Goal: Task Accomplishment & Management: Manage account settings

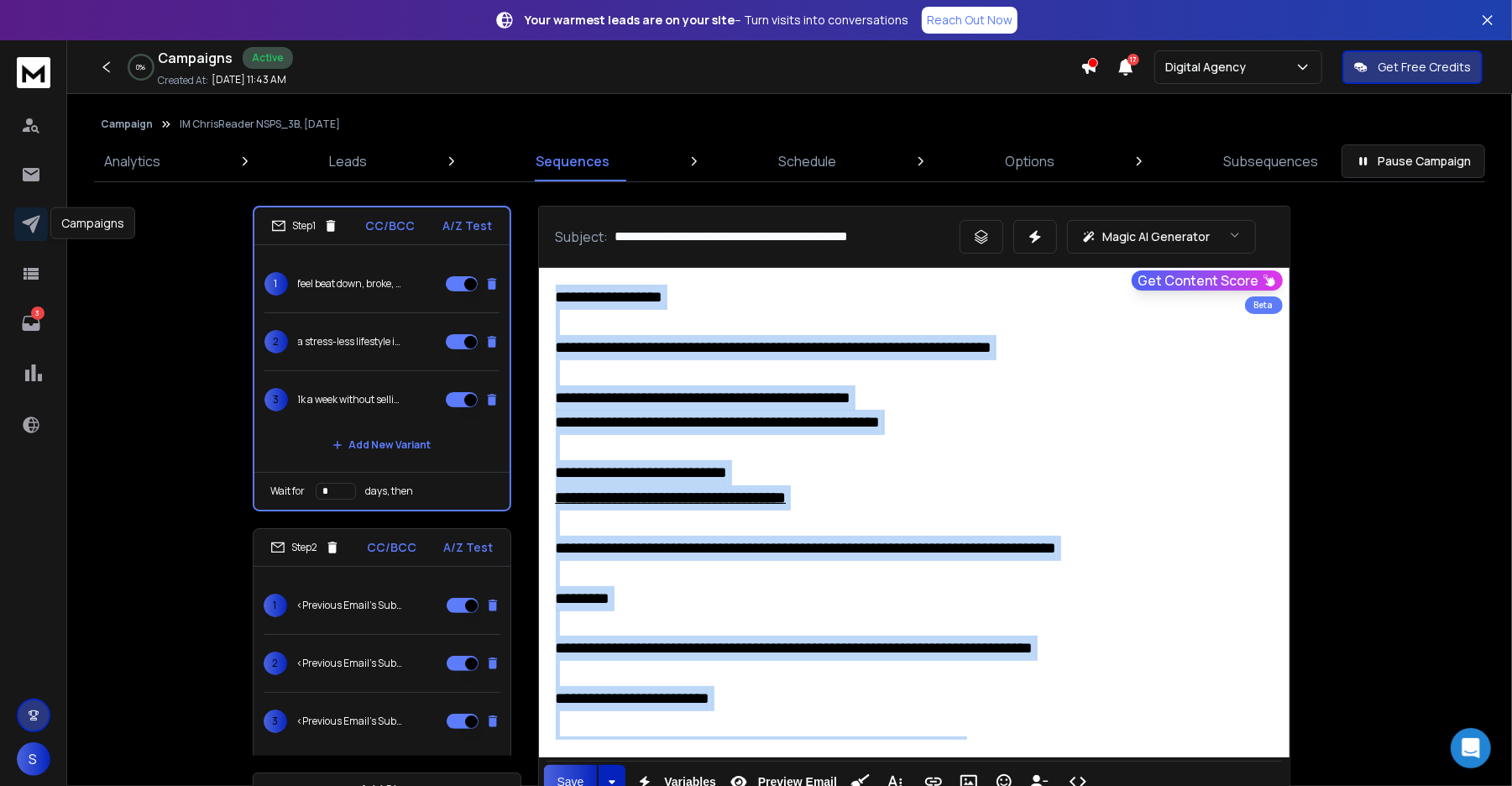
click at [37, 219] on icon at bounding box center [31, 224] width 18 height 18
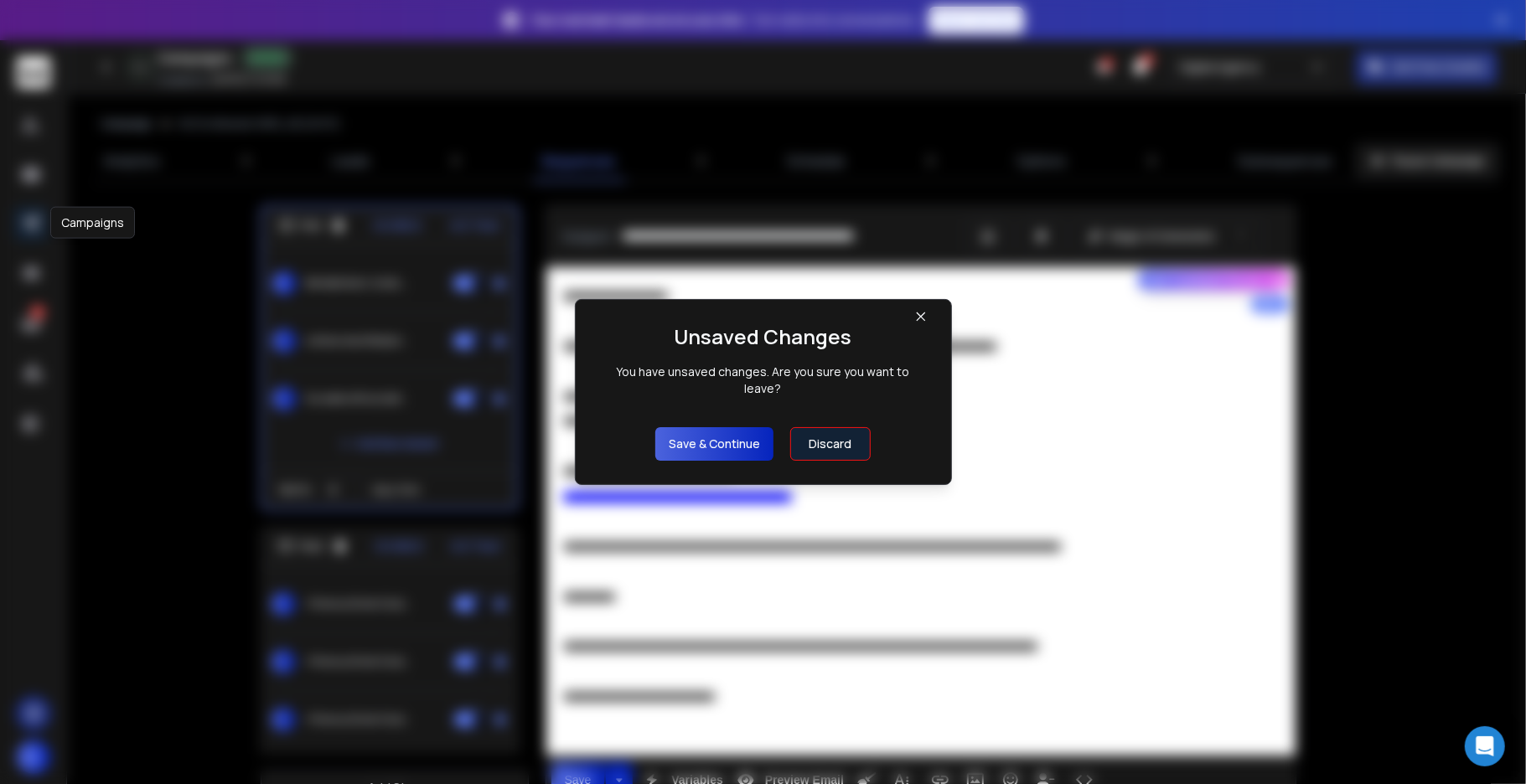
click at [919, 323] on icon at bounding box center [921, 317] width 14 height 14
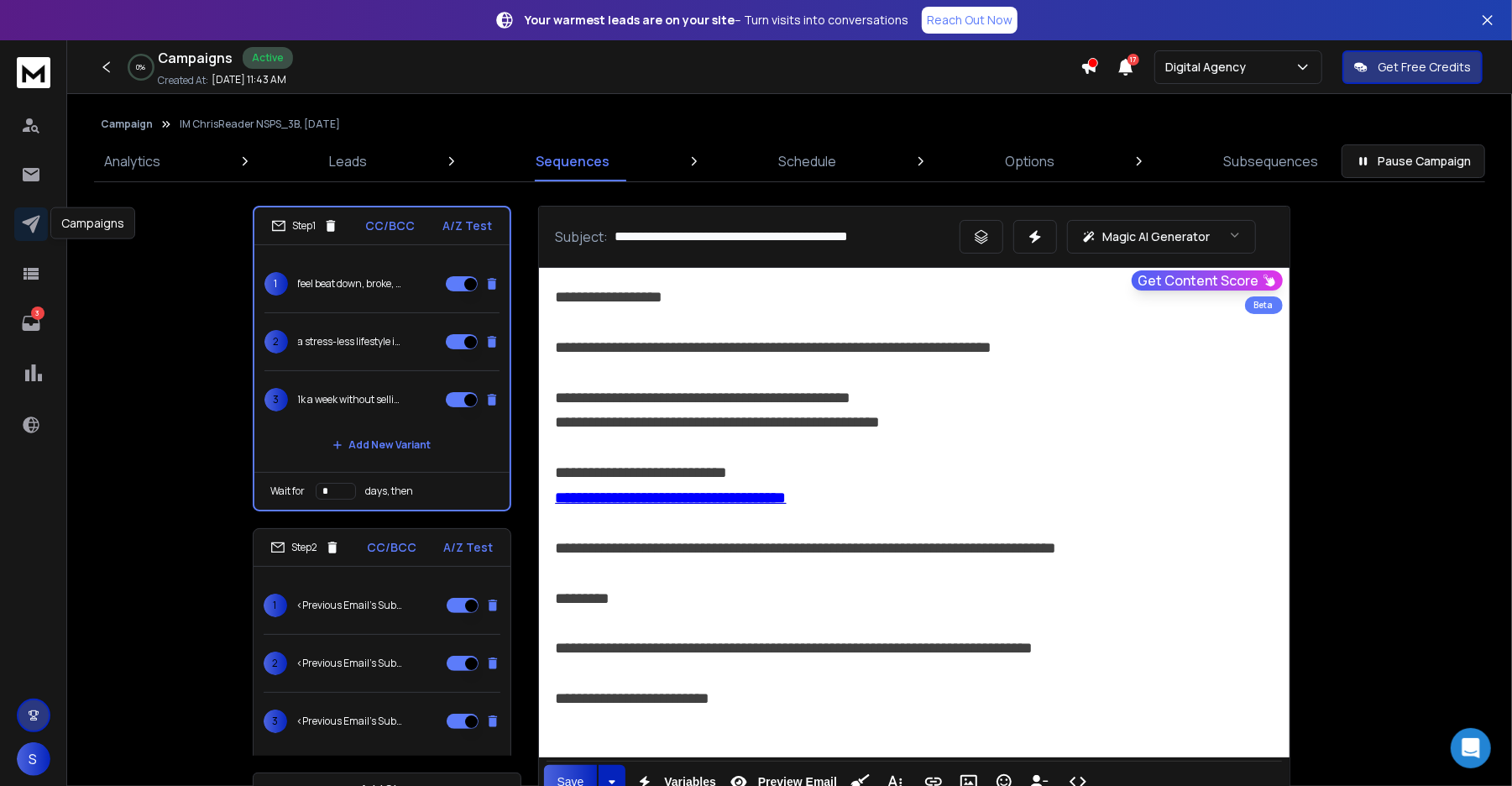
click at [35, 225] on icon at bounding box center [31, 224] width 18 height 18
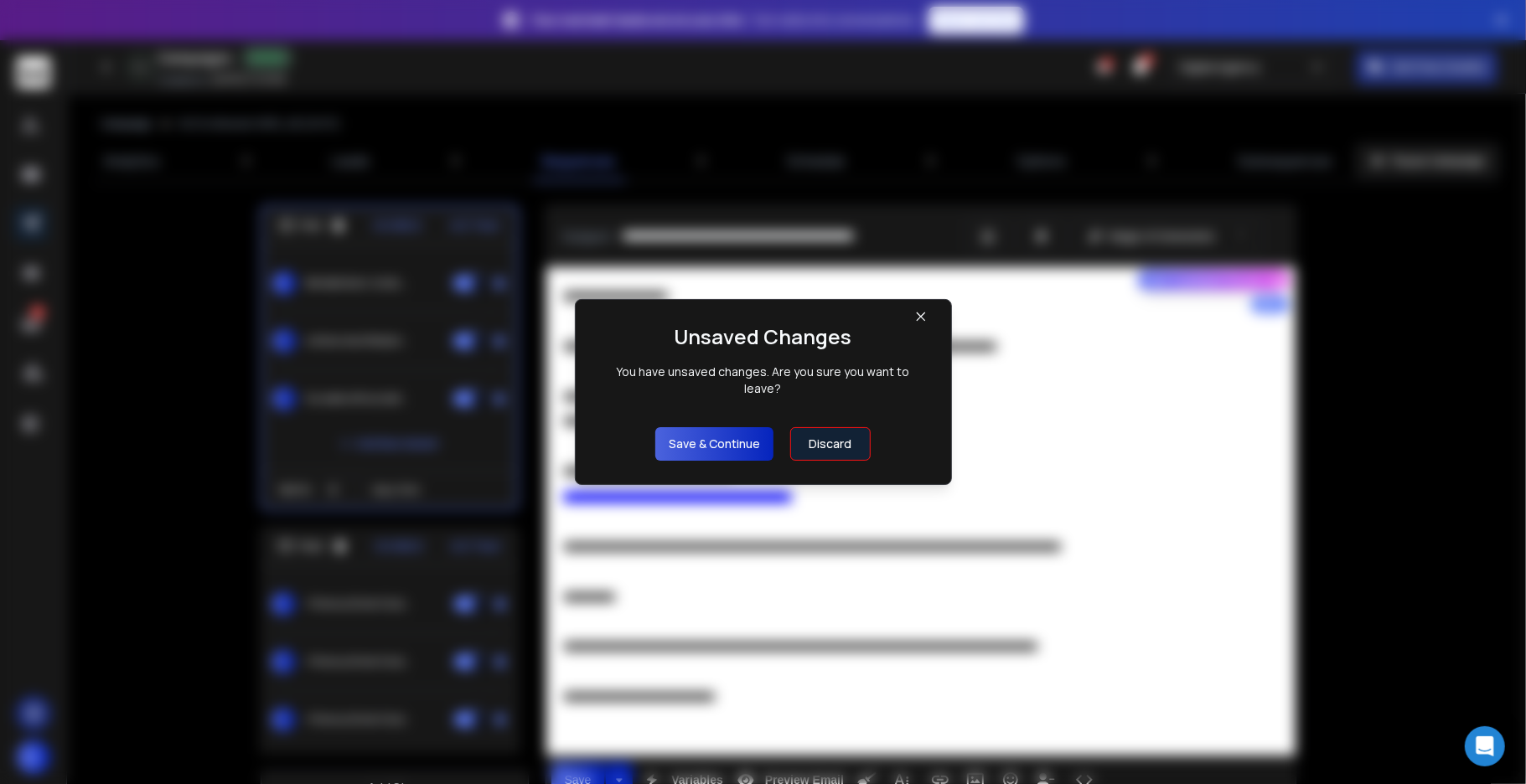
click at [714, 427] on button "Save & Continue" at bounding box center [714, 444] width 118 height 34
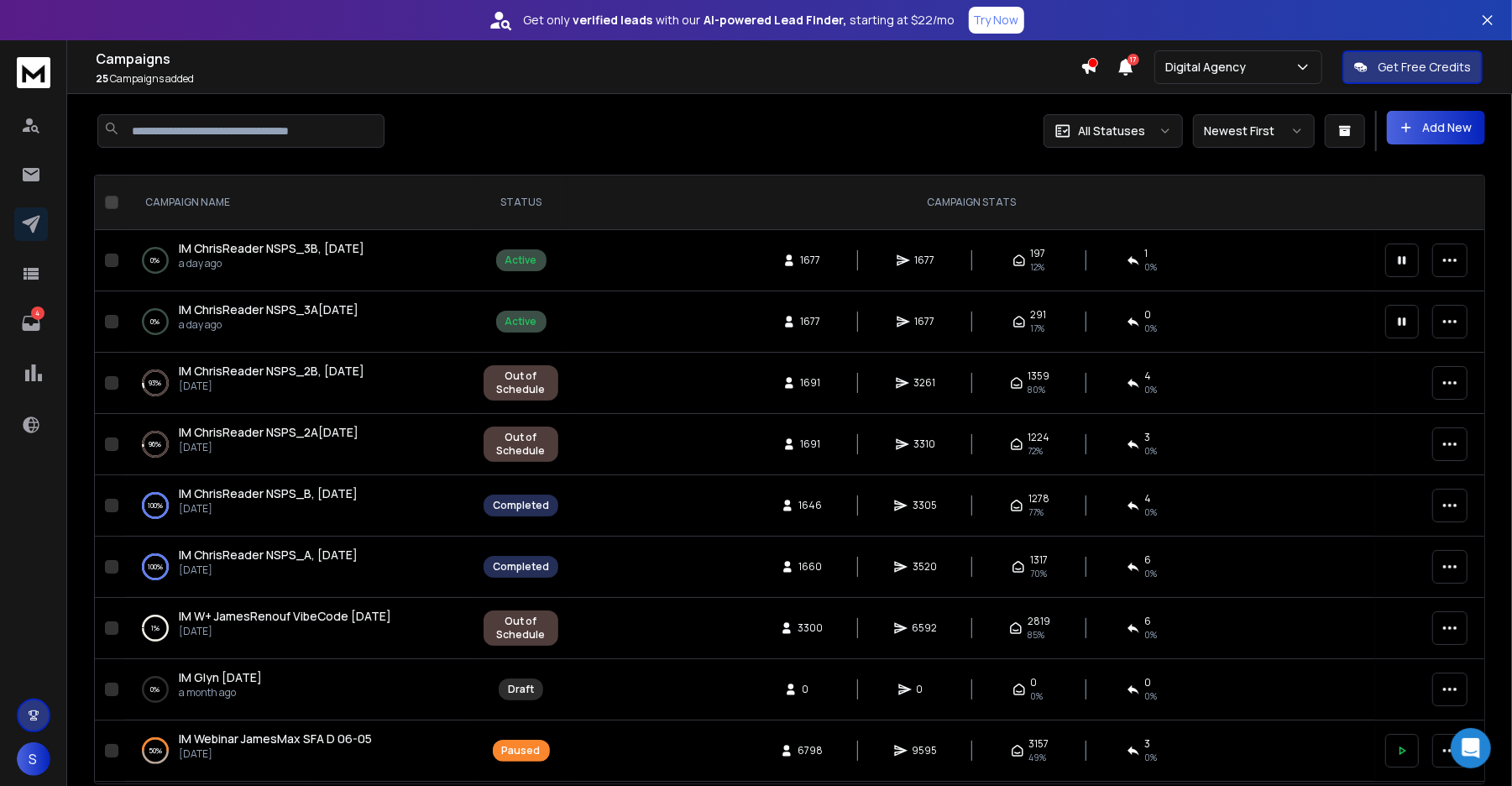
click at [306, 321] on p "a day ago" at bounding box center [268, 325] width 180 height 14
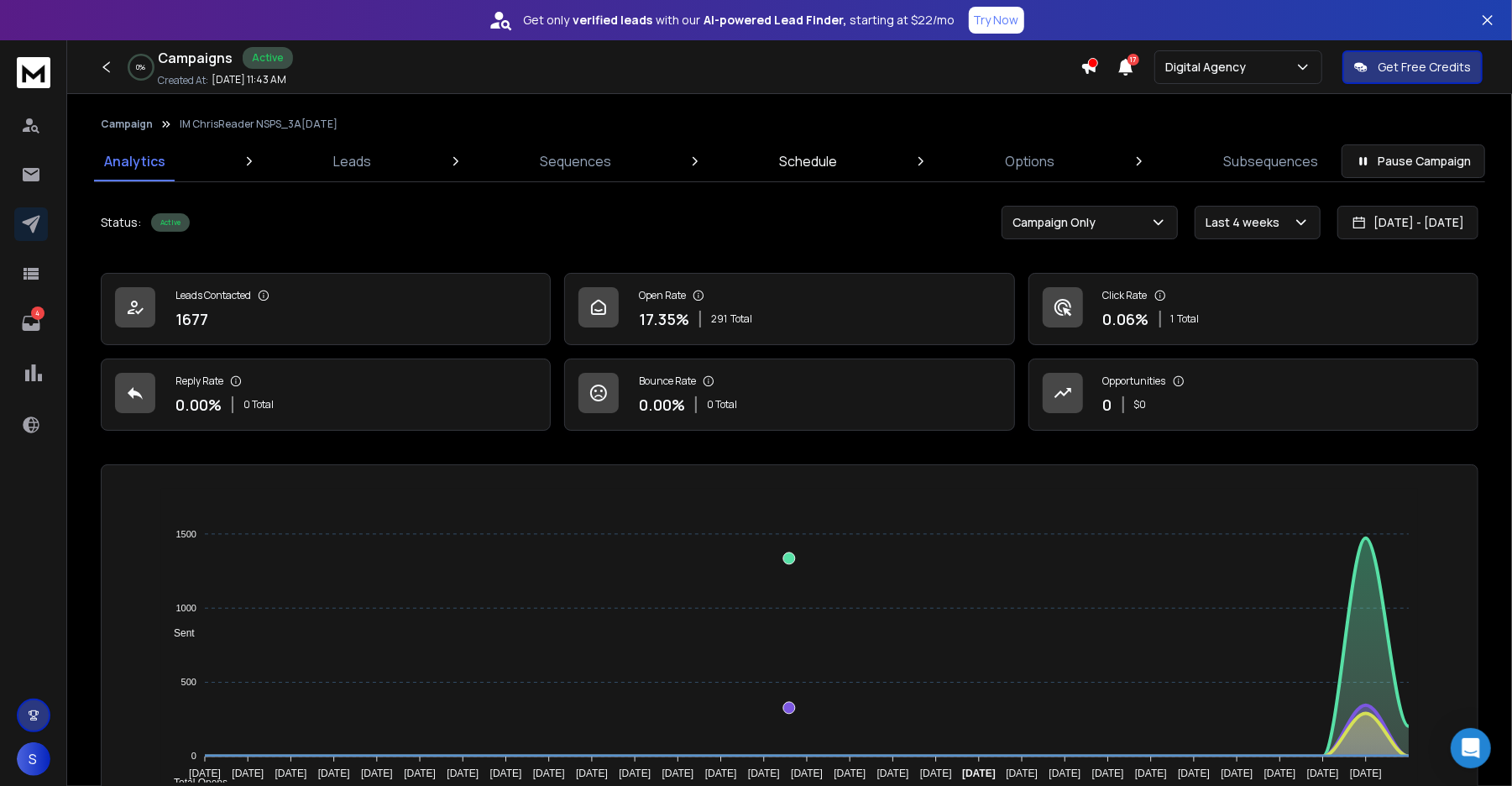
click at [818, 166] on p "Schedule" at bounding box center [808, 161] width 58 height 20
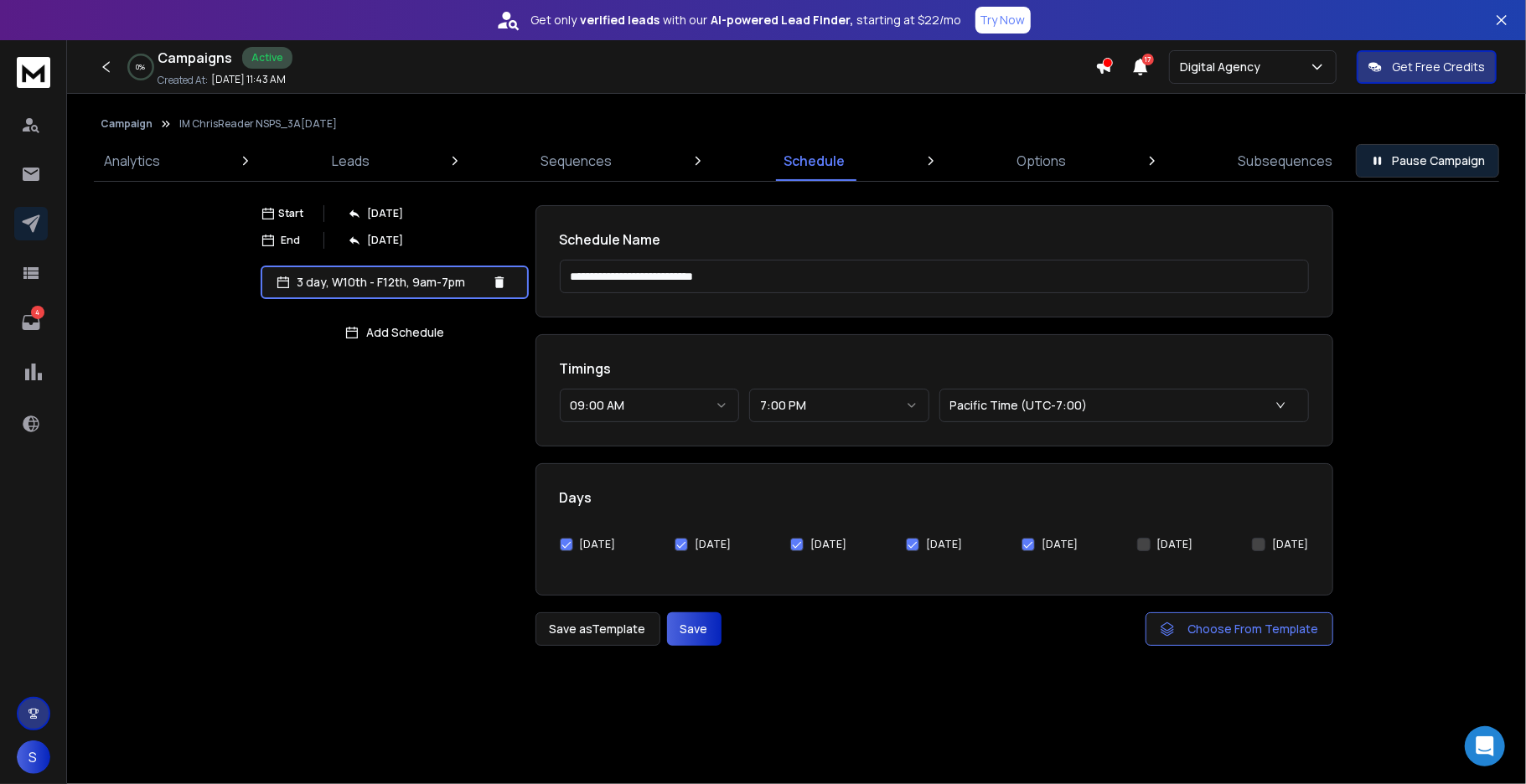
click at [1432, 165] on button "Pause Campaign" at bounding box center [1427, 161] width 143 height 34
click at [592, 168] on p "Sequences" at bounding box center [572, 161] width 71 height 20
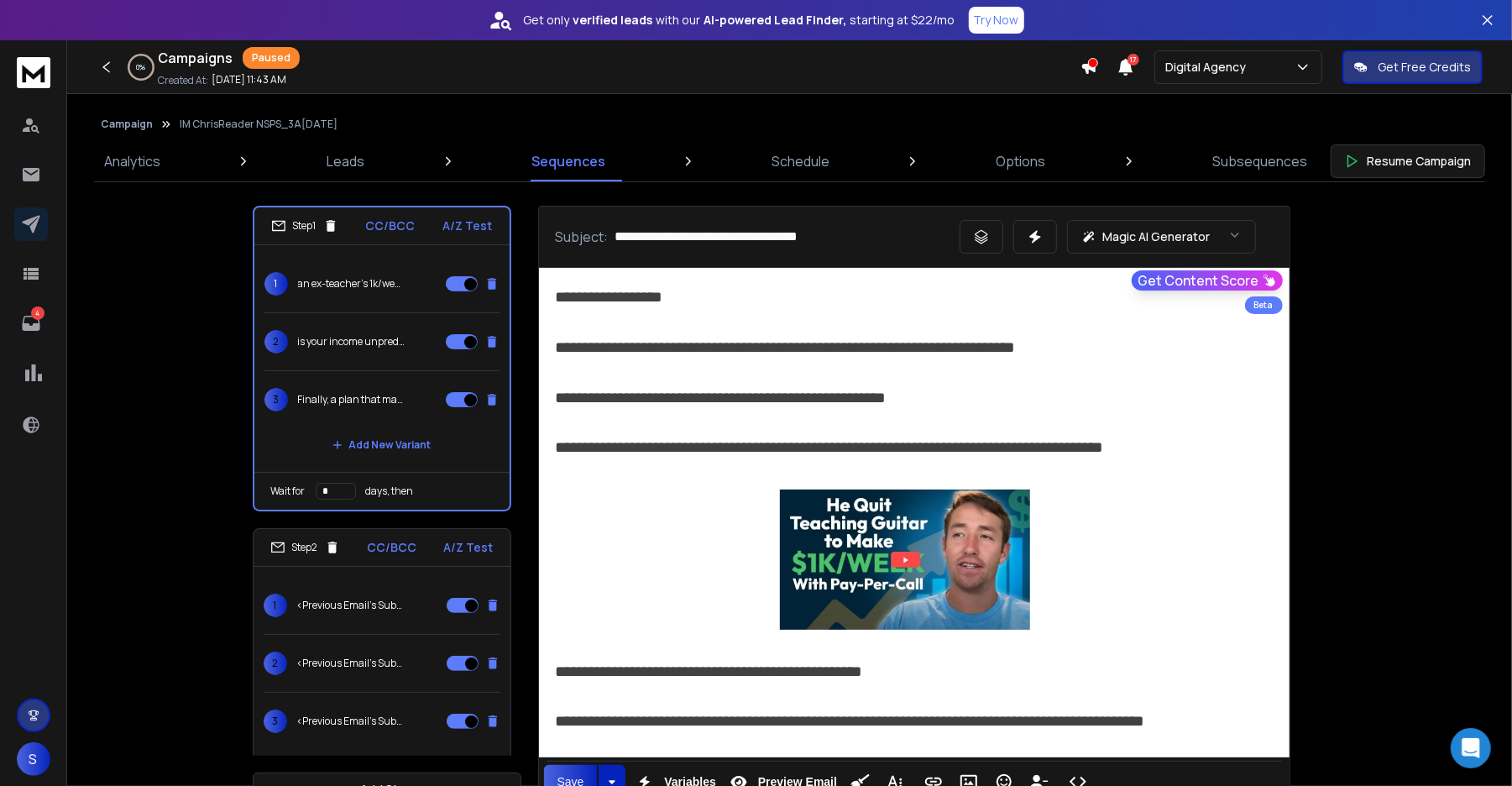
click at [340, 609] on p "<Previous Email's Subject>" at bounding box center [351, 605] width 107 height 14
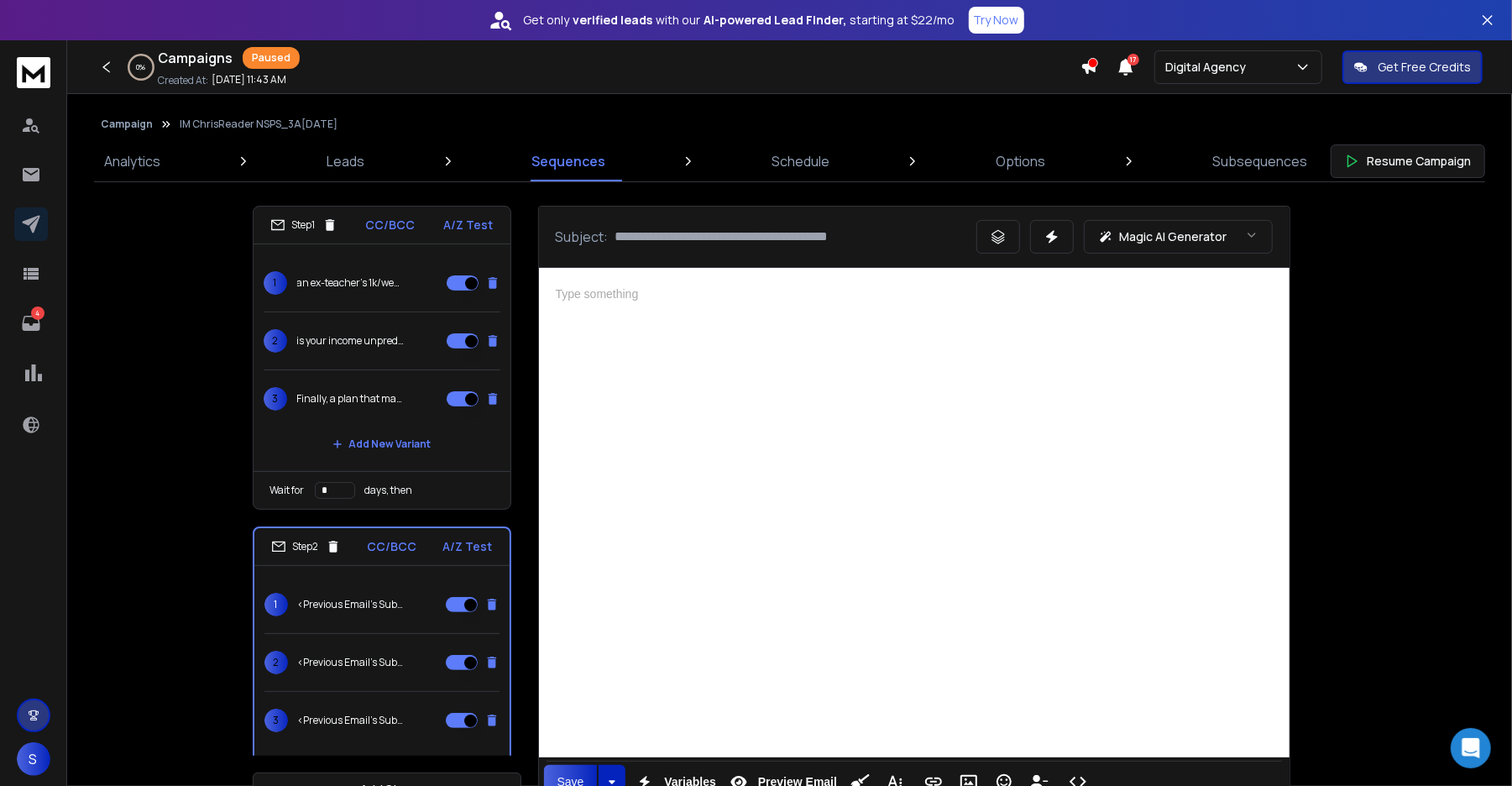
click at [371, 282] on p "an ex-teacher's 1k/week secret... 🎸" at bounding box center [351, 283] width 107 height 14
type input "**********"
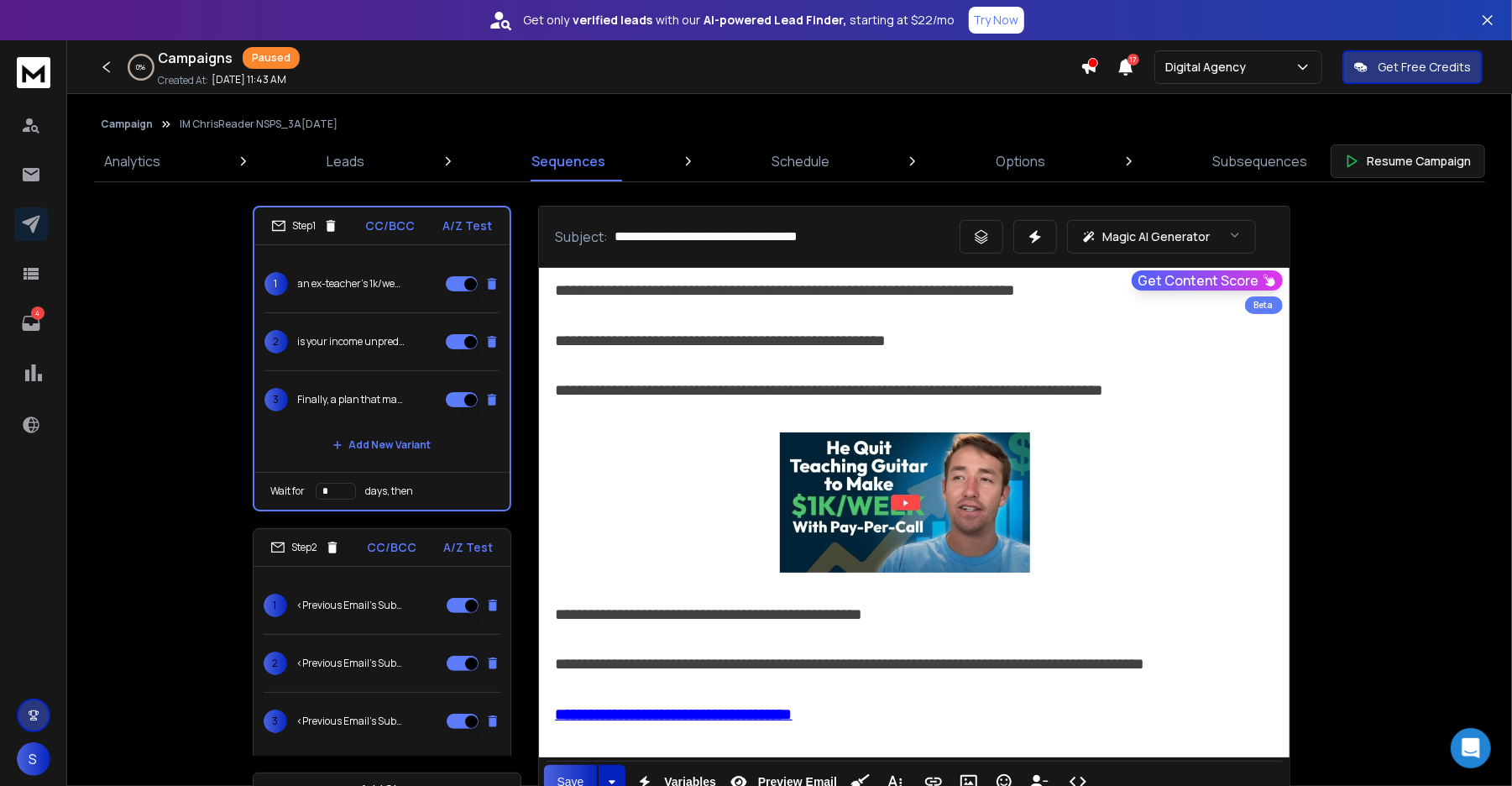
scroll to position [111, 0]
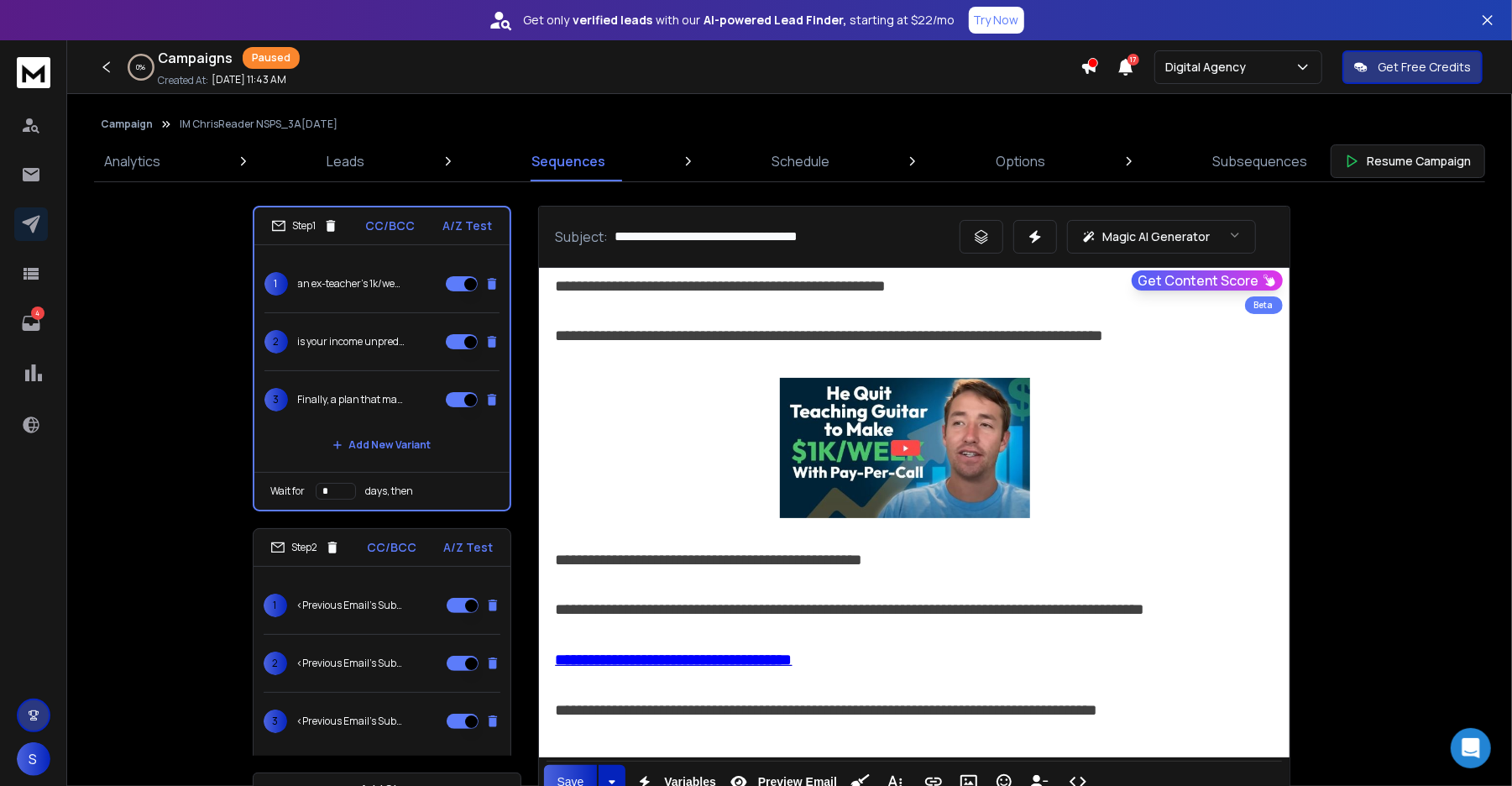
click at [349, 609] on p "<Previous Email's Subject>" at bounding box center [351, 605] width 107 height 14
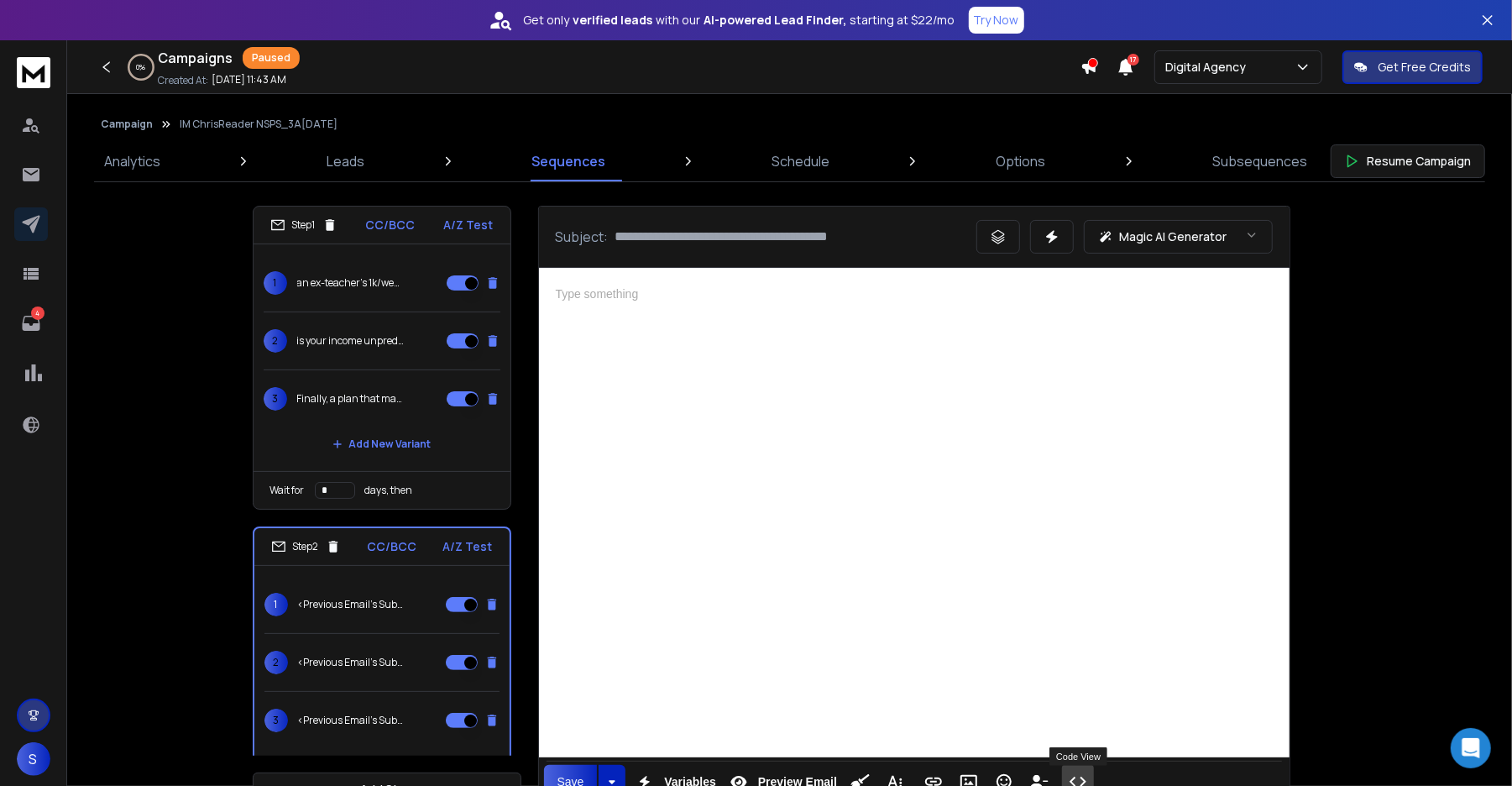
click at [1080, 774] on icon "button" at bounding box center [1078, 782] width 20 height 20
click at [1080, 776] on icon "button" at bounding box center [1078, 782] width 20 height 20
click at [326, 659] on p "<Previous Email's Subject>" at bounding box center [352, 663] width 107 height 14
click at [341, 603] on p "<Previous Email's Subject>" at bounding box center [352, 605] width 107 height 14
click at [1075, 773] on icon "button" at bounding box center [1078, 782] width 20 height 20
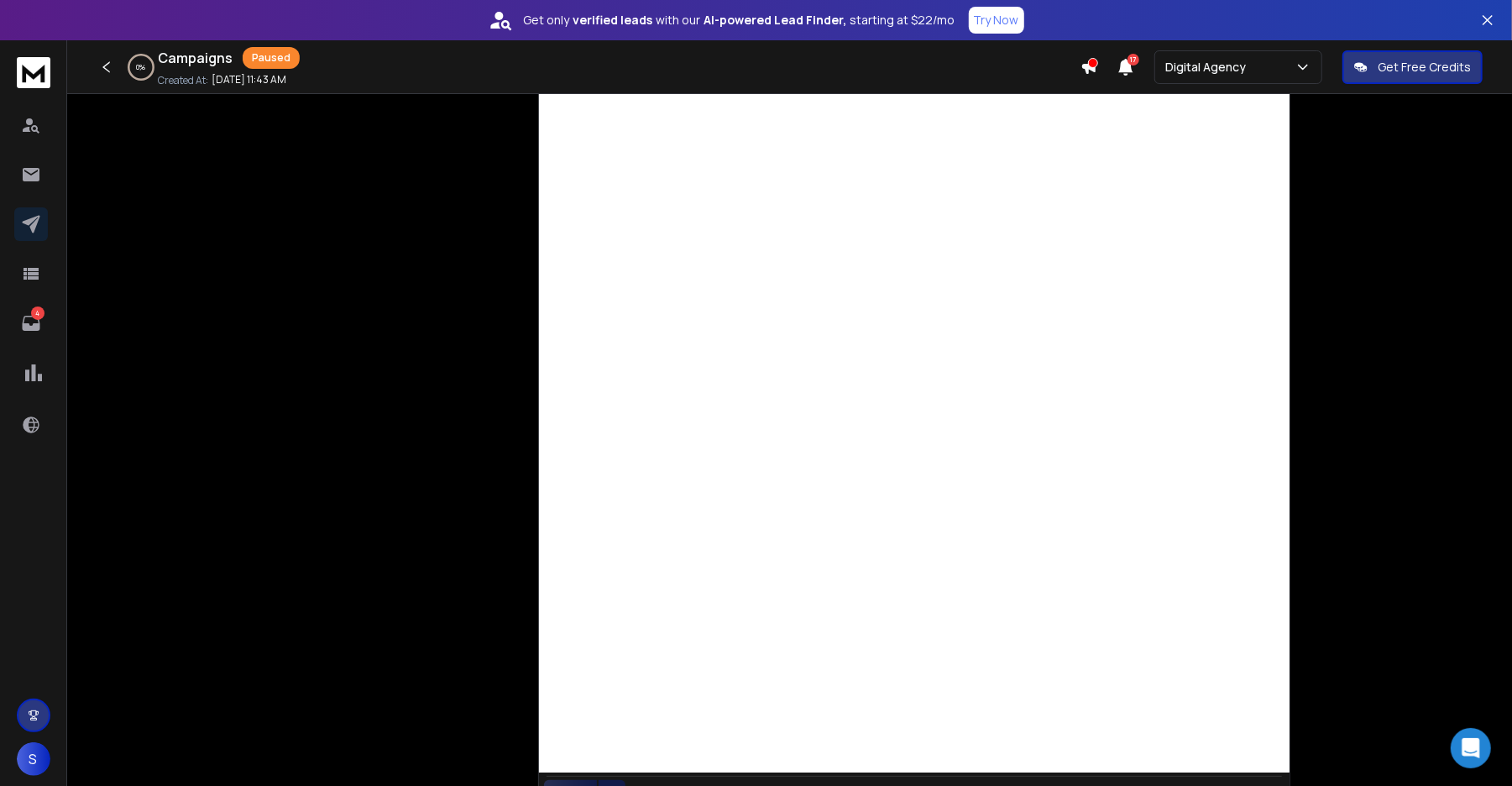
scroll to position [4544, 0]
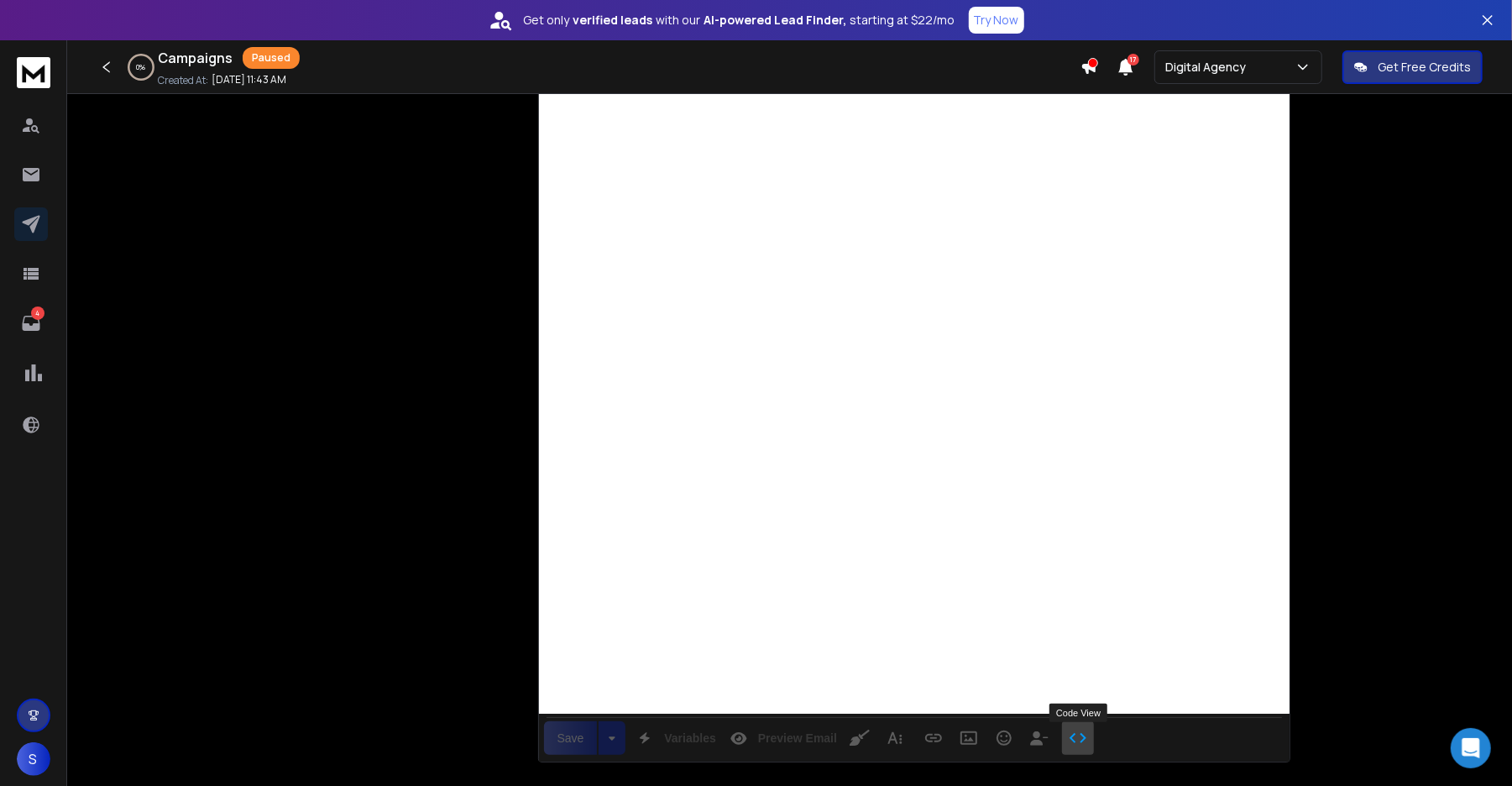
click at [1083, 740] on icon "button" at bounding box center [1077, 738] width 17 height 10
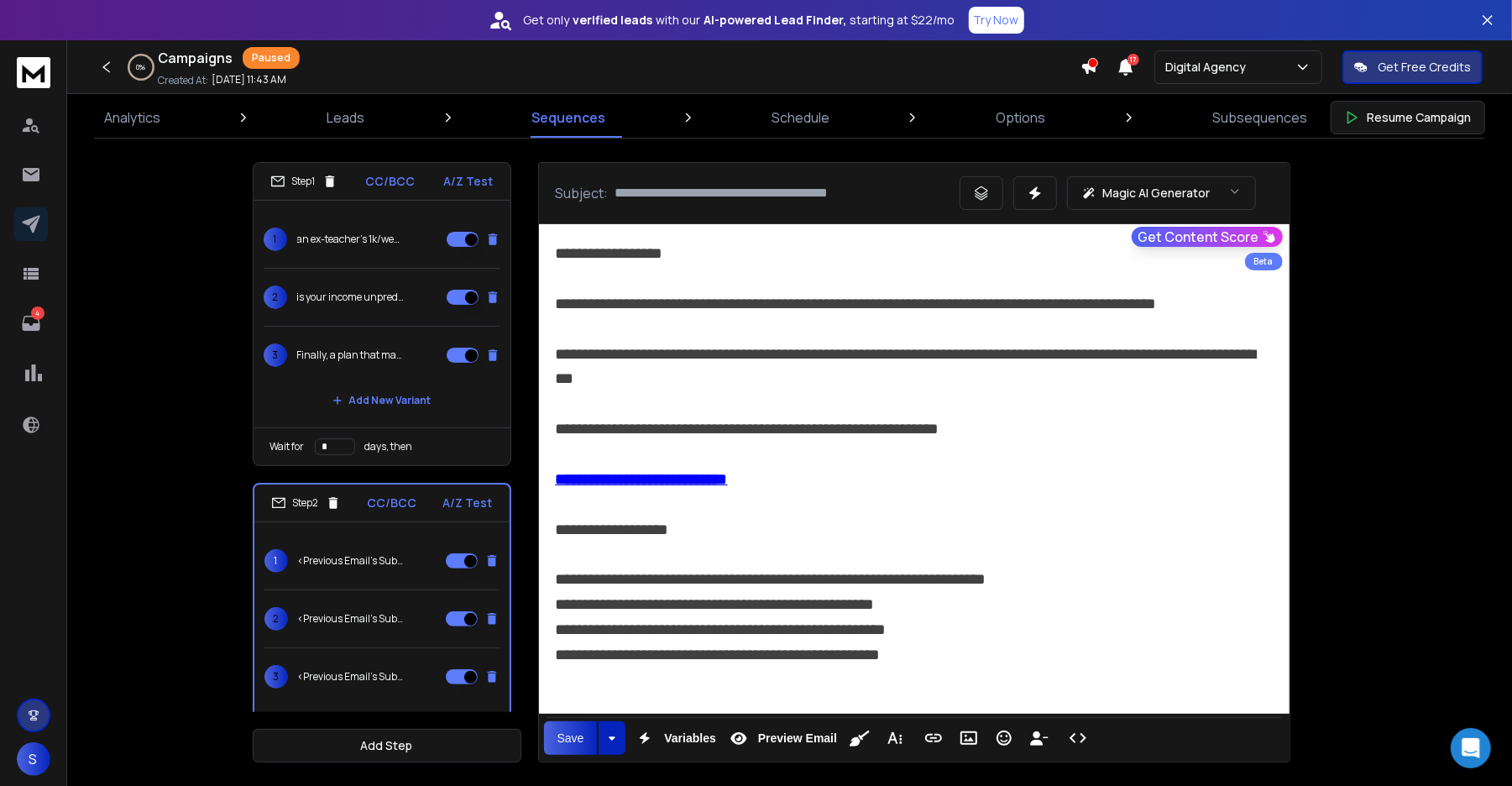
scroll to position [44, 0]
click at [1085, 733] on icon "button" at bounding box center [1078, 738] width 20 height 20
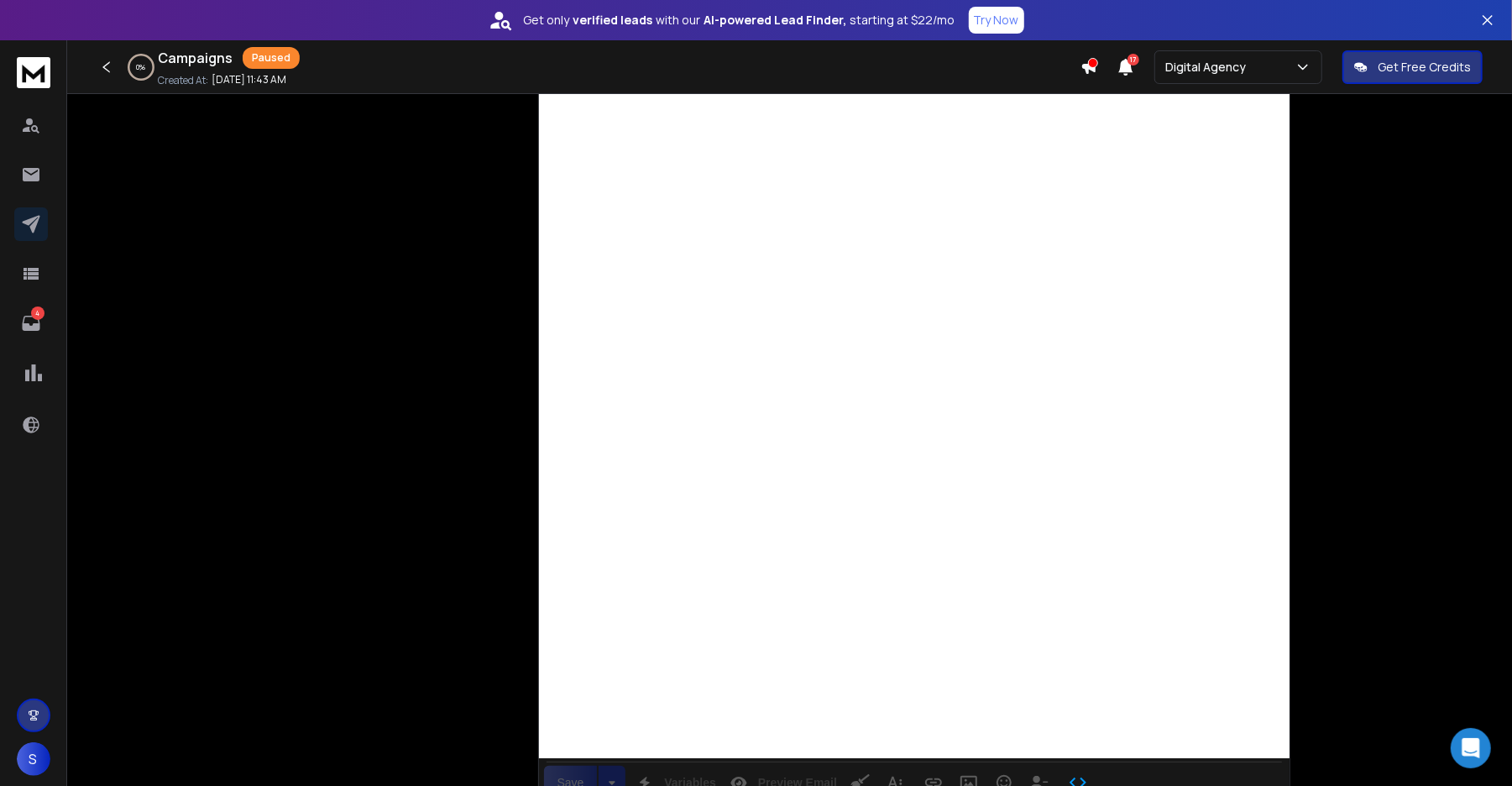
scroll to position [4544, 0]
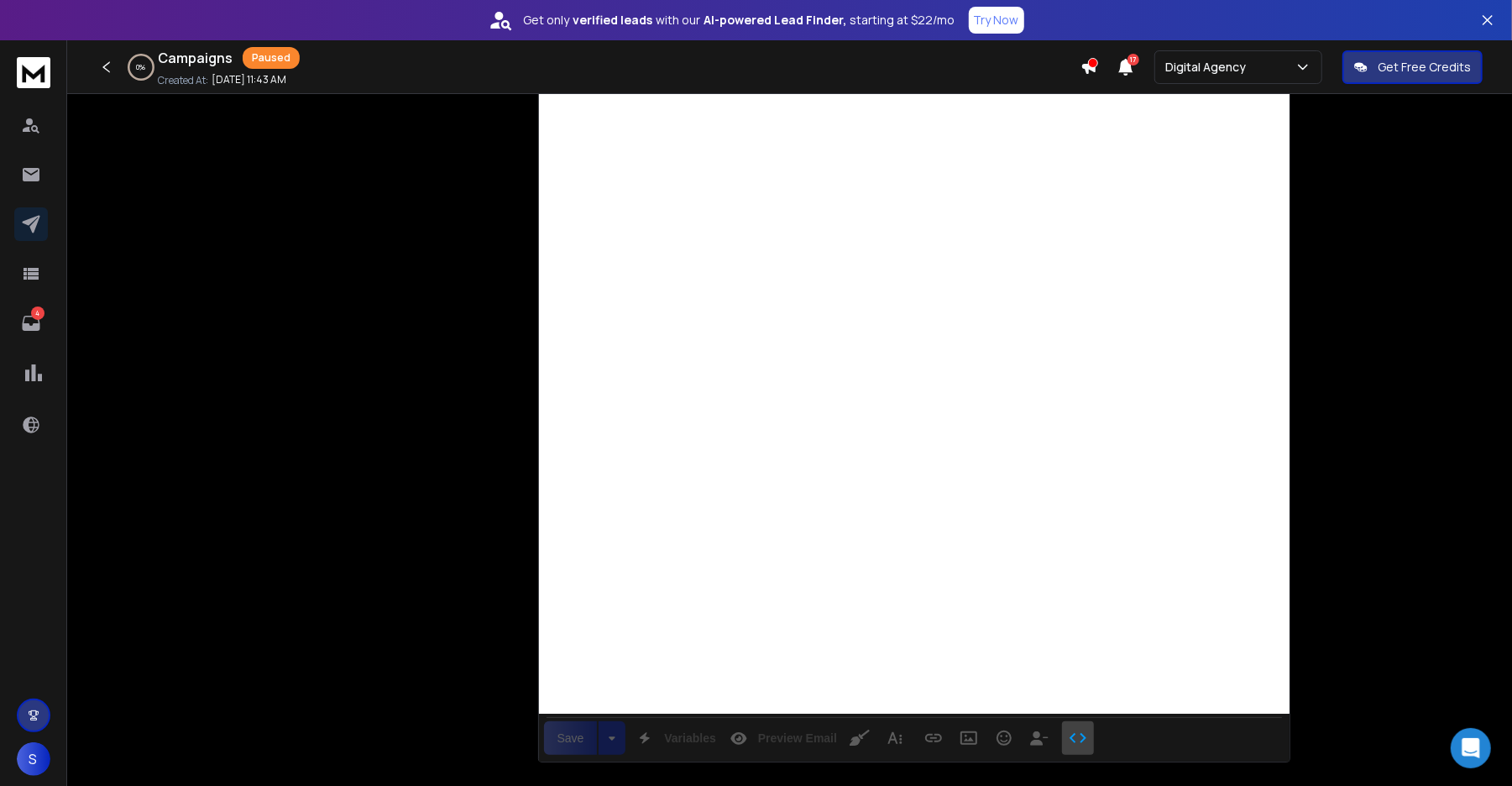
click at [1080, 742] on icon "button" at bounding box center [1078, 738] width 20 height 20
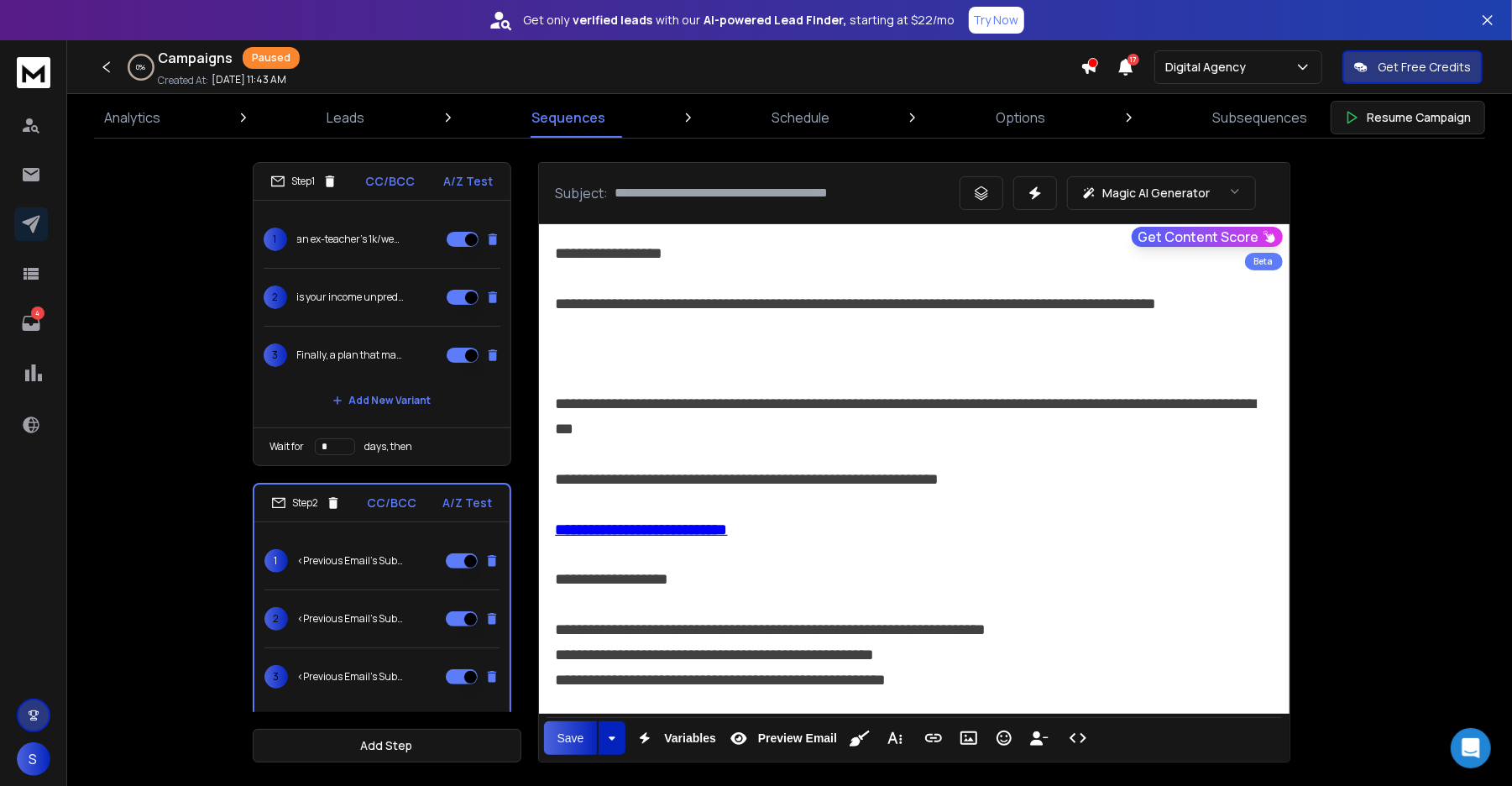
scroll to position [44, 0]
click at [968, 739] on icon "button" at bounding box center [969, 738] width 20 height 20
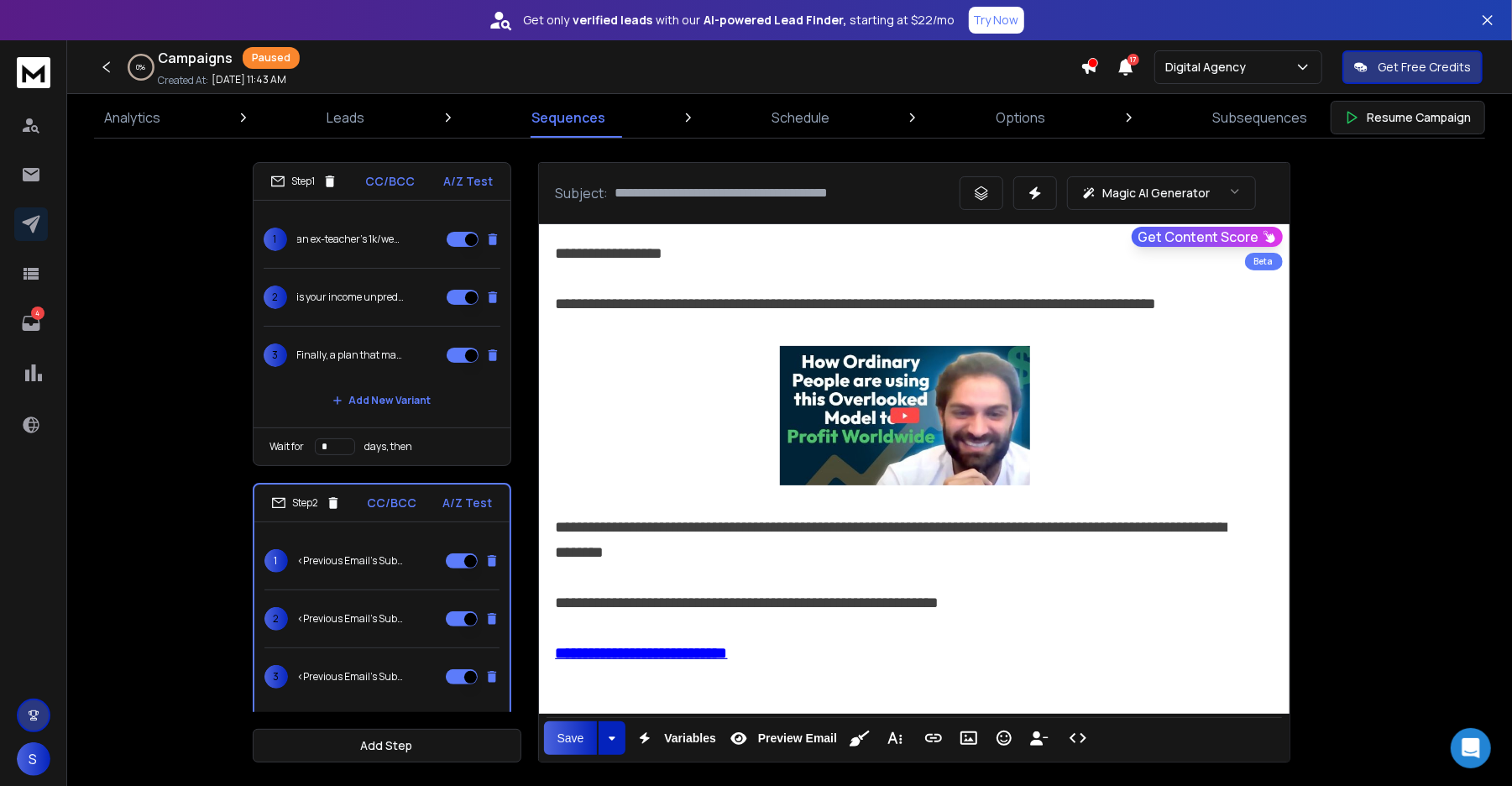
click at [931, 426] on img at bounding box center [904, 415] width 251 height 140
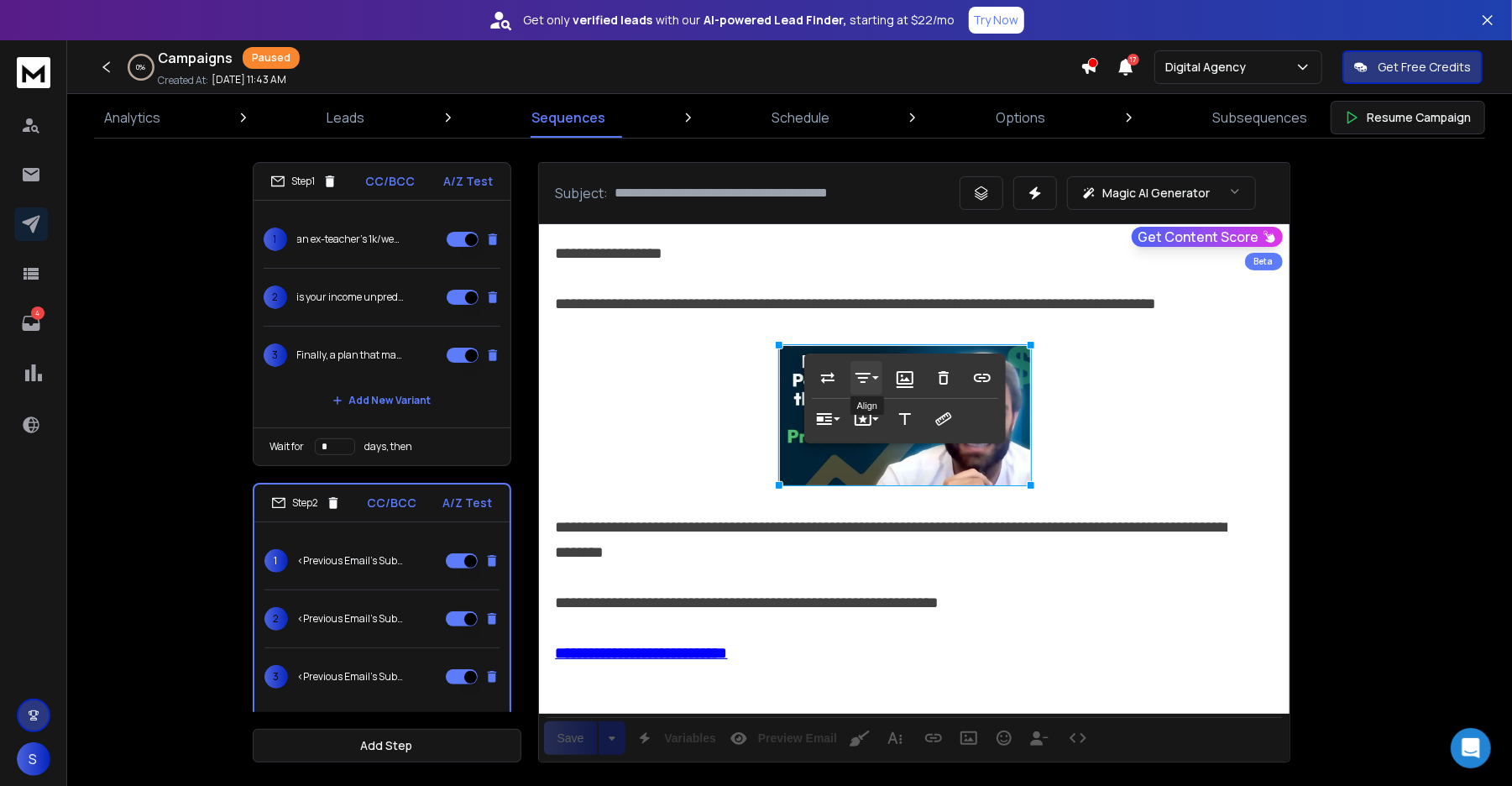
click at [874, 375] on button "Align" at bounding box center [866, 378] width 32 height 34
click at [876, 290] on icon at bounding box center [880, 291] width 20 height 20
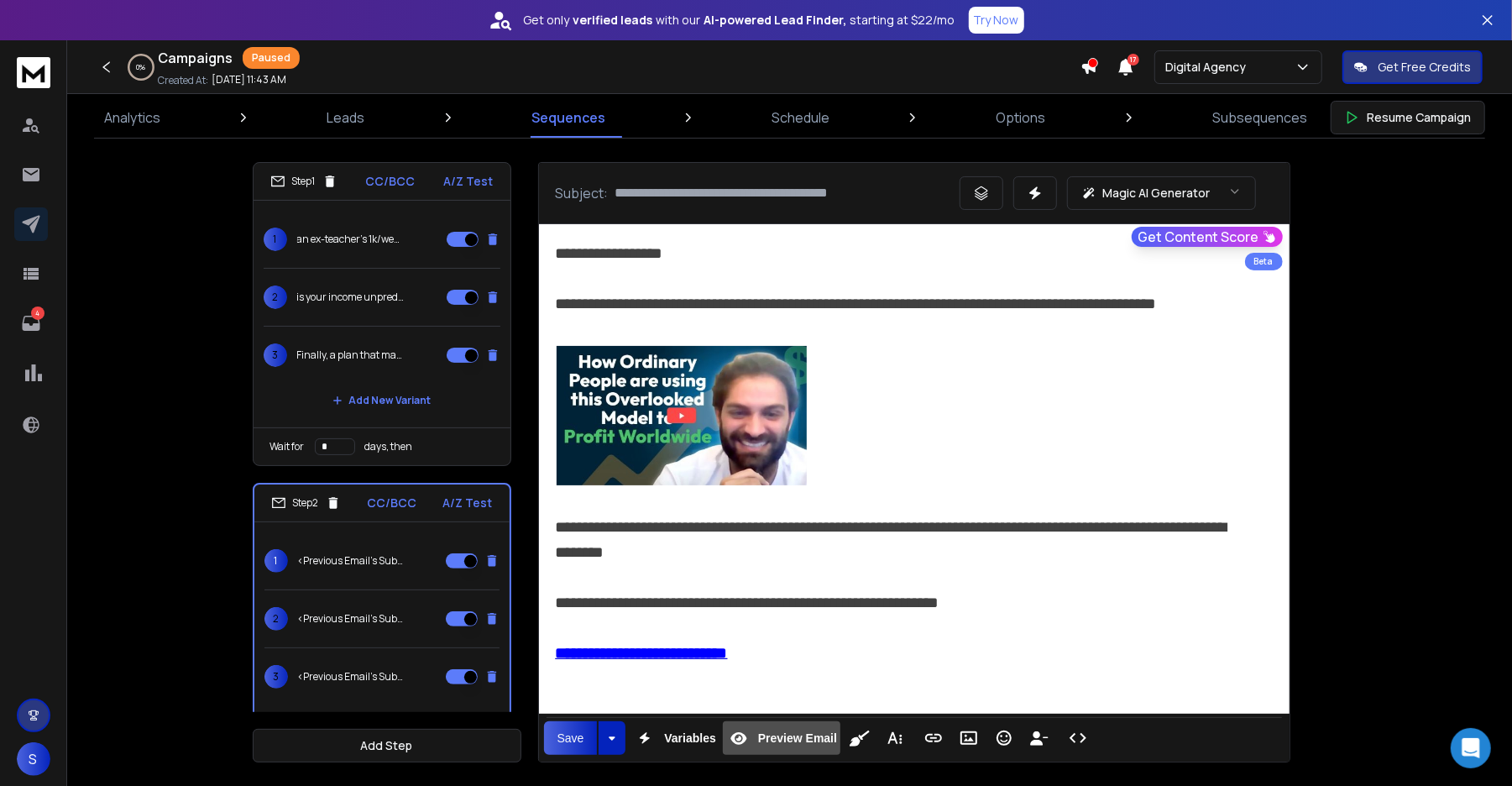
click at [786, 745] on div "Preview Email" at bounding box center [782, 738] width 117 height 28
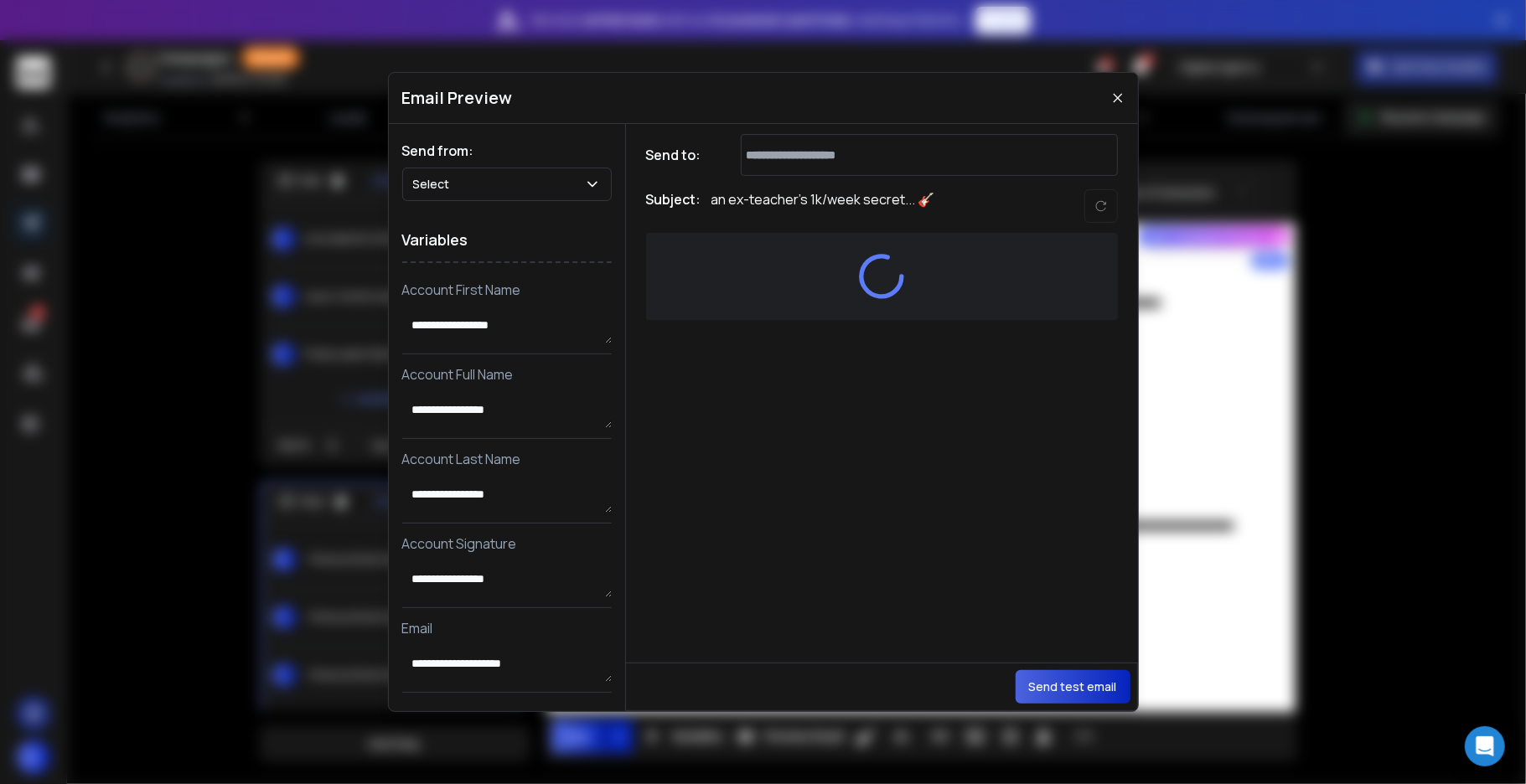
click at [1115, 98] on icon at bounding box center [1117, 98] width 14 height 14
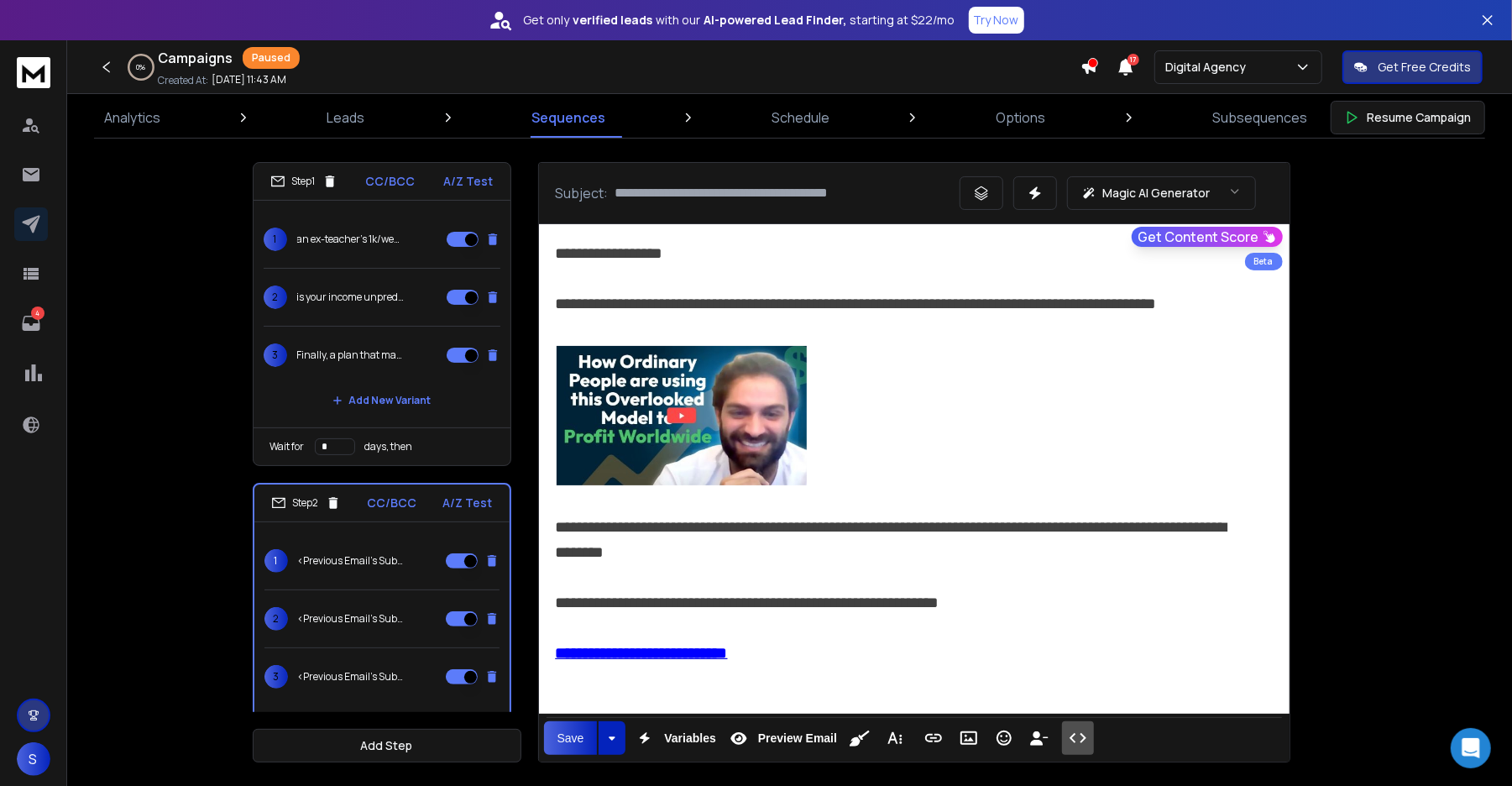
click at [1081, 742] on icon "button" at bounding box center [1077, 738] width 17 height 10
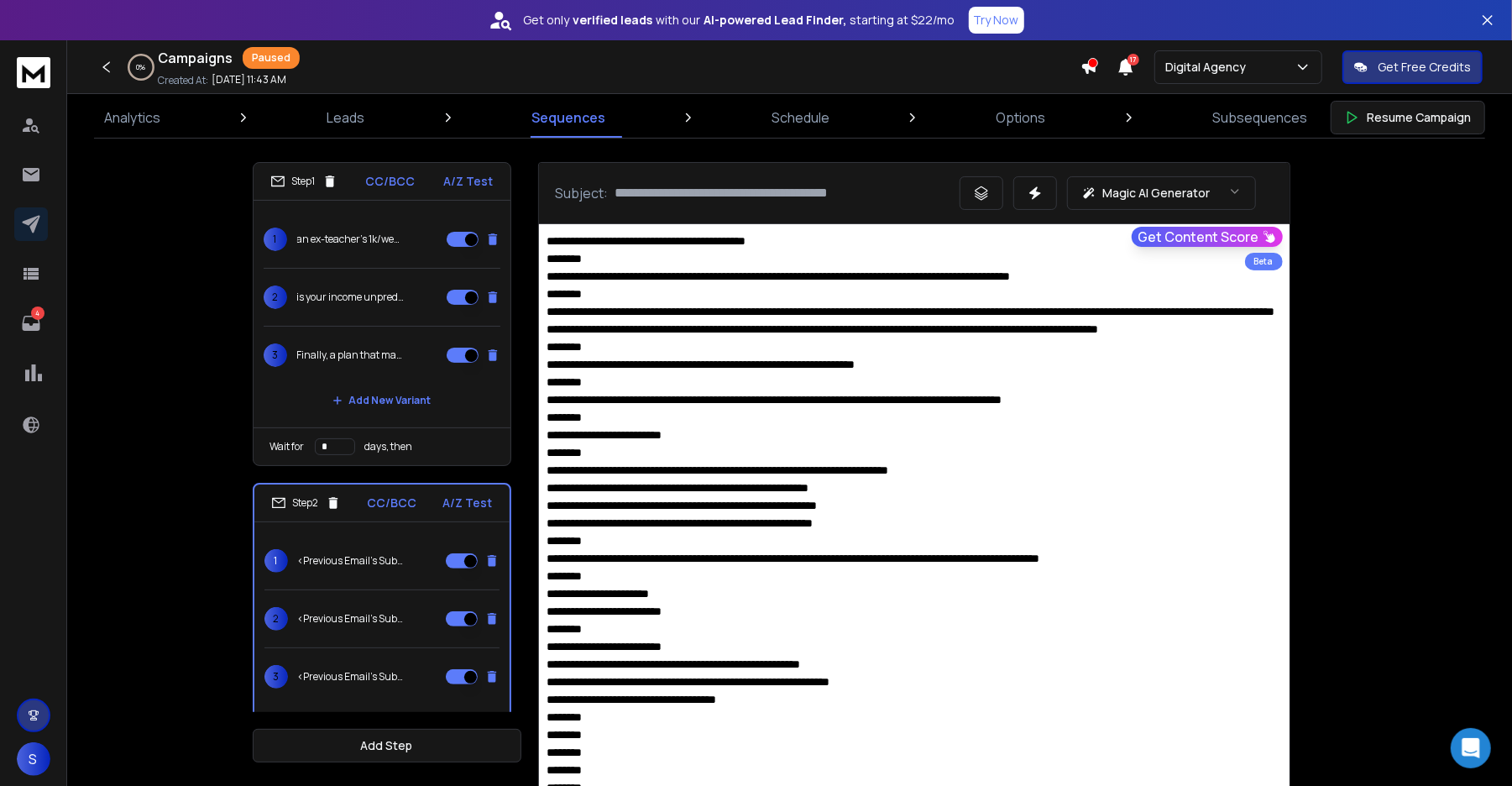
drag, startPoint x: 680, startPoint y: 447, endPoint x: 964, endPoint y: 457, distance: 284.2
paste textarea "**********"
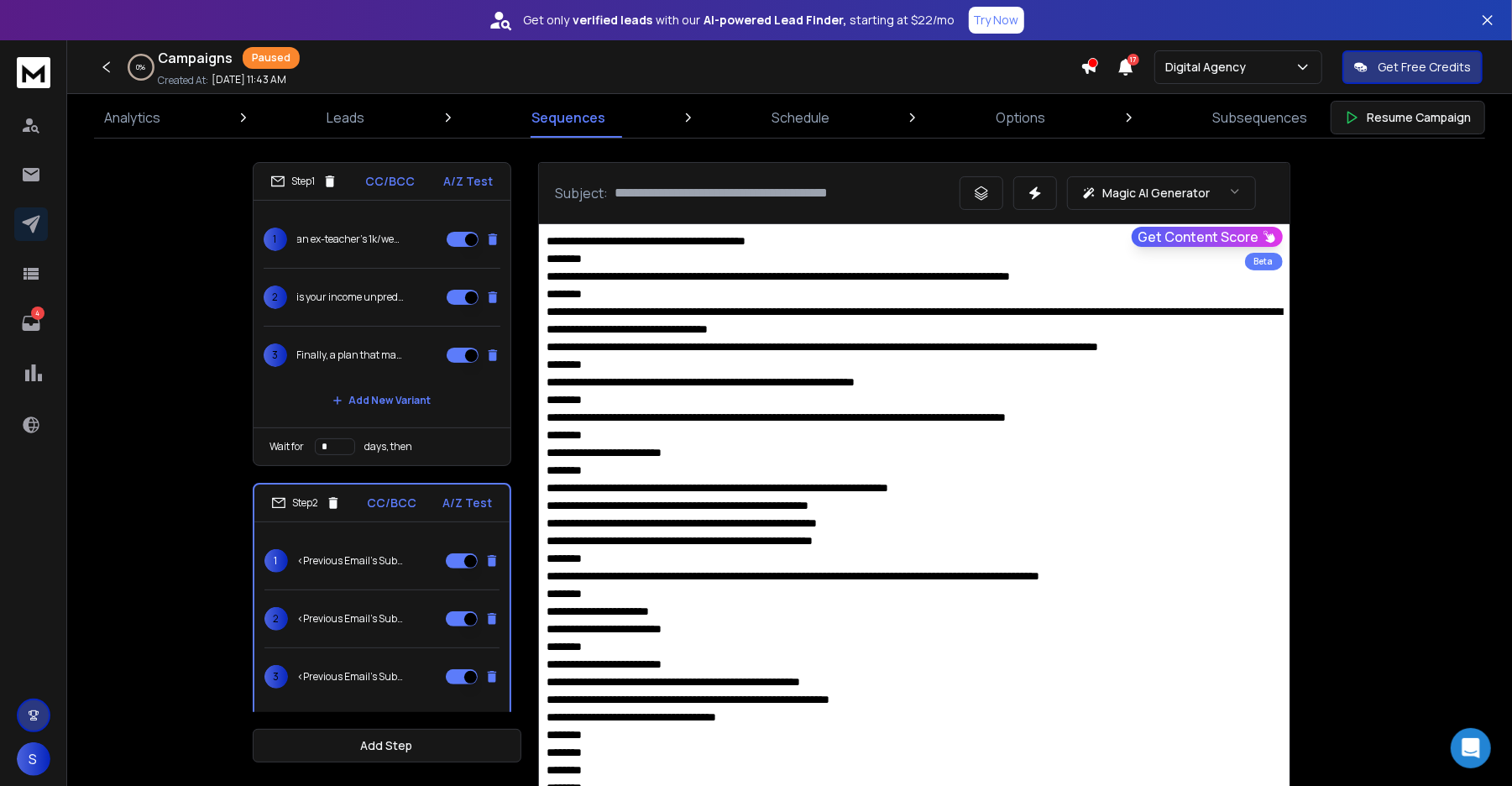
drag, startPoint x: 1195, startPoint y: 471, endPoint x: 1222, endPoint y: 471, distance: 27.0
paste textarea "****"
drag, startPoint x: 913, startPoint y: 347, endPoint x: 898, endPoint y: 347, distance: 15.0
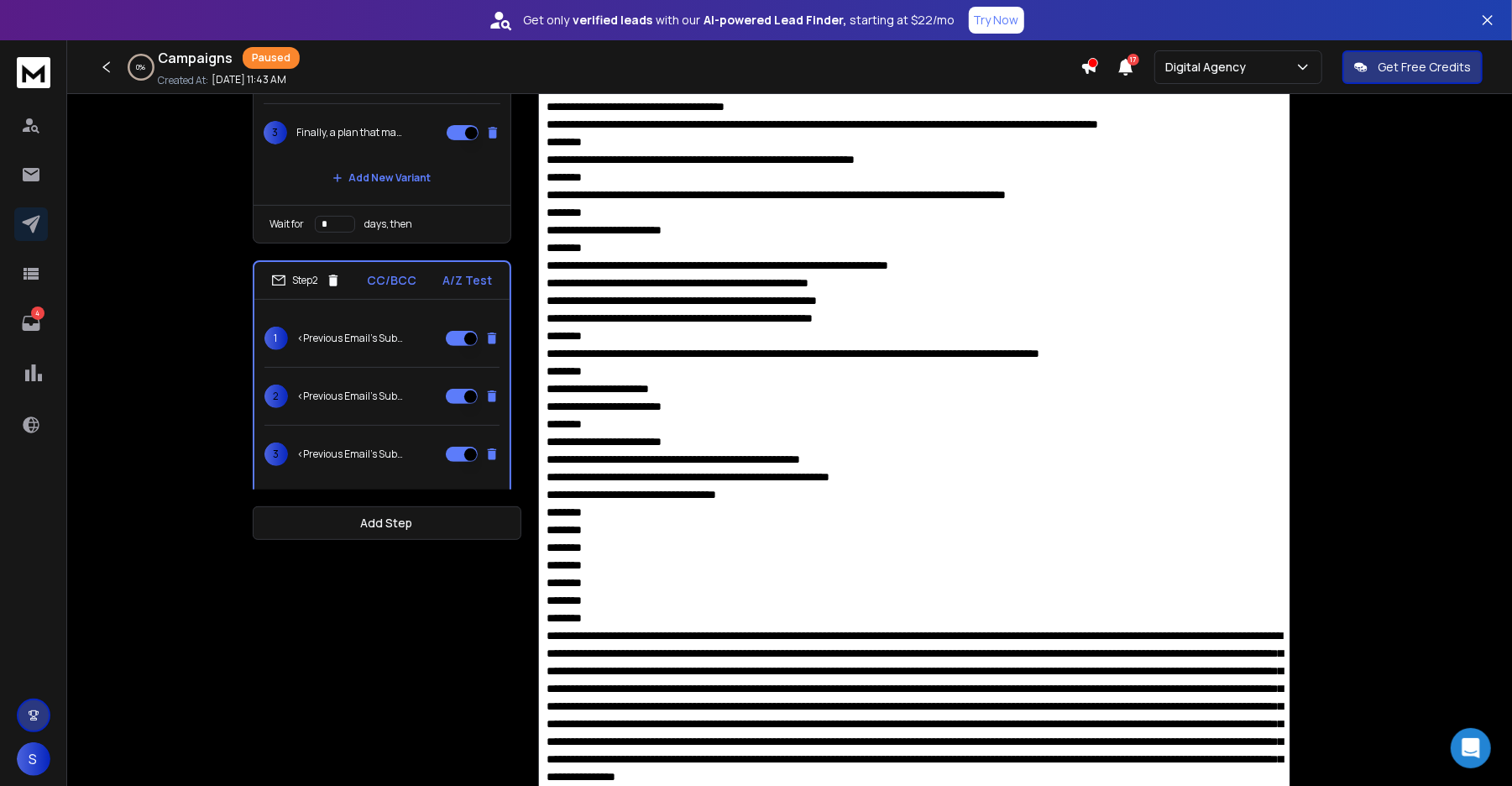
scroll to position [267, 0]
paste textarea "*"
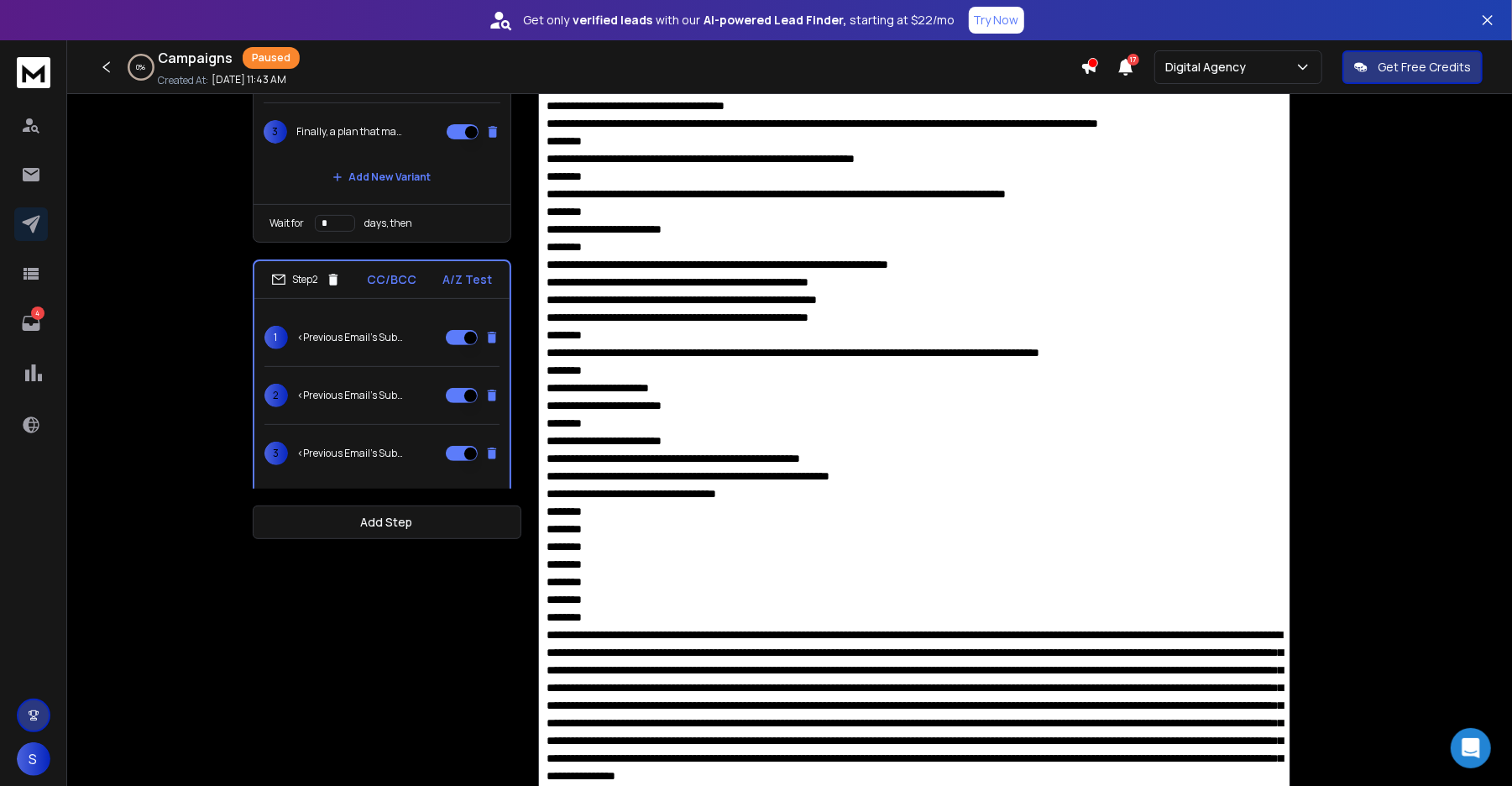
paste textarea "*"
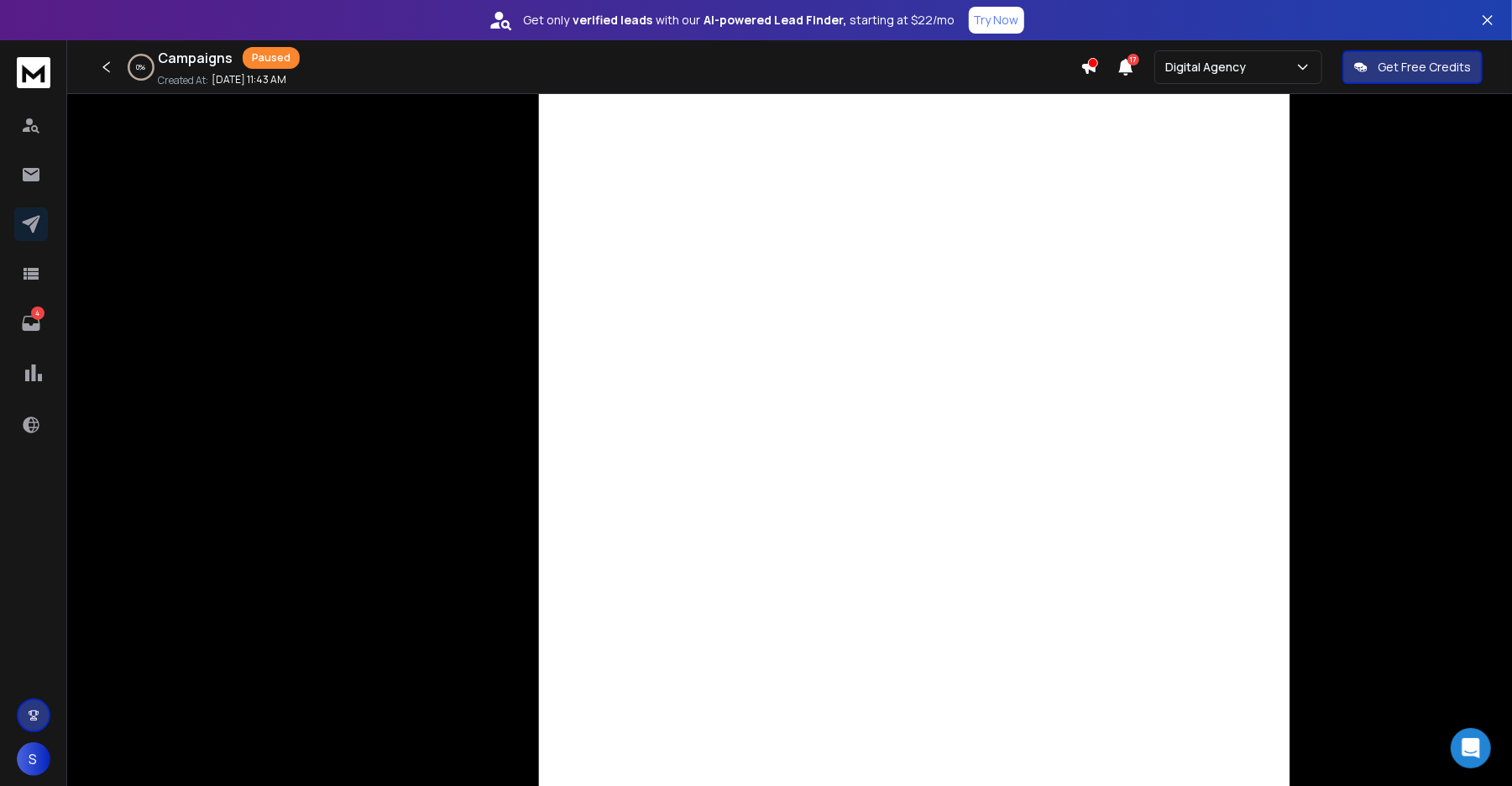
scroll to position [4579, 0]
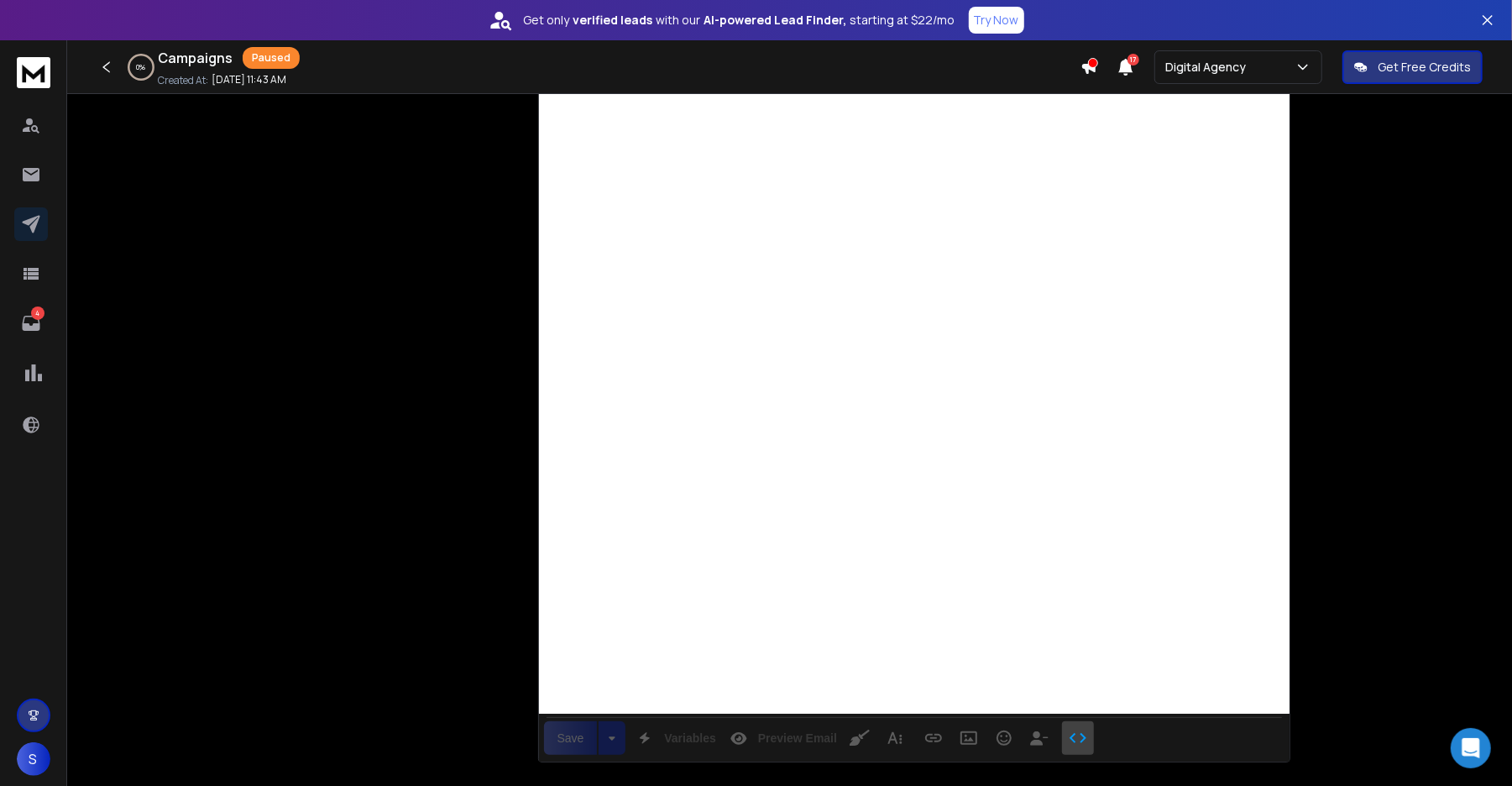
click at [1083, 747] on button "Code View" at bounding box center [1078, 738] width 32 height 34
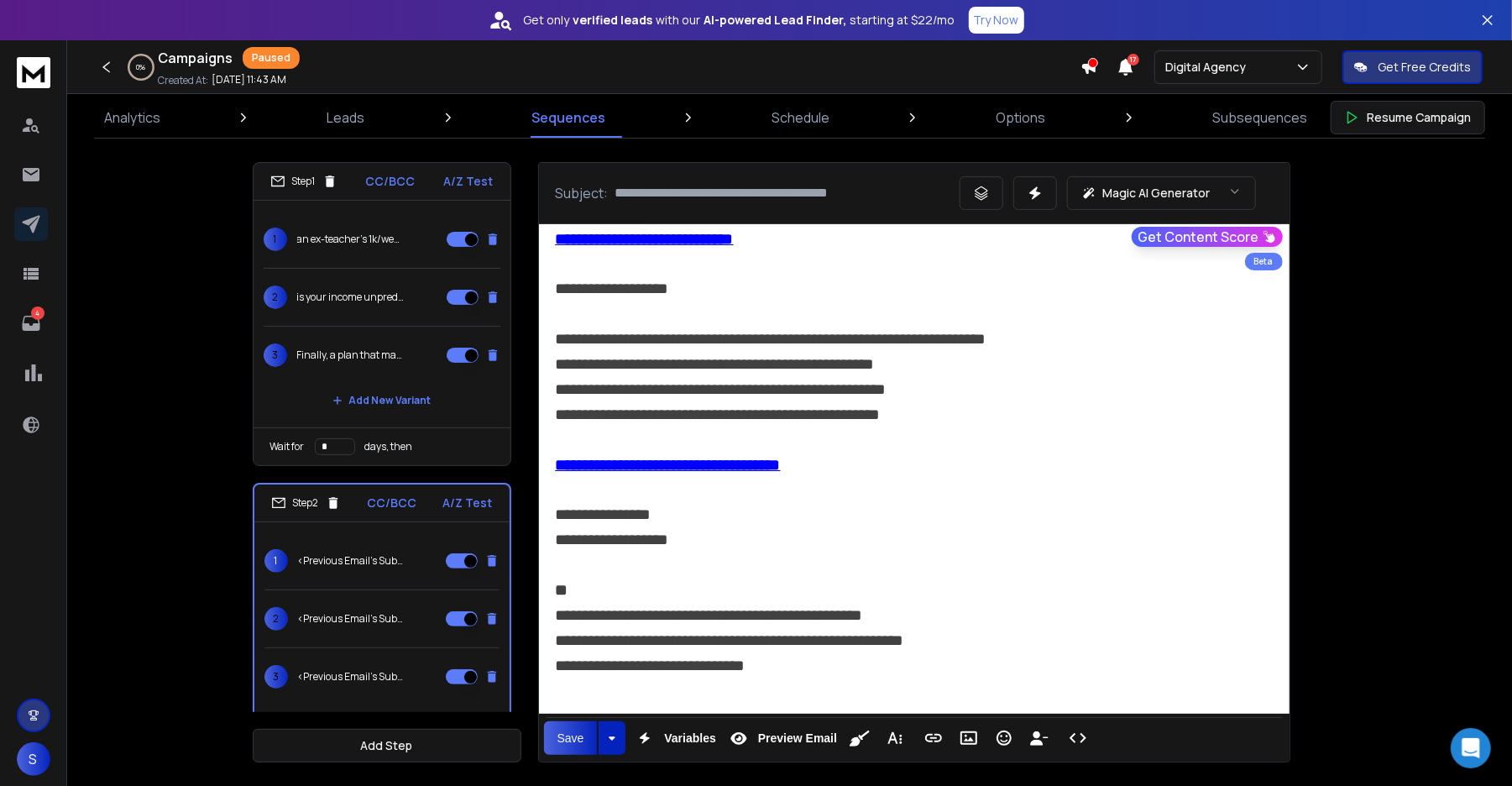
scroll to position [447, 0]
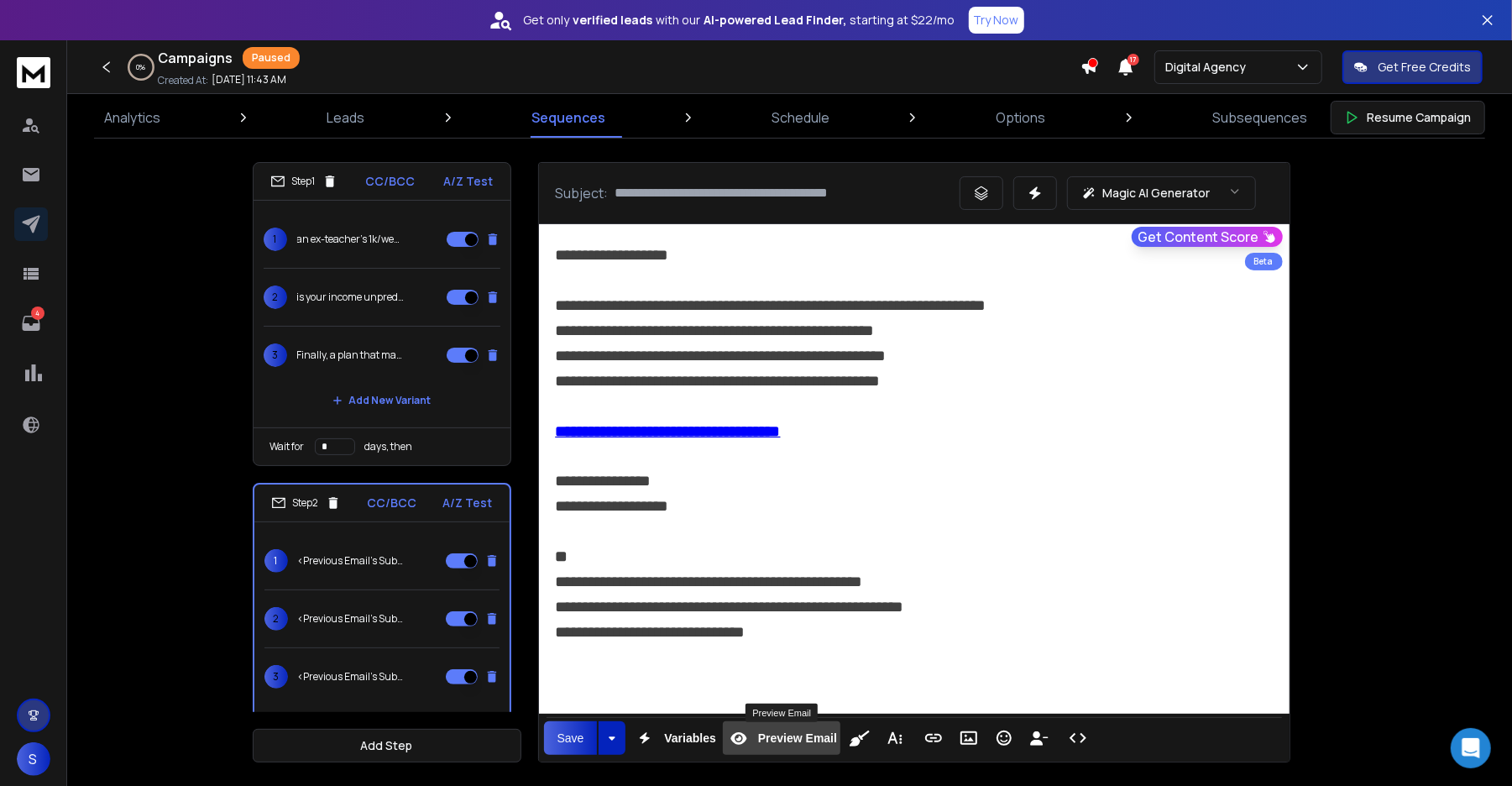
click at [796, 739] on span "Preview Email" at bounding box center [798, 738] width 85 height 14
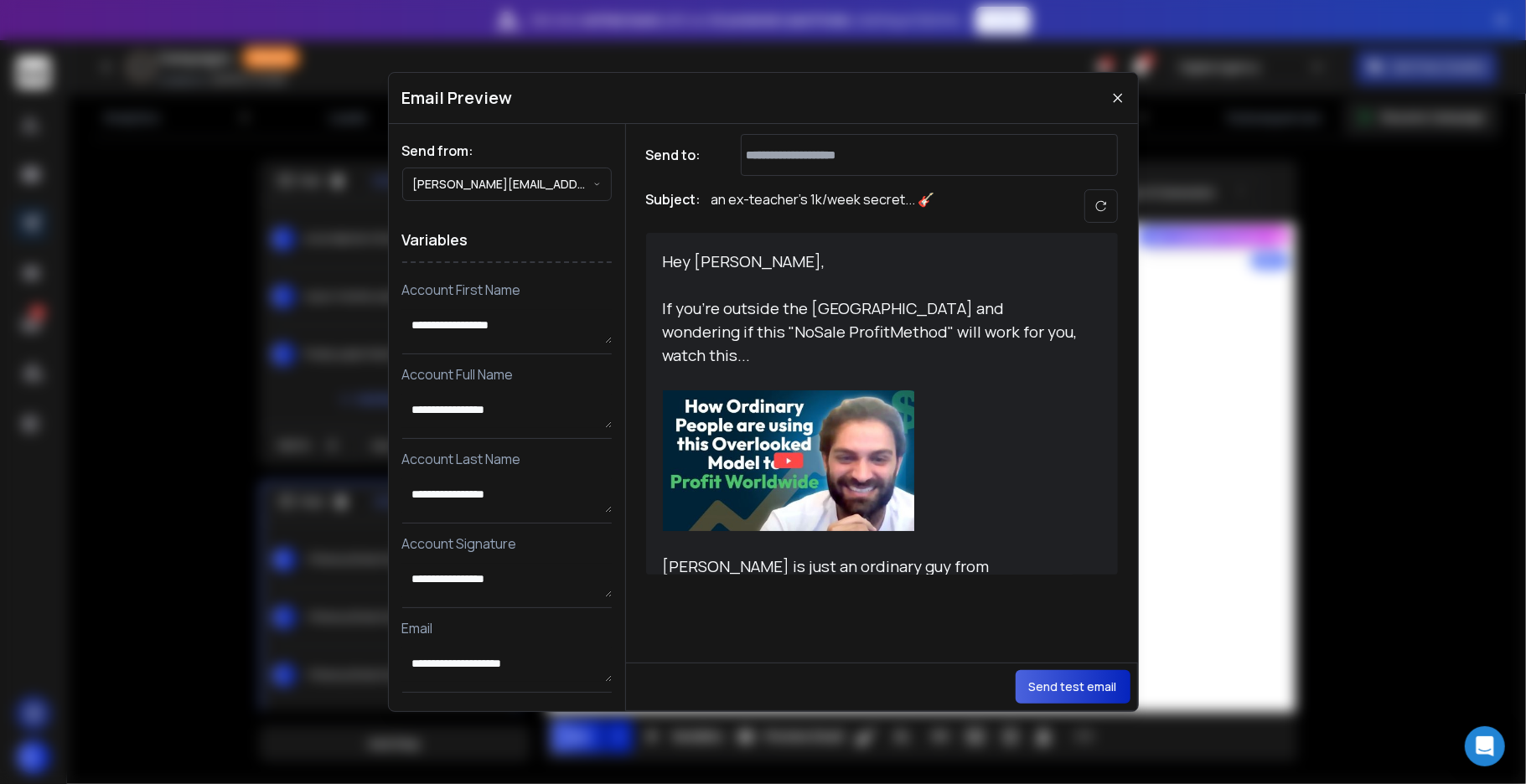
click at [1108, 95] on div "Email Preview" at bounding box center [763, 98] width 749 height 51
click at [1114, 97] on icon at bounding box center [1117, 98] width 14 height 14
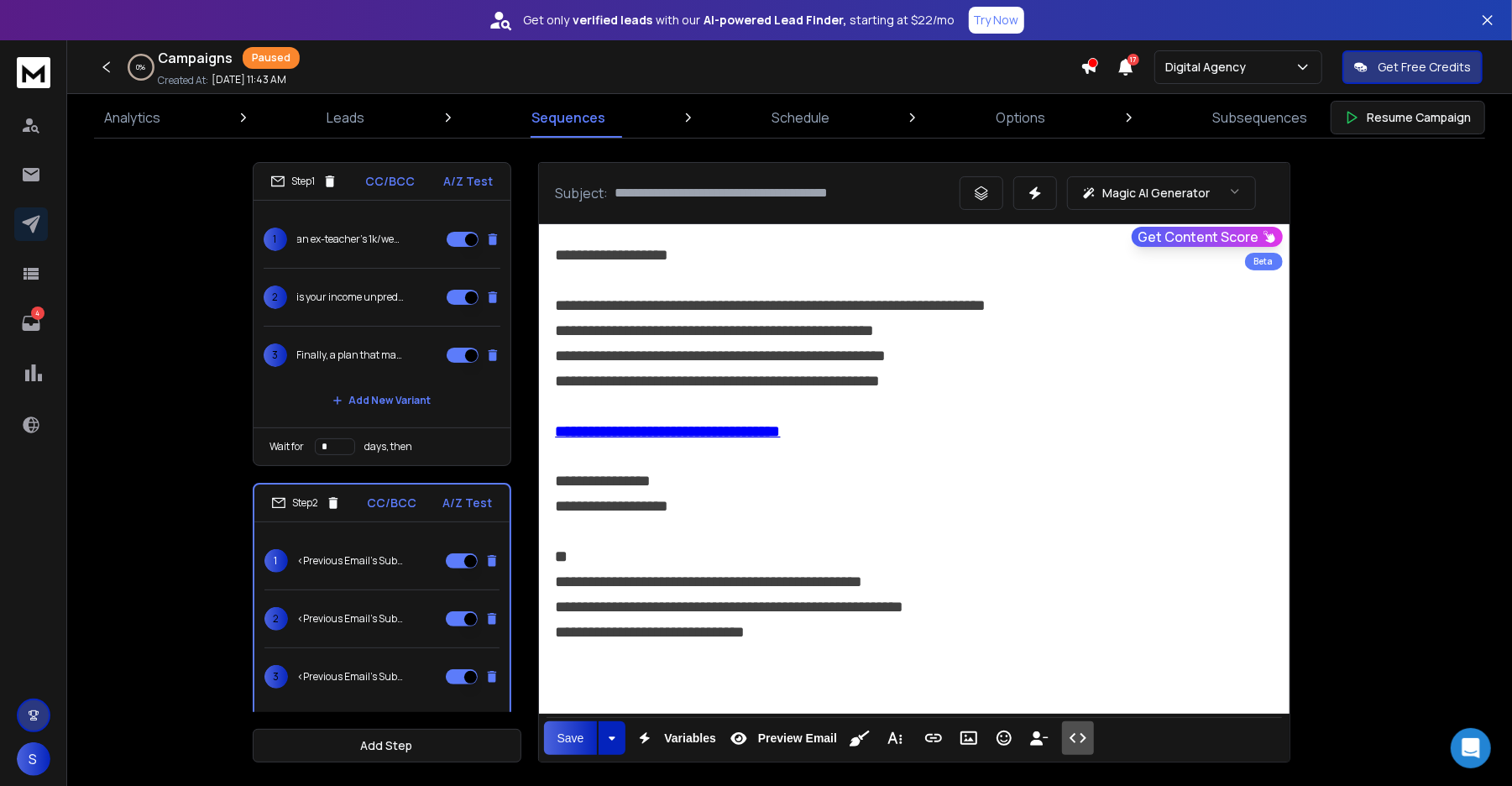
click at [1075, 742] on icon "button" at bounding box center [1077, 738] width 17 height 10
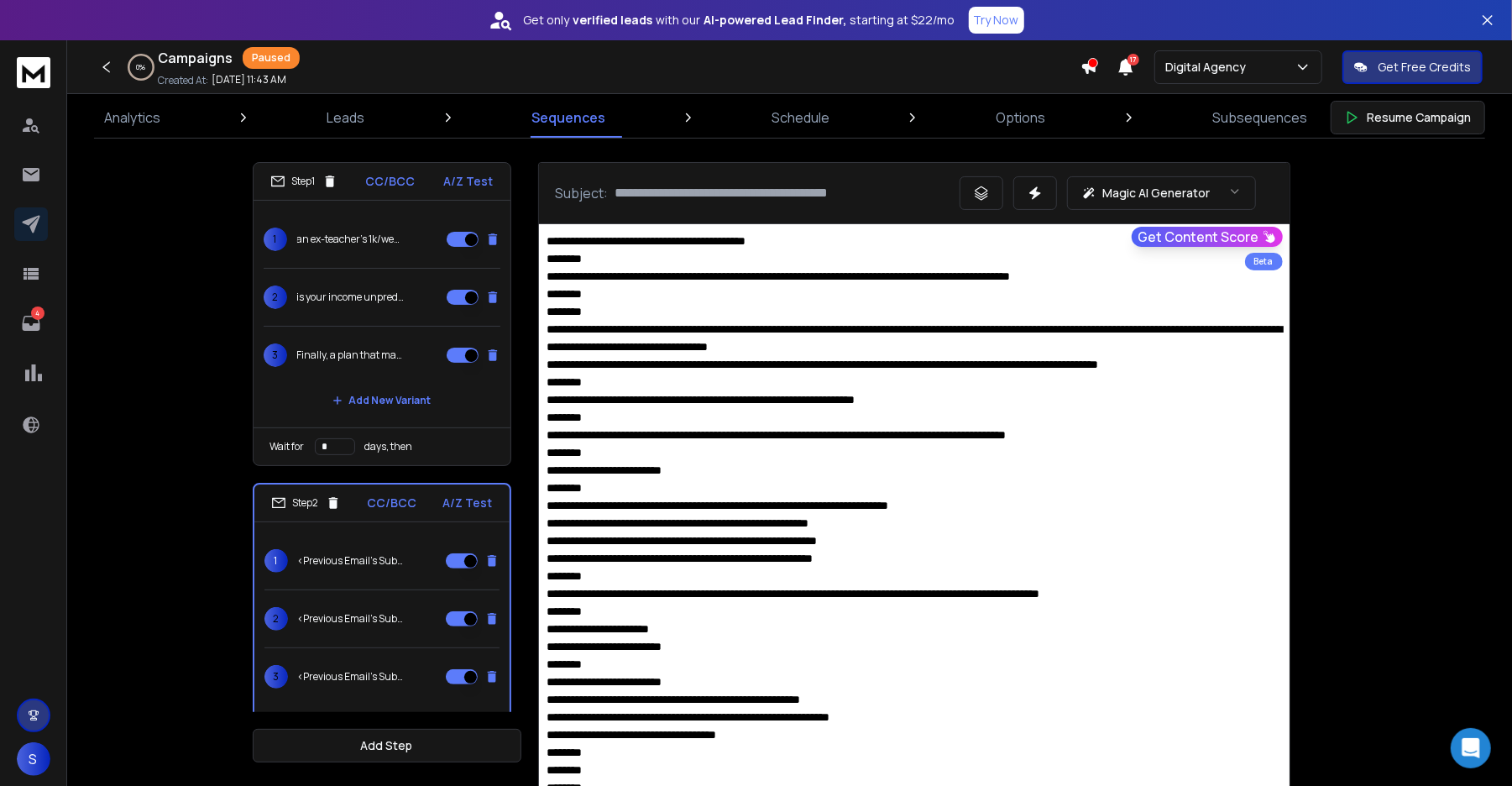
drag, startPoint x: 615, startPoint y: 321, endPoint x: 632, endPoint y: 299, distance: 27.8
drag, startPoint x: 612, startPoint y: 331, endPoint x: 636, endPoint y: 295, distance: 43.3
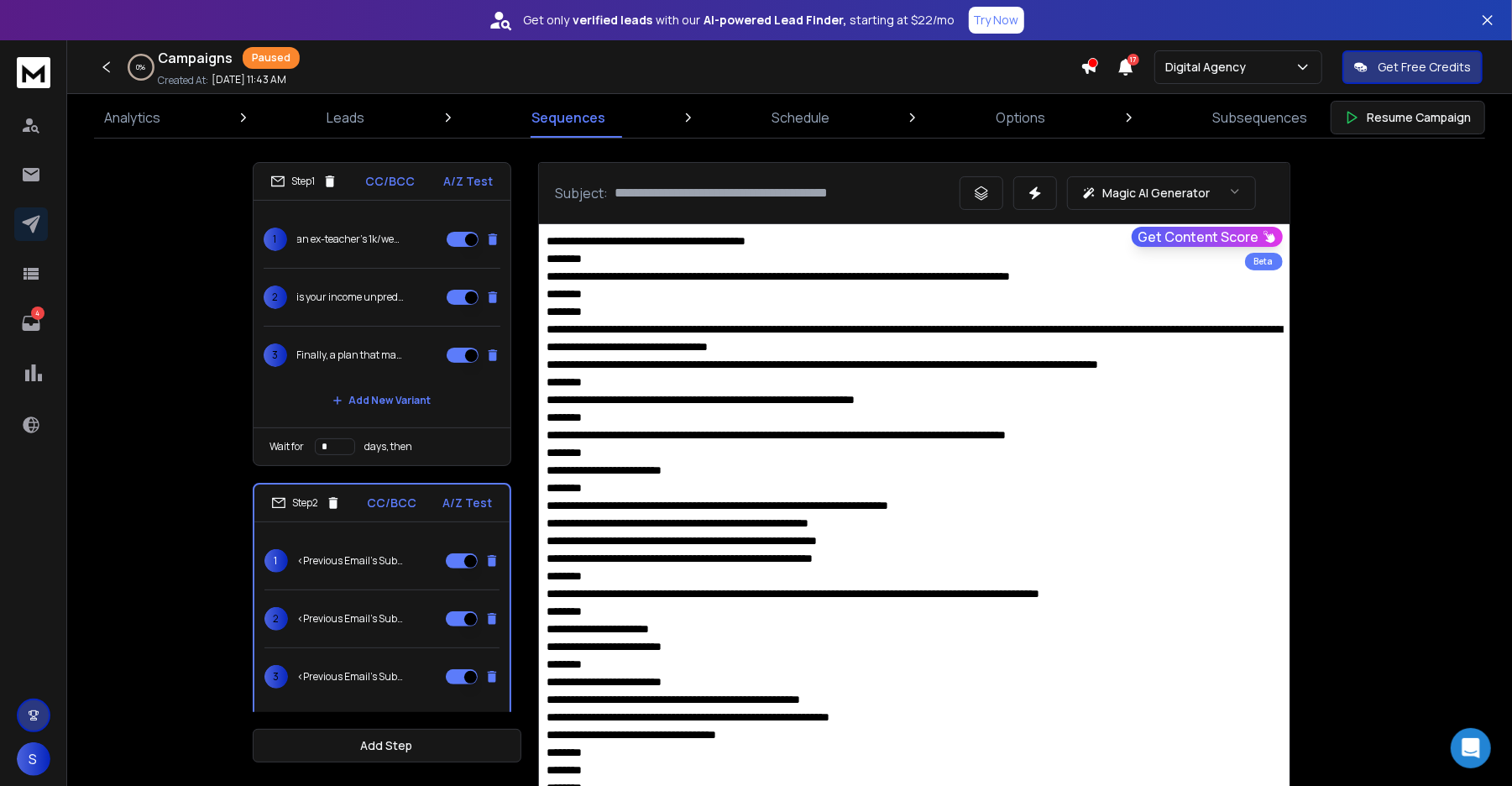
paste textarea "******** ********"
type textarea "**********"
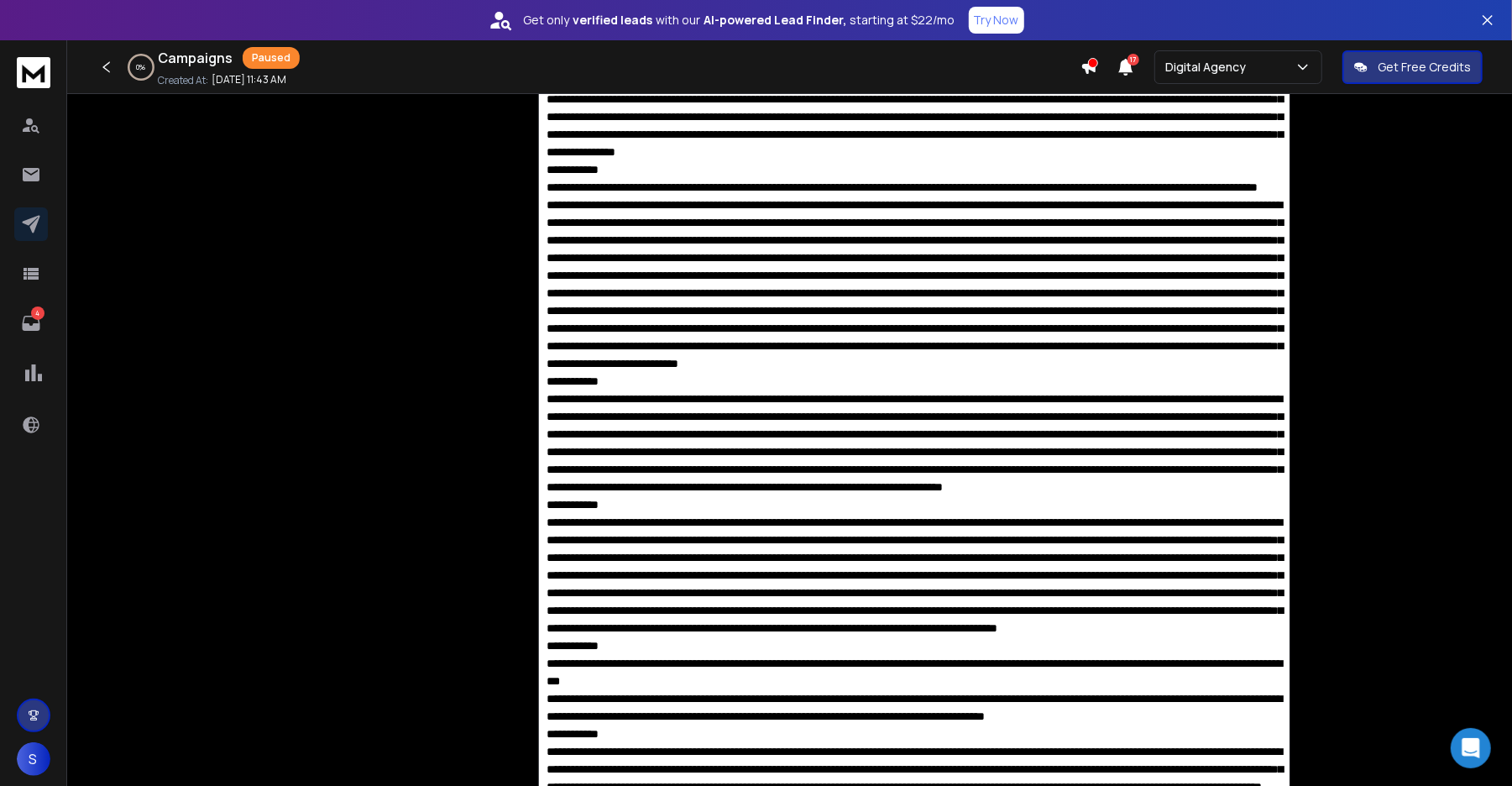
scroll to position [4615, 0]
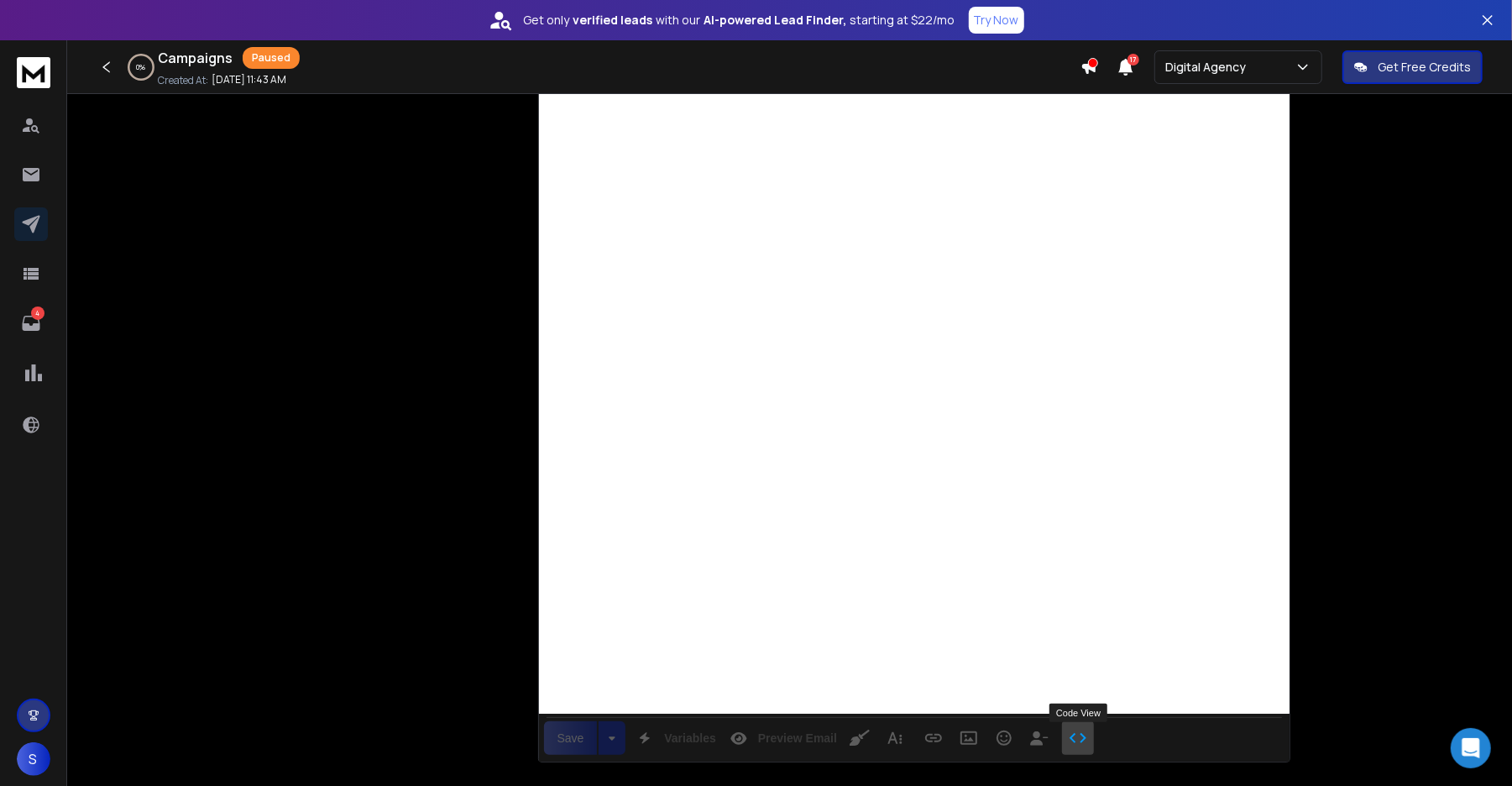
click at [1080, 737] on icon "button" at bounding box center [1078, 738] width 20 height 20
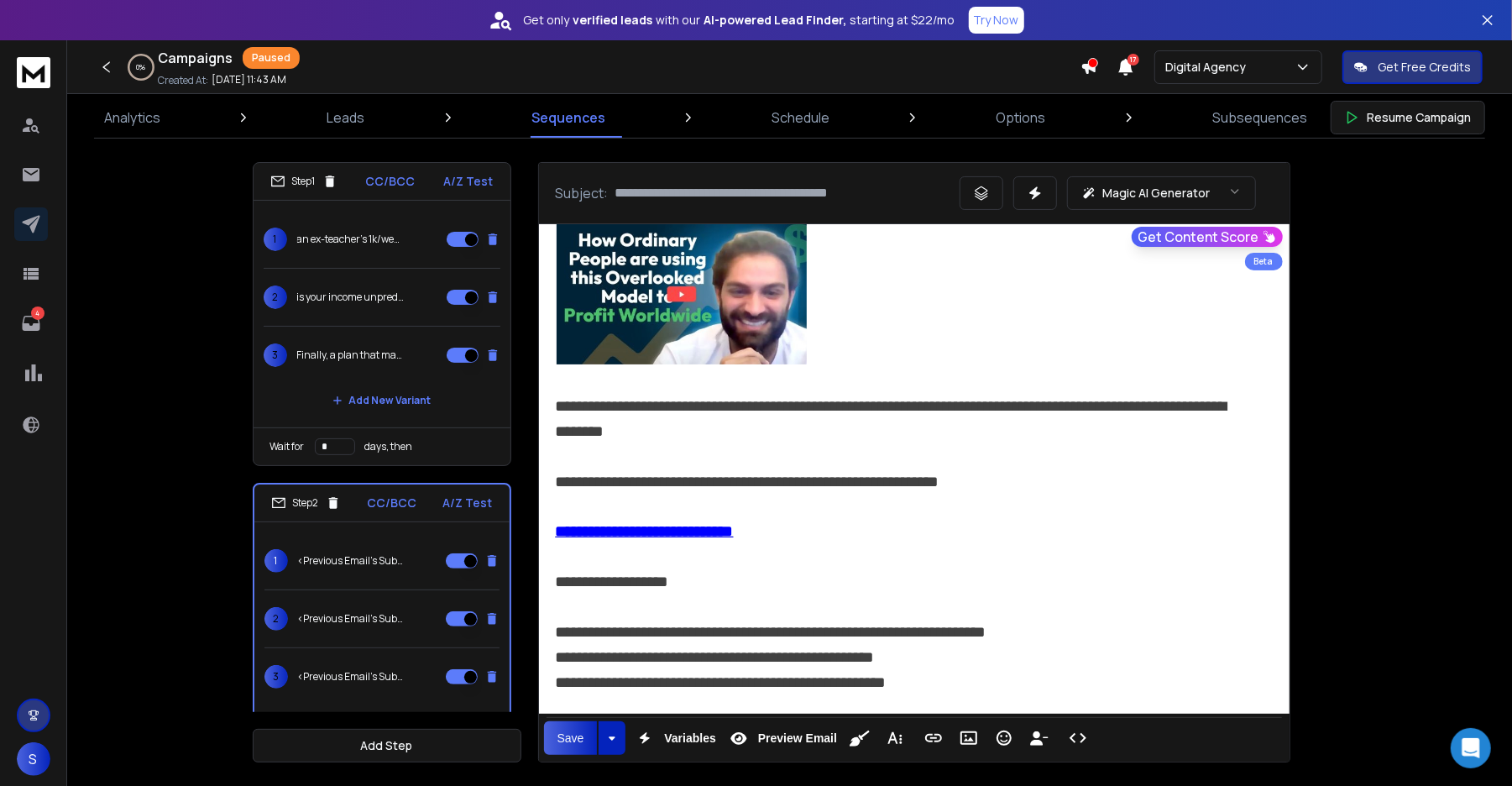
scroll to position [0, 0]
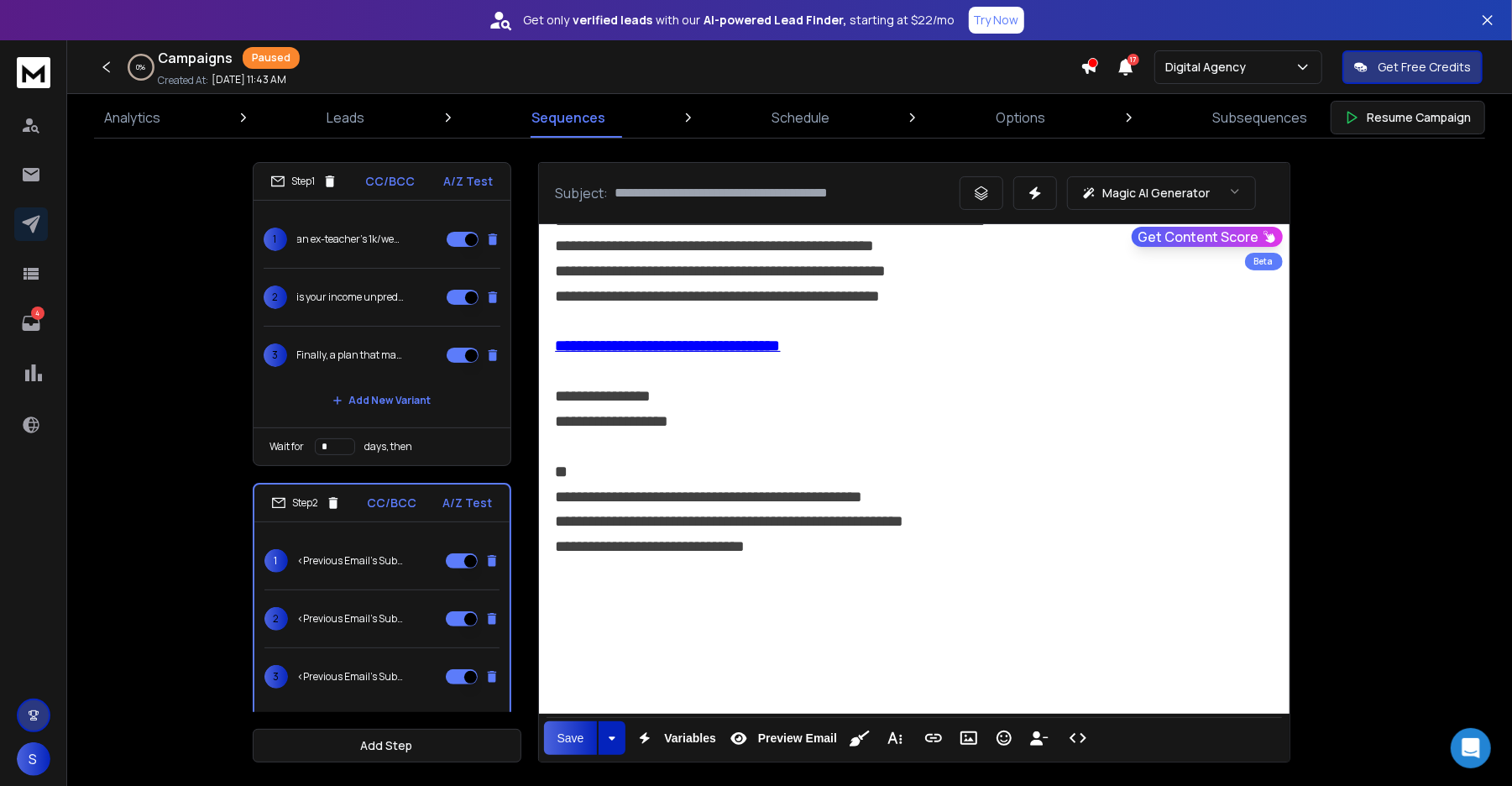
scroll to position [559, 0]
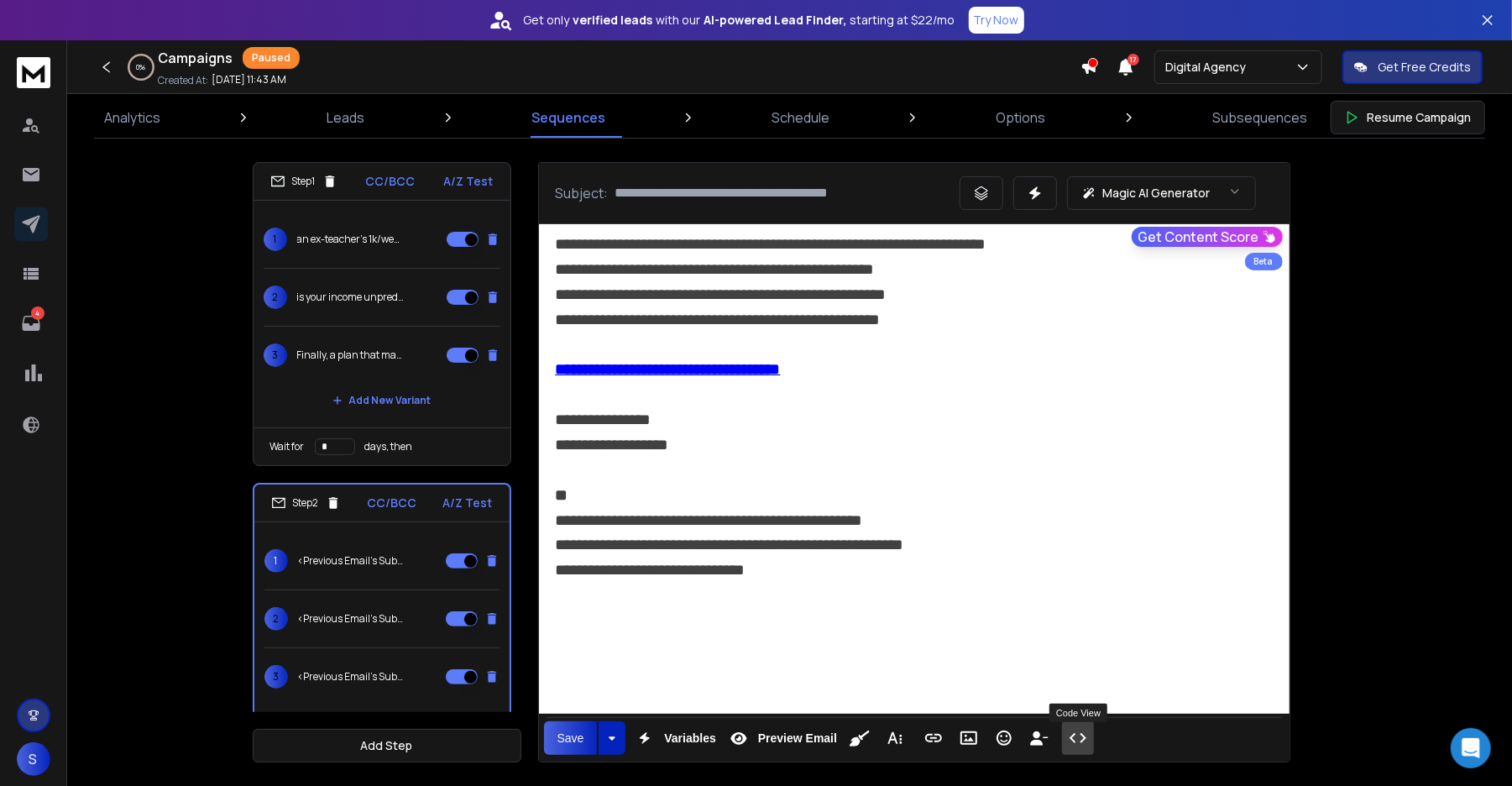
click at [1080, 730] on icon "button" at bounding box center [1078, 738] width 20 height 20
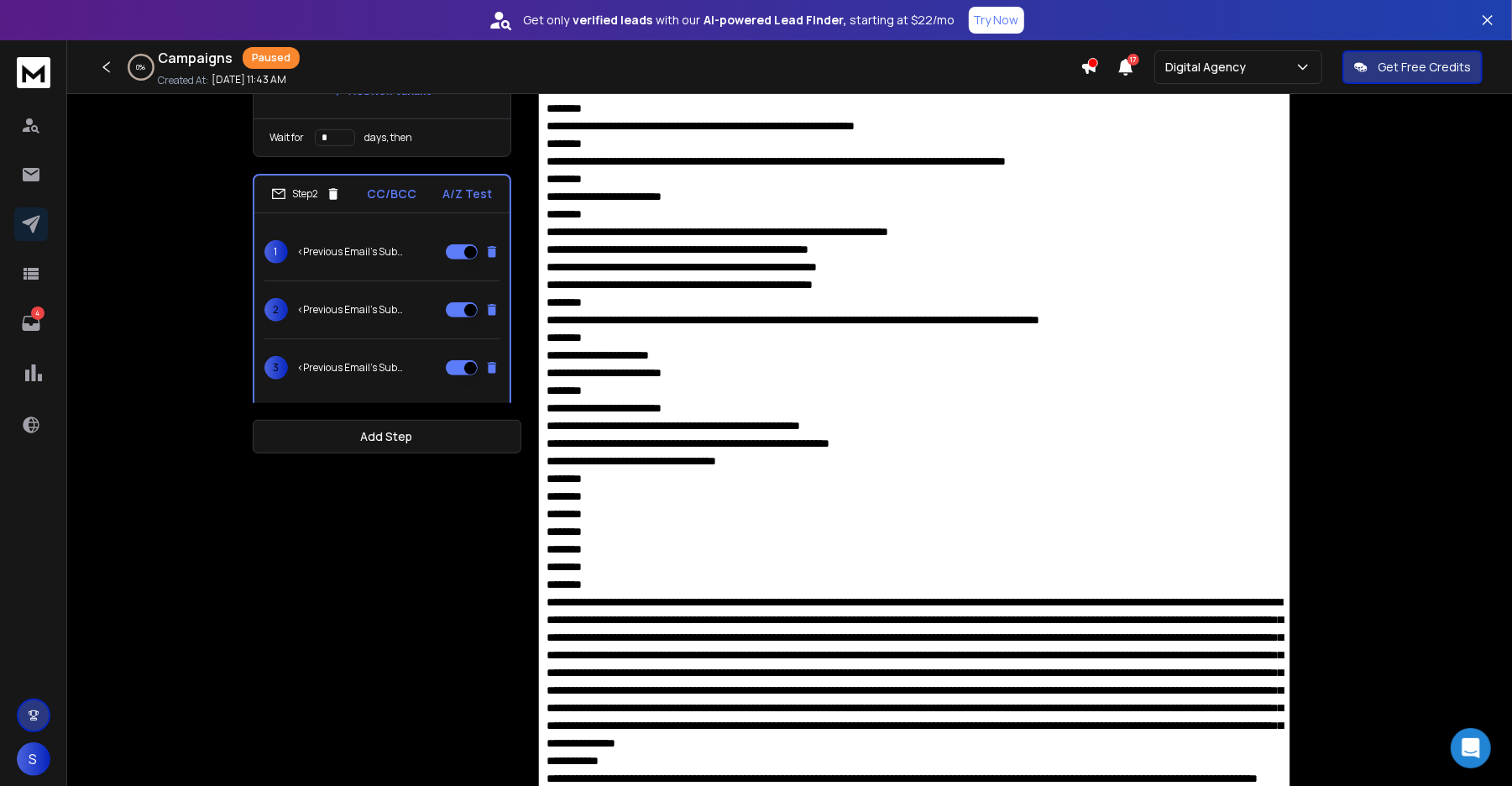
scroll to position [380, 0]
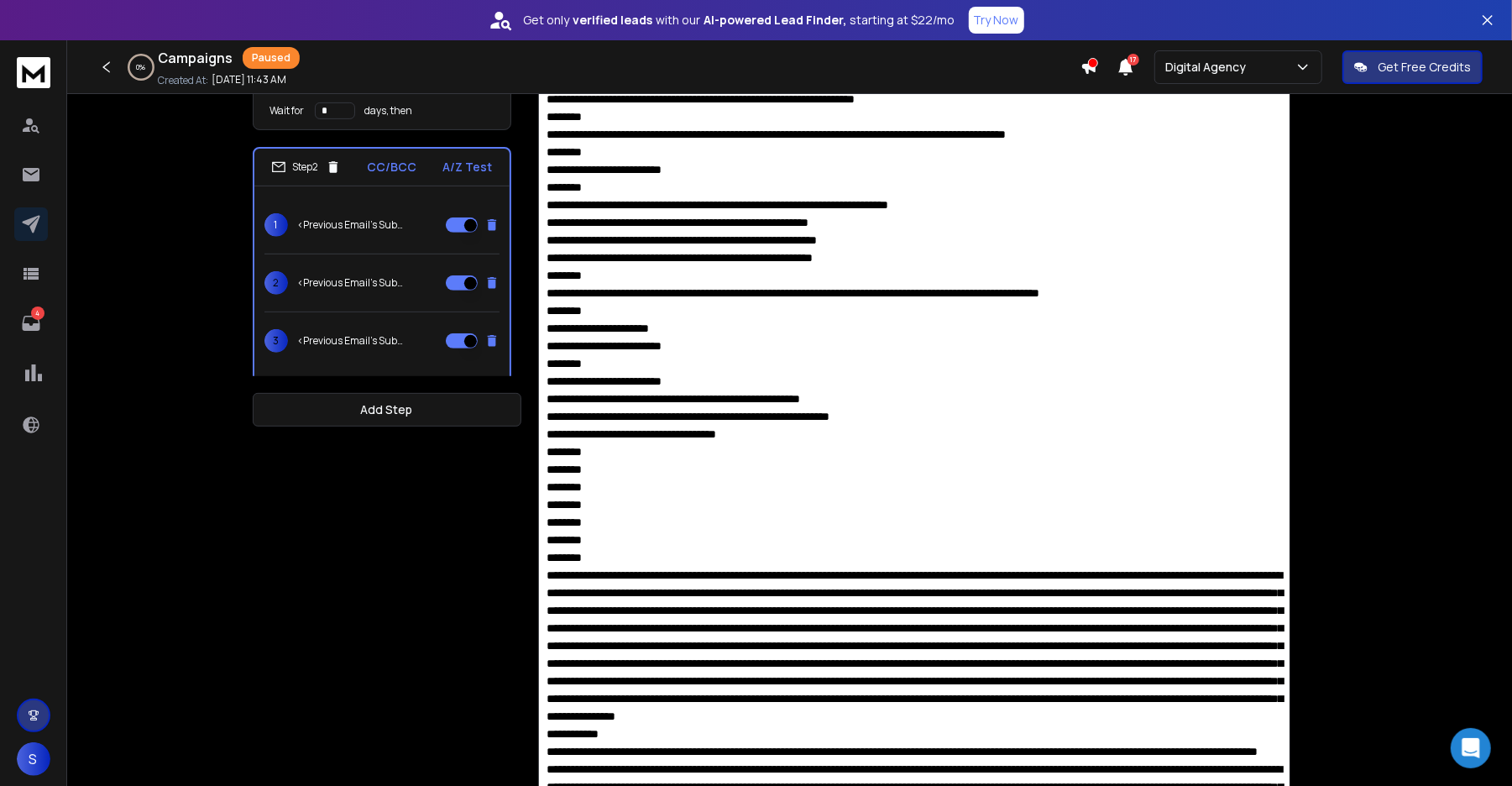
drag, startPoint x: 1029, startPoint y: 485, endPoint x: 1105, endPoint y: 501, distance: 77.7
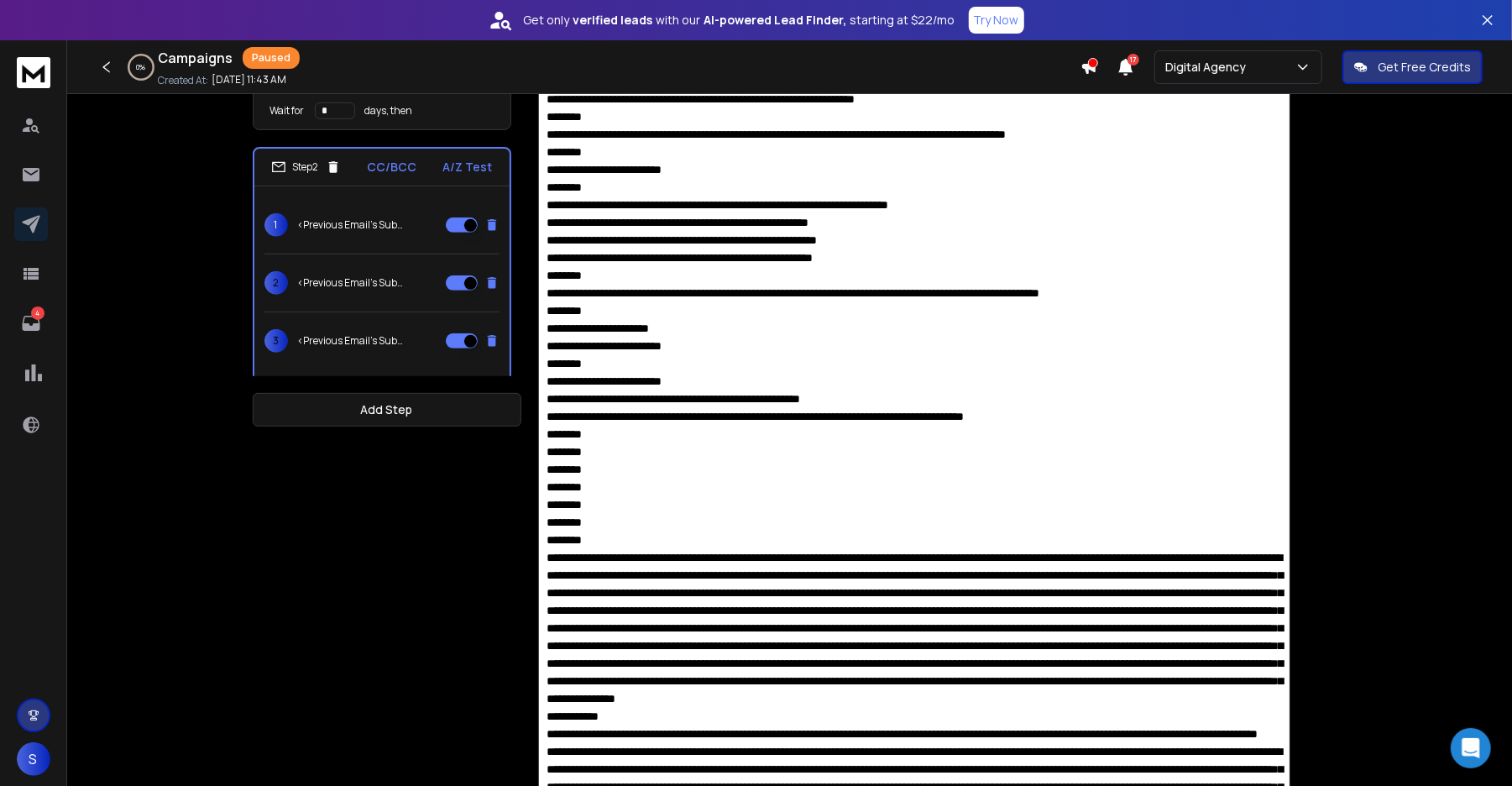
type textarea "**********"
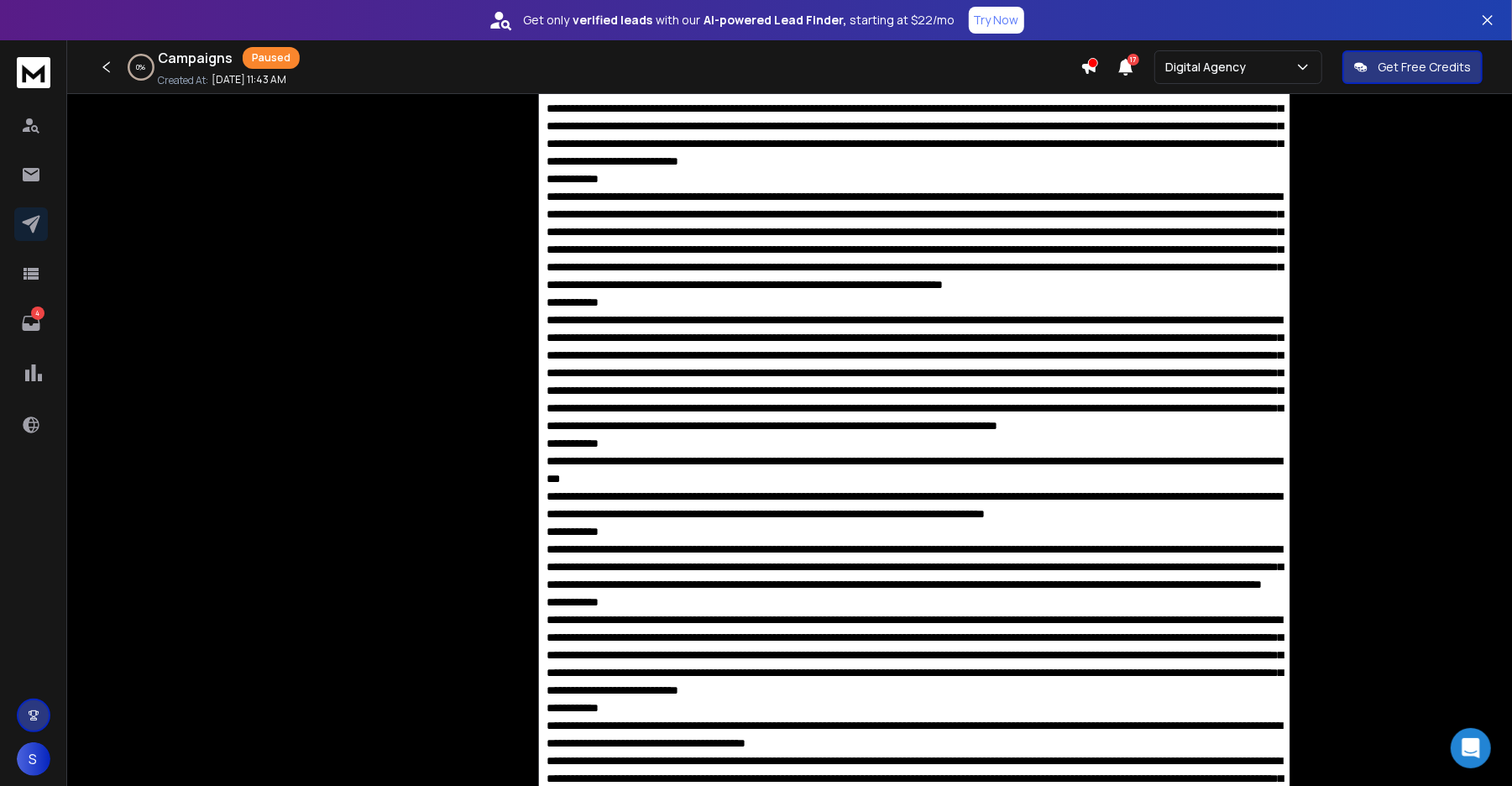
scroll to position [4633, 0]
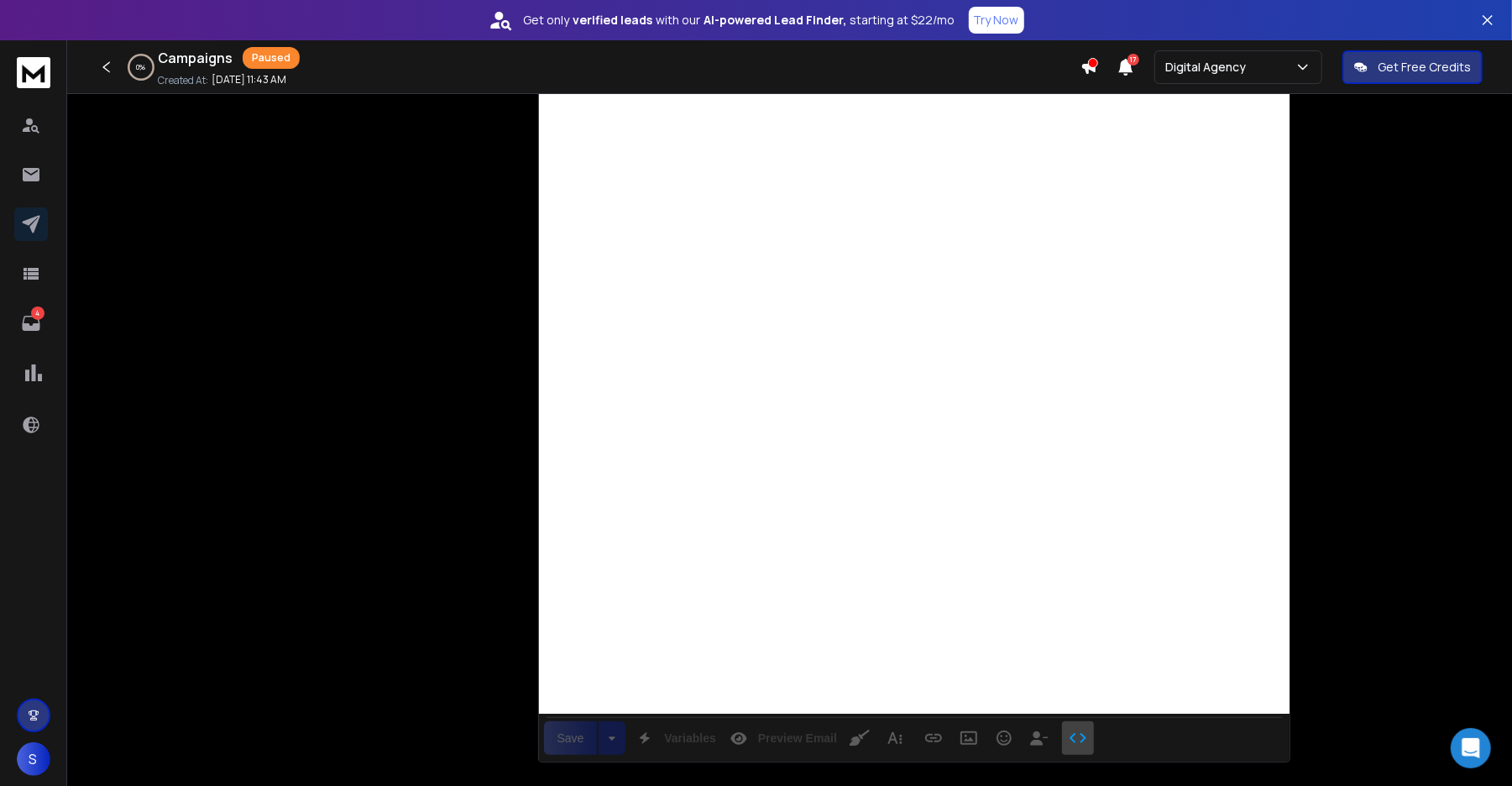
click at [1076, 739] on icon "button" at bounding box center [1078, 738] width 20 height 20
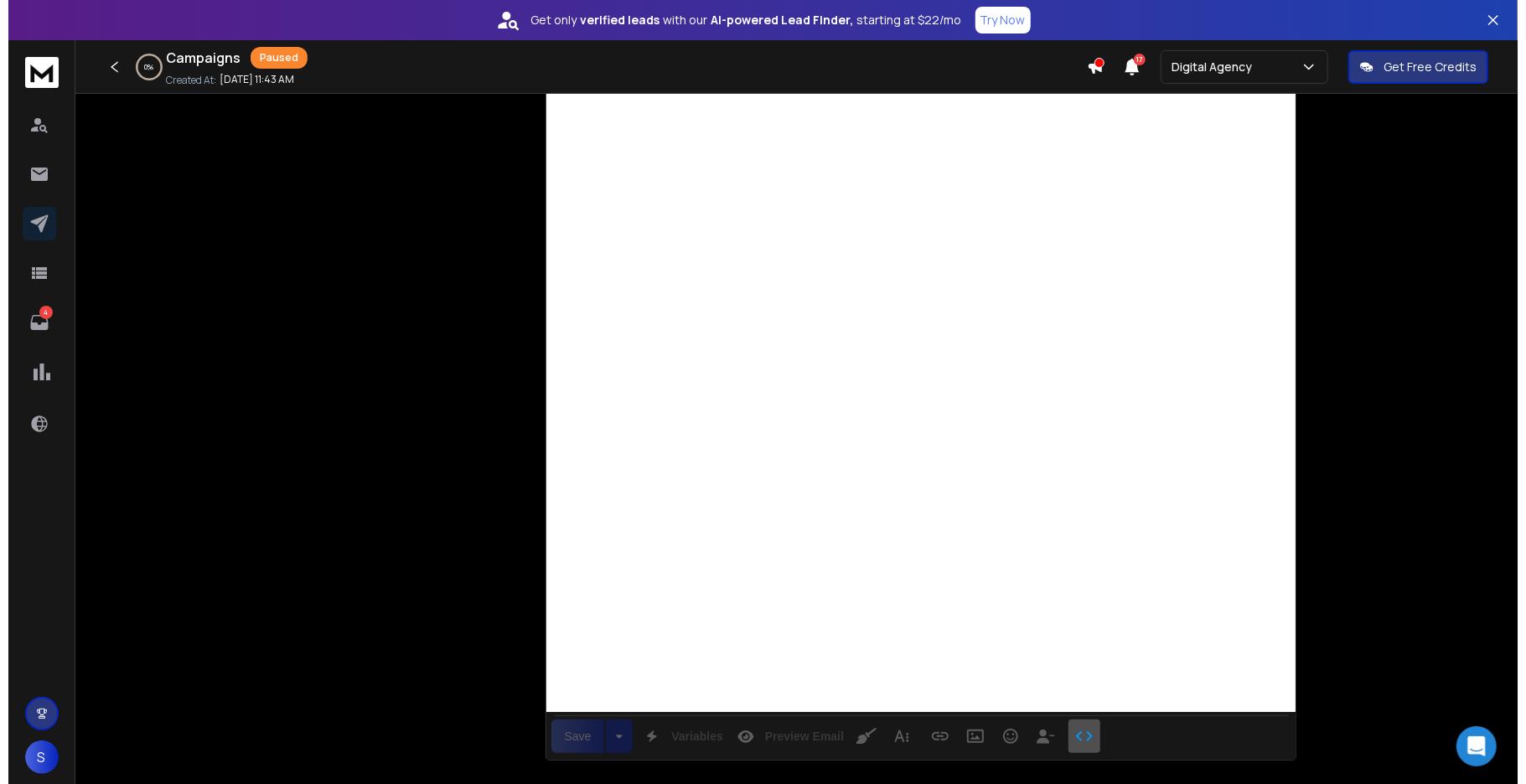
scroll to position [44, 0]
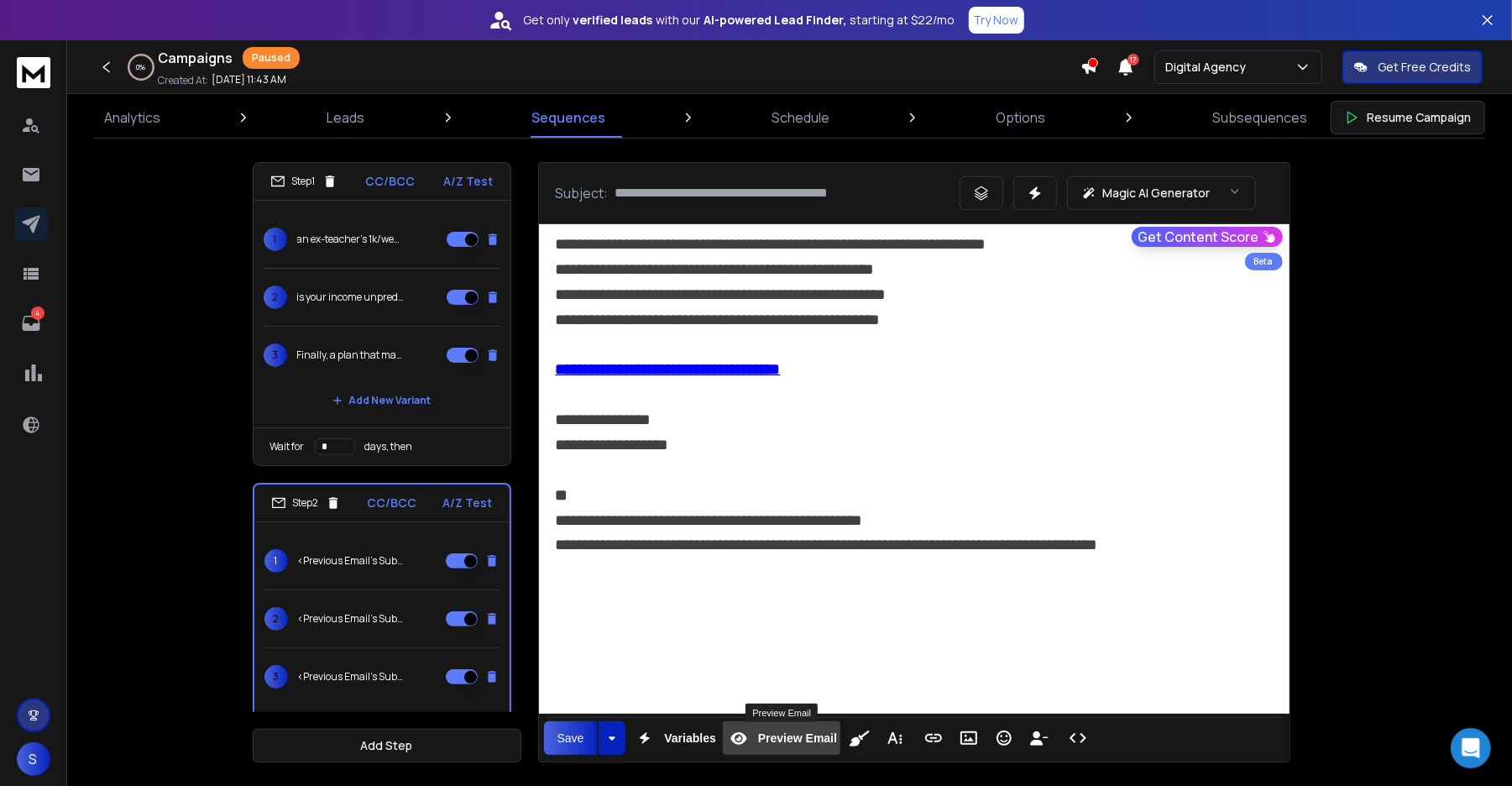
click at [788, 747] on div "Preview Email" at bounding box center [782, 738] width 117 height 28
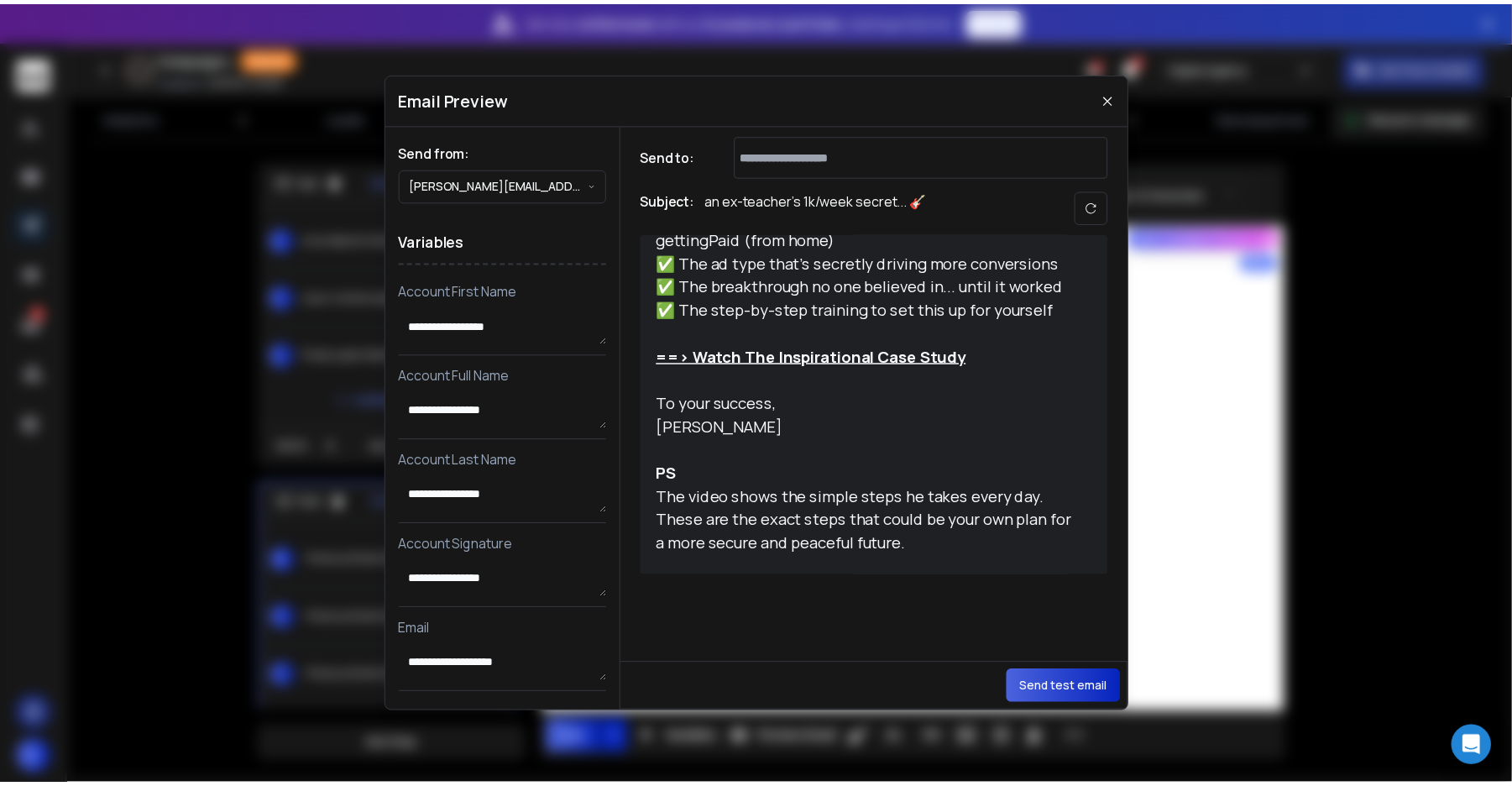
scroll to position [672, 0]
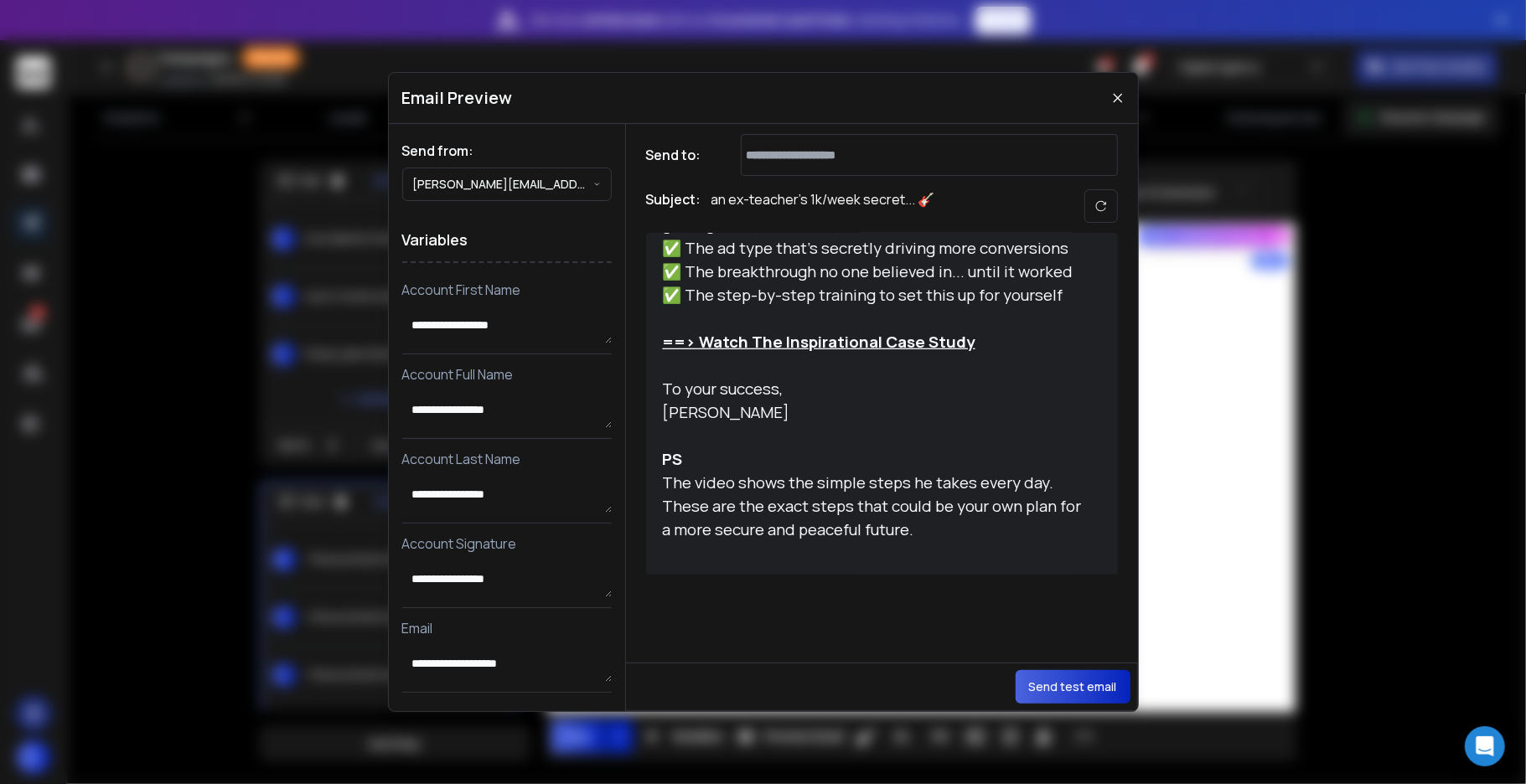
click at [1117, 102] on icon at bounding box center [1117, 98] width 14 height 14
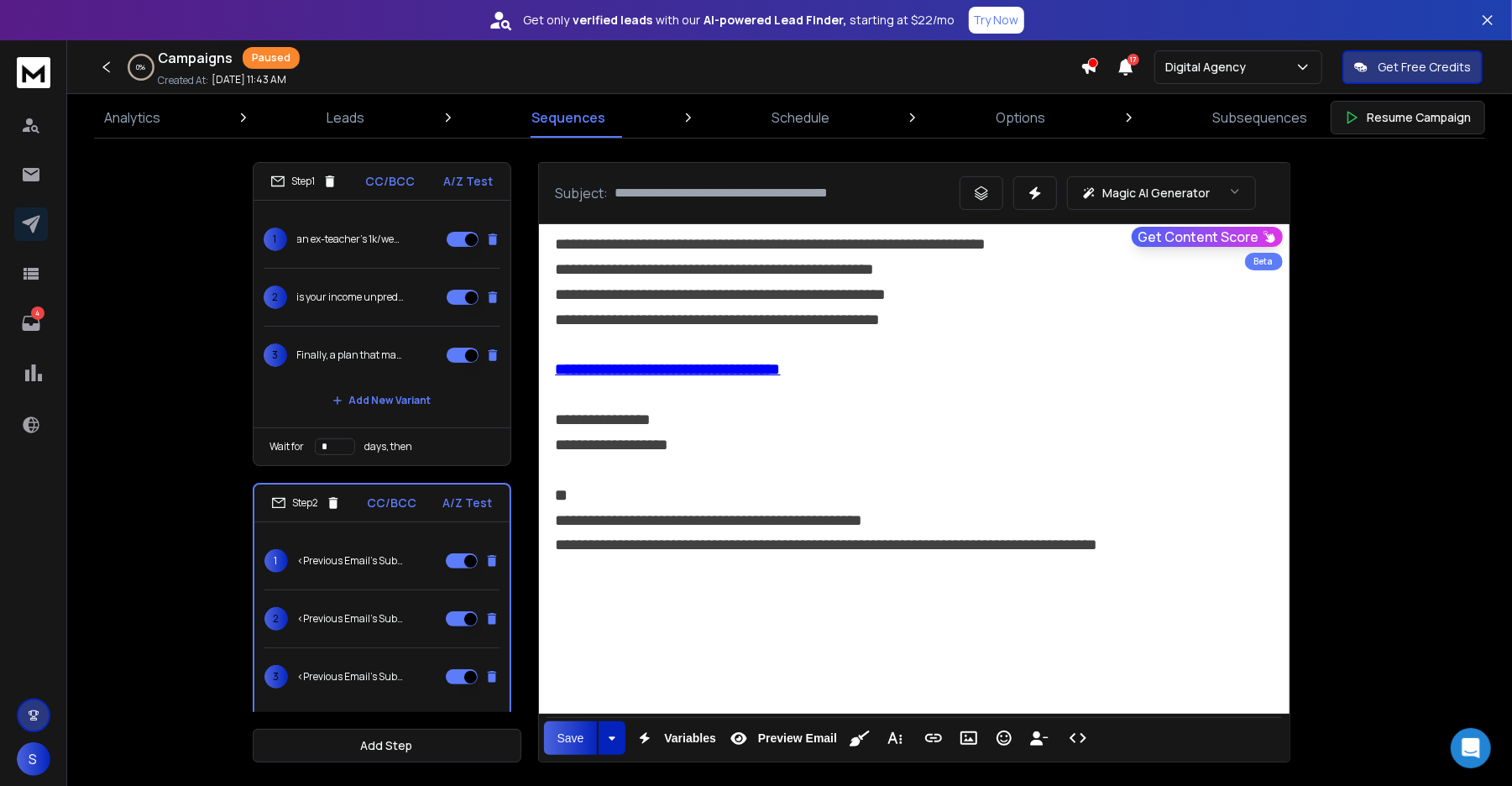
click at [338, 622] on p "<Previous Email's Subject>" at bounding box center [352, 619] width 107 height 14
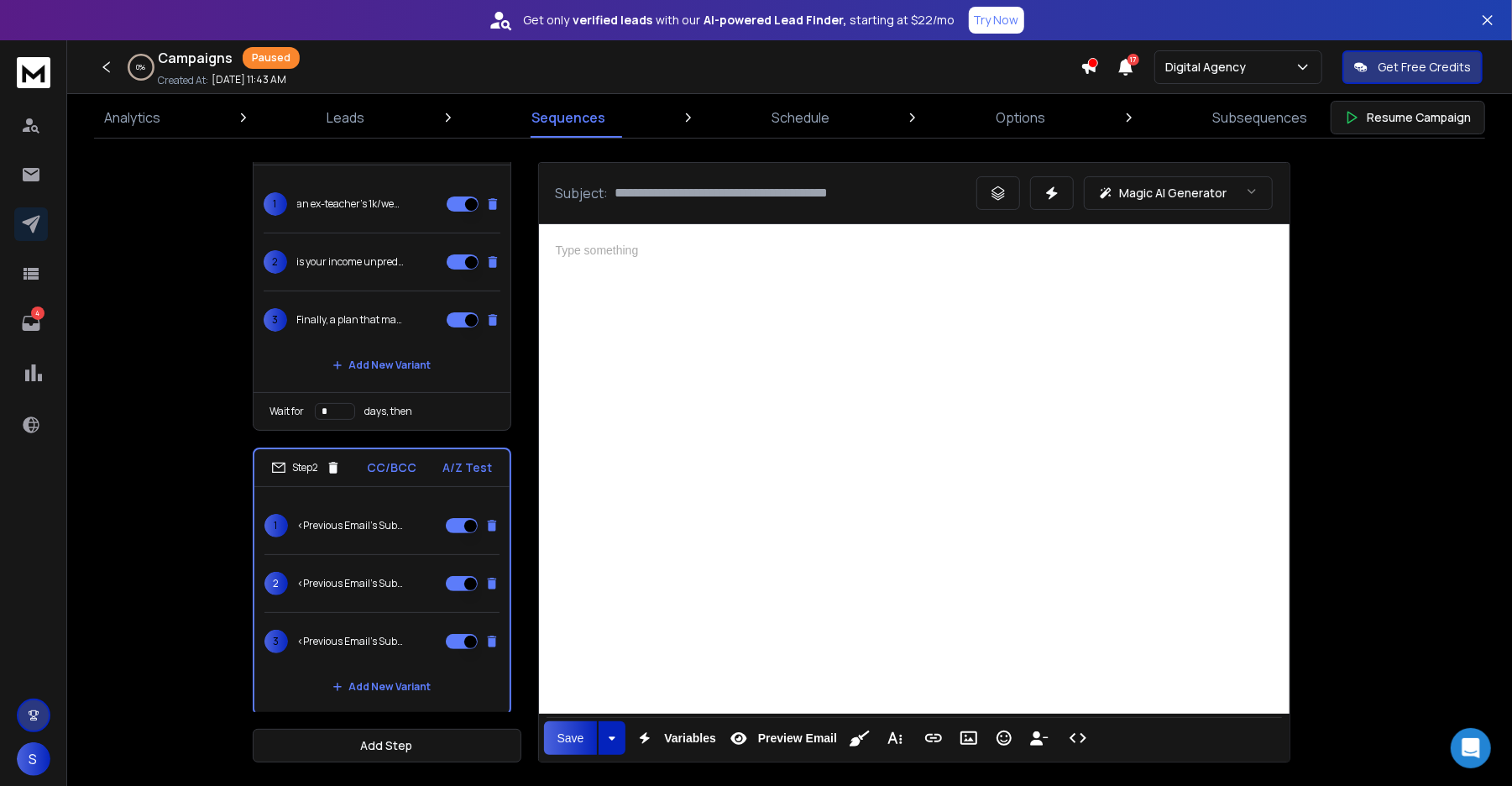
scroll to position [41, 0]
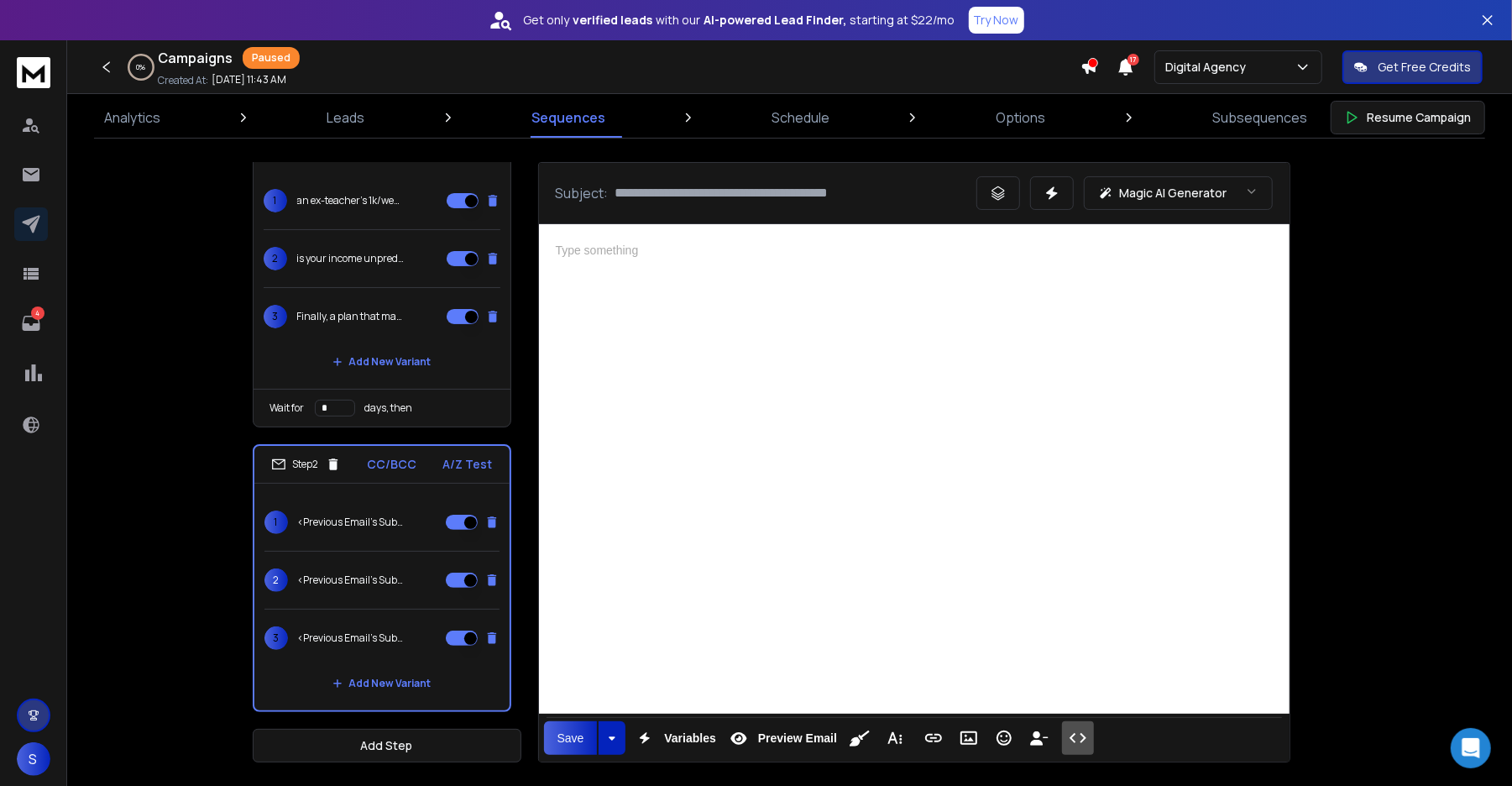
click at [1079, 739] on icon "button" at bounding box center [1078, 738] width 20 height 20
type textarea "**********"
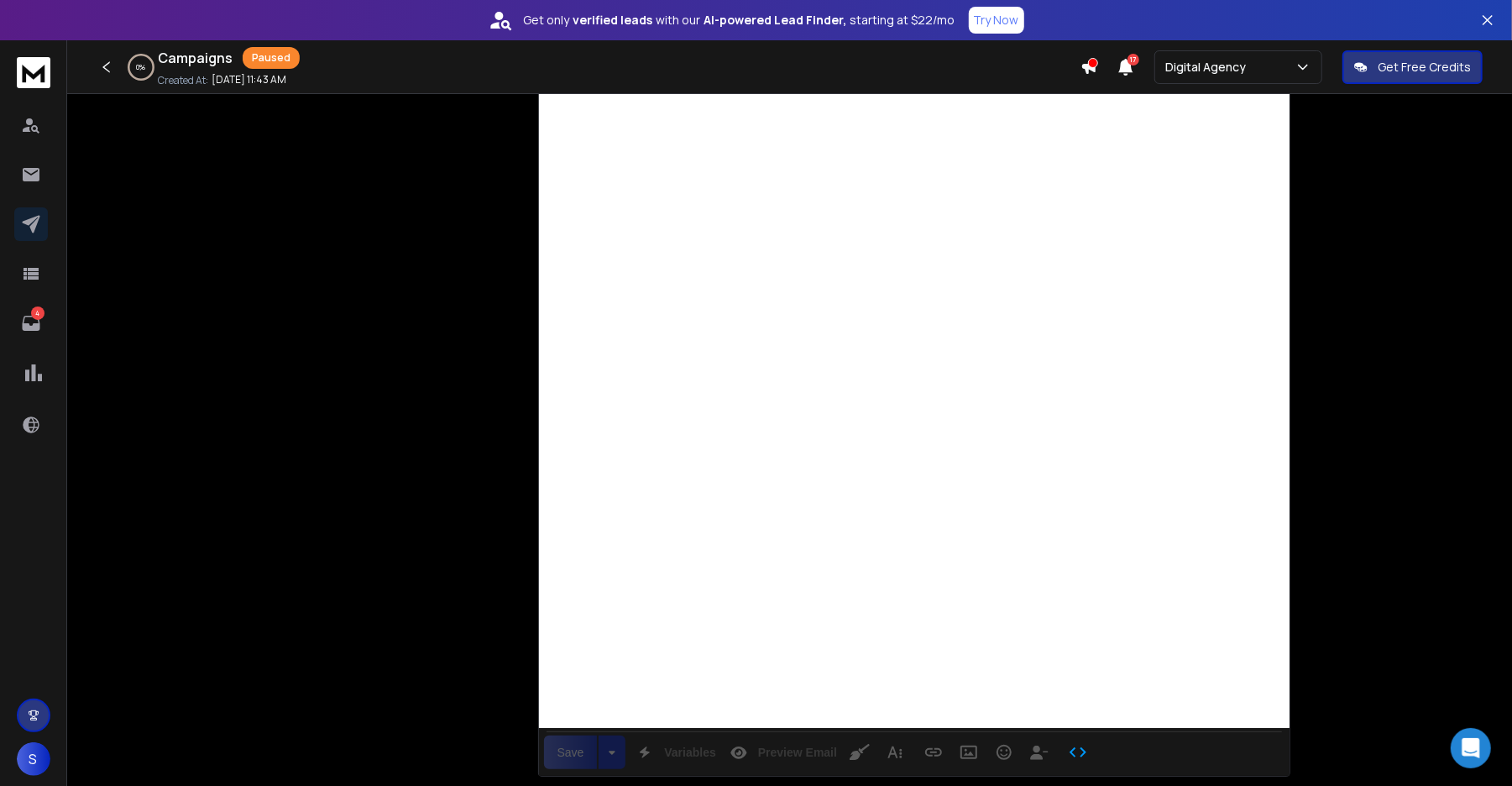
scroll to position [4615, 0]
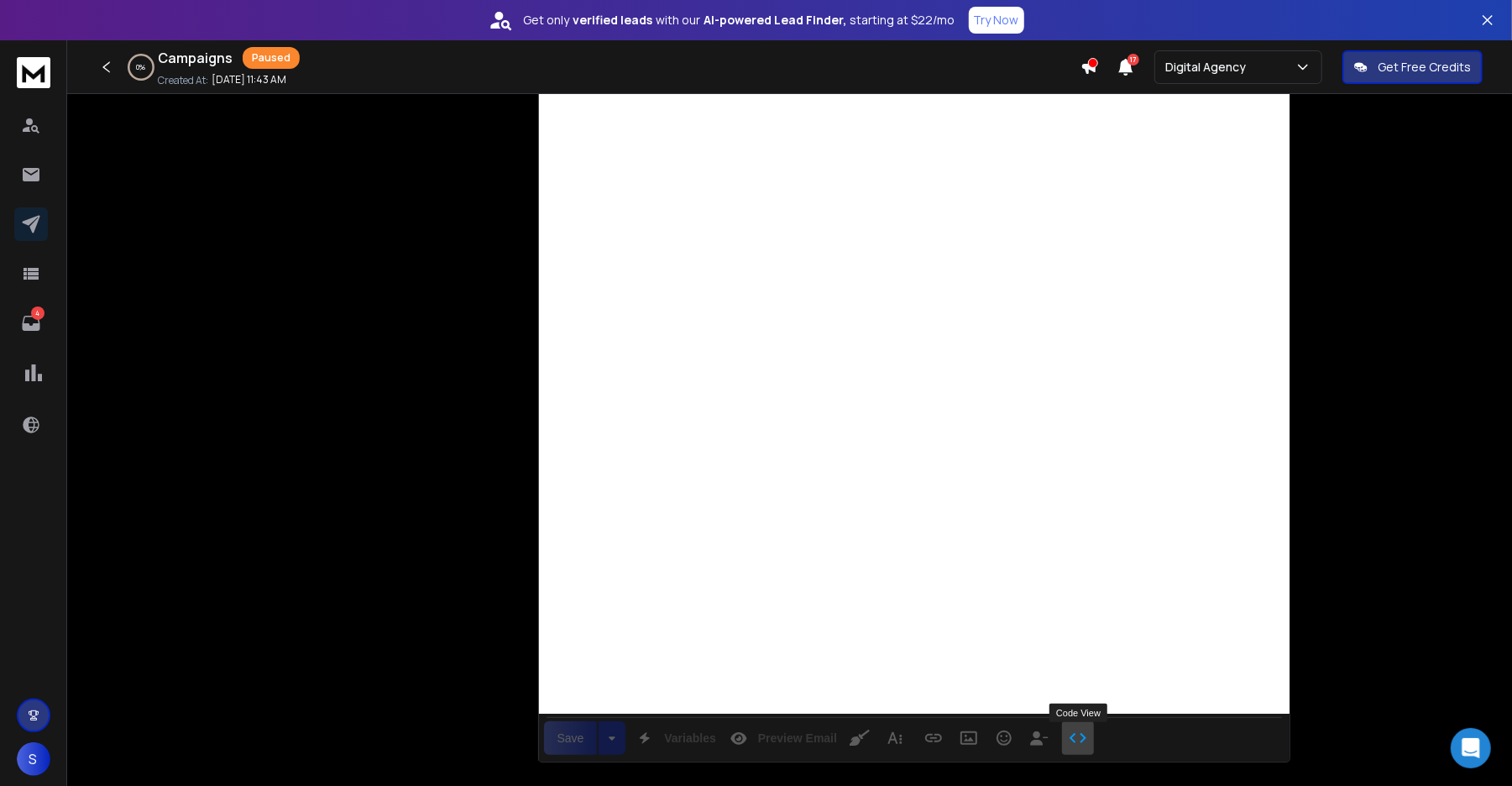
click at [1072, 739] on icon "button" at bounding box center [1077, 738] width 17 height 10
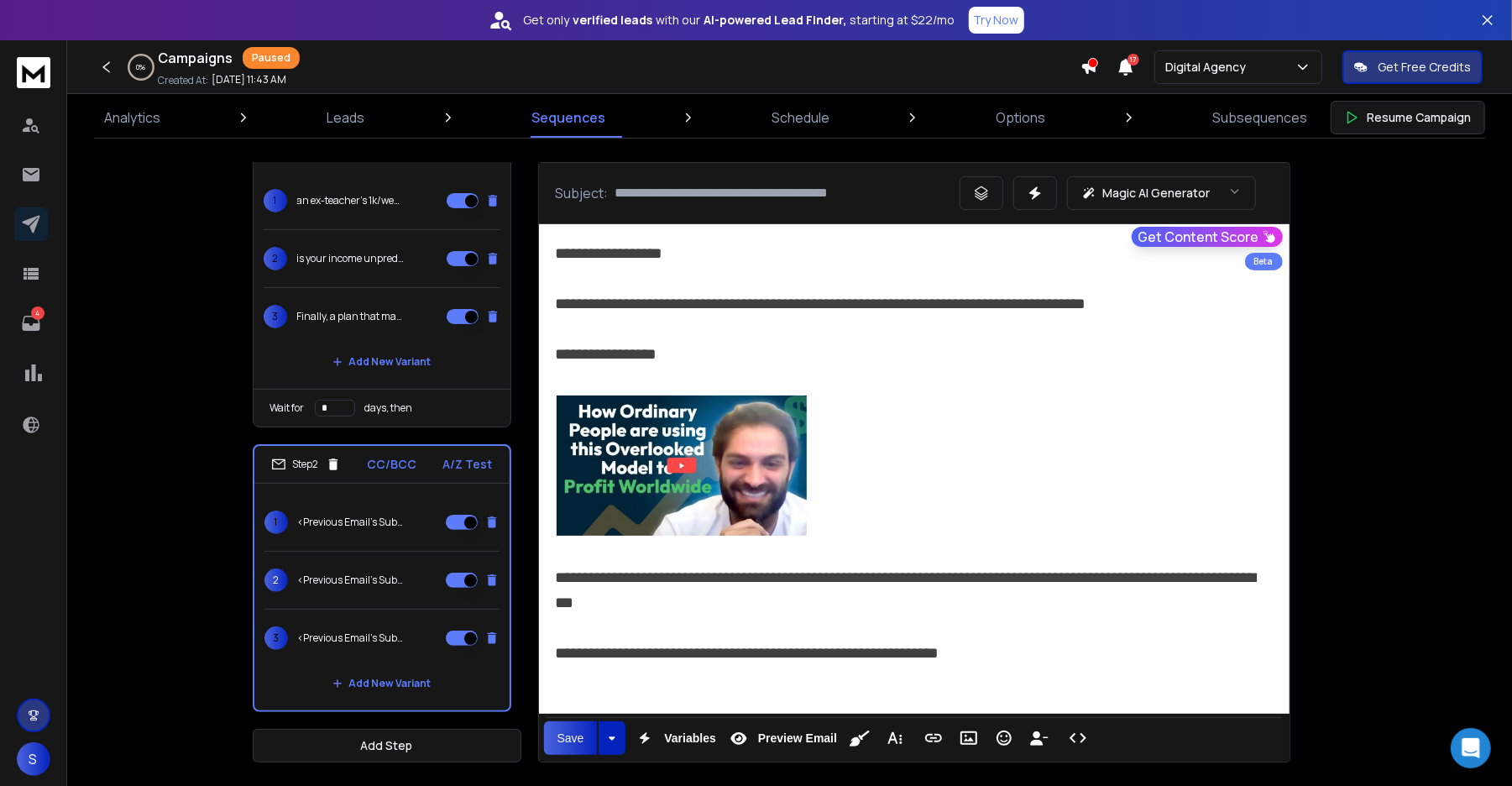
scroll to position [44, 0]
click at [367, 642] on p "<Previous Email's Subject>" at bounding box center [352, 638] width 107 height 14
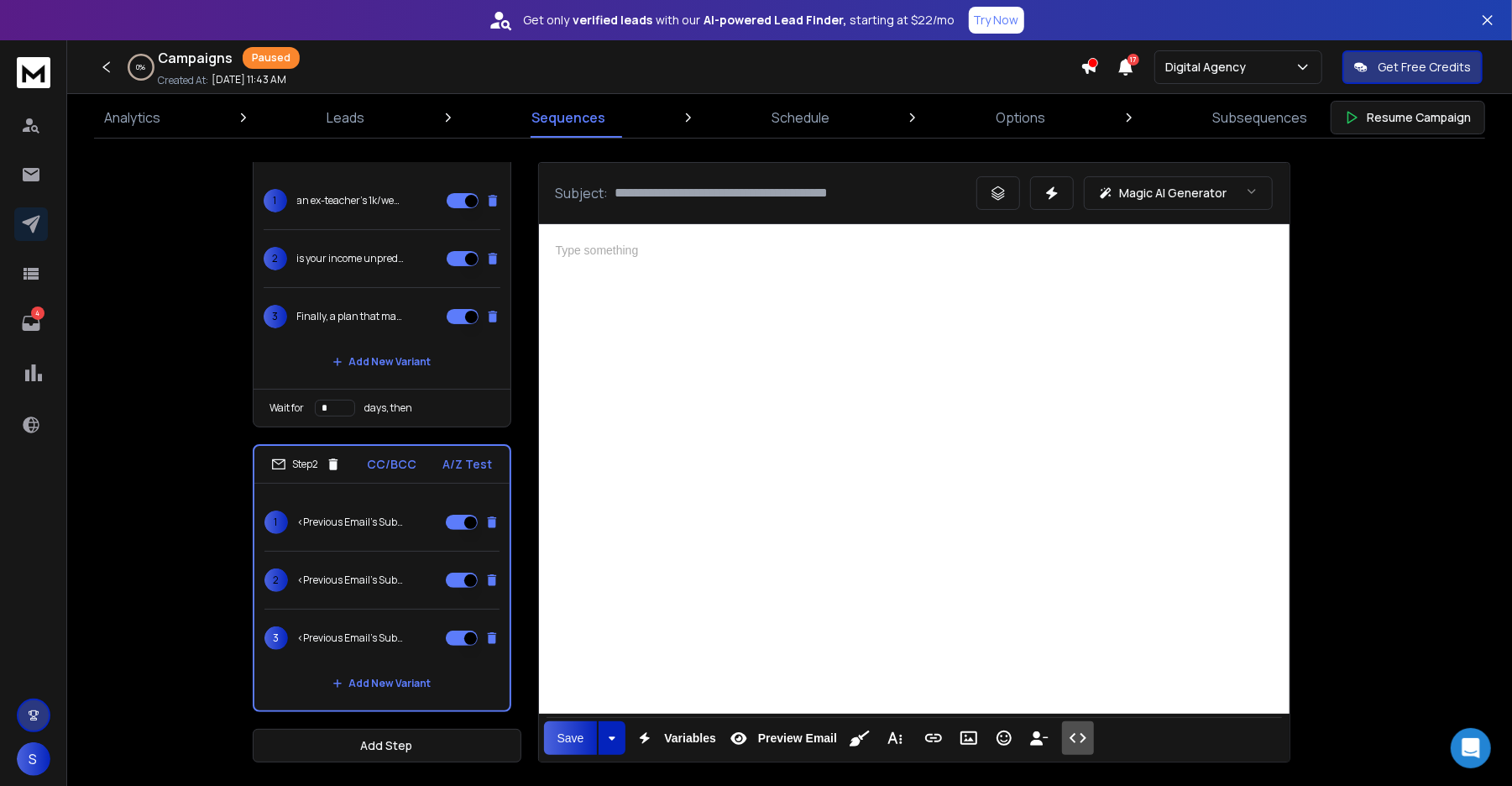
click at [1075, 739] on icon "button" at bounding box center [1078, 738] width 20 height 20
type textarea "**********"
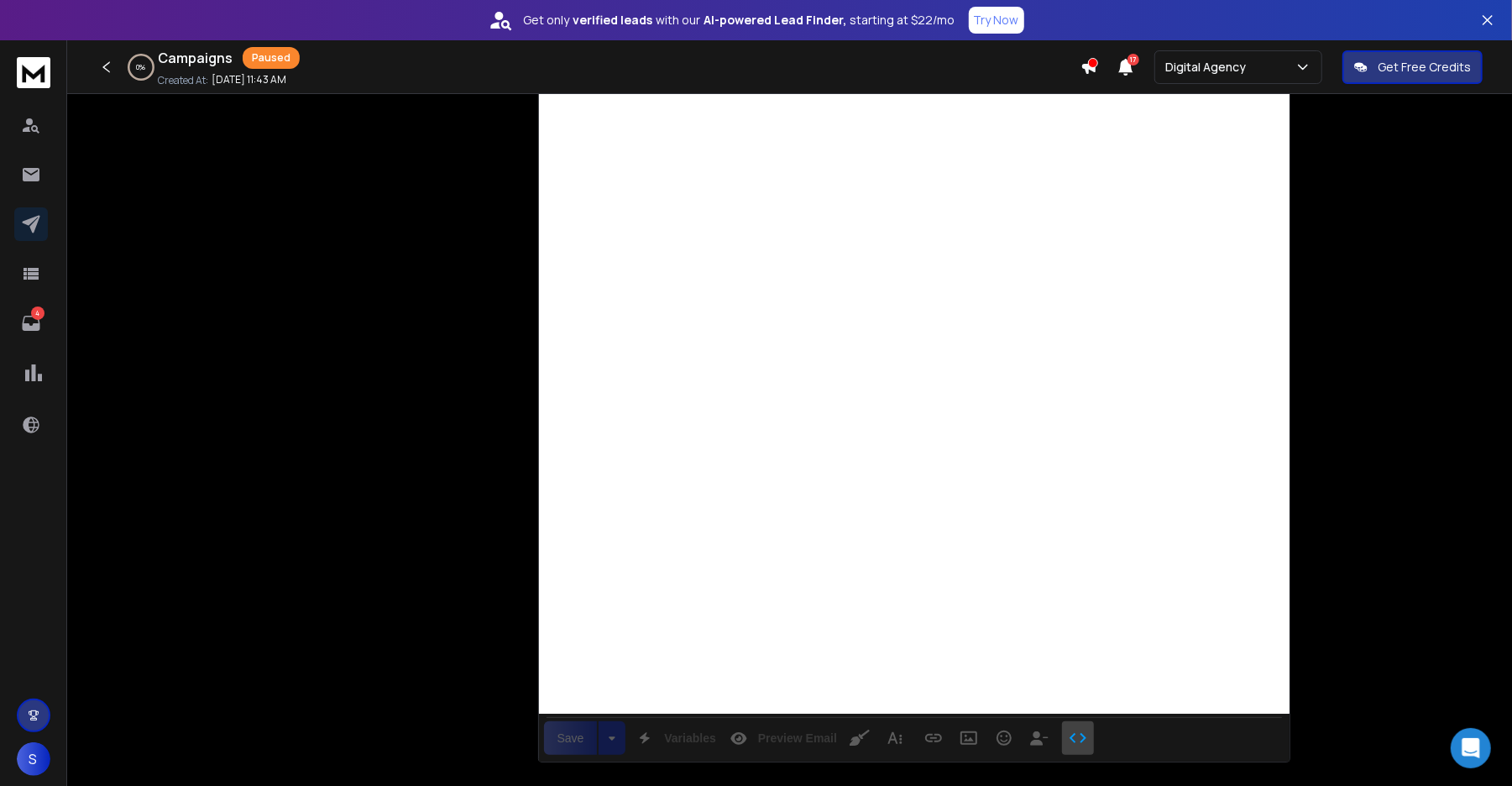
click at [1075, 739] on icon "button" at bounding box center [1078, 738] width 20 height 20
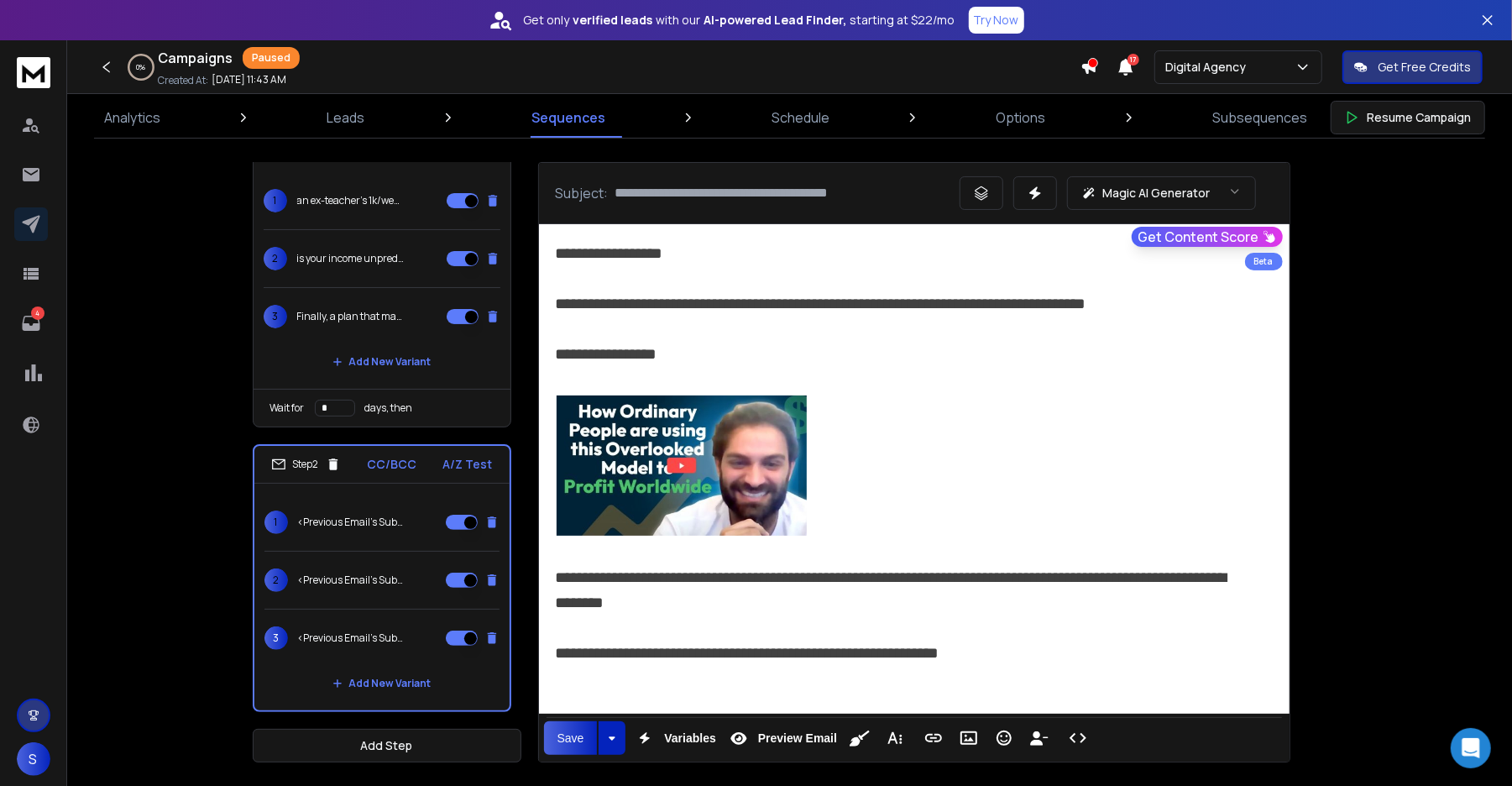
click at [373, 518] on p "<Previous Email's Subject>" at bounding box center [352, 523] width 107 height 14
copy div "**********"
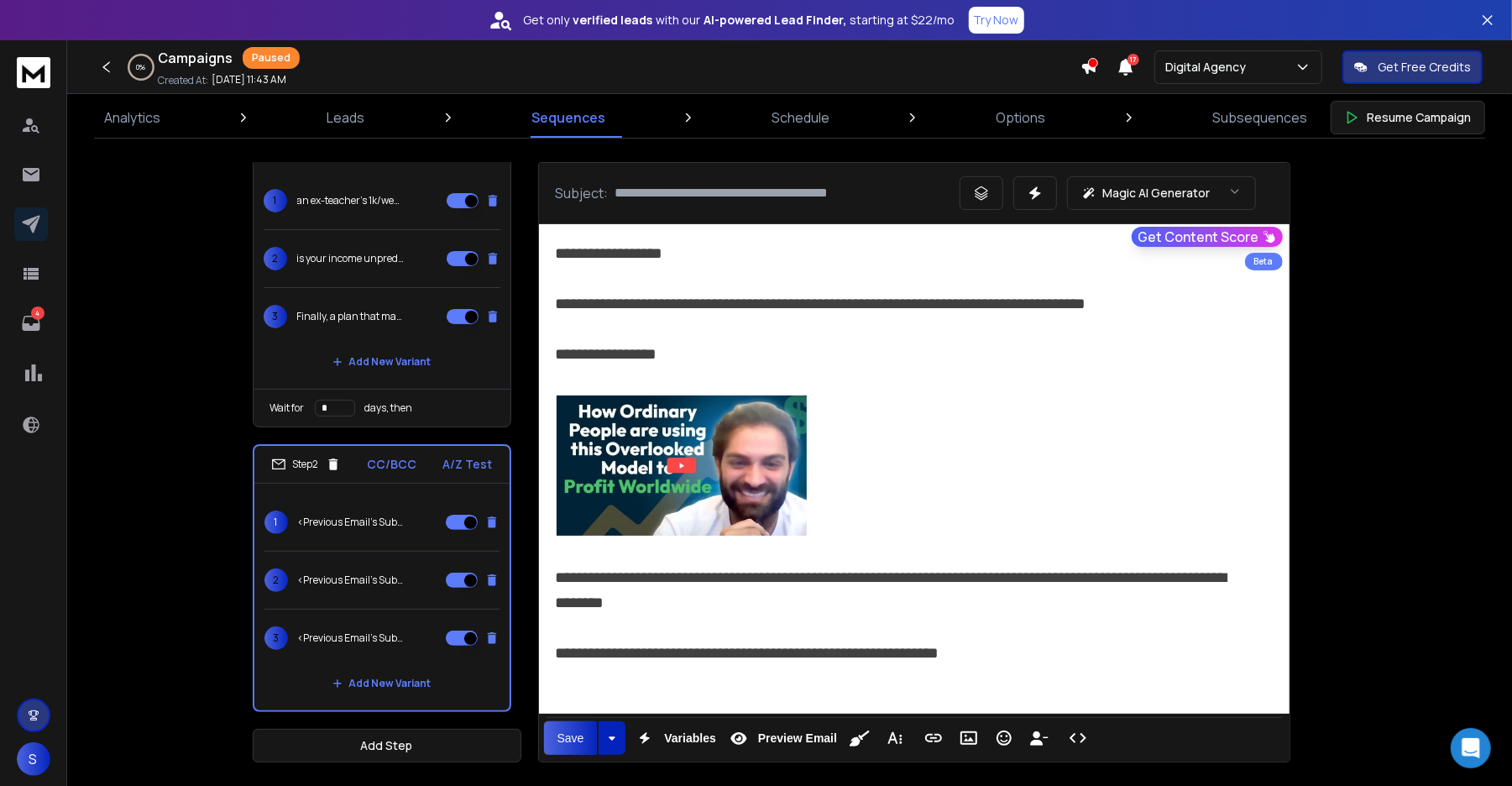
click at [656, 187] on input at bounding box center [779, 193] width 328 height 20
paste input "**********"
click at [774, 189] on input "**********" at bounding box center [779, 193] width 328 height 20
paste input "**********"
type input "**********"
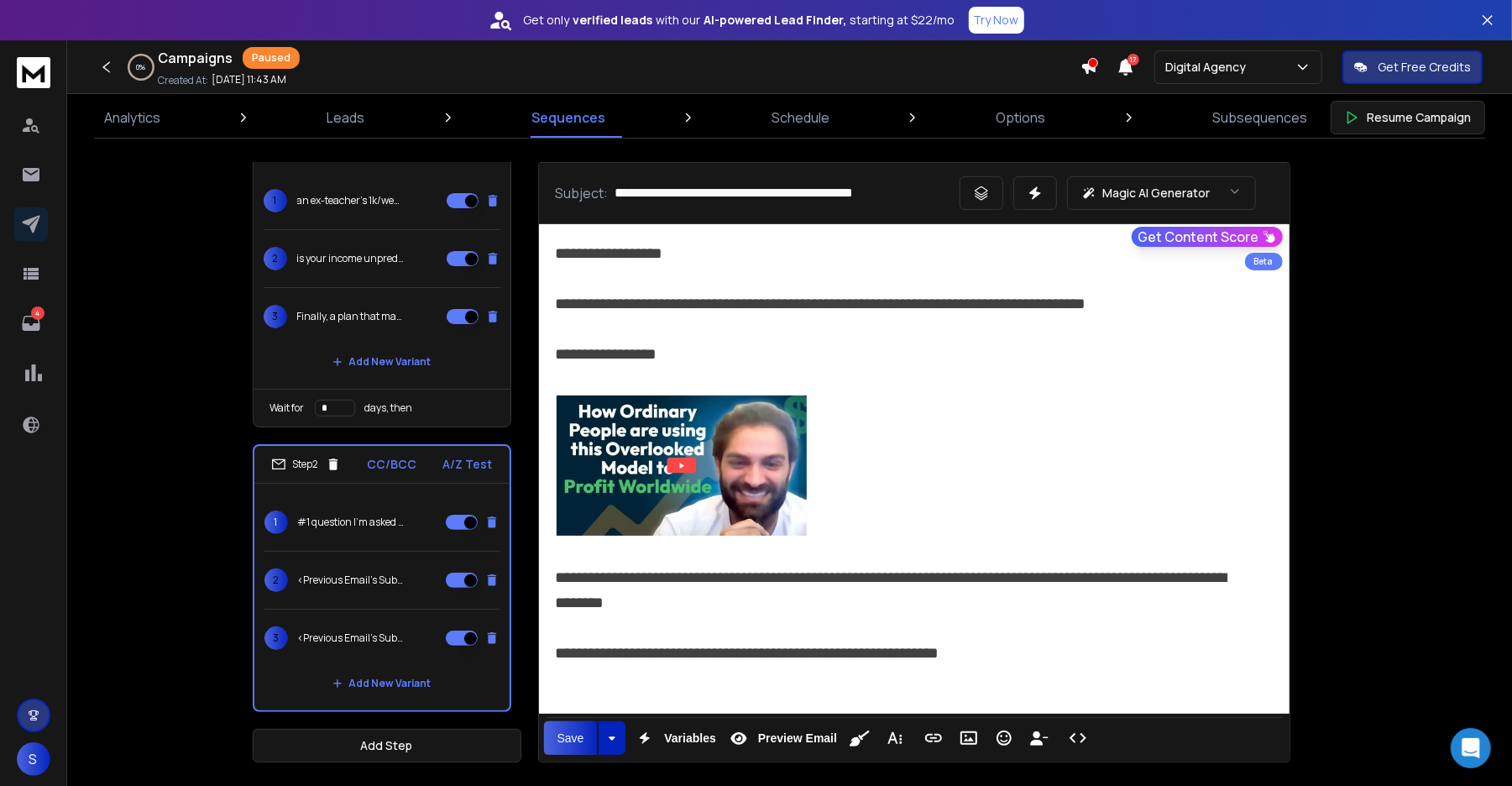
click at [368, 577] on p "<Previous Email's Subject>" at bounding box center [352, 580] width 107 height 14
paste input "**********"
type input "**********"
click at [355, 635] on p "<Previous Email's Subject>" at bounding box center [352, 638] width 107 height 14
paste input "**********"
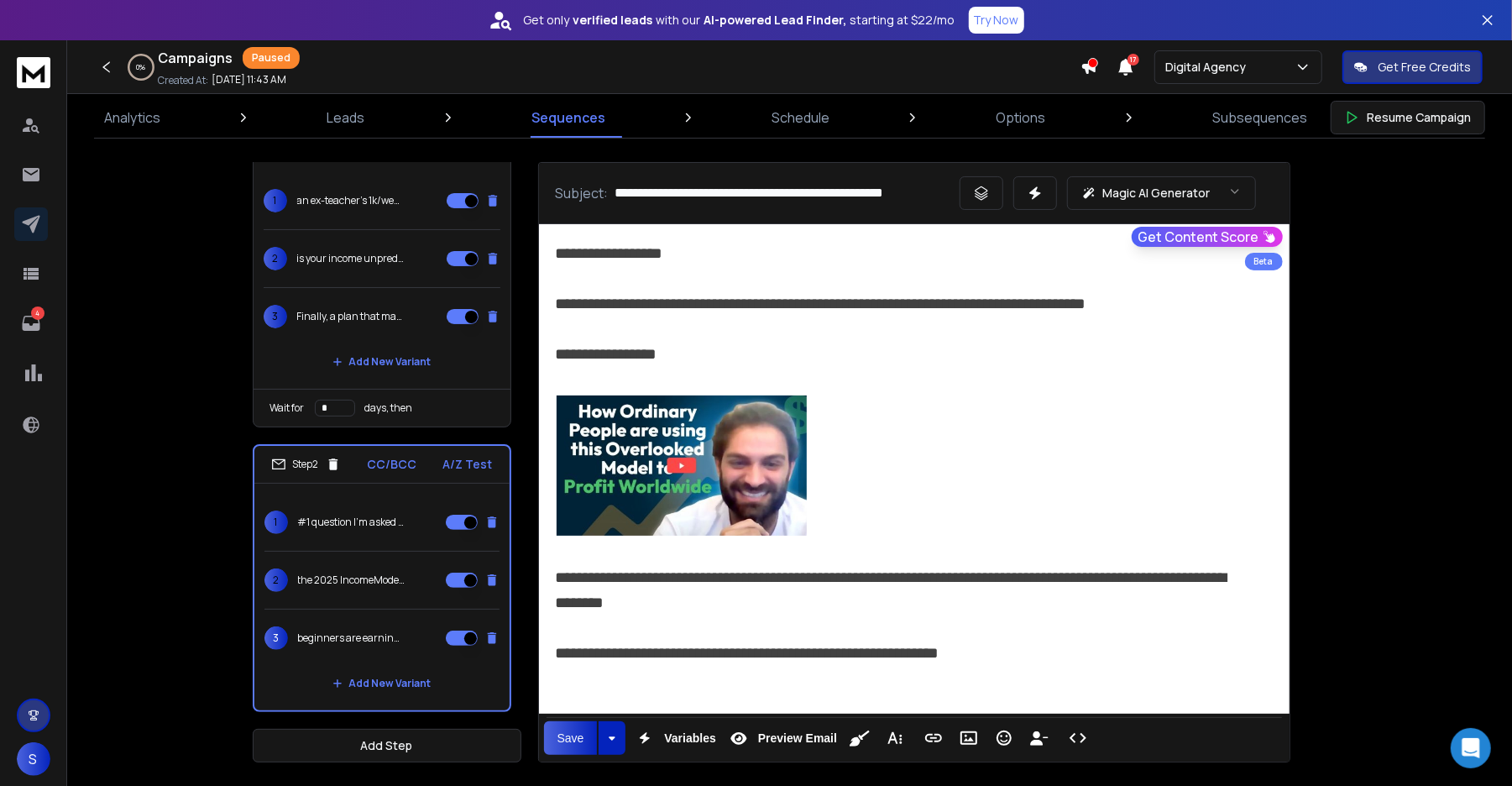
click at [365, 524] on p "#1 question I'm asked from people not in USA..." at bounding box center [352, 523] width 107 height 14
click at [349, 569] on div "2 the 2025 IncomeModel works anywhere in the world" at bounding box center [335, 580] width 141 height 24
click at [338, 635] on p "beginners are earning all over the globe with this..." at bounding box center [352, 638] width 107 height 14
type input "**********"
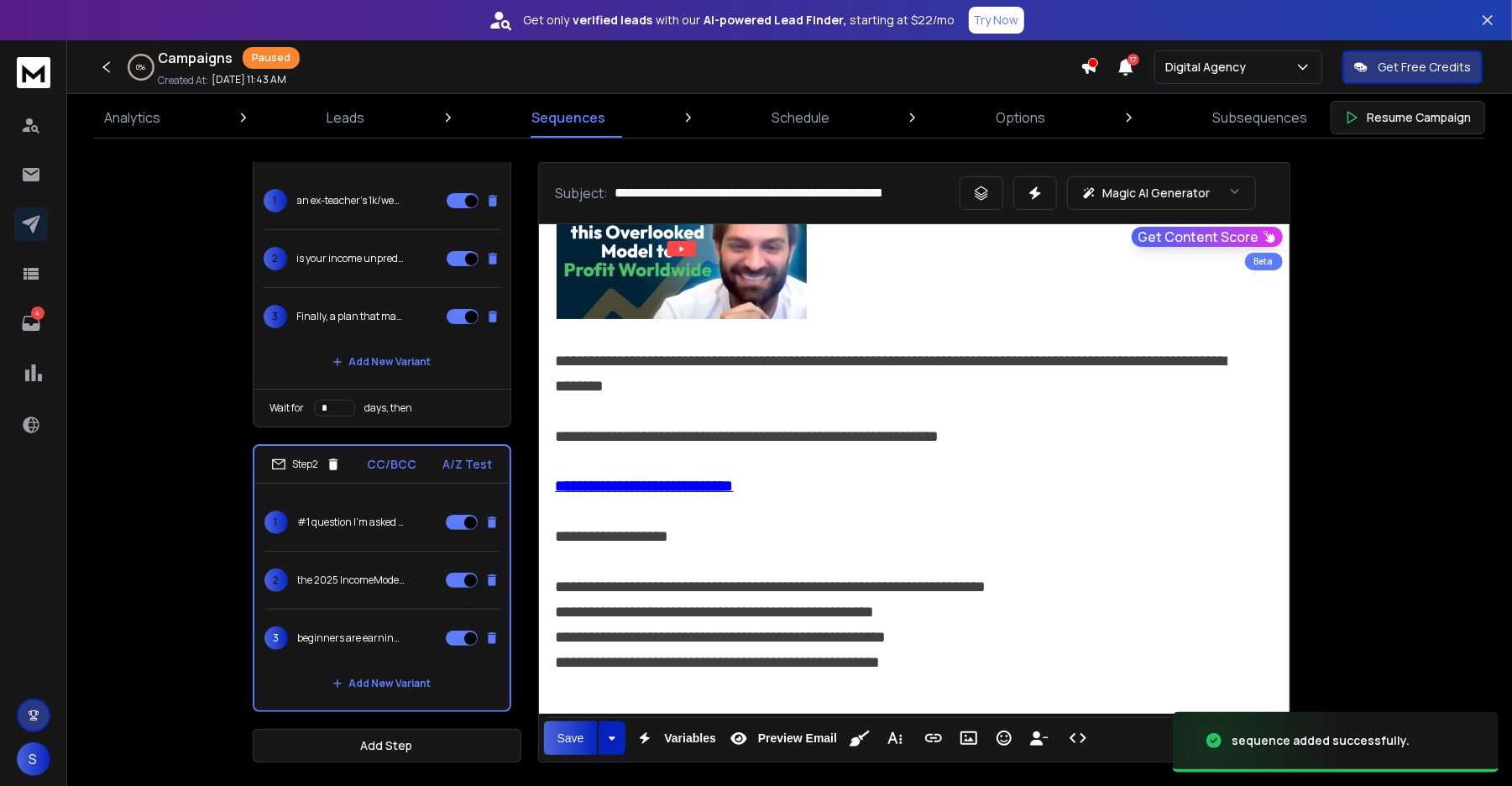
scroll to position [447, 0]
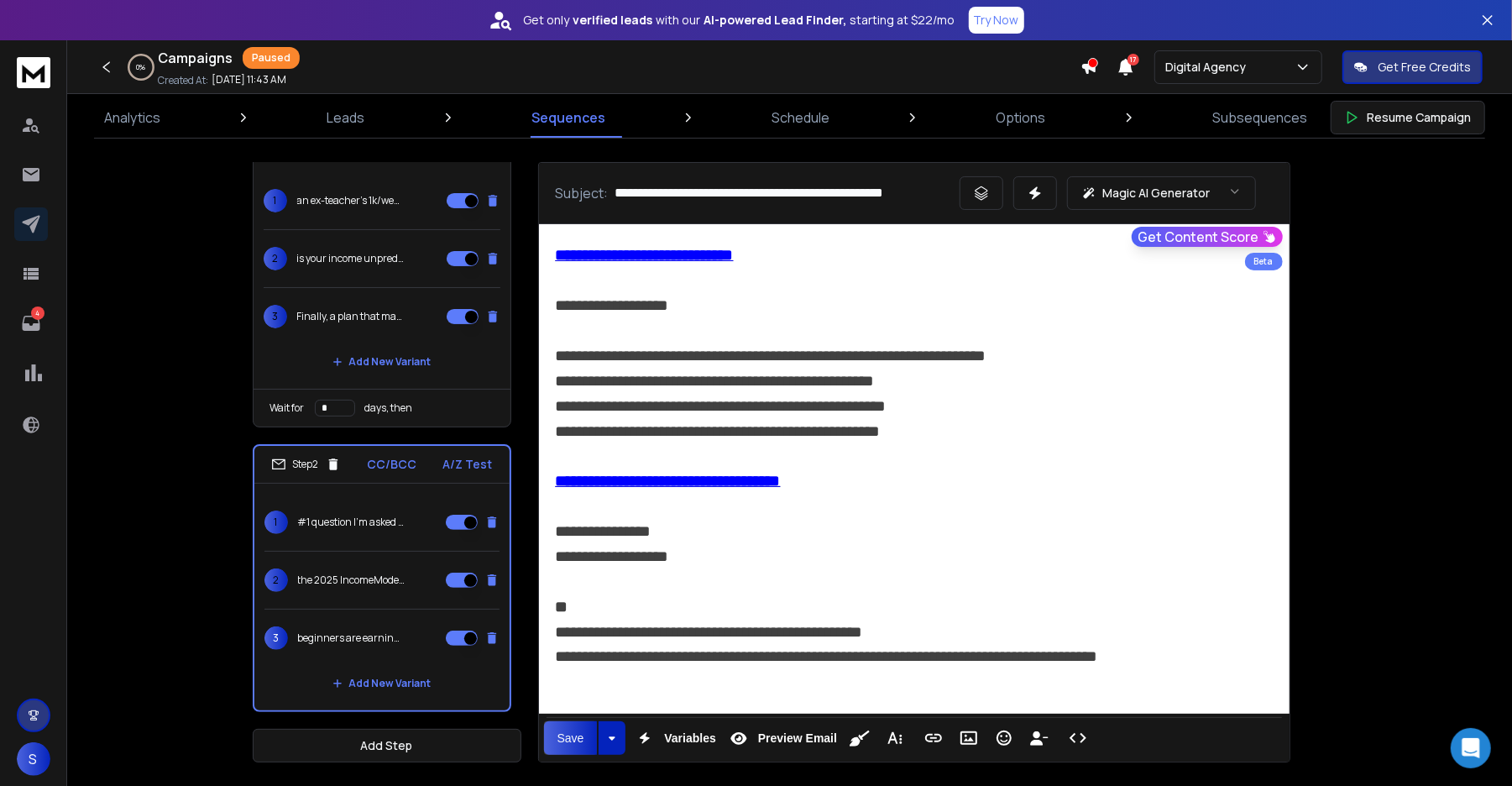
click at [712, 257] on link "**********" at bounding box center [644, 254] width 178 height 16
click at [695, 303] on icon "button" at bounding box center [694, 296] width 20 height 20
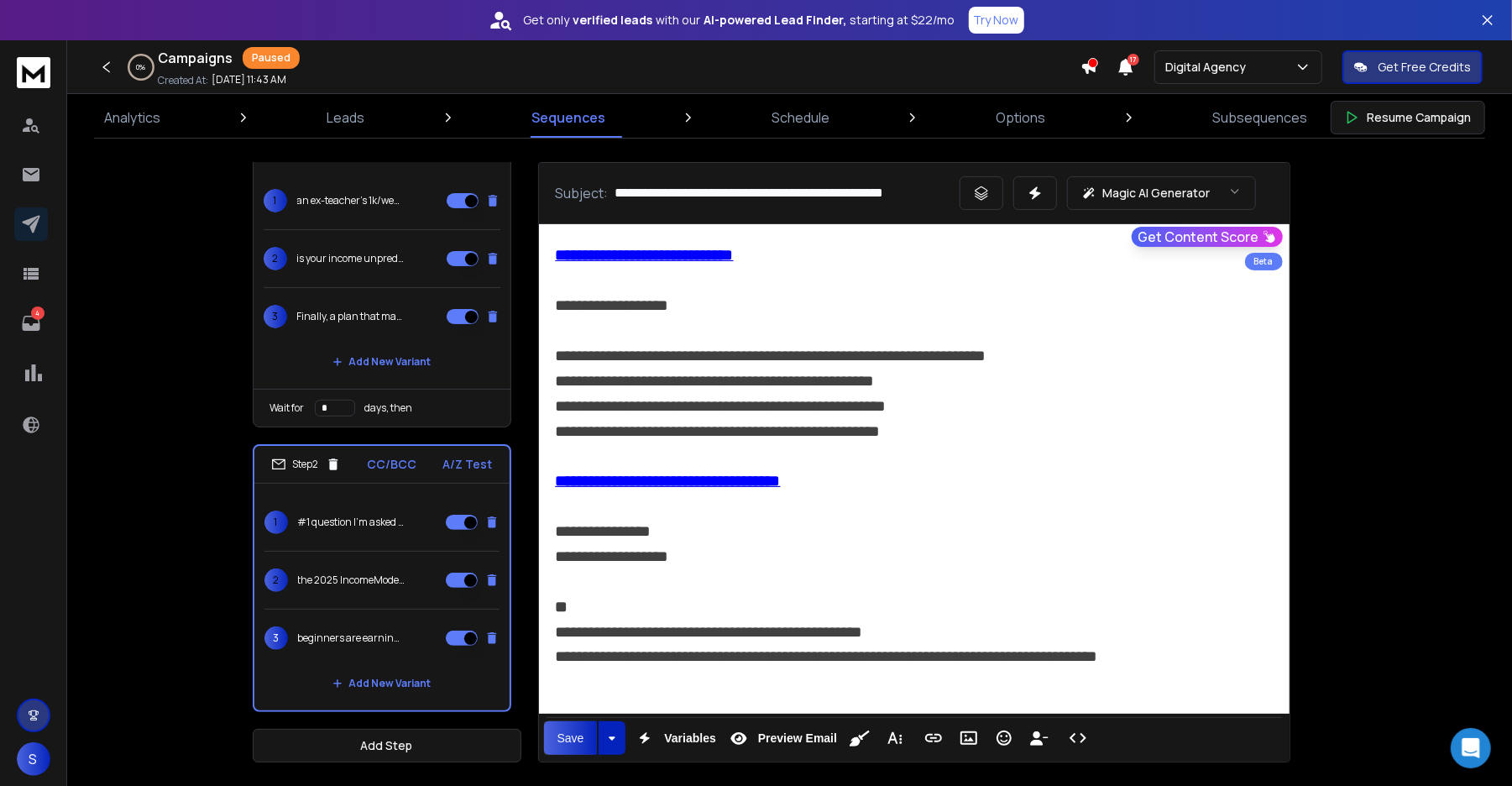
click at [781, 481] on link "**********" at bounding box center [668, 481] width 225 height 16
type input "**********"
click at [726, 524] on icon "button" at bounding box center [723, 522] width 20 height 20
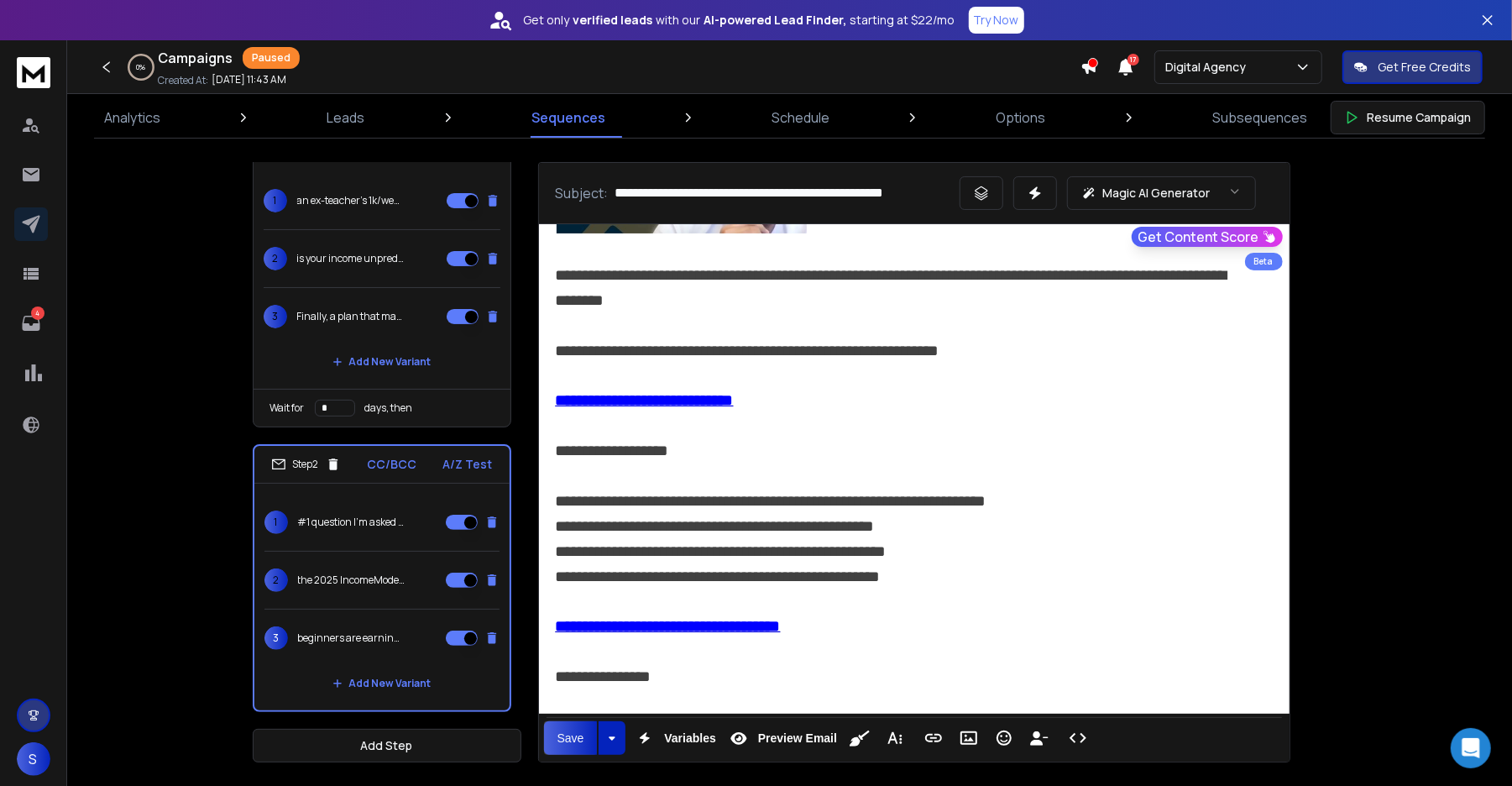
scroll to position [111, 0]
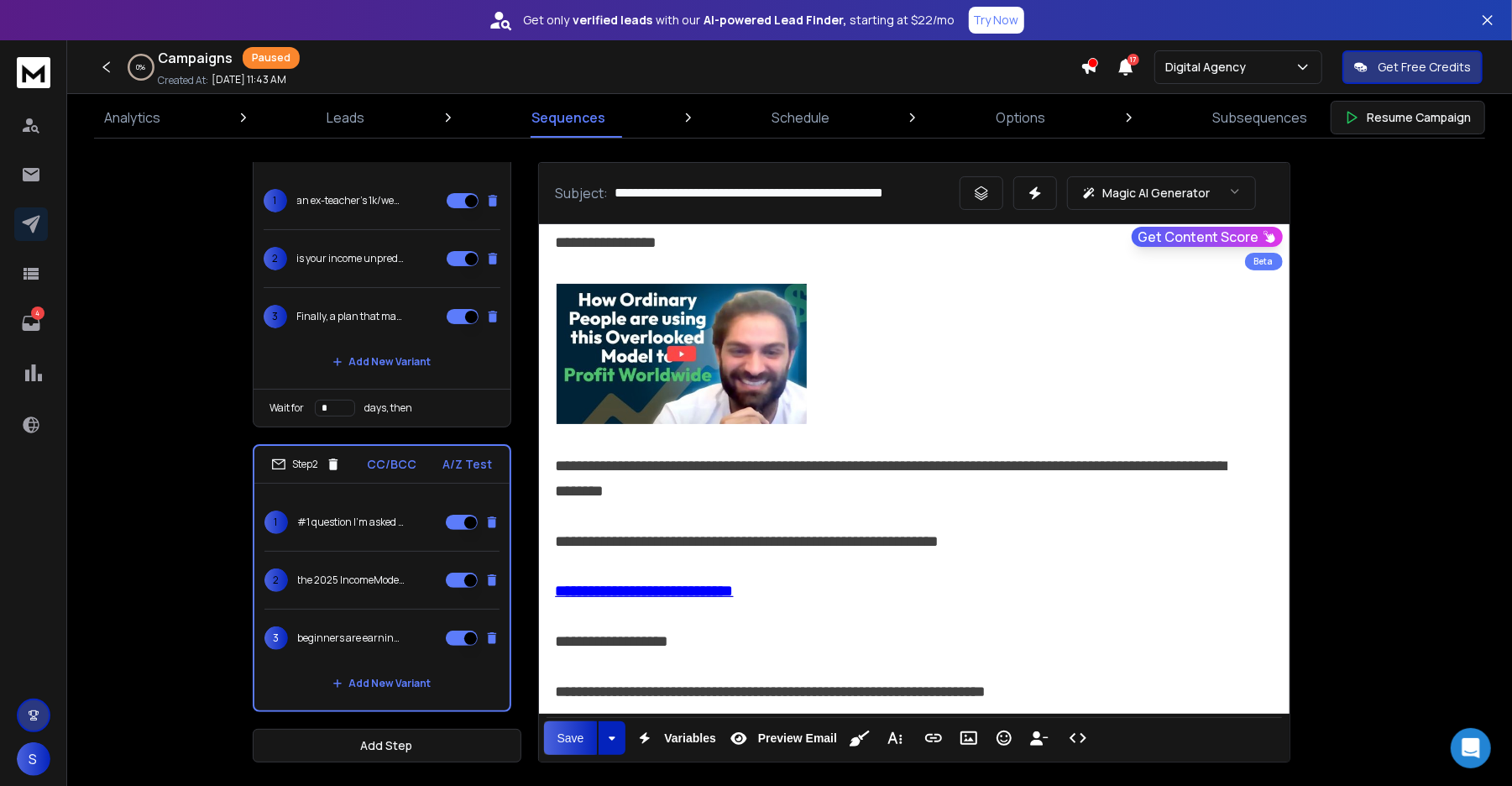
click at [786, 388] on img at bounding box center [680, 354] width 251 height 140
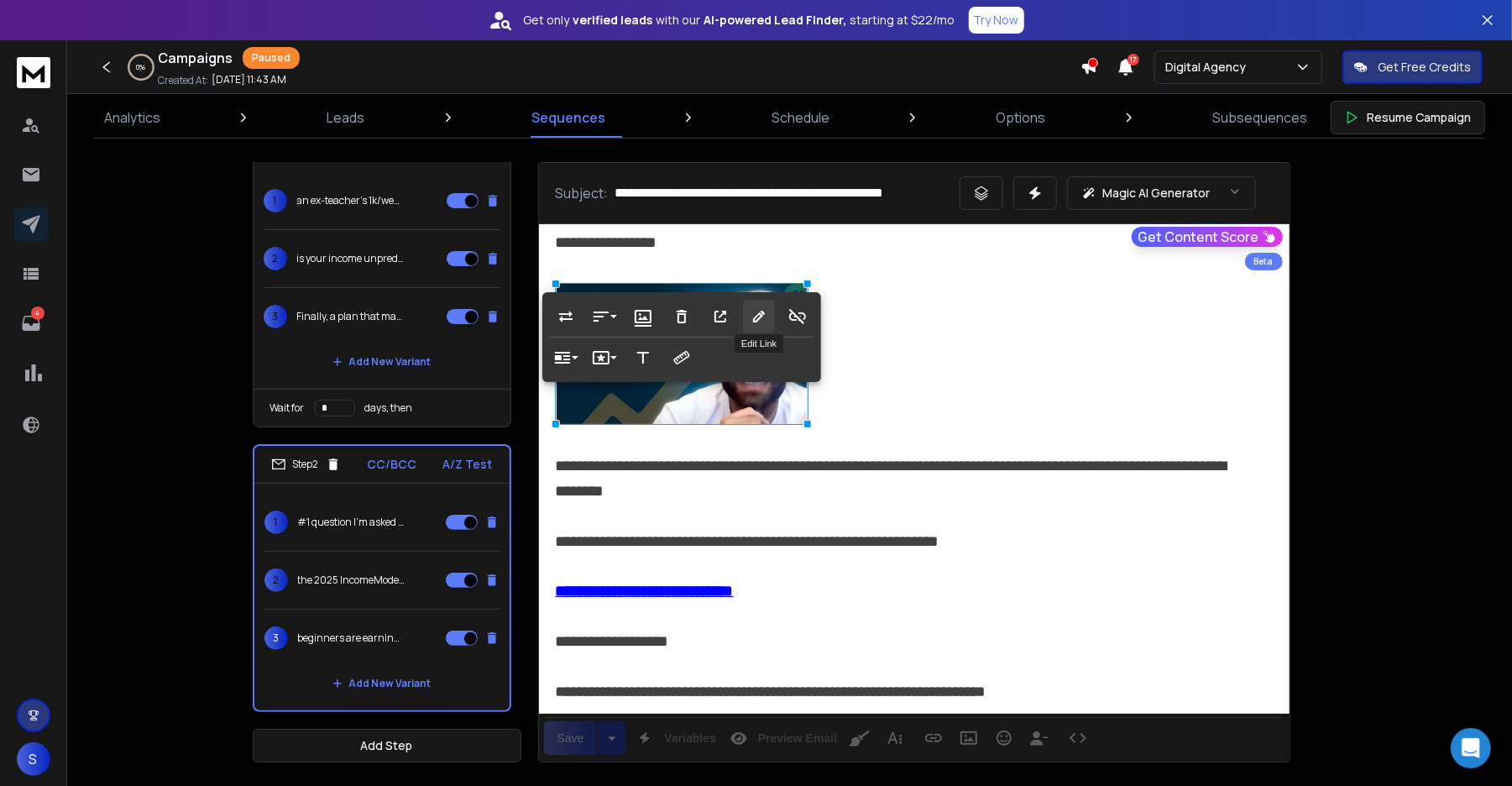
click at [759, 316] on icon "button" at bounding box center [759, 317] width 12 height 12
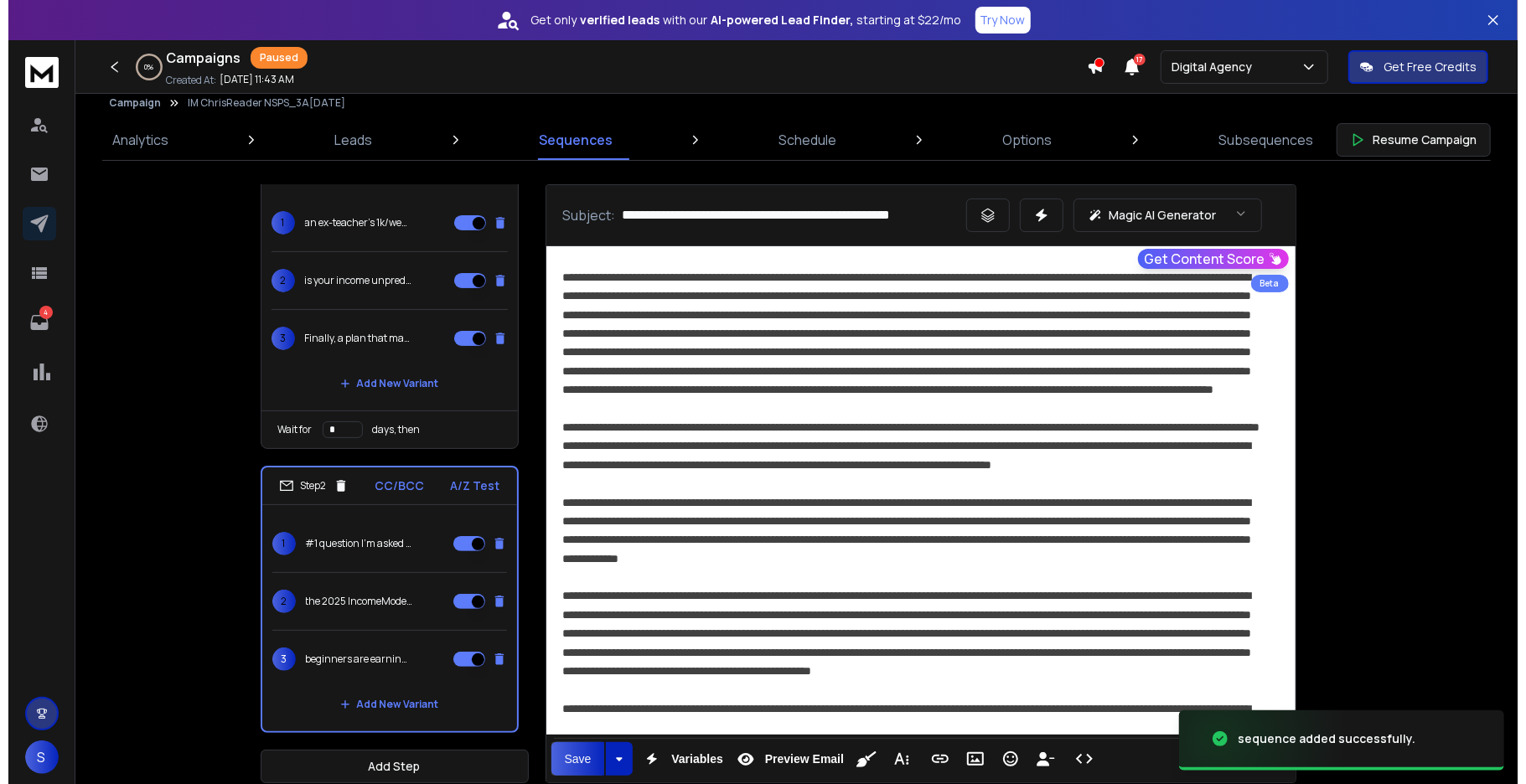
scroll to position [0, 0]
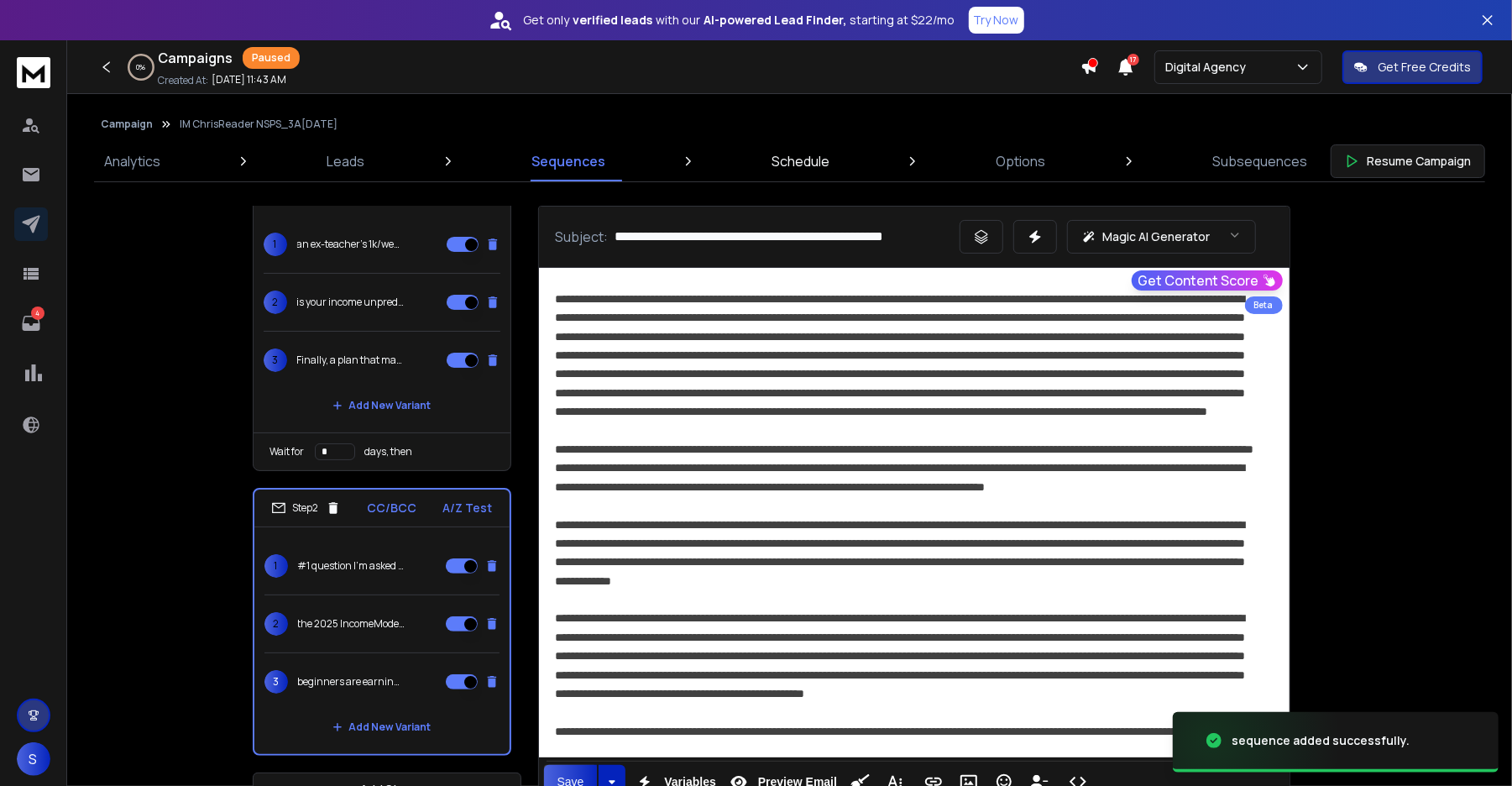
click at [808, 168] on p "Schedule" at bounding box center [801, 161] width 58 height 20
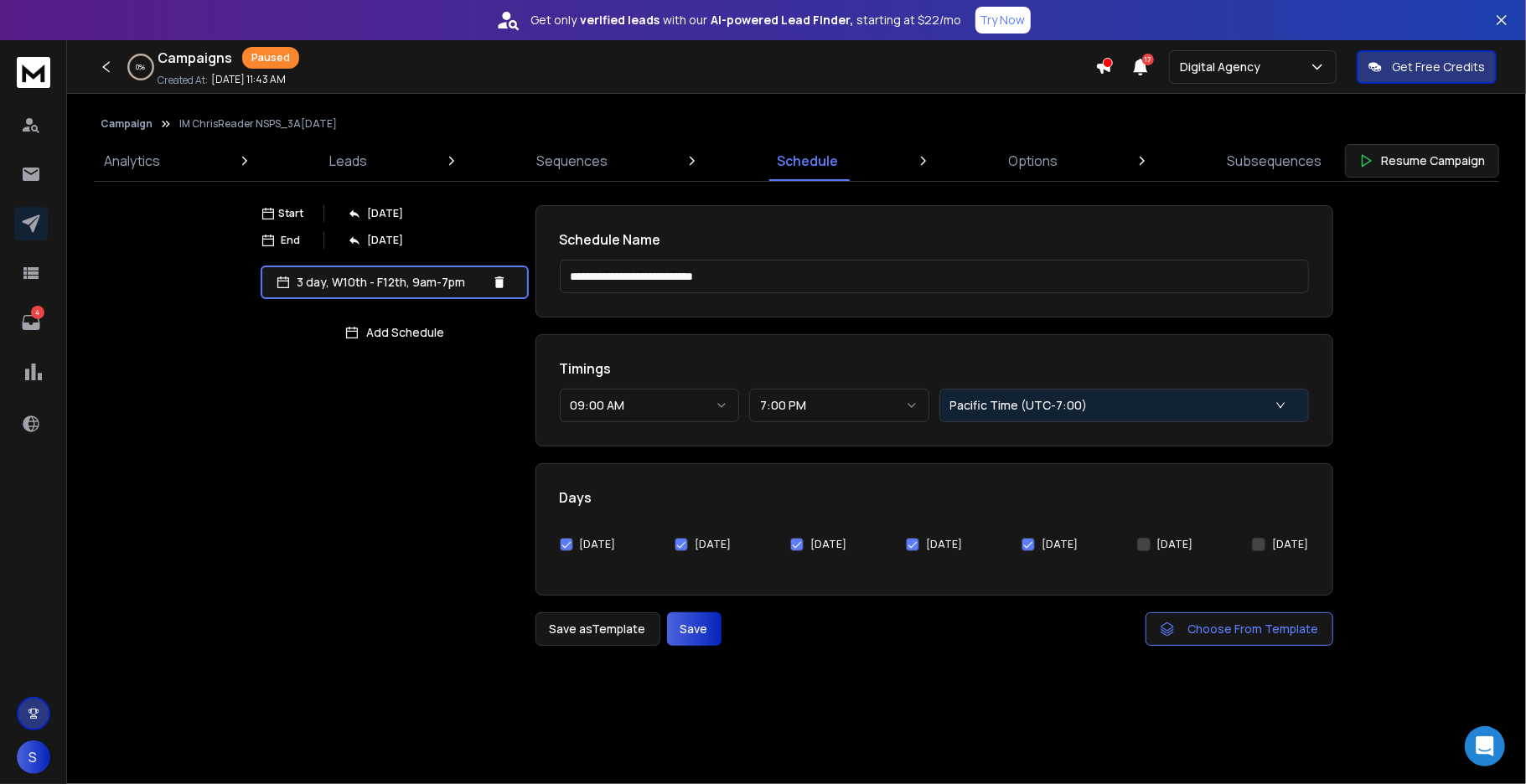
click at [1139, 408] on div "Pacific Time (UTC-7:00)" at bounding box center [1103, 405] width 306 height 17
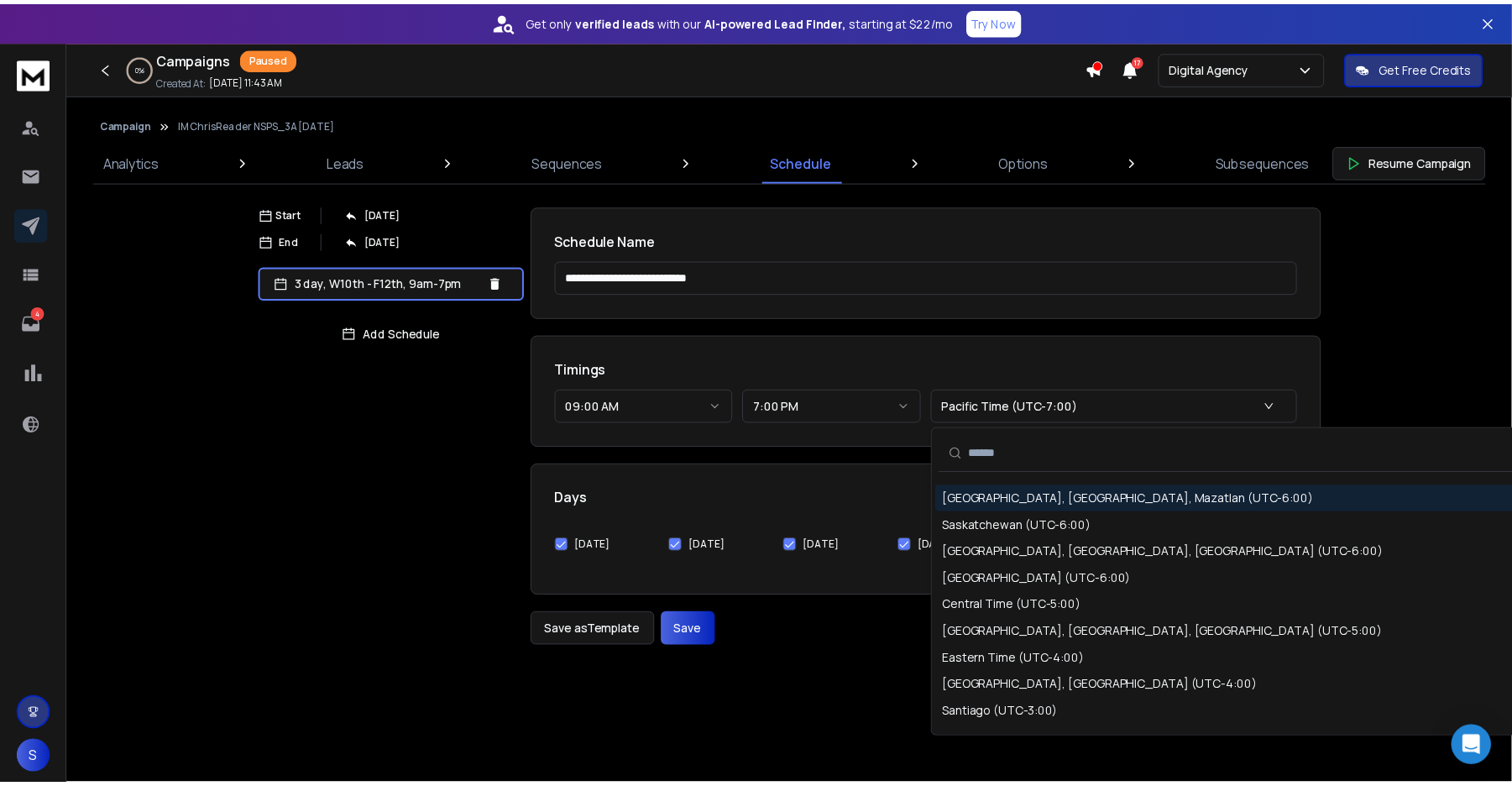
scroll to position [224, 0]
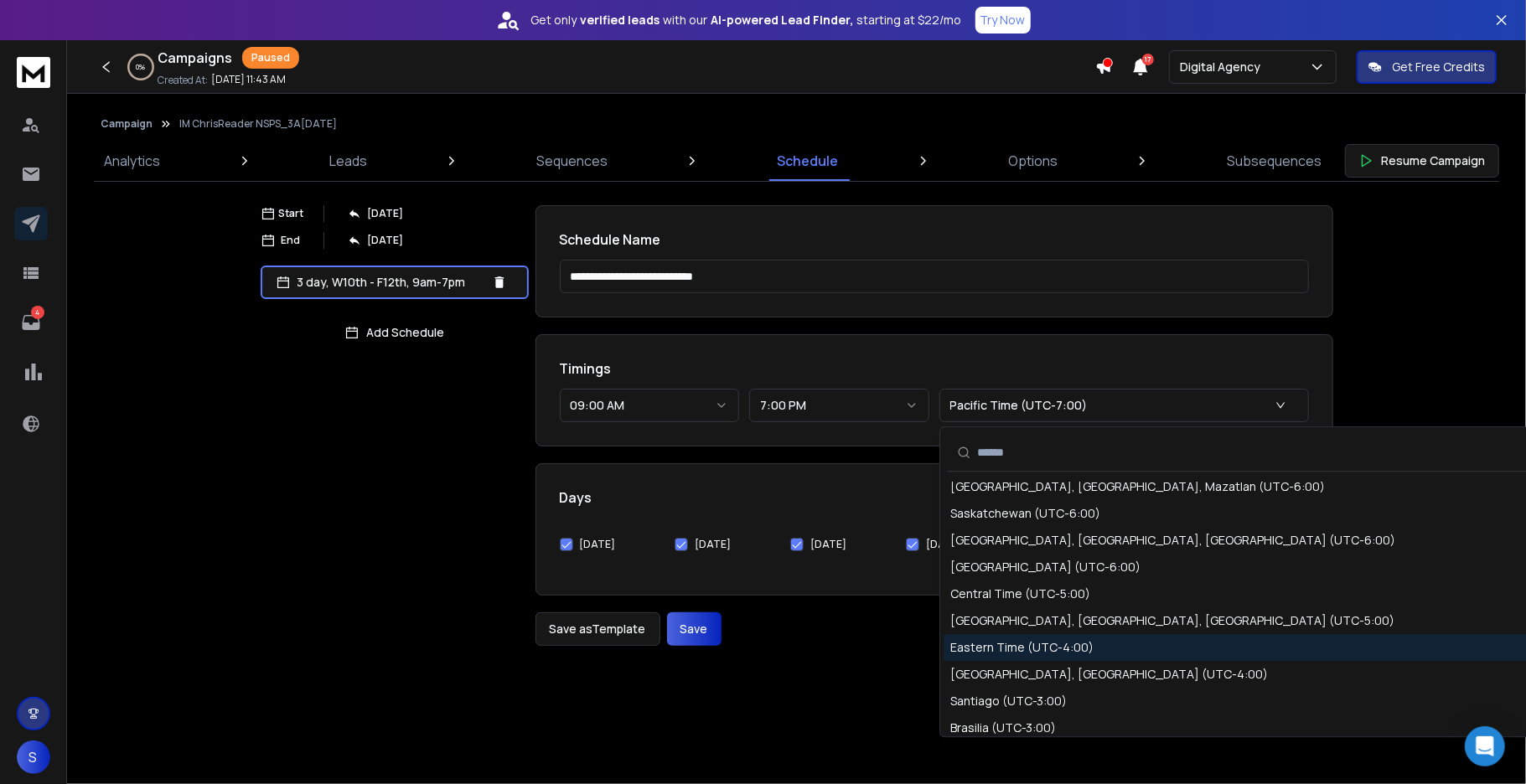
click at [1119, 646] on div "Eastern Time (UTC-4:00)" at bounding box center [1364, 647] width 843 height 27
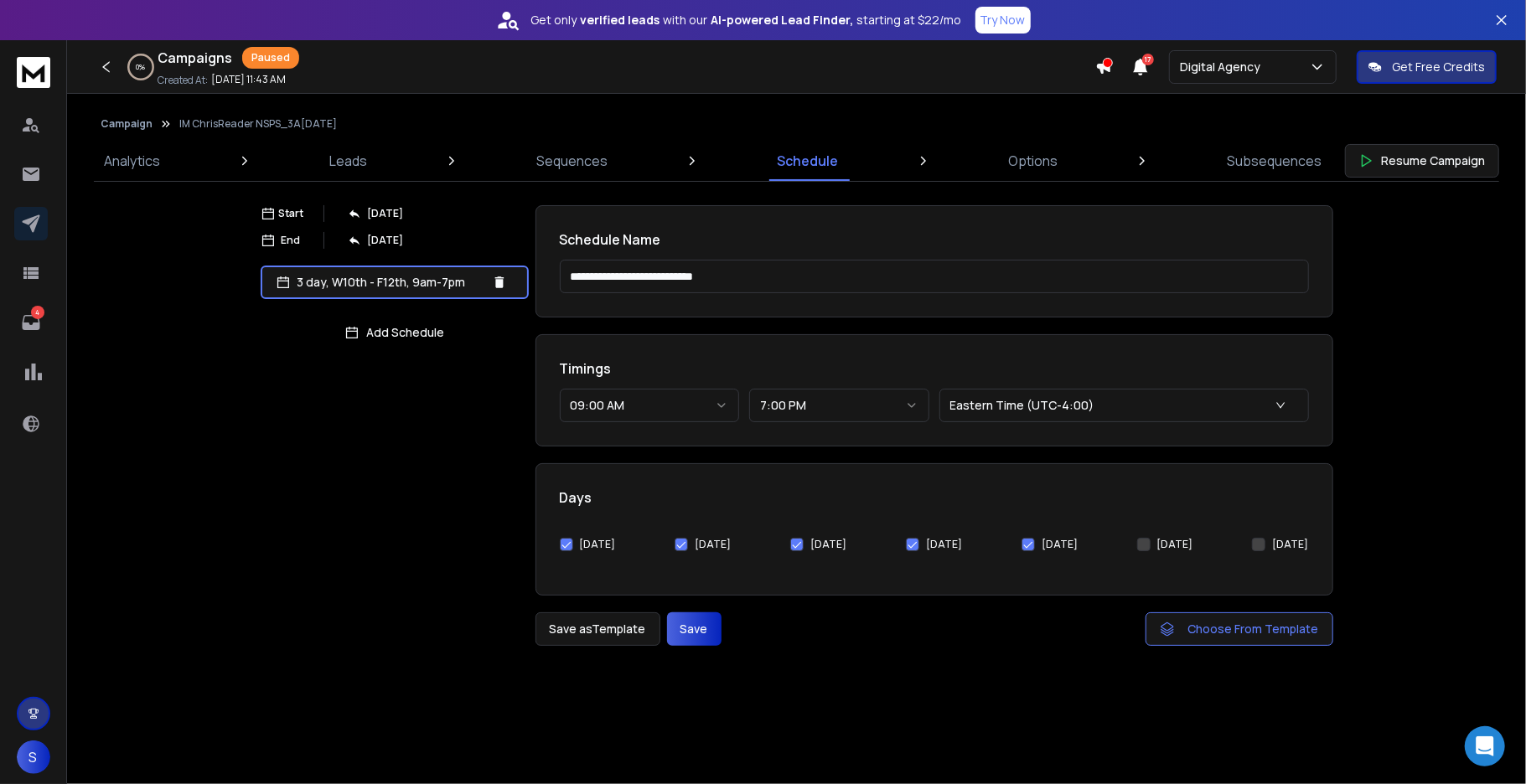
click at [700, 634] on button "Save" at bounding box center [694, 629] width 55 height 34
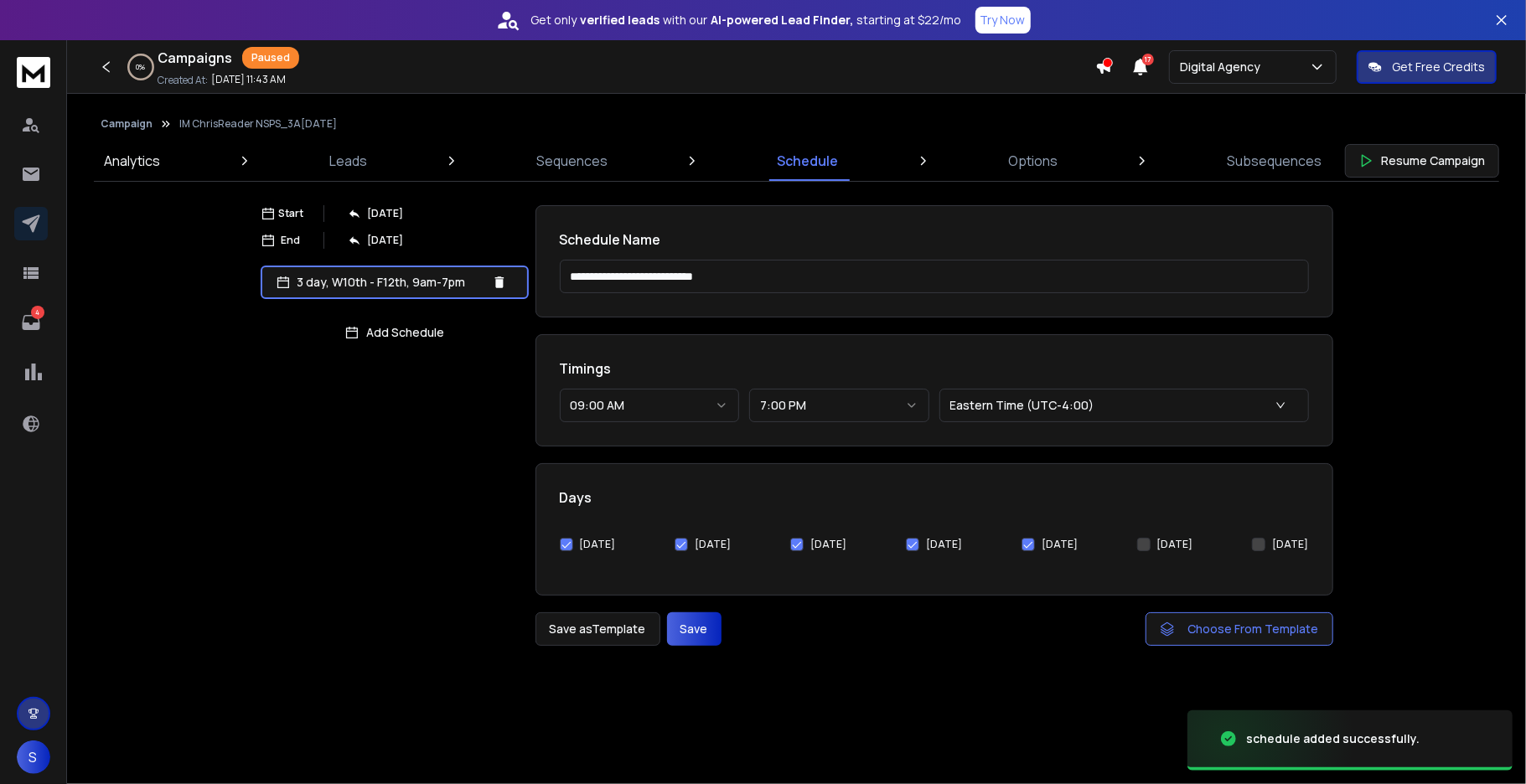
click at [132, 166] on p "Analytics" at bounding box center [132, 161] width 57 height 20
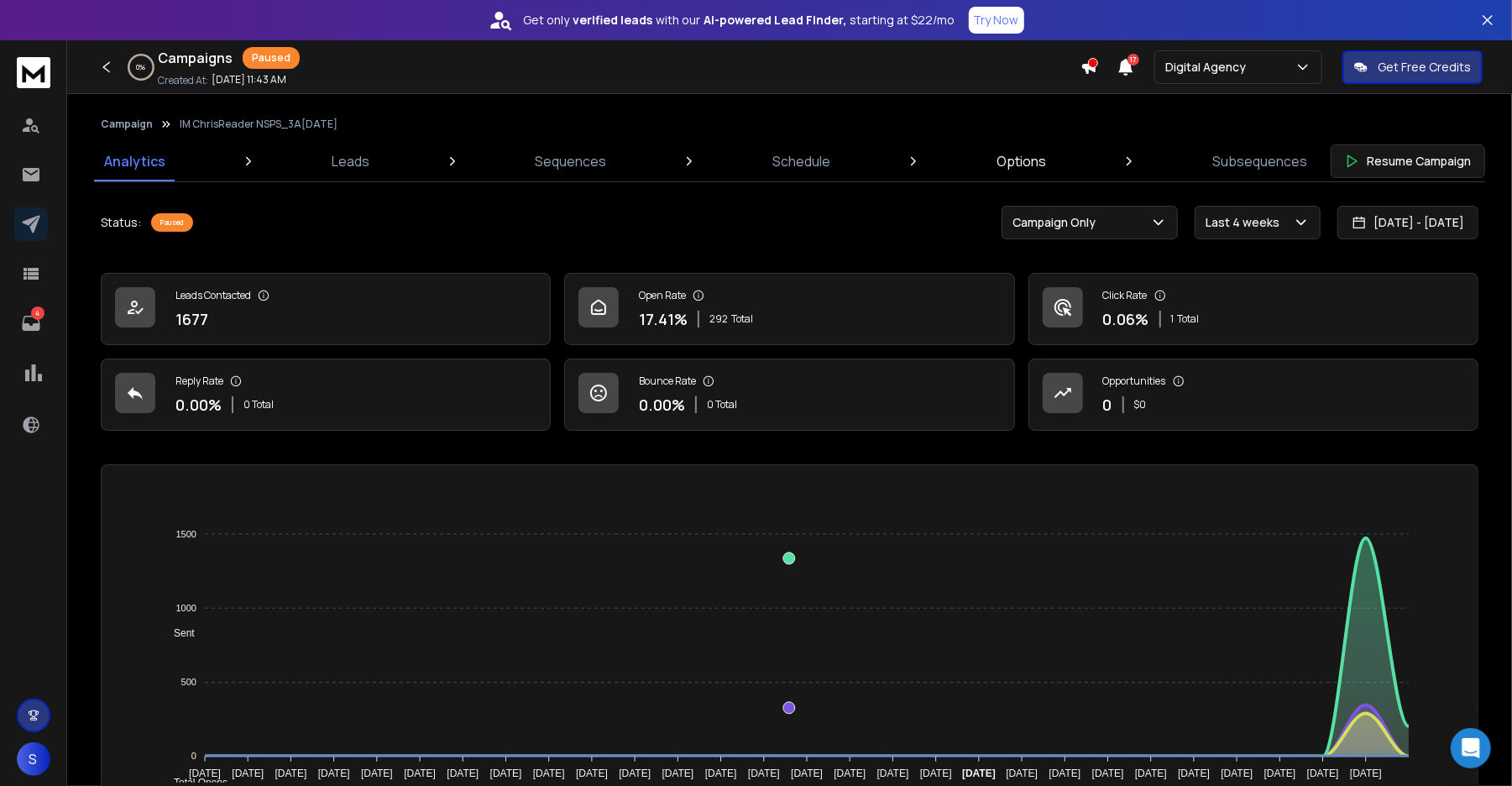
click at [1026, 171] on link "Options" at bounding box center [1021, 161] width 70 height 41
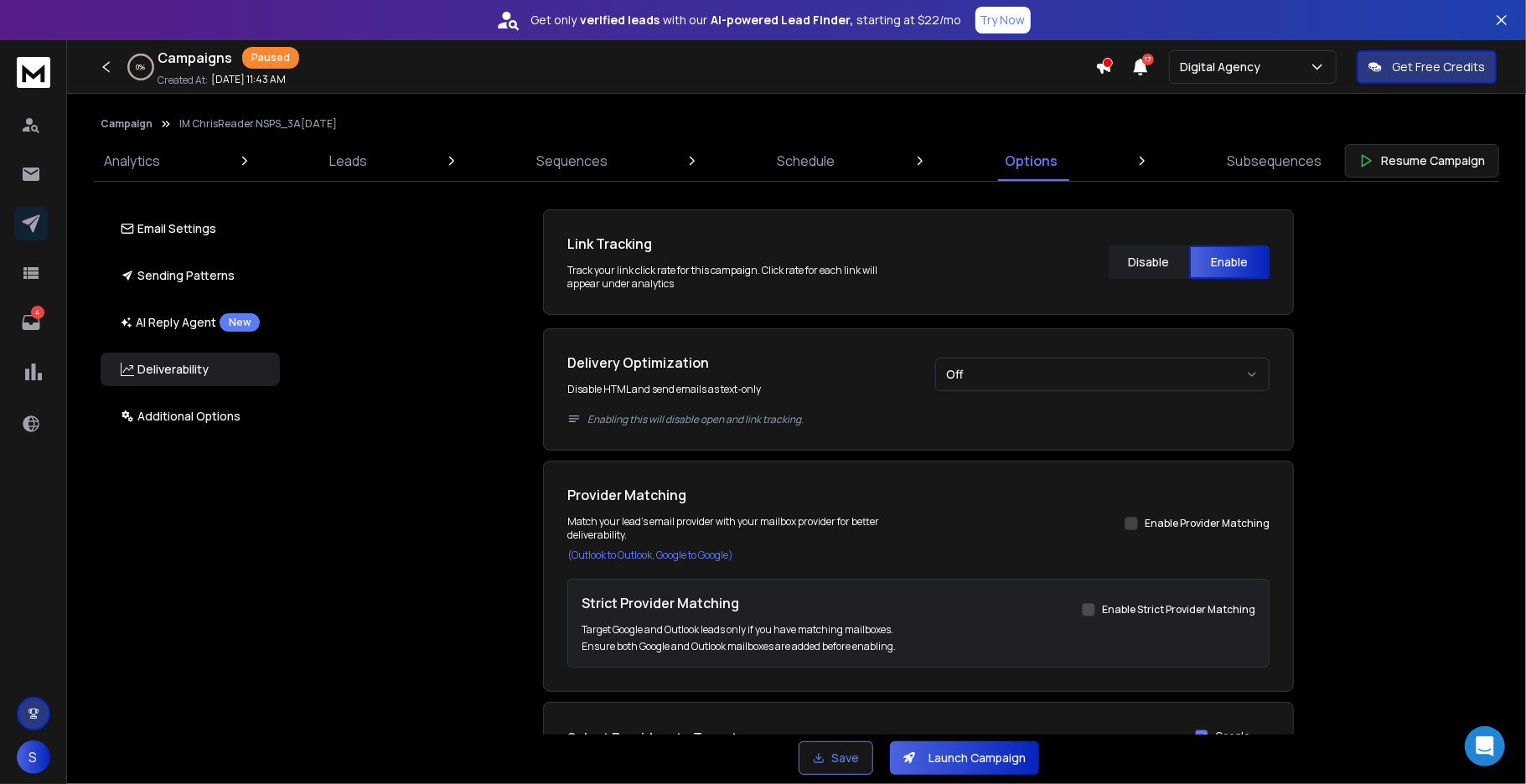
scroll to position [2233, 0]
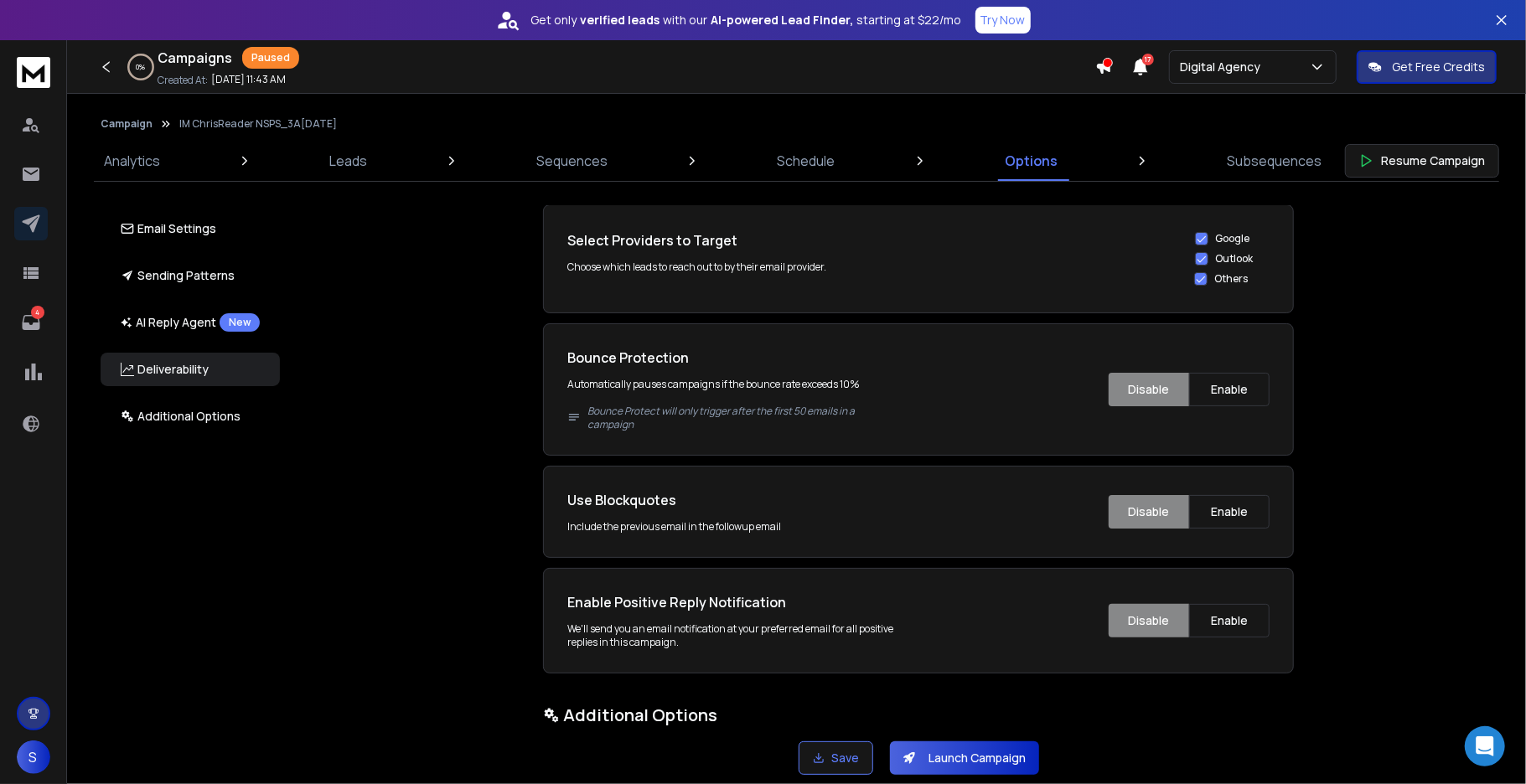
click at [955, 762] on button "Launch Campaign" at bounding box center [964, 758] width 149 height 34
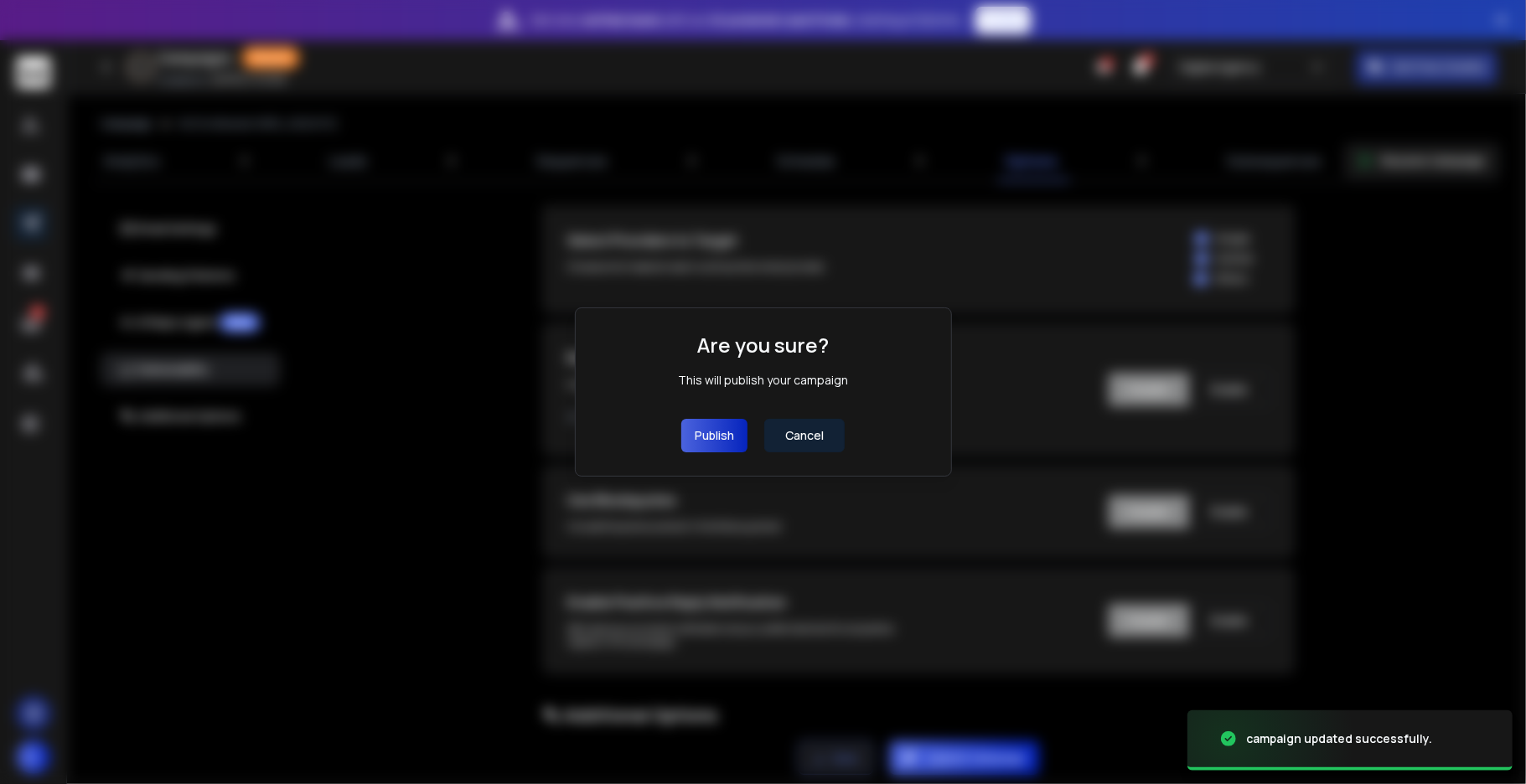
click at [704, 432] on button "Publish" at bounding box center [714, 435] width 66 height 34
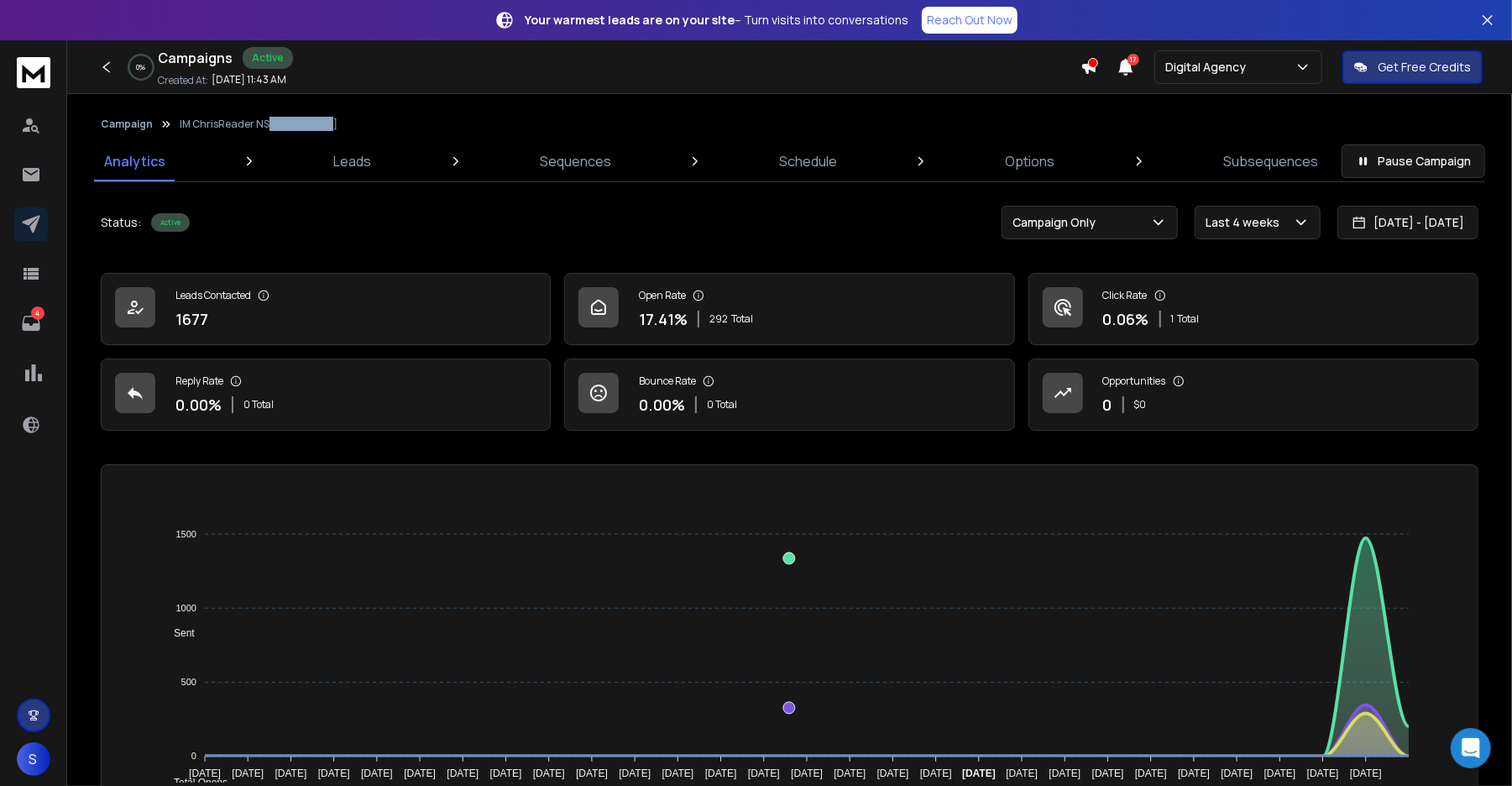
drag, startPoint x: 267, startPoint y: 128, endPoint x: 320, endPoint y: 129, distance: 53.0
click at [320, 129] on p "IM ChrisReader NSPS_3A[DATE]" at bounding box center [258, 124] width 158 height 14
click at [104, 61] on icon at bounding box center [106, 67] width 15 height 15
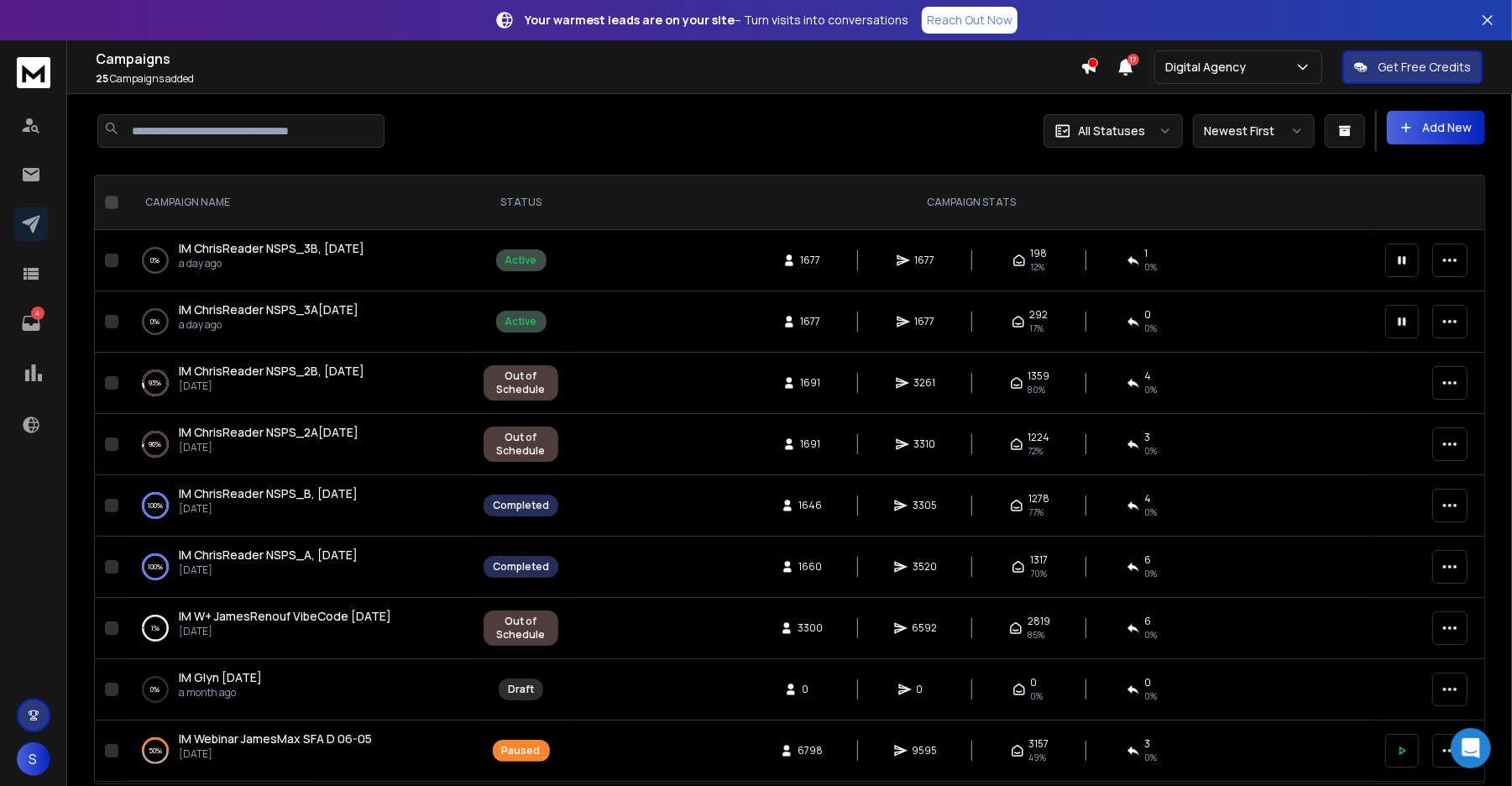
click at [317, 246] on span "IM ChrisReader NSPS_3B, [DATE]" at bounding box center [271, 248] width 186 height 16
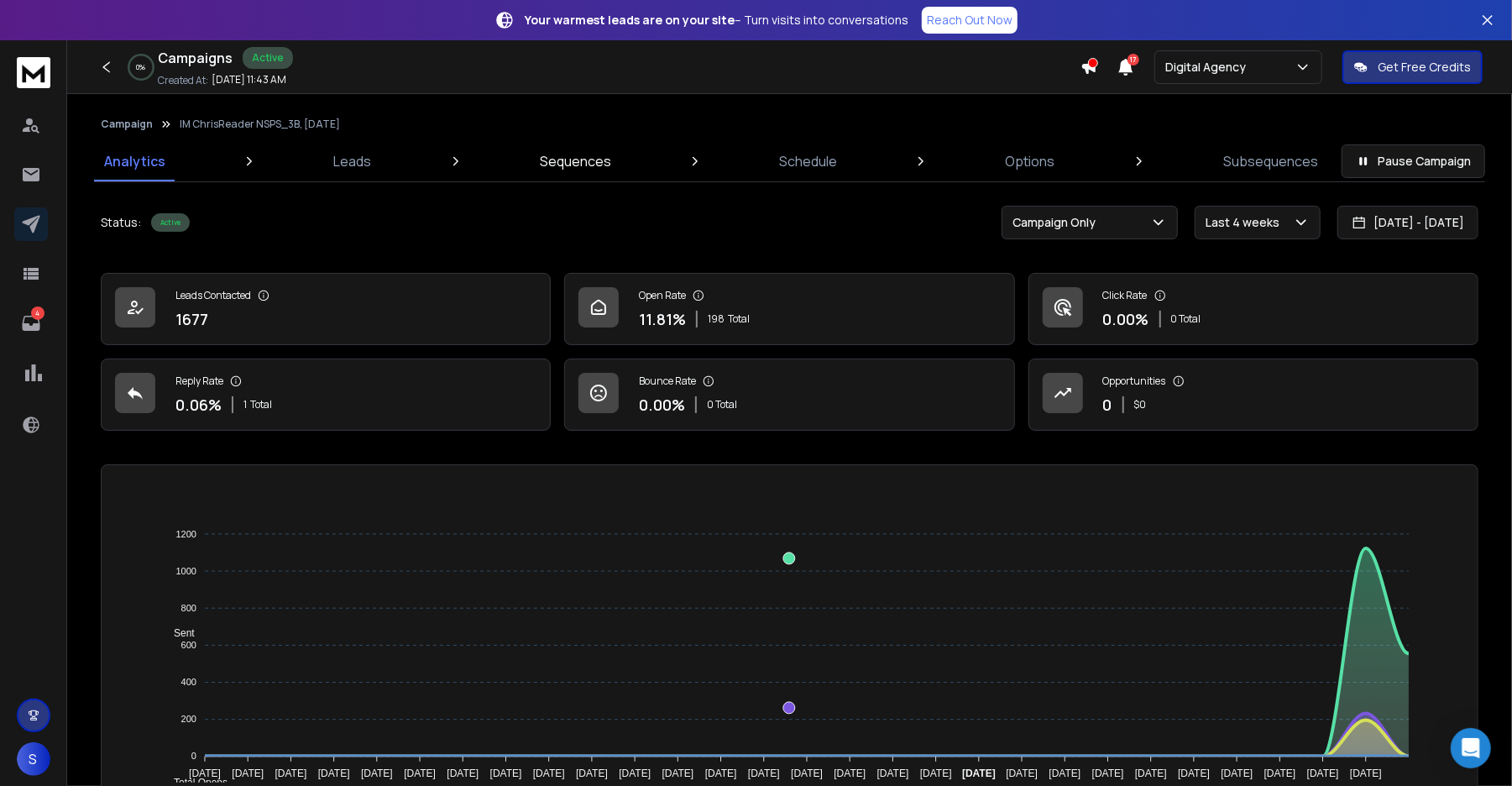
click at [582, 166] on p "Sequences" at bounding box center [575, 161] width 72 height 20
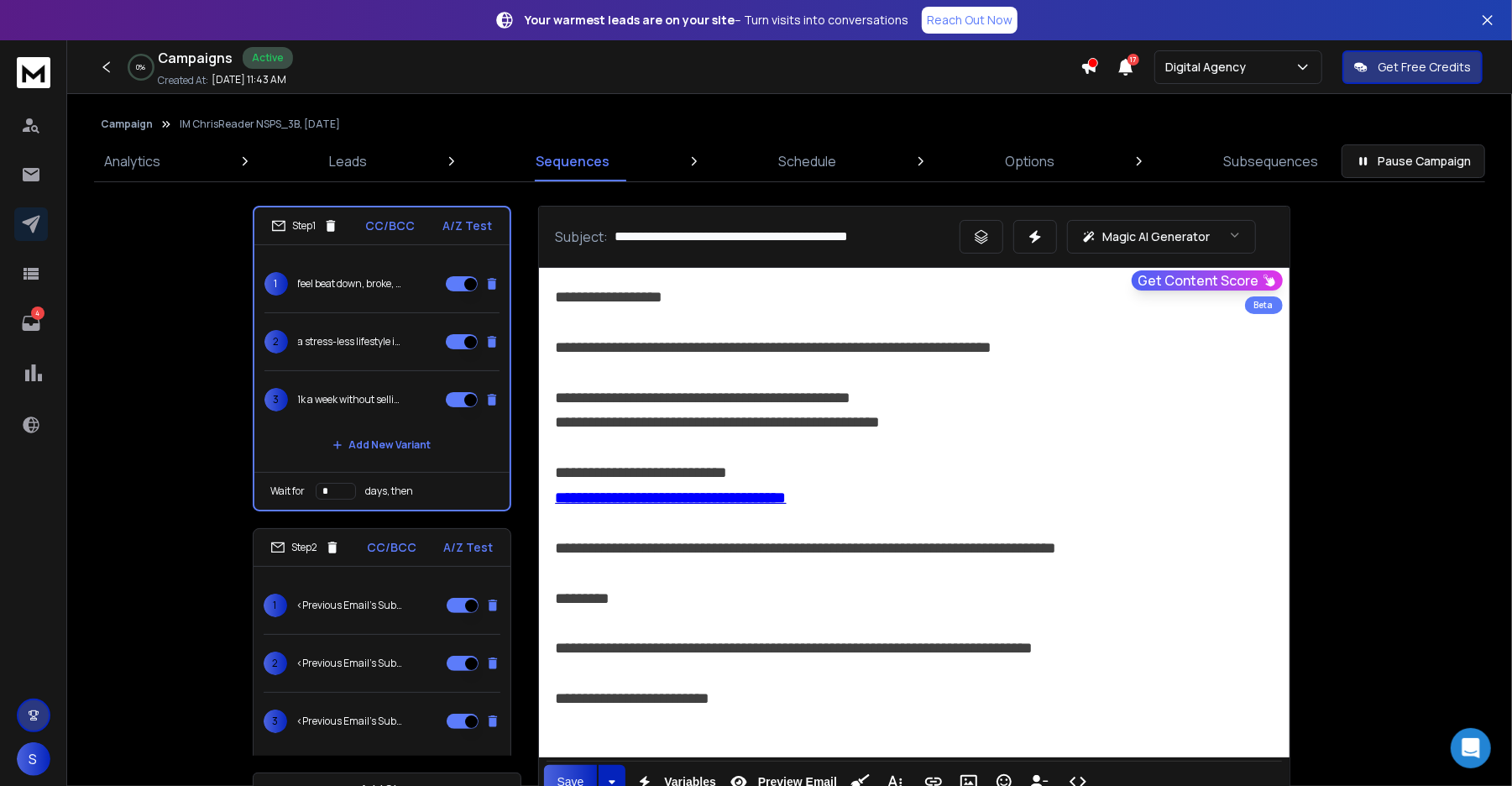
click at [367, 606] on p "<Previous Email's Subject>" at bounding box center [351, 605] width 107 height 14
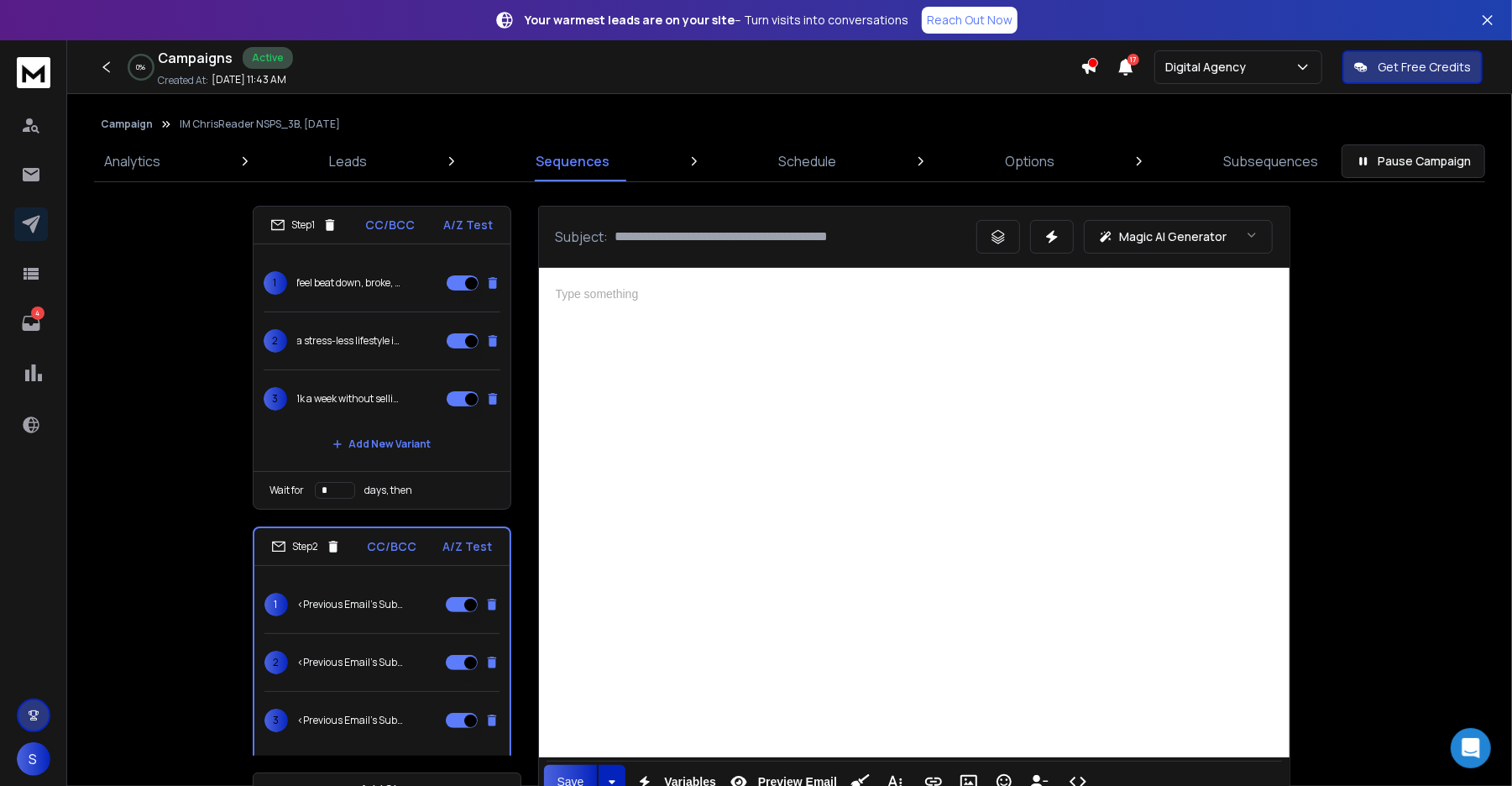
click at [371, 669] on p "<Previous Email's Subject>" at bounding box center [352, 663] width 107 height 14
drag, startPoint x: 377, startPoint y: 608, endPoint x: 453, endPoint y: 569, distance: 85.4
click at [378, 606] on p "<Previous Email's Subject>" at bounding box center [352, 605] width 107 height 14
click at [1083, 780] on icon "button" at bounding box center [1077, 782] width 17 height 10
type textarea "**********"
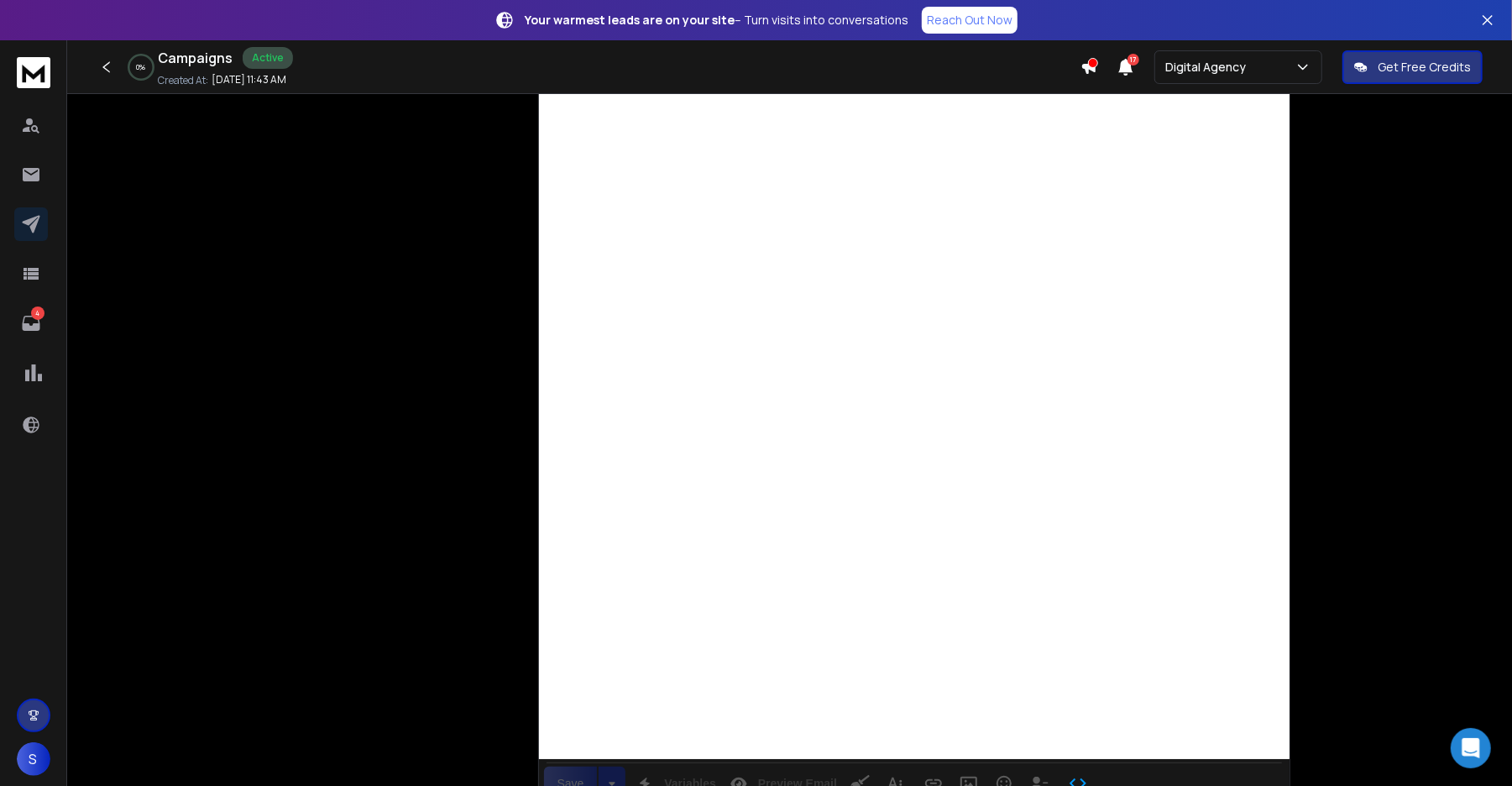
scroll to position [4809, 0]
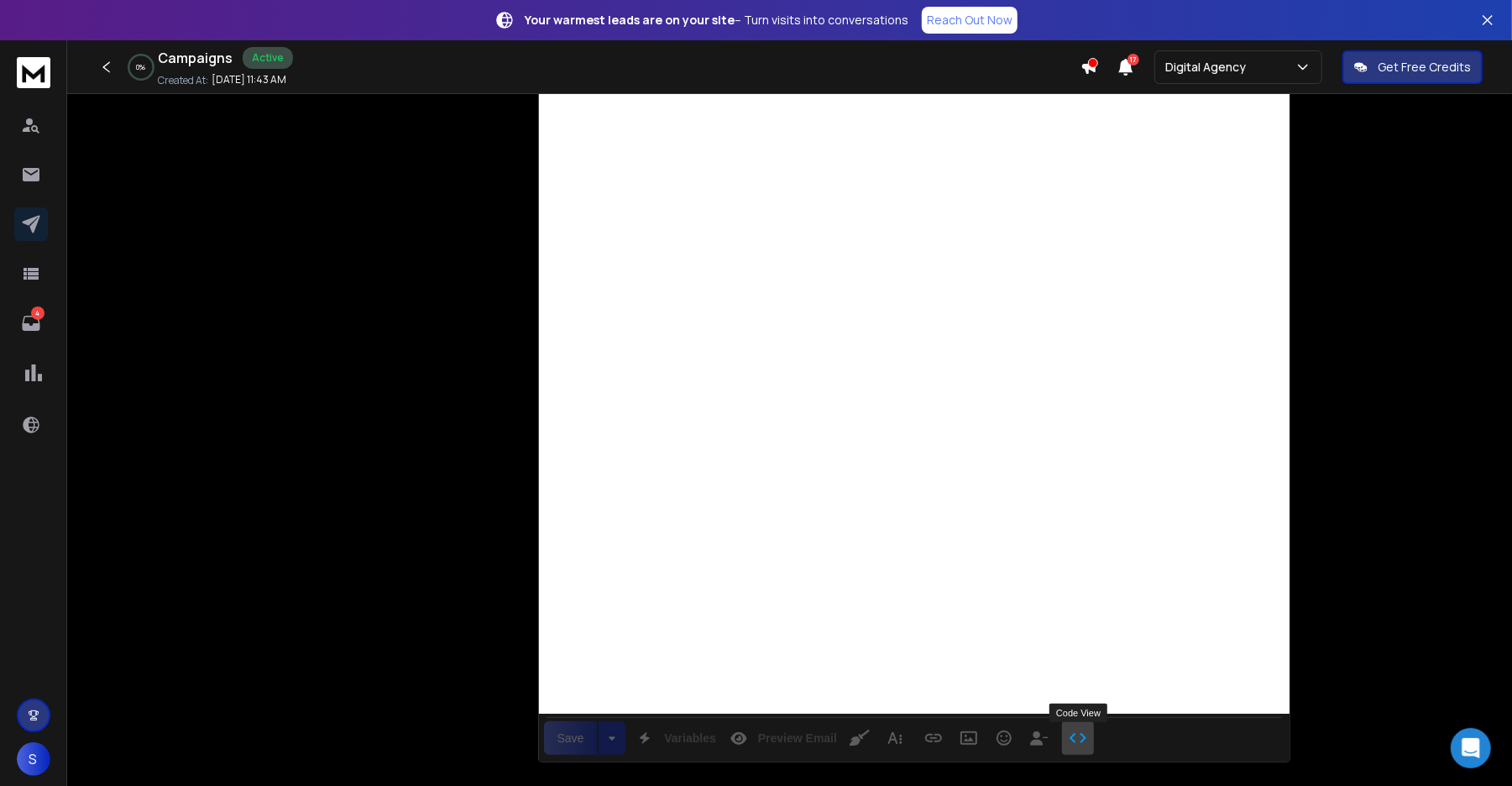
click at [1072, 744] on icon "button" at bounding box center [1078, 738] width 20 height 20
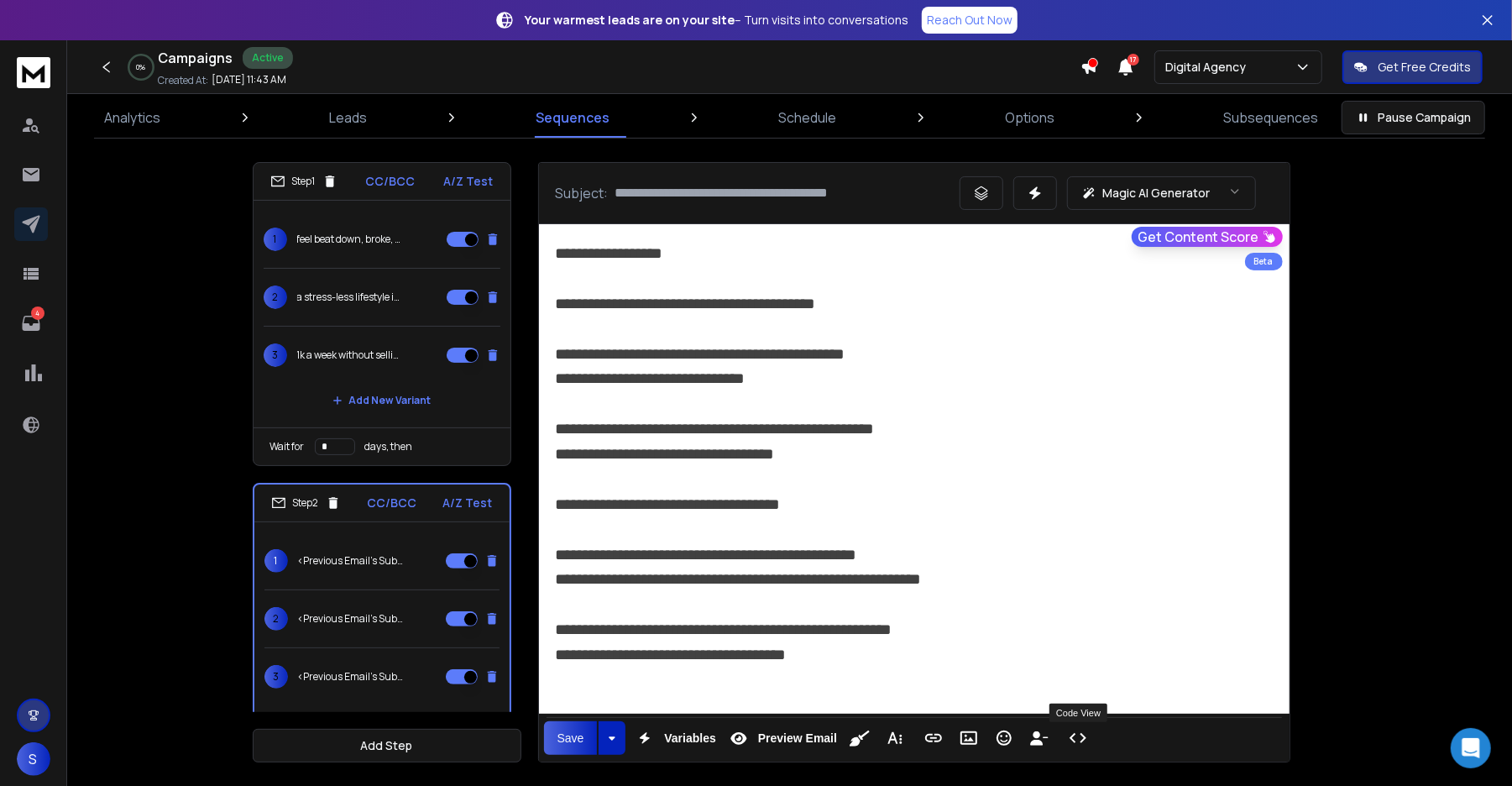
scroll to position [44, 0]
drag, startPoint x: 555, startPoint y: 628, endPoint x: 612, endPoint y: 631, distance: 57.1
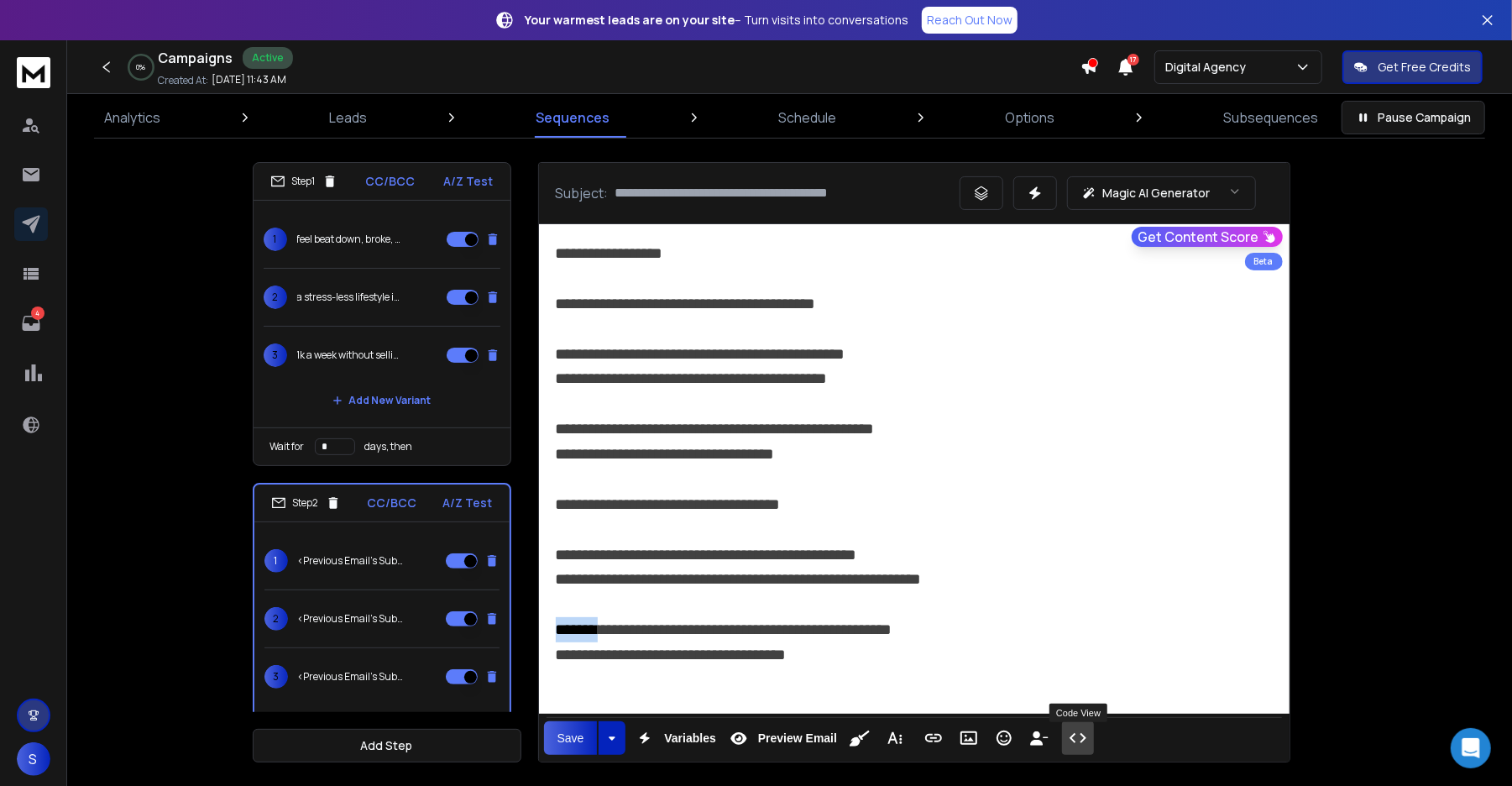
click at [1080, 739] on icon "button" at bounding box center [1078, 738] width 20 height 20
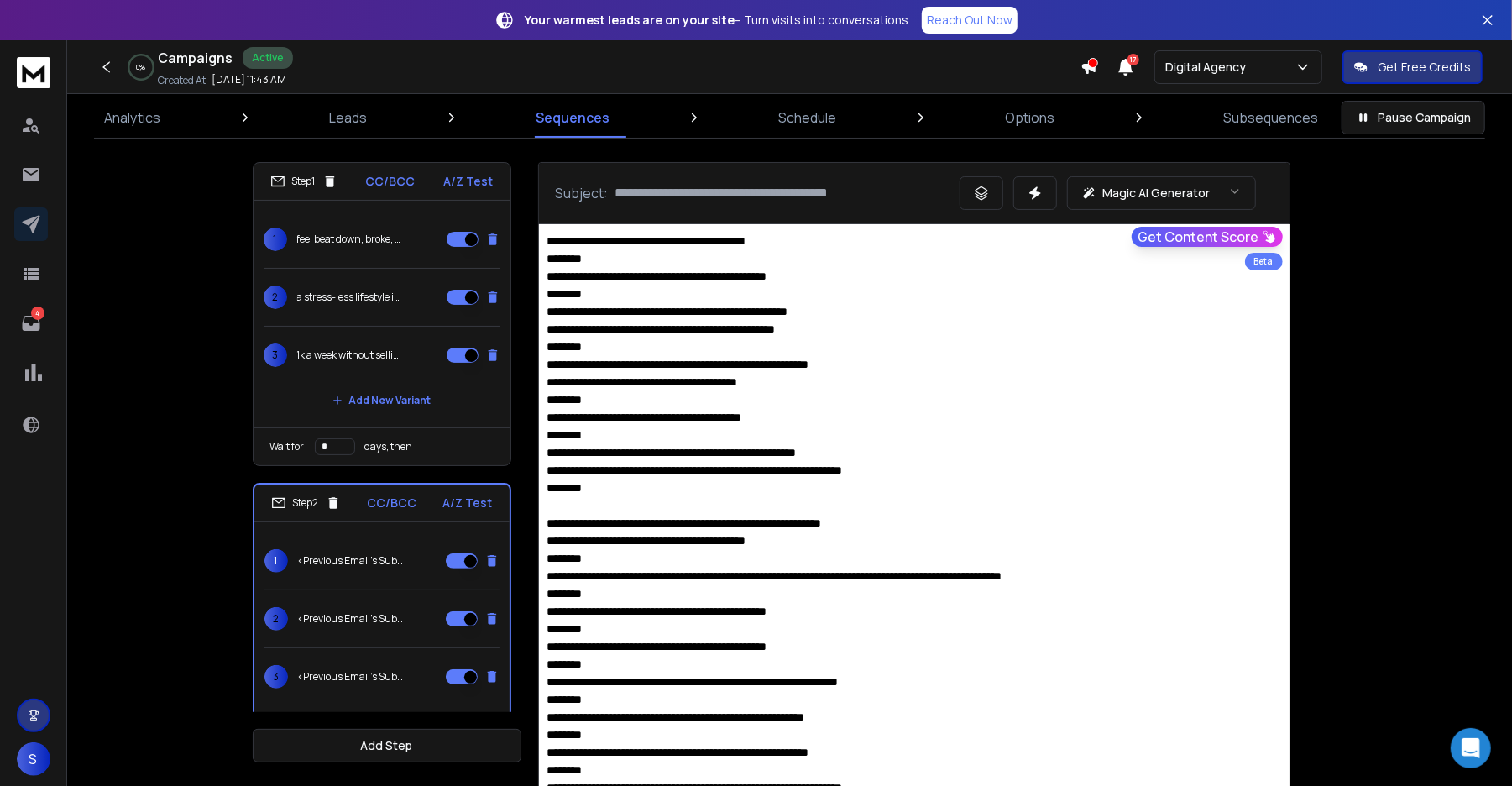
paste textarea "********"
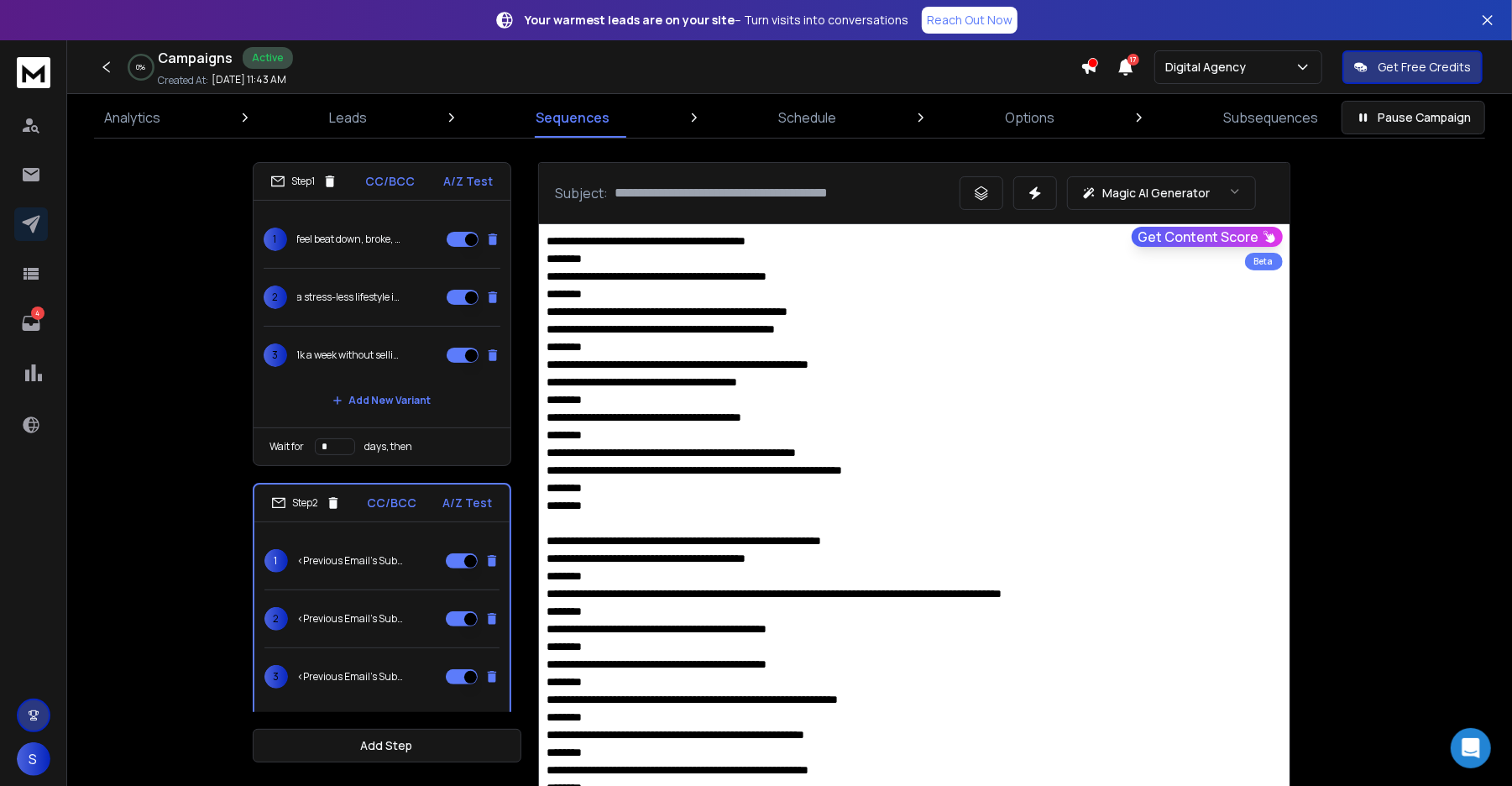
paste textarea "********"
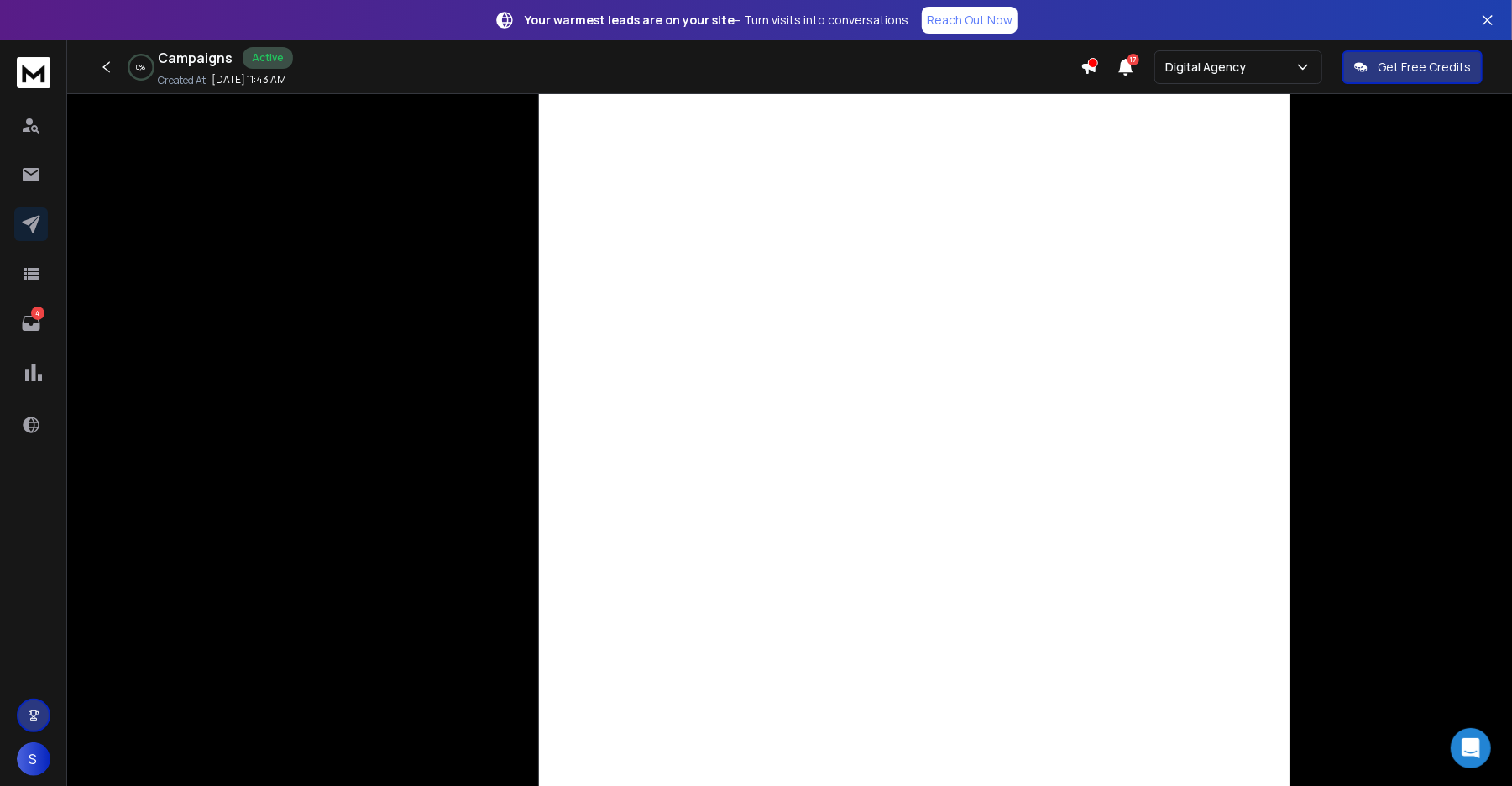
scroll to position [4809, 0]
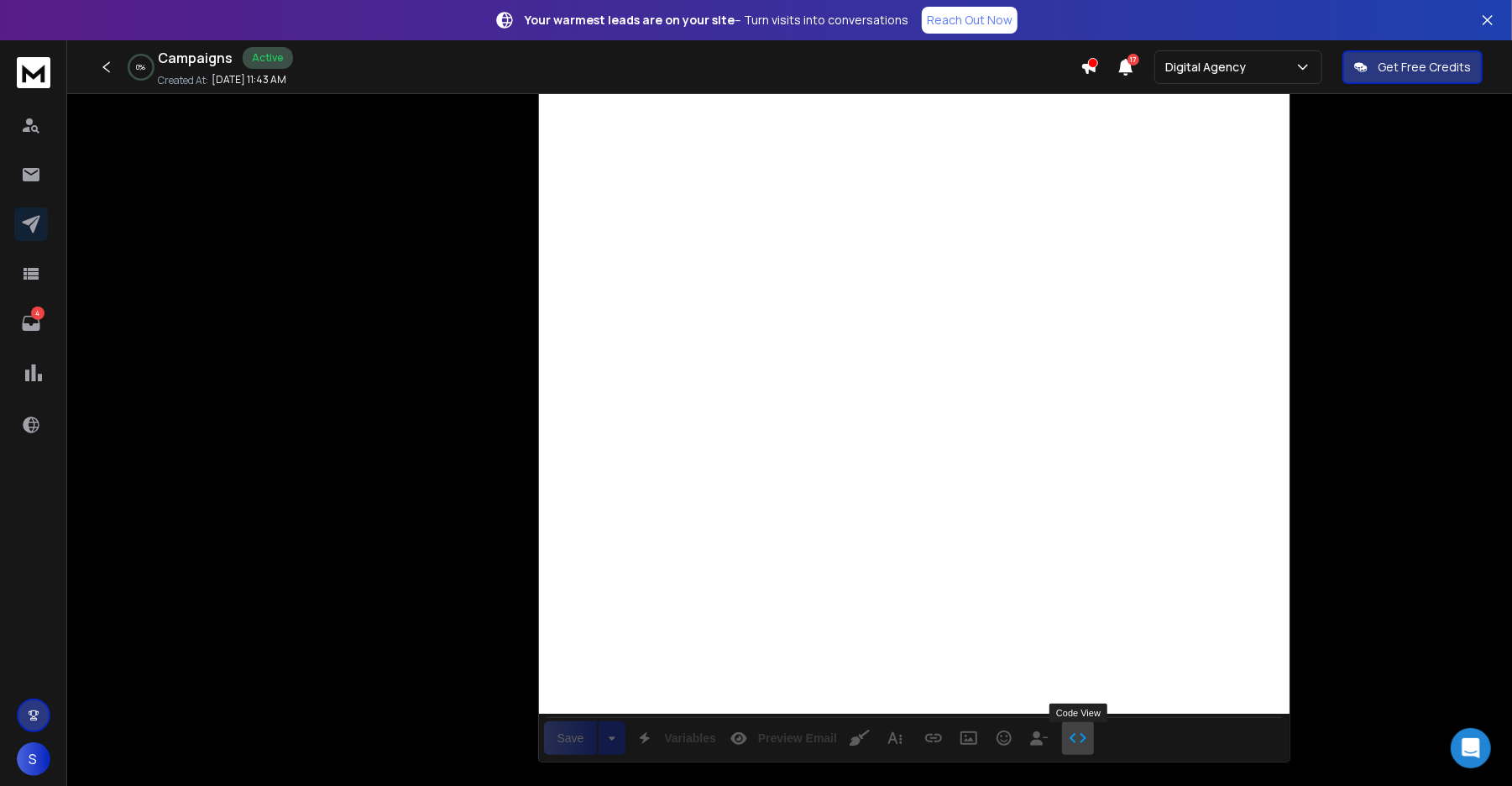
click at [1075, 746] on icon "button" at bounding box center [1078, 738] width 20 height 20
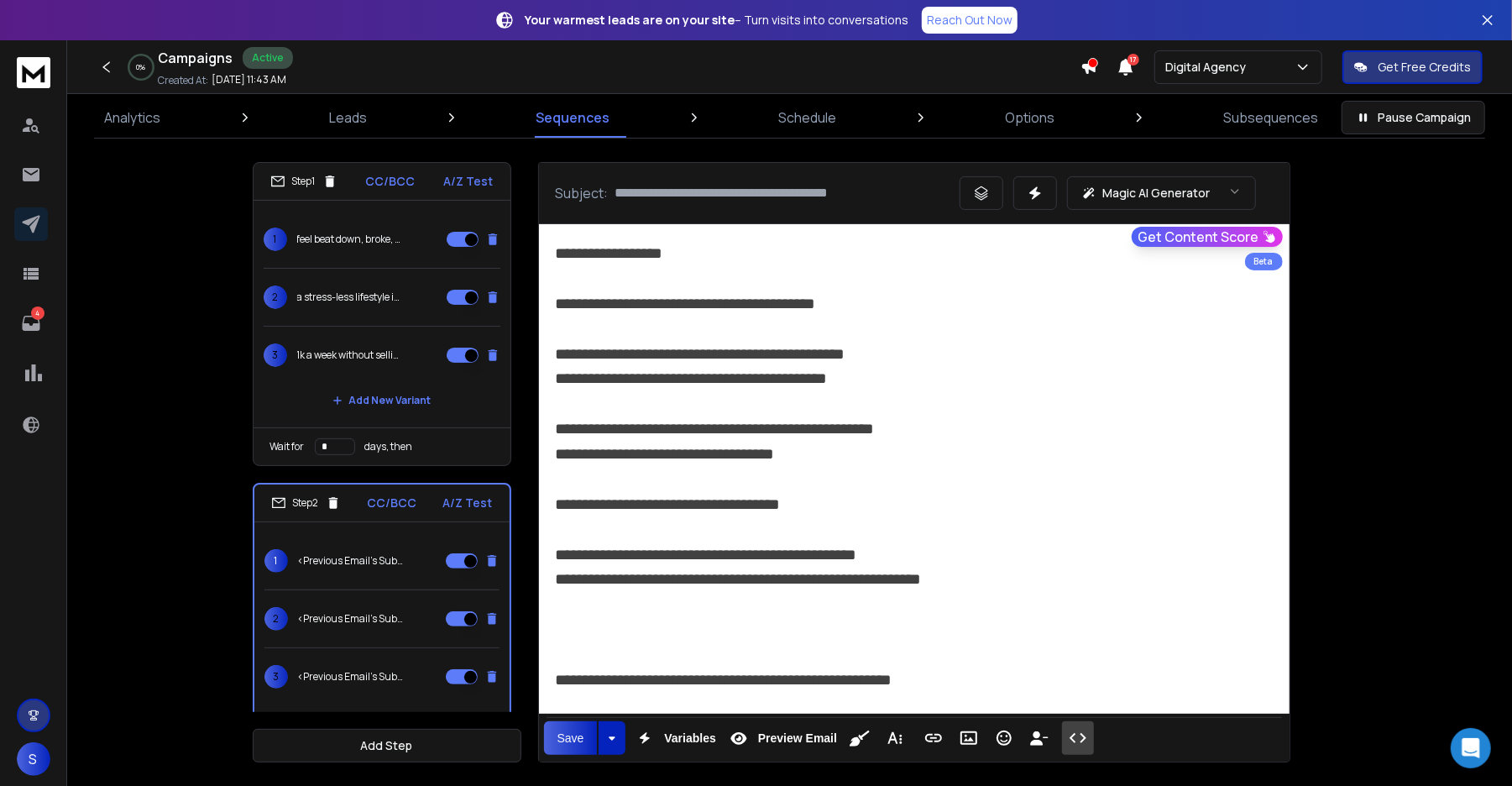
scroll to position [44, 0]
click at [967, 740] on icon "button" at bounding box center [969, 738] width 17 height 14
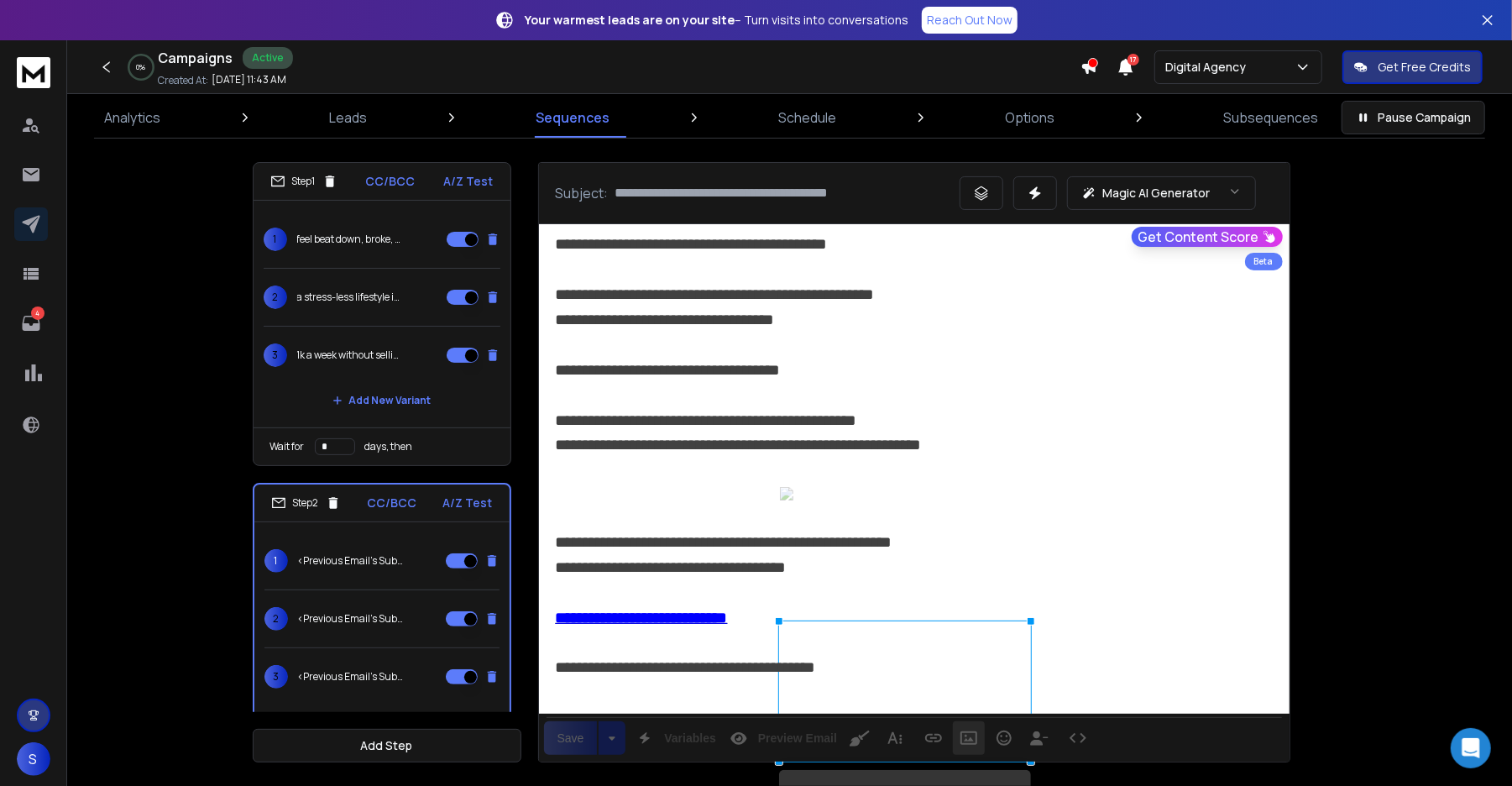
scroll to position [224, 0]
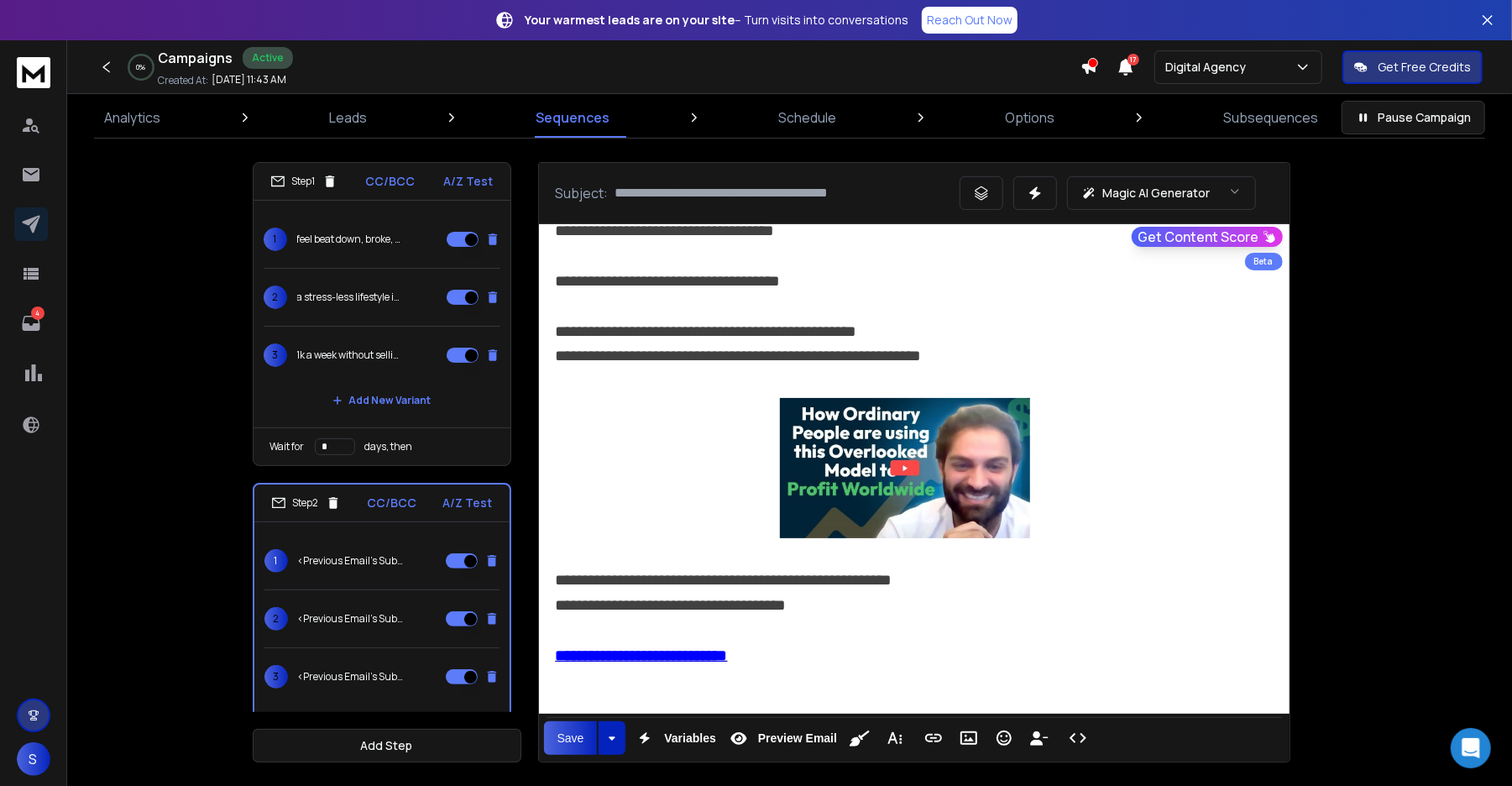
click at [901, 516] on img at bounding box center [904, 468] width 251 height 140
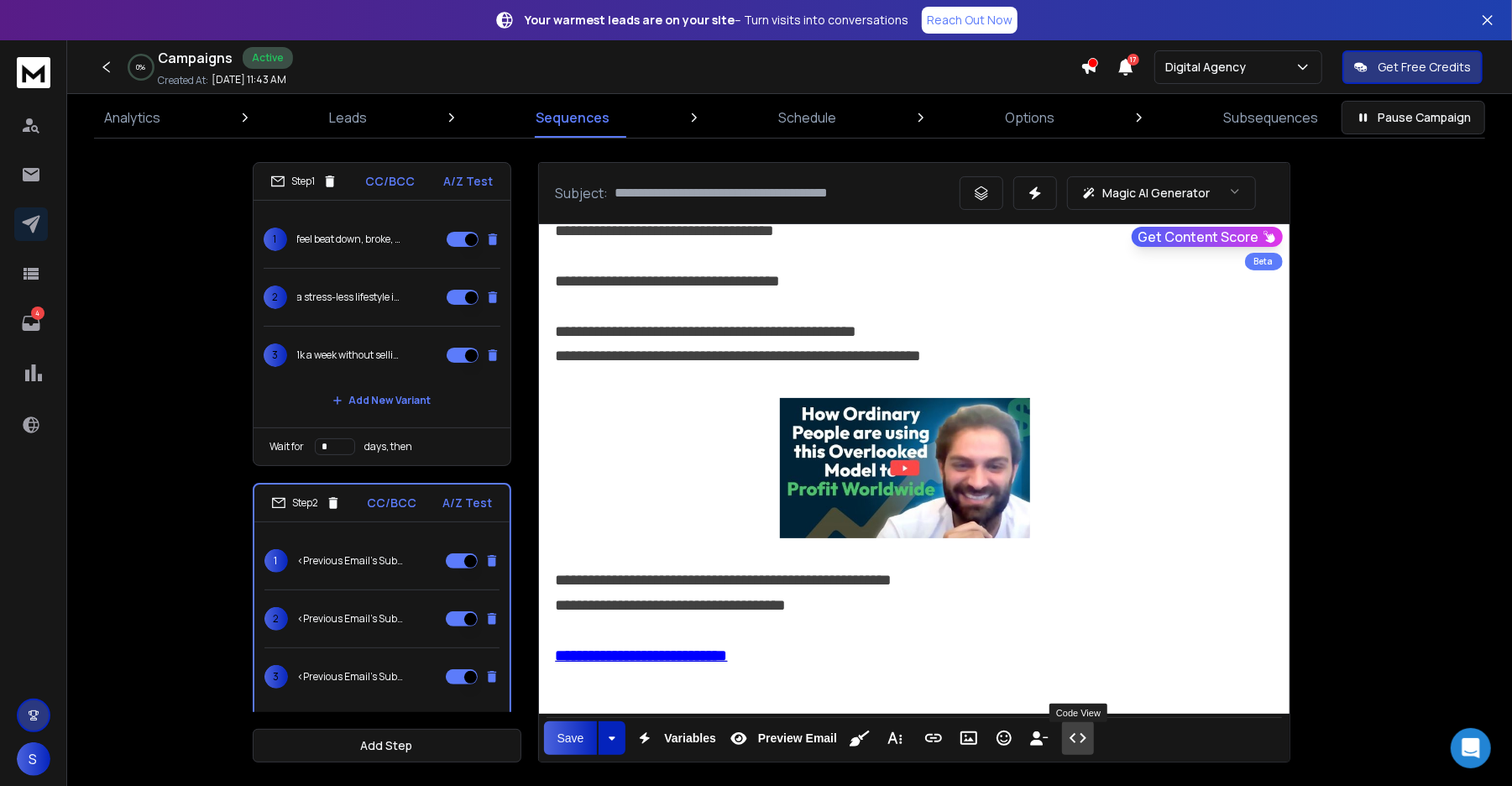
click at [1073, 742] on icon "button" at bounding box center [1078, 738] width 20 height 20
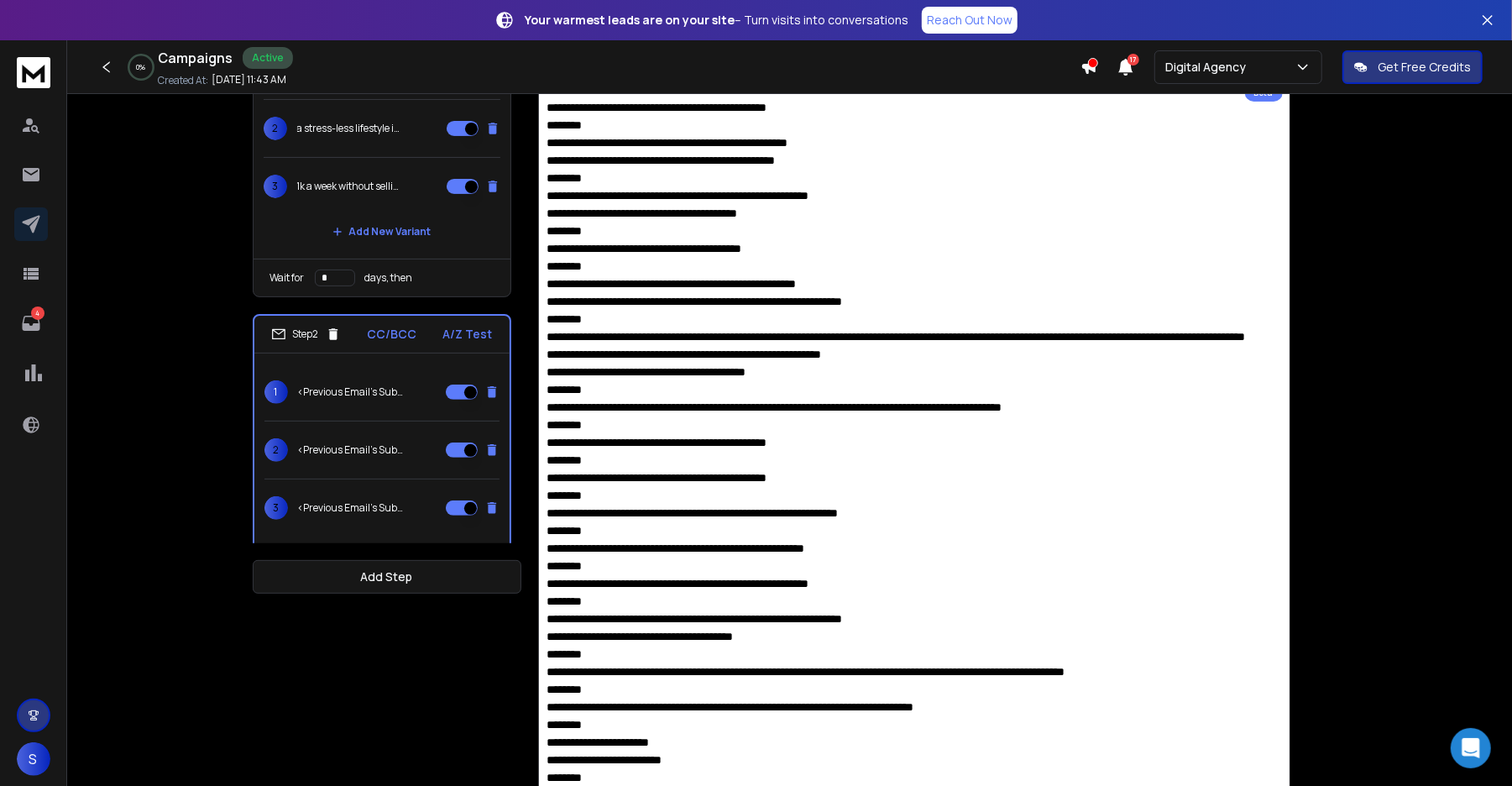
scroll to position [267, 0]
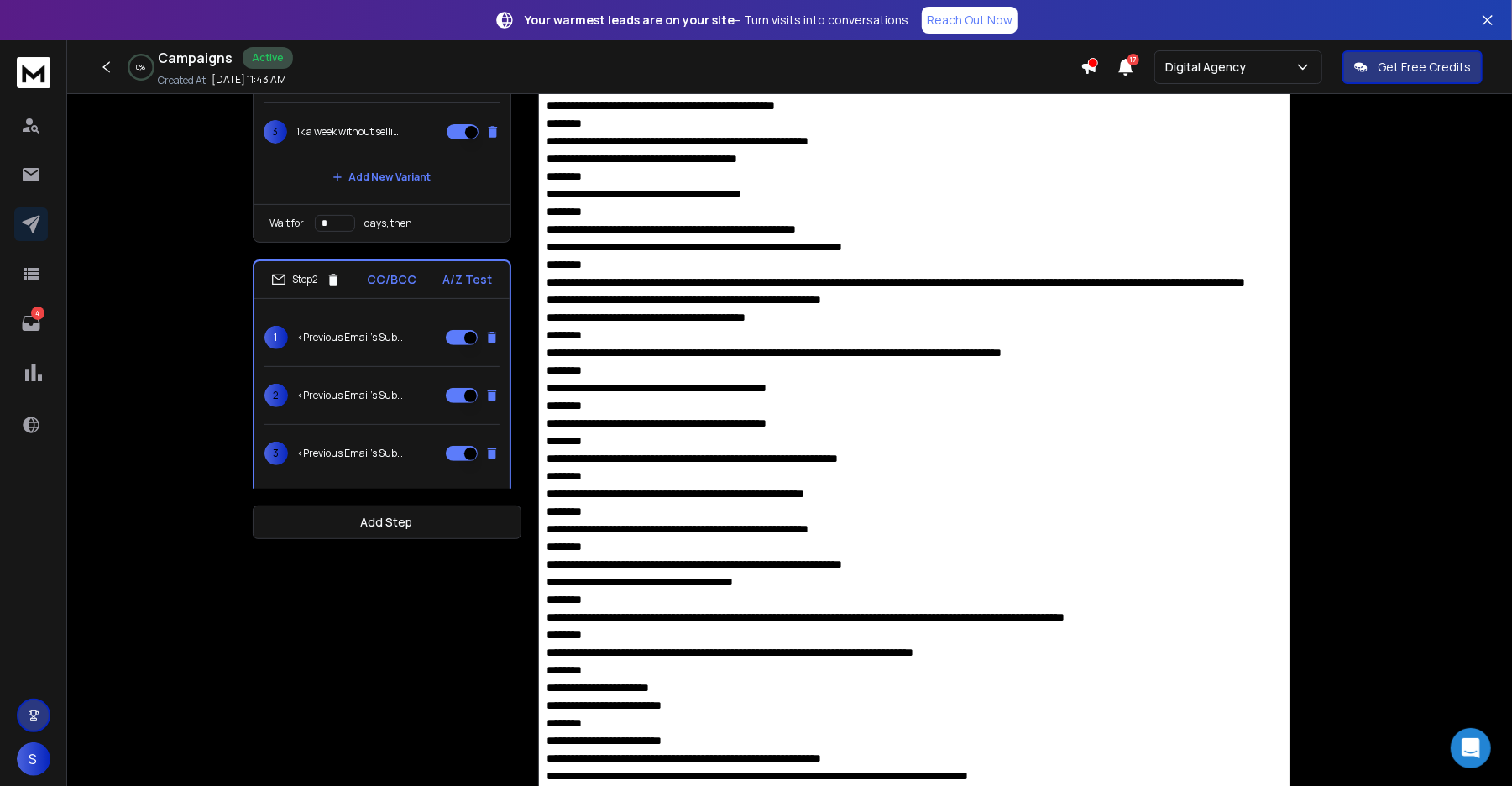
drag, startPoint x: 681, startPoint y: 653, endPoint x: 961, endPoint y: 646, distance: 280.1
paste textarea "**********"
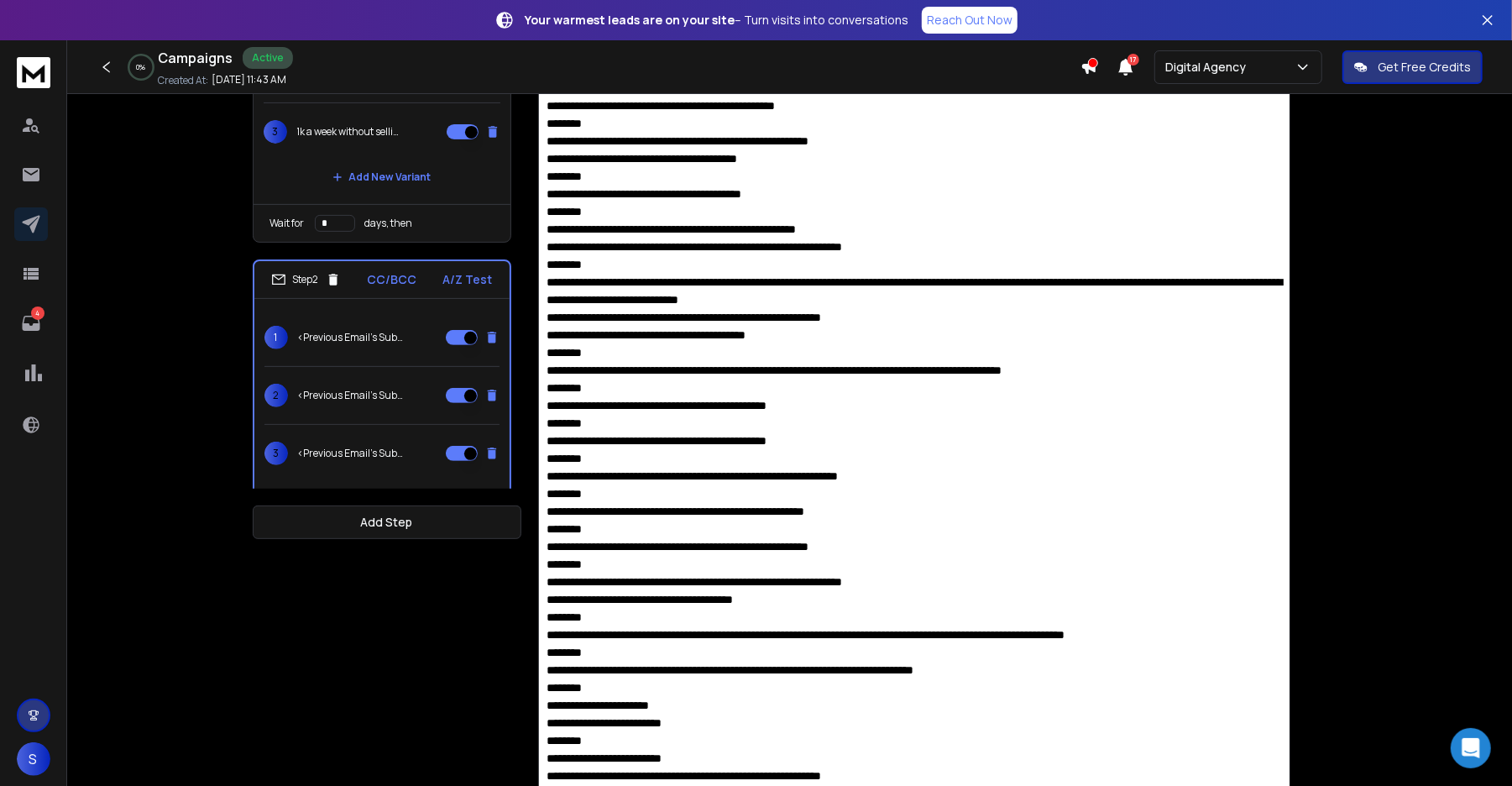
drag, startPoint x: 584, startPoint y: 687, endPoint x: 612, endPoint y: 687, distance: 28.0
paste textarea "****"
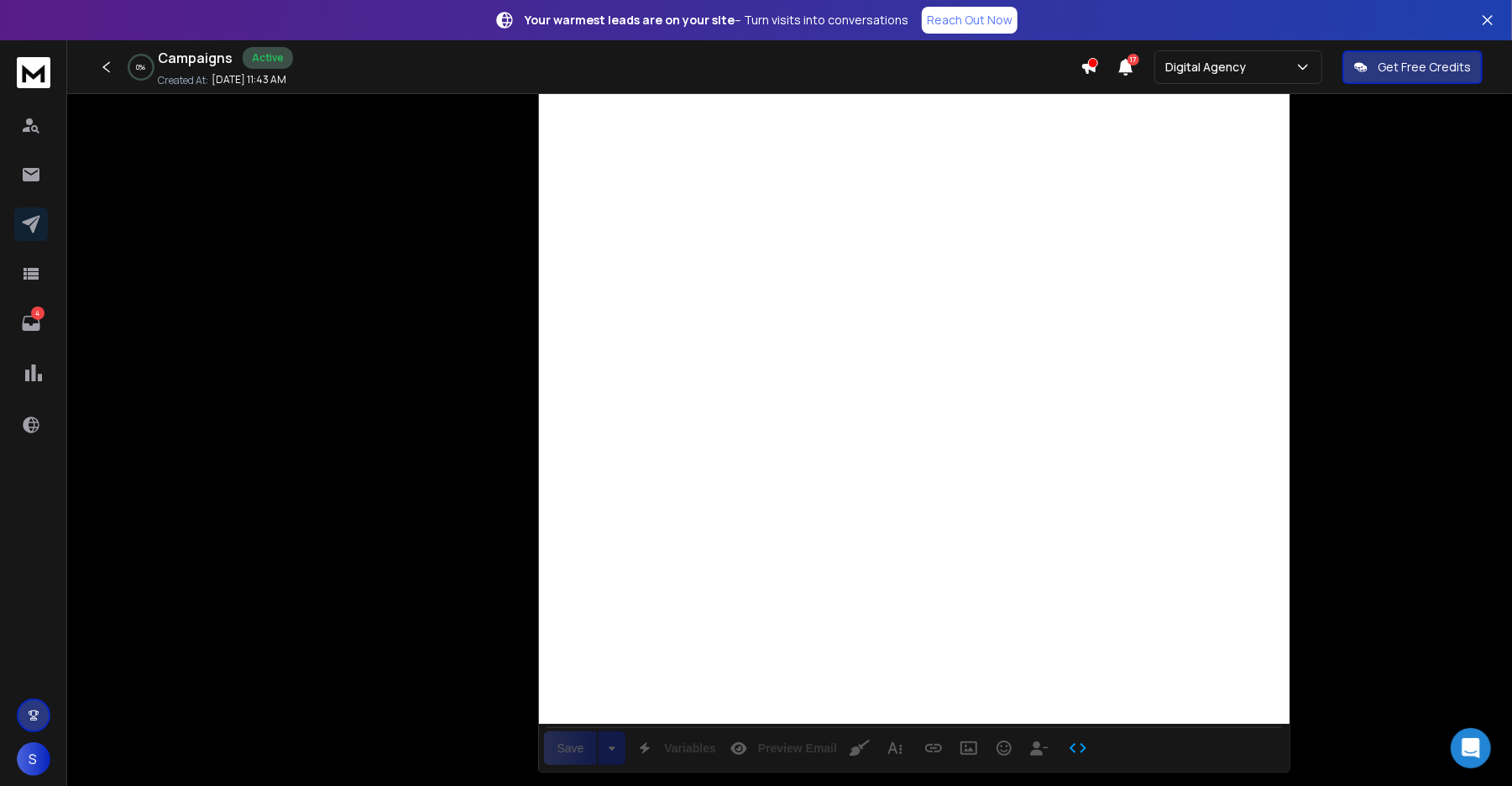
scroll to position [4844, 0]
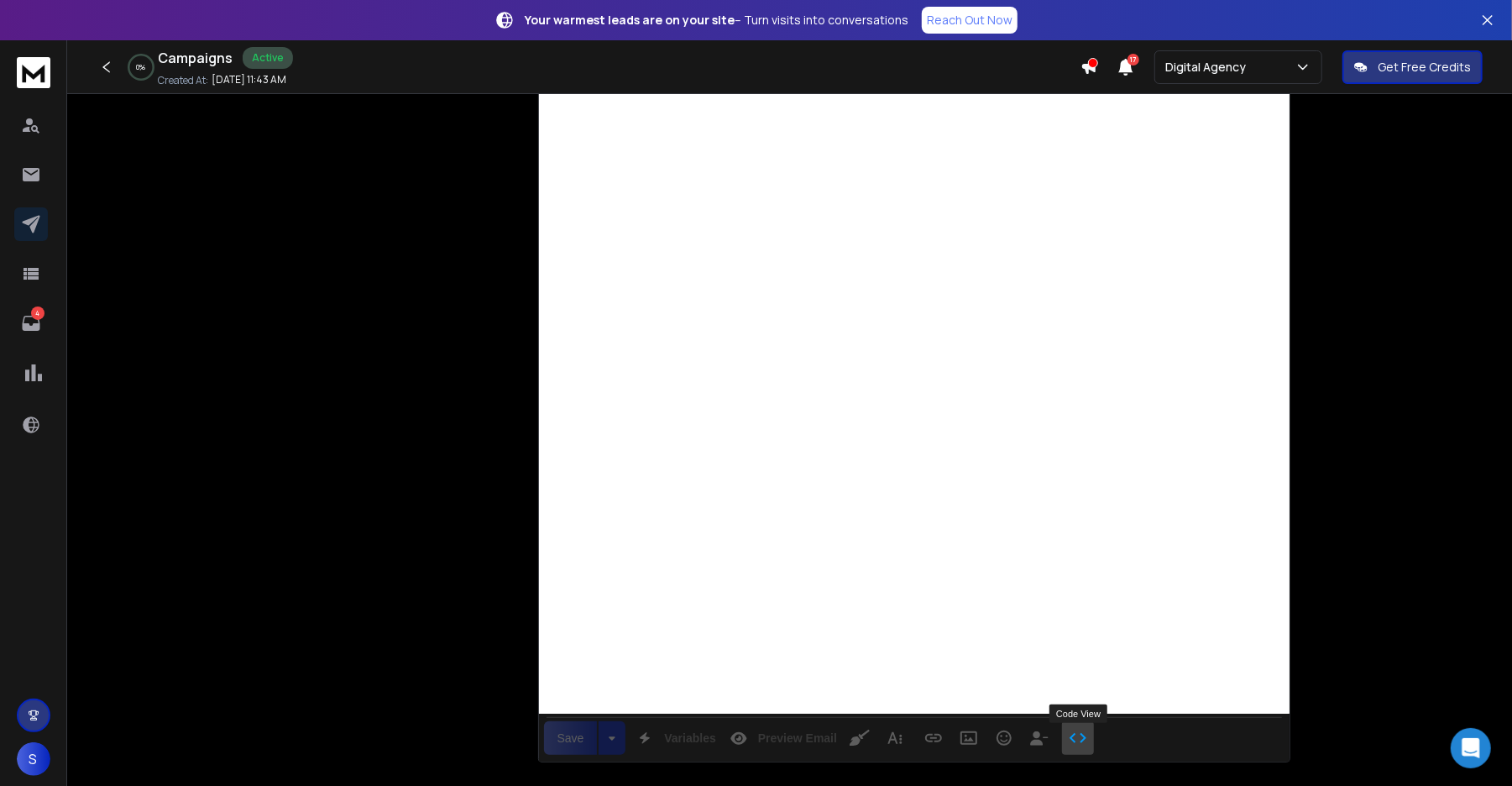
click at [1080, 746] on icon "button" at bounding box center [1078, 738] width 20 height 20
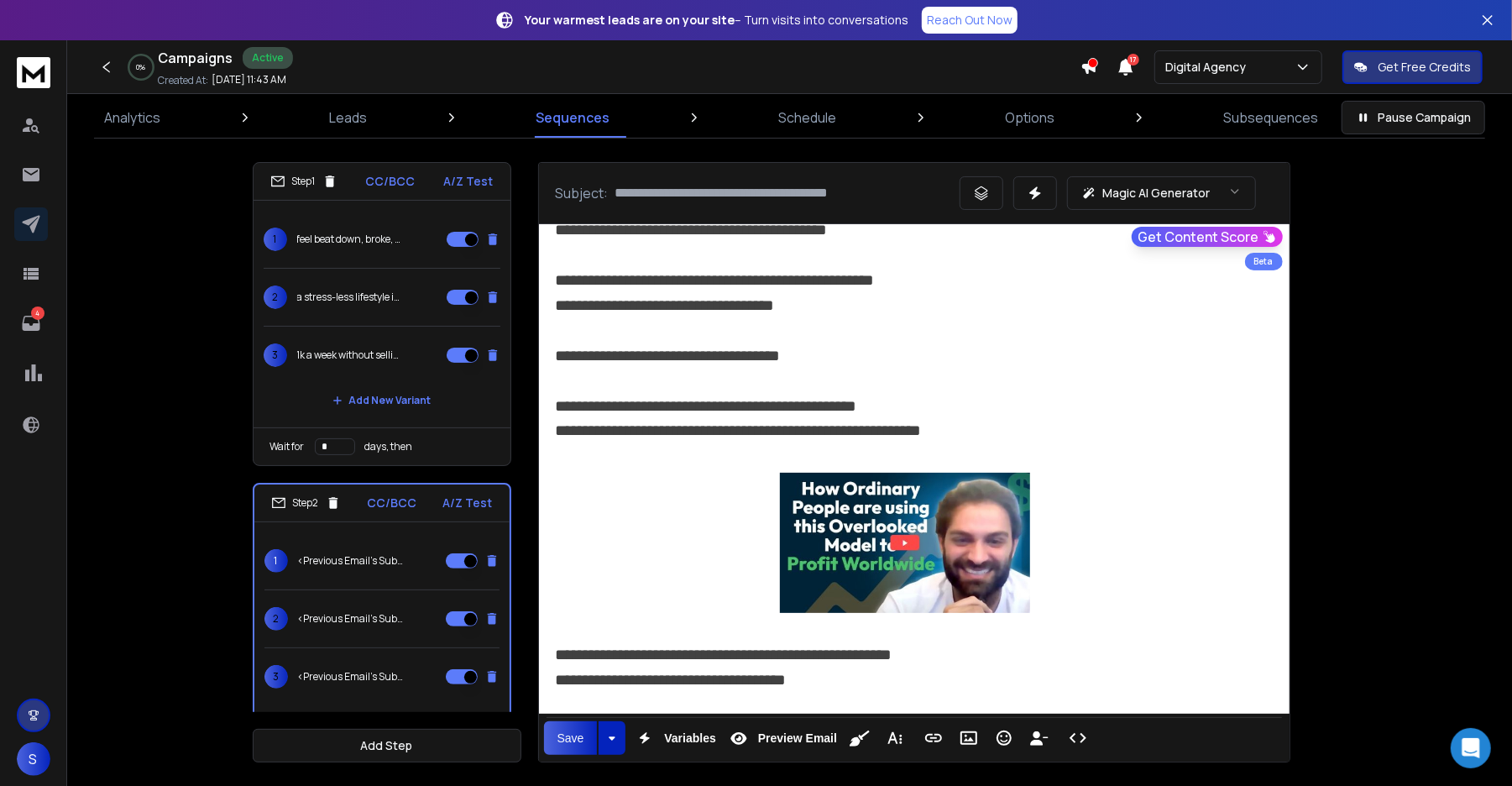
scroll to position [224, 0]
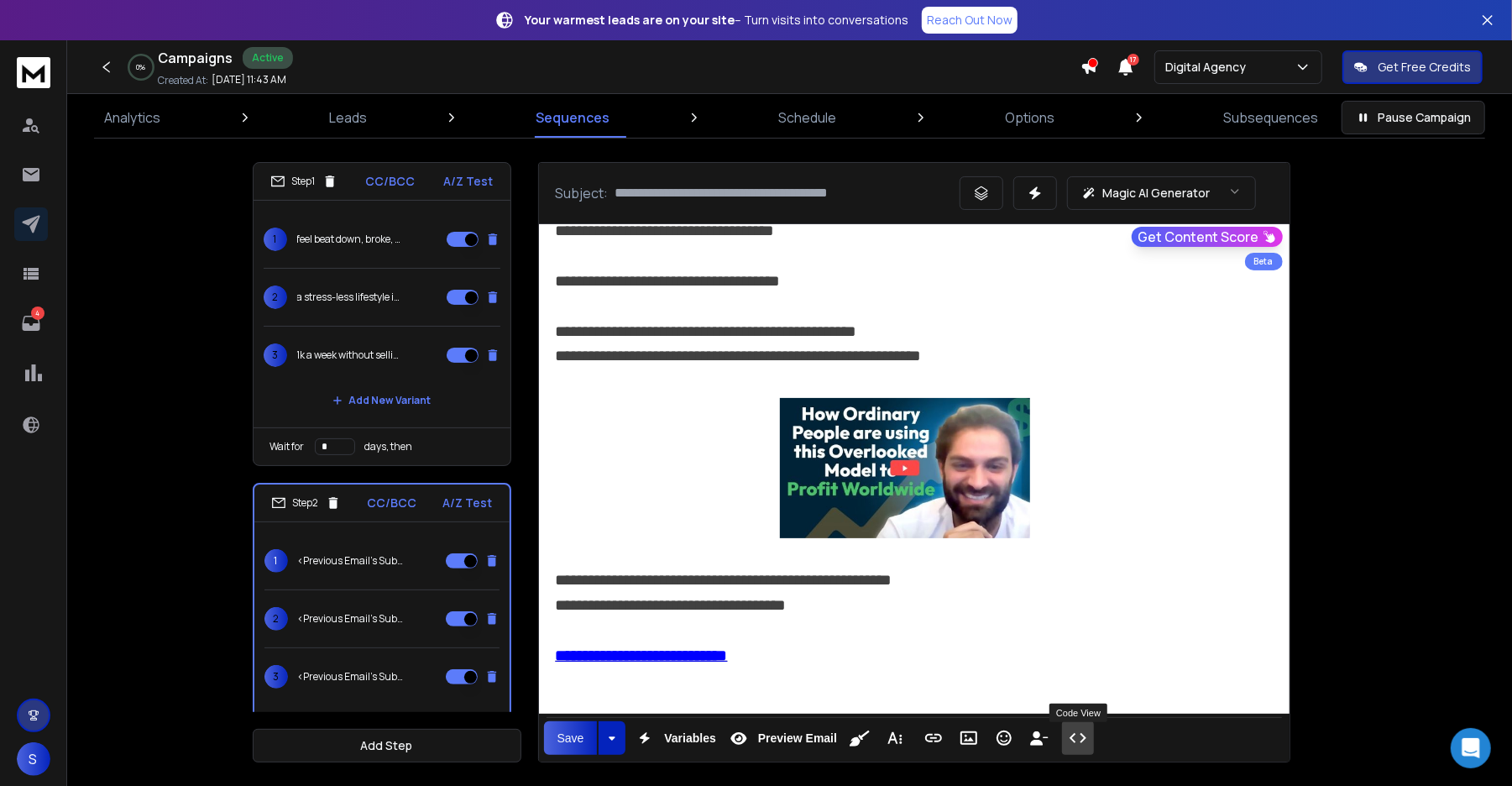
click at [1071, 743] on icon "button" at bounding box center [1078, 738] width 20 height 20
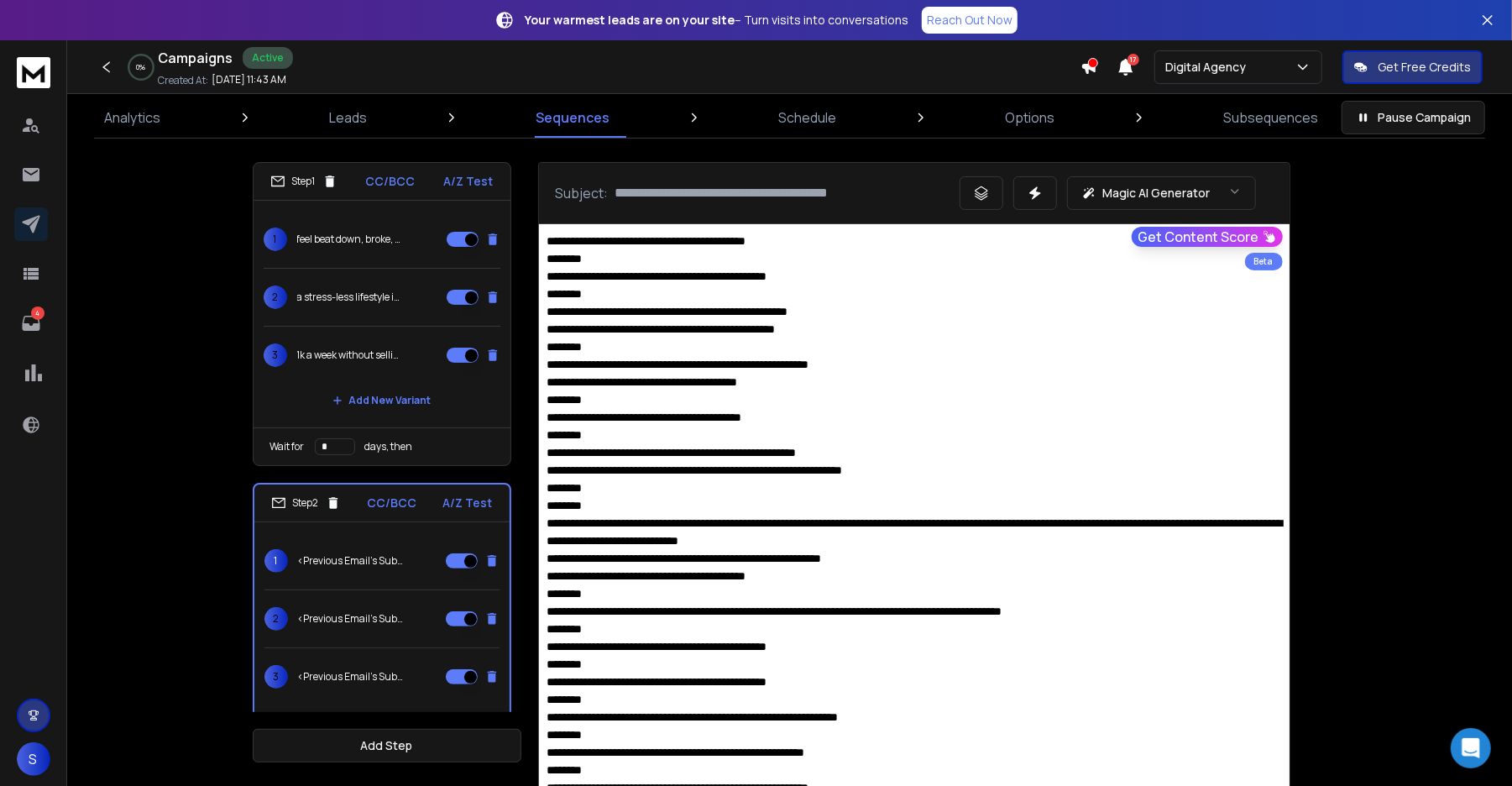
drag, startPoint x: 638, startPoint y: 560, endPoint x: 820, endPoint y: 496, distance: 192.9
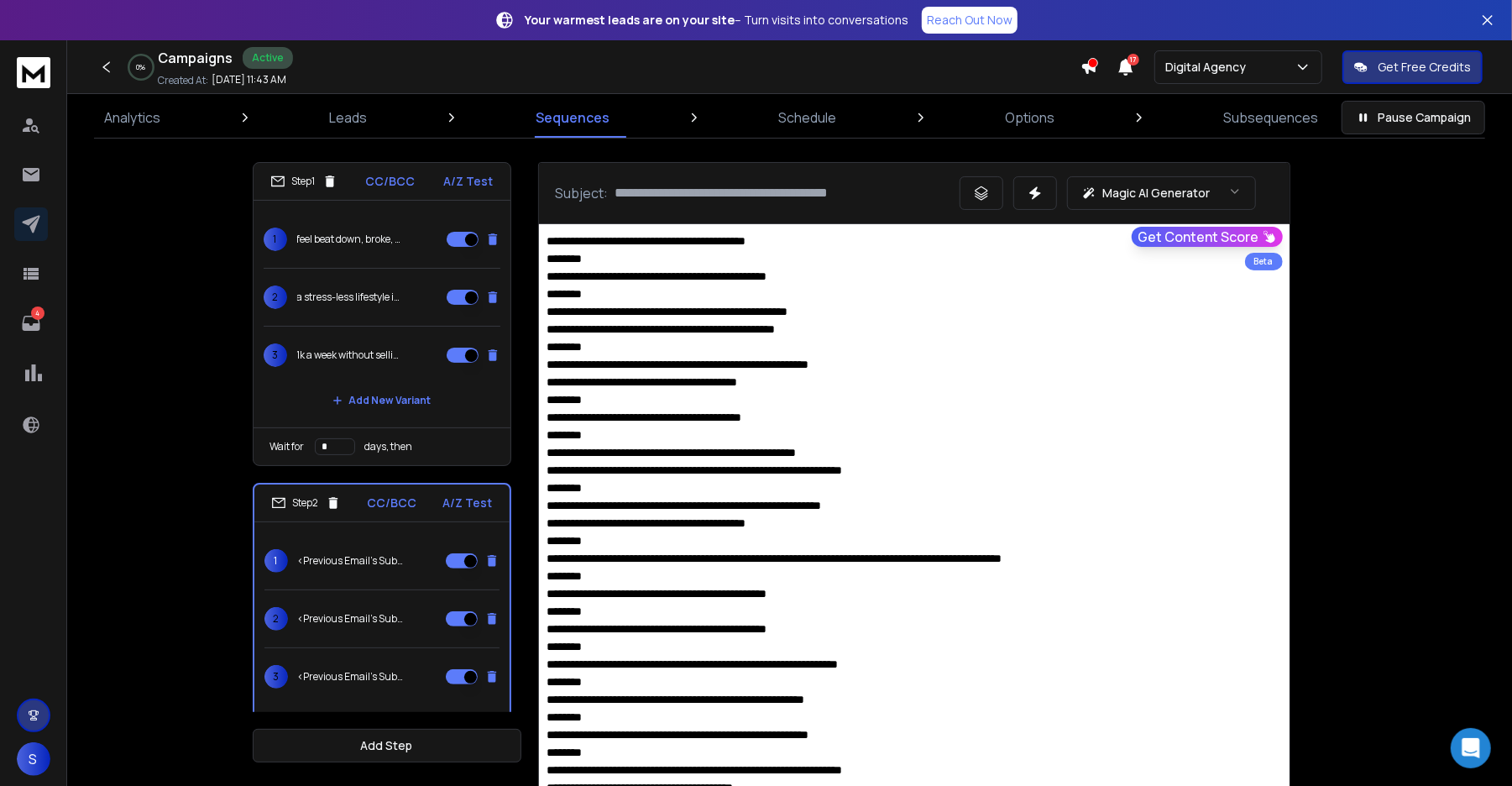
paste textarea "**********"
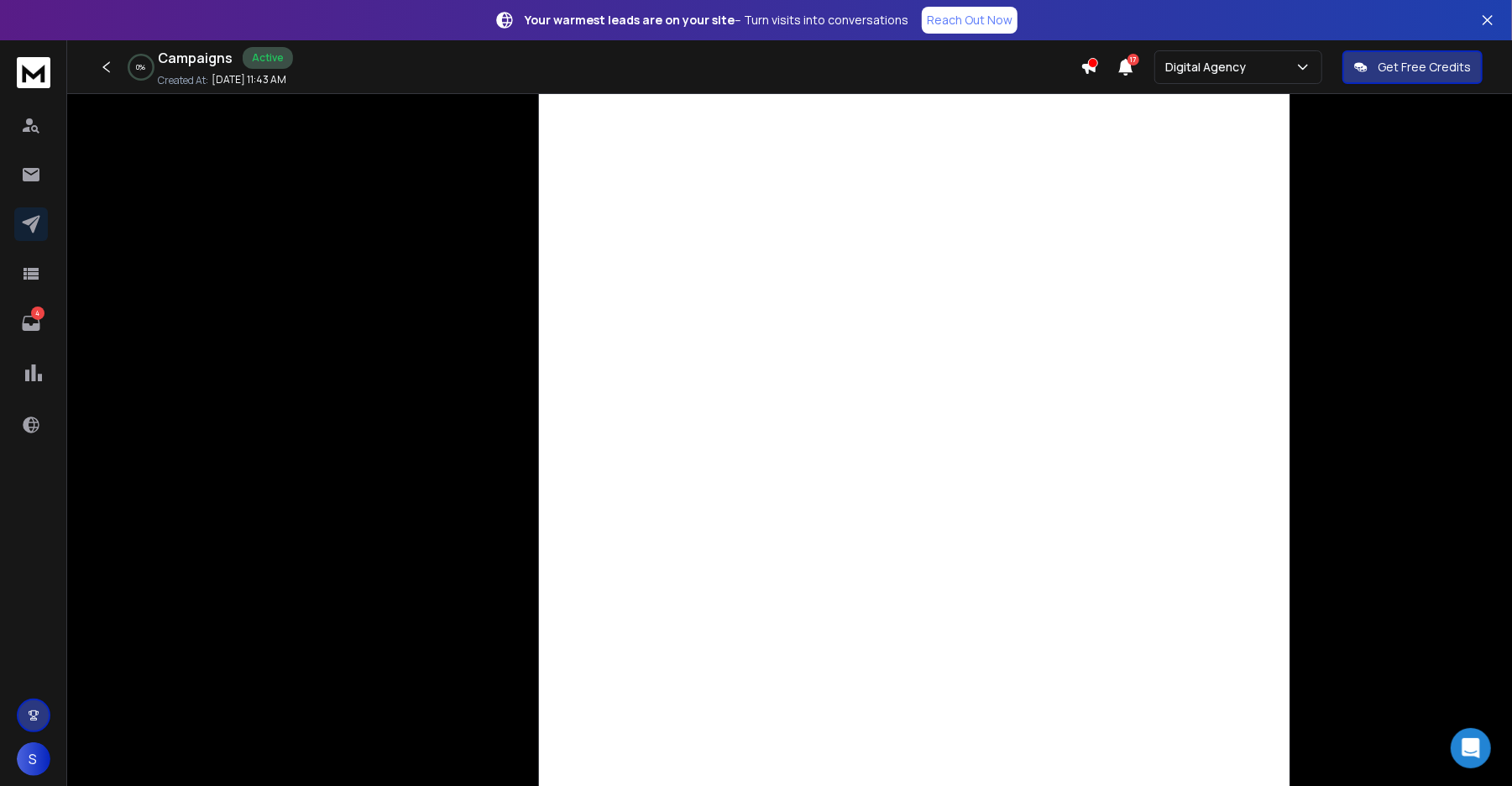
scroll to position [4880, 0]
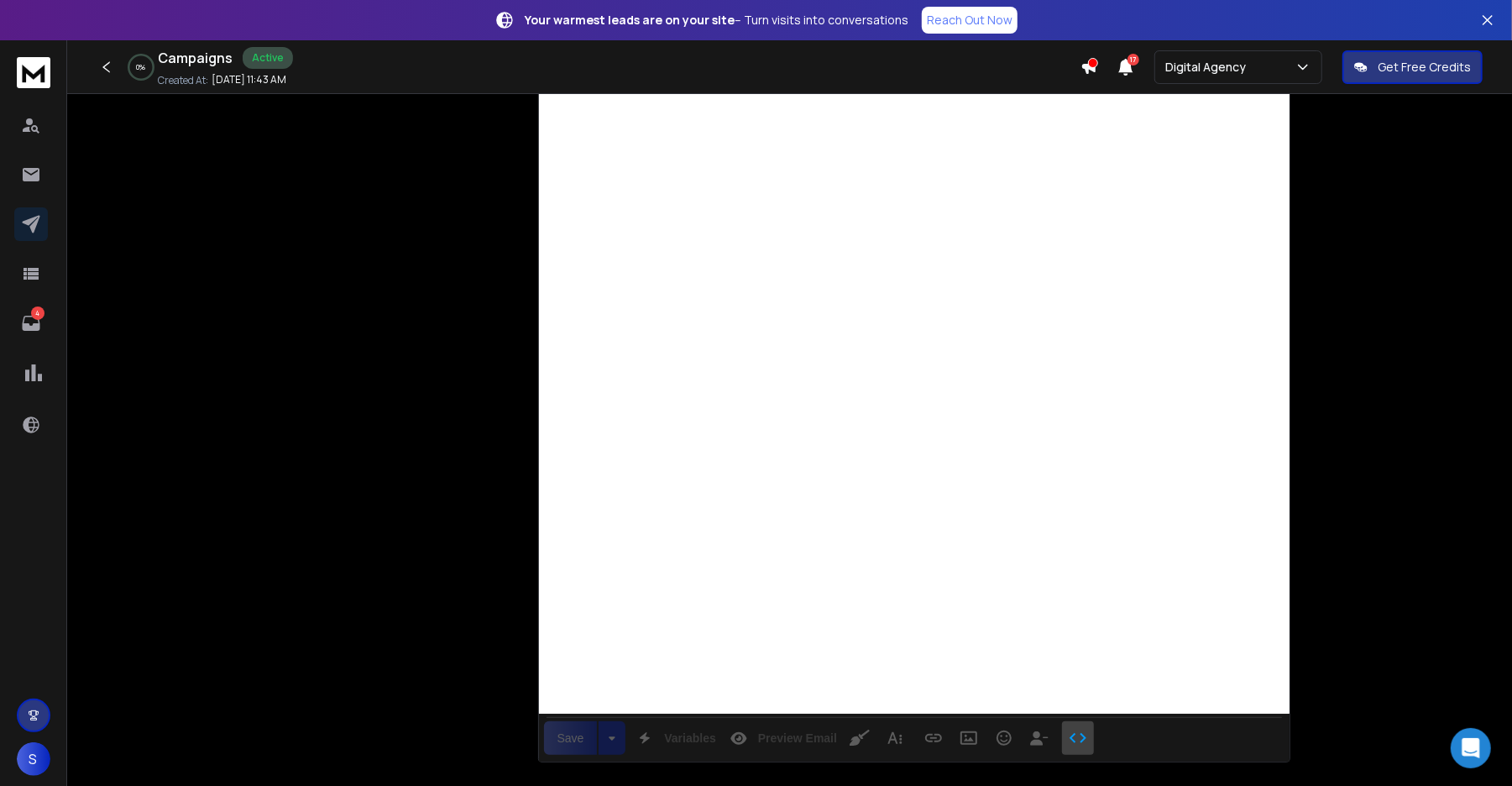
click at [1080, 744] on icon "button" at bounding box center [1078, 738] width 20 height 20
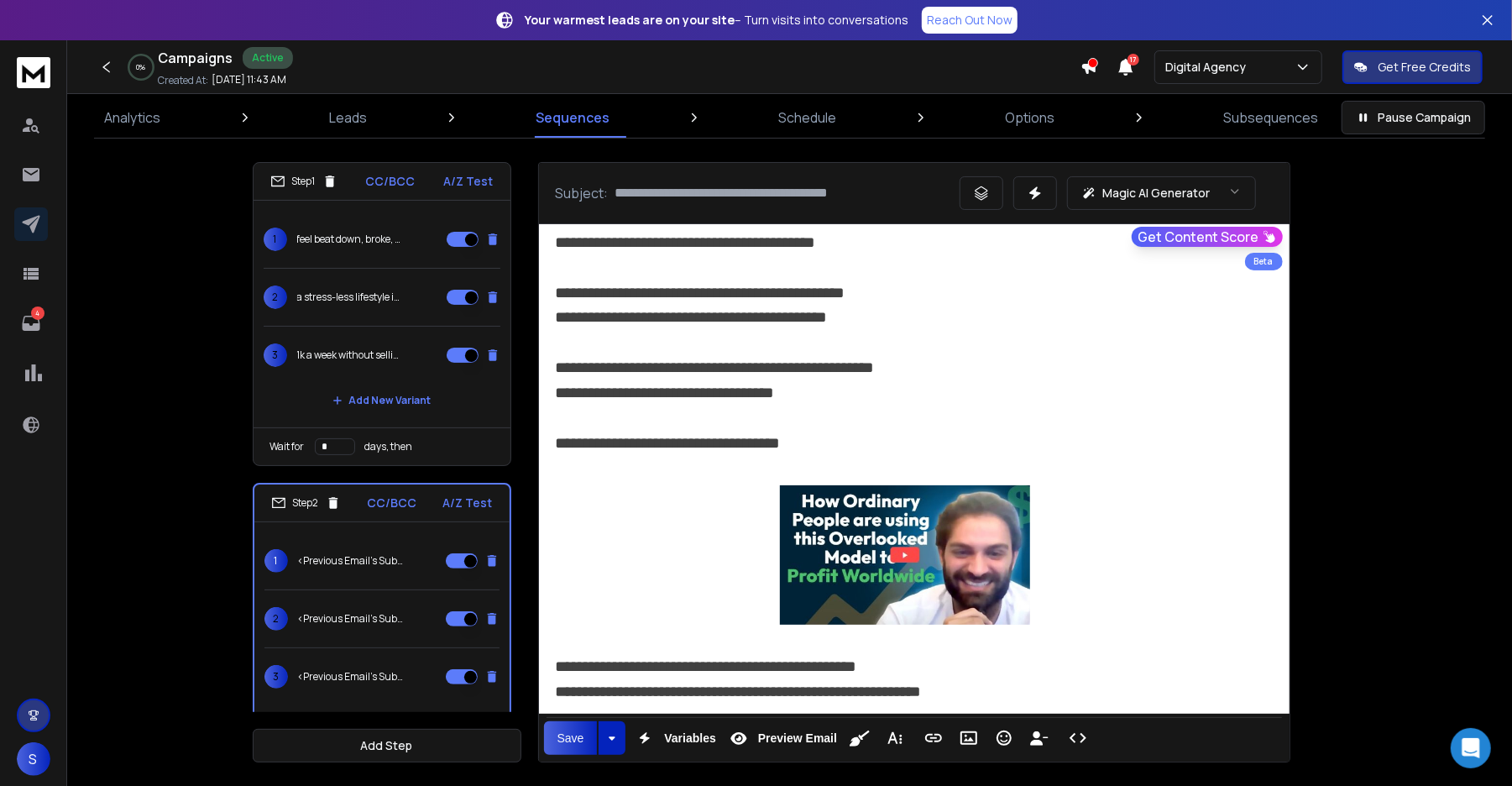
scroll to position [111, 0]
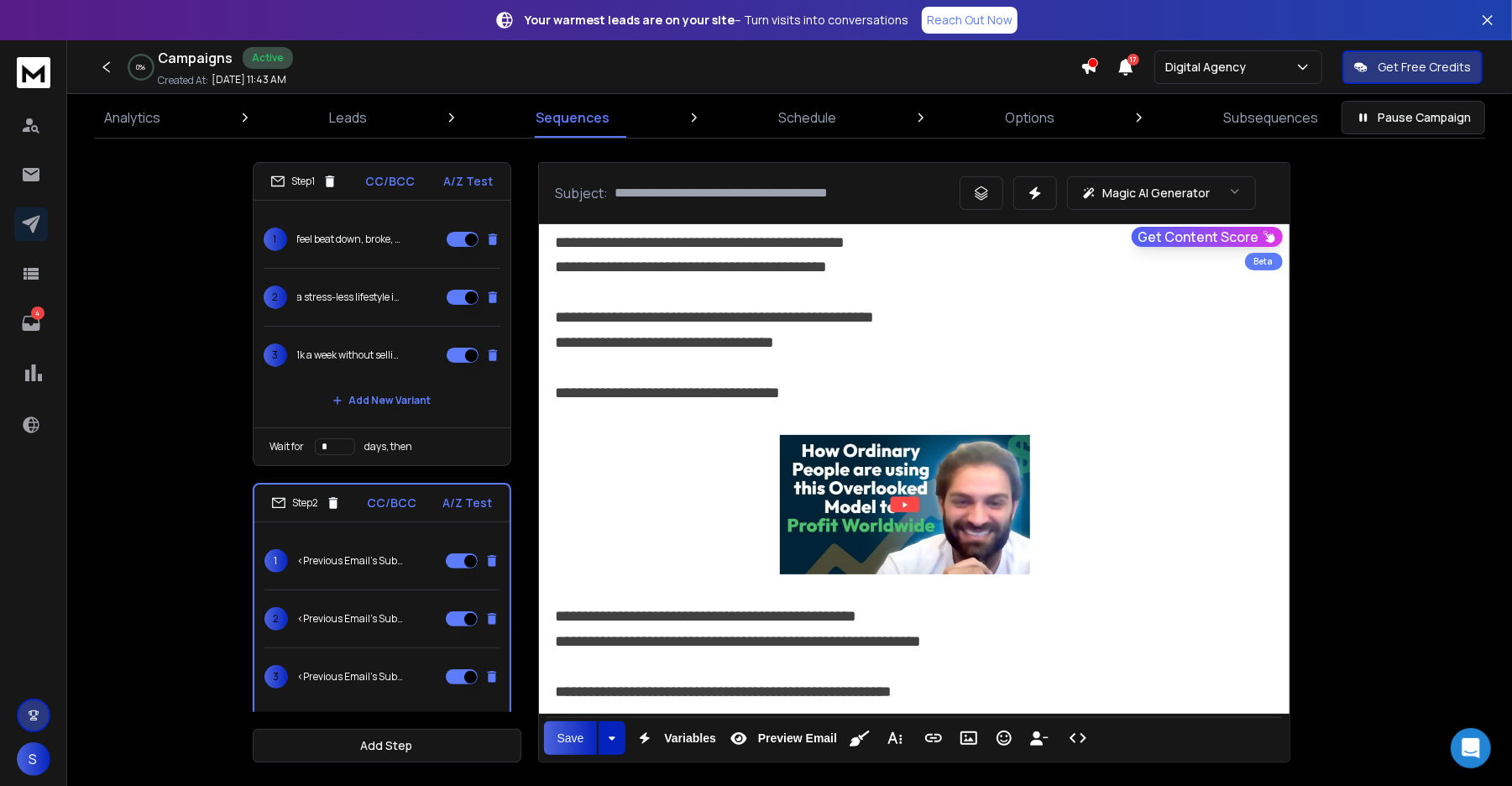
click at [815, 524] on img at bounding box center [904, 505] width 251 height 140
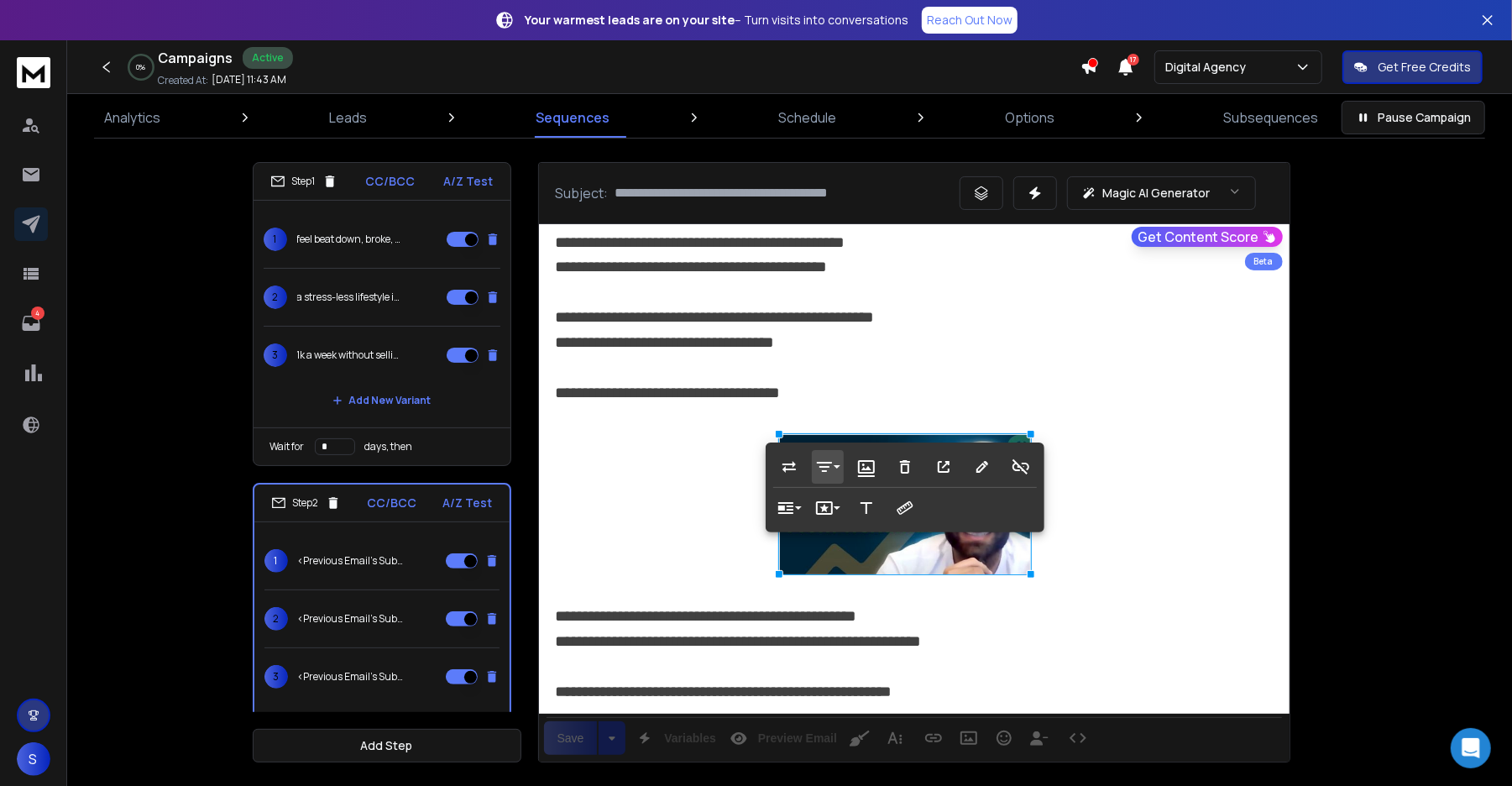
click at [826, 462] on icon "button" at bounding box center [825, 467] width 20 height 20
click at [850, 375] on icon at bounding box center [841, 381] width 20 height 20
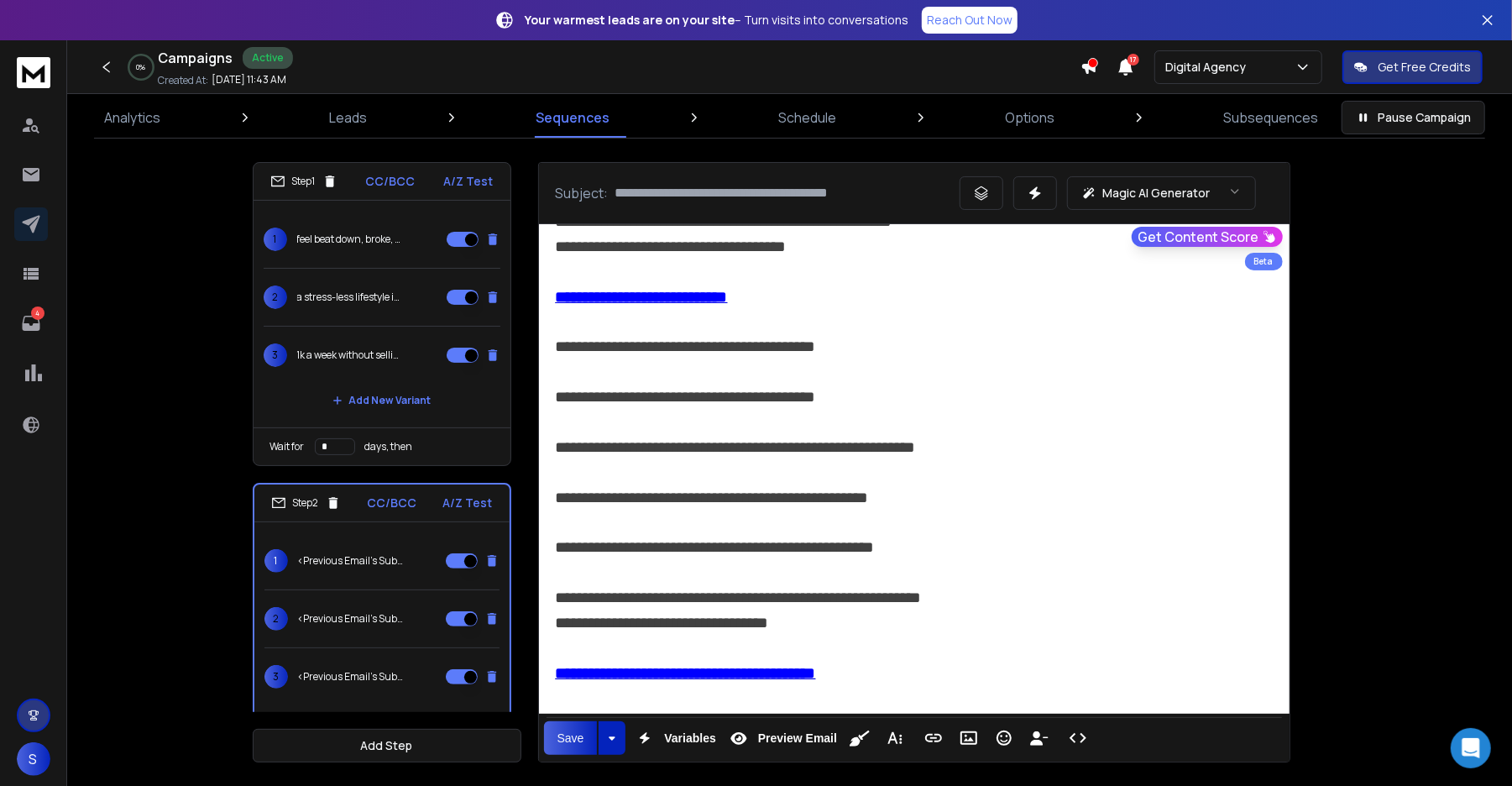
scroll to position [559, 0]
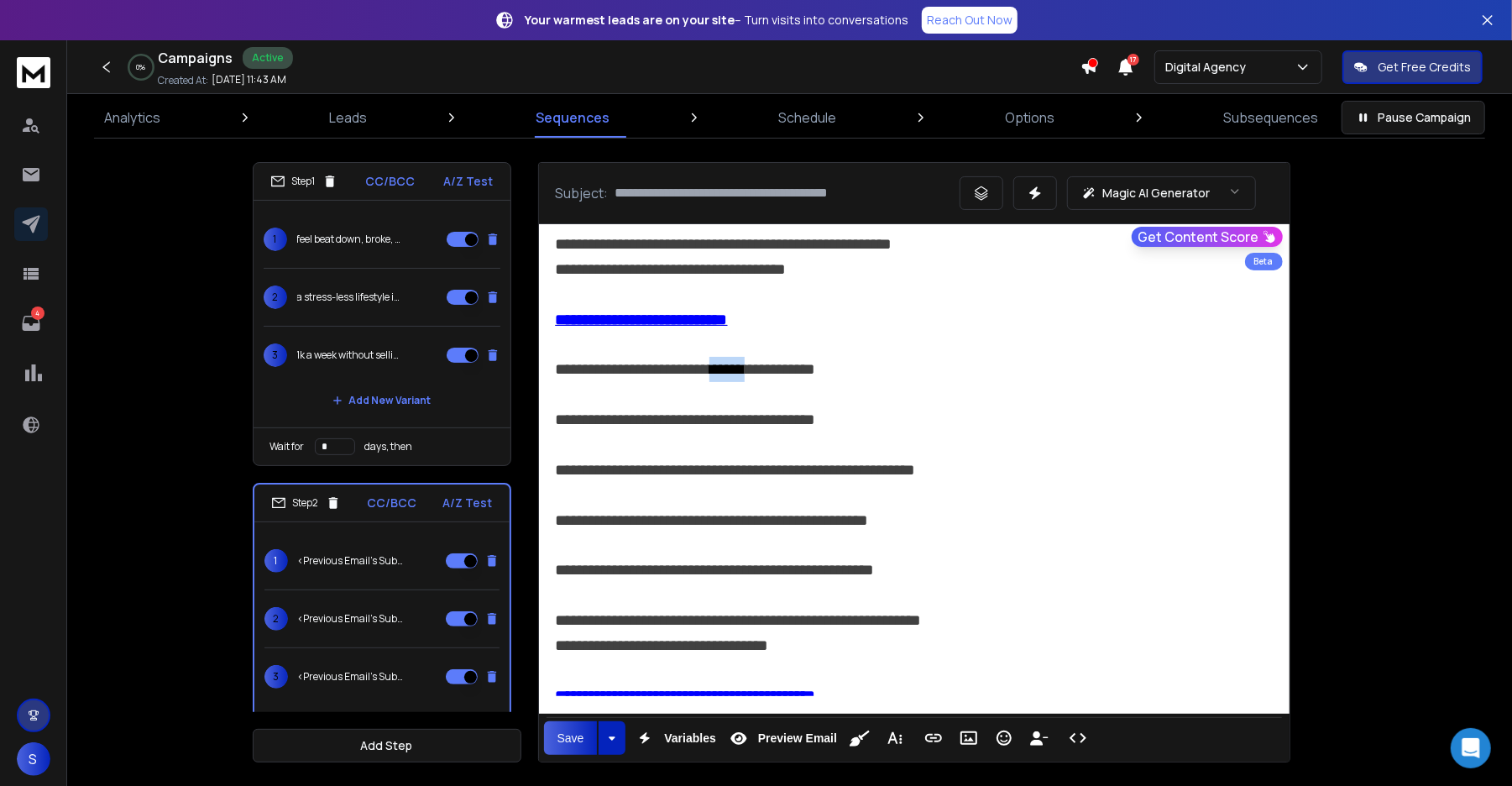
drag, startPoint x: 718, startPoint y: 371, endPoint x: 757, endPoint y: 371, distance: 39.0
drag, startPoint x: 723, startPoint y: 370, endPoint x: 832, endPoint y: 366, distance: 109.1
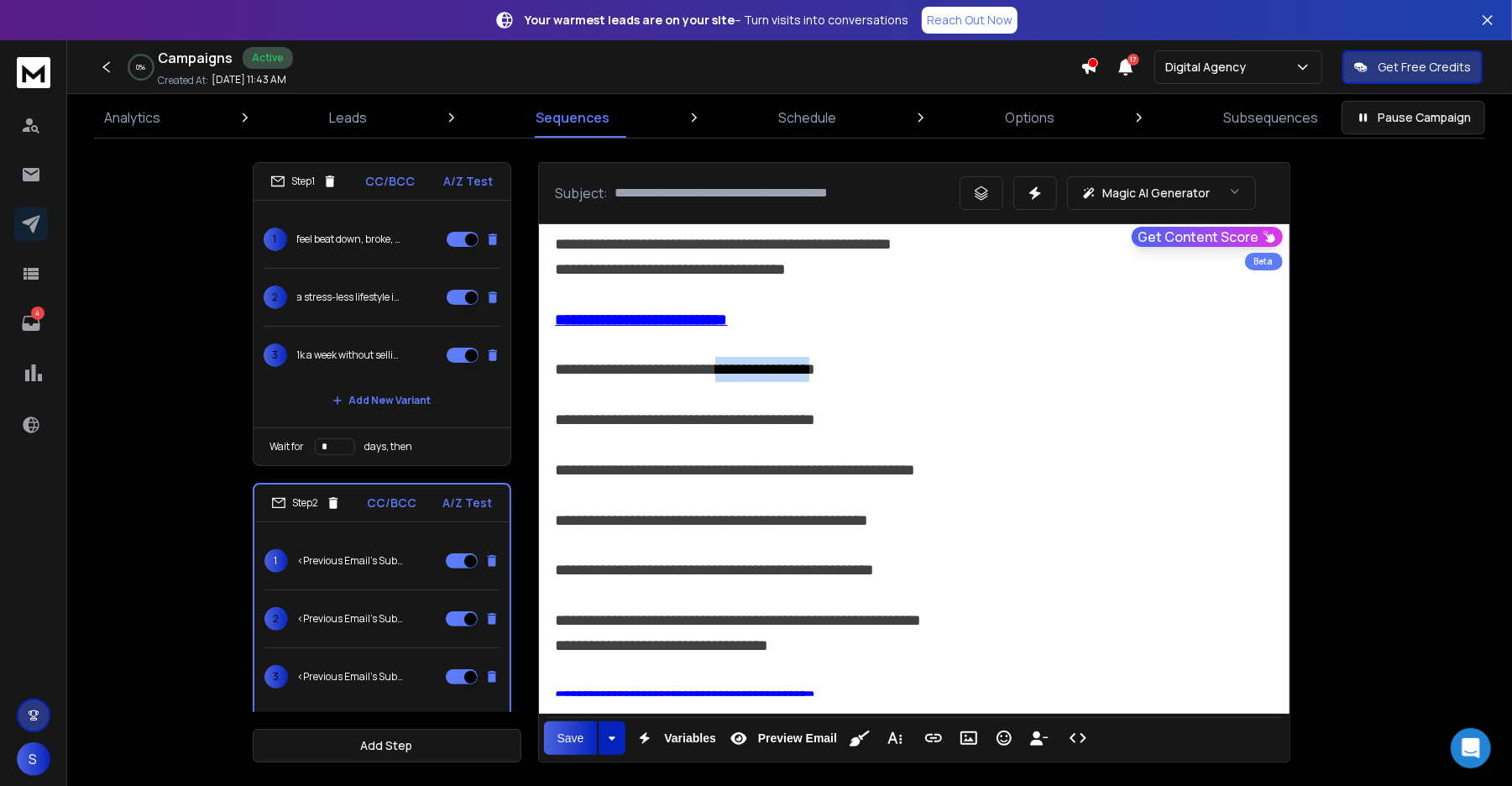
copy div "**********"
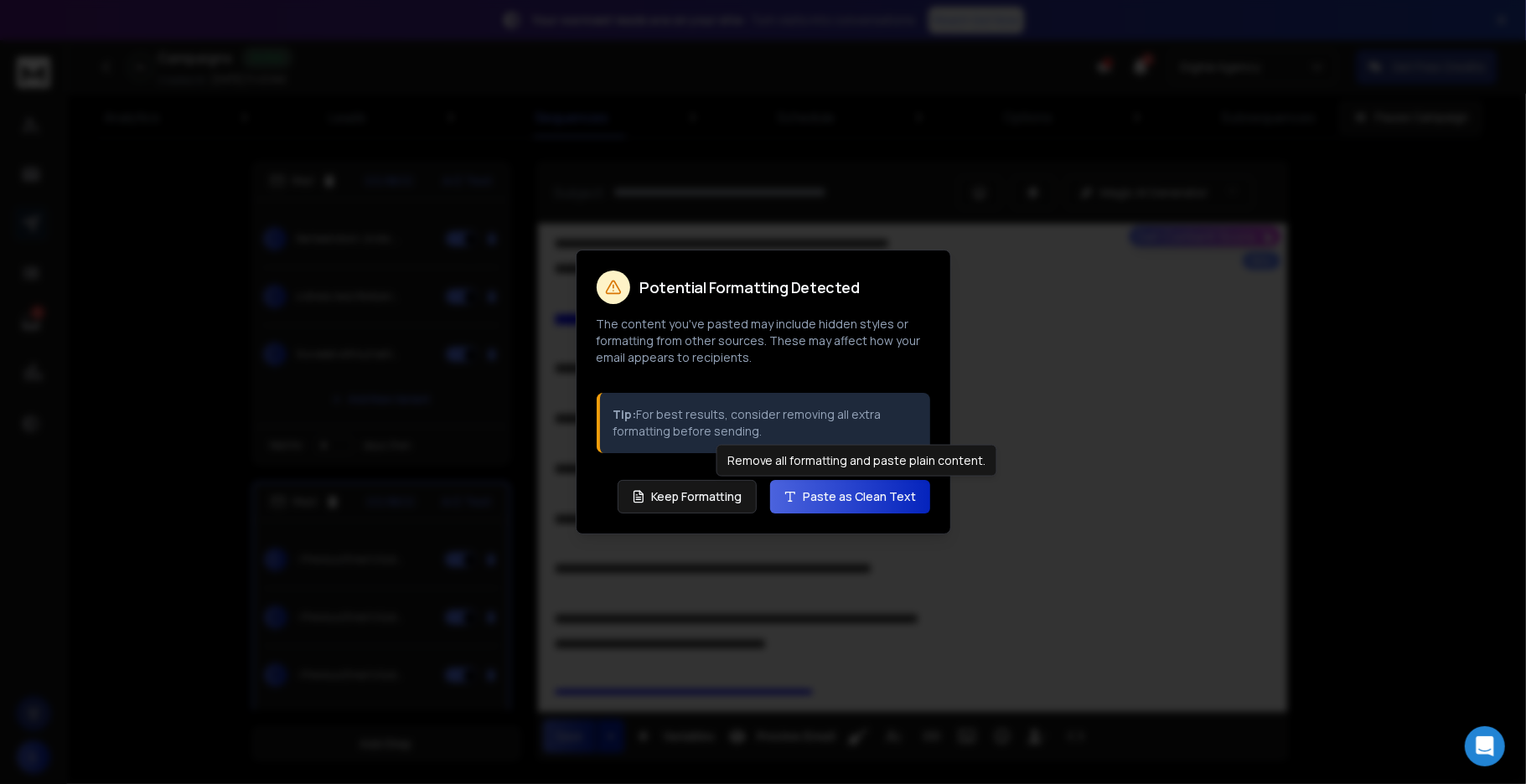
click at [821, 494] on button "Paste as Clean Text" at bounding box center [850, 497] width 160 height 34
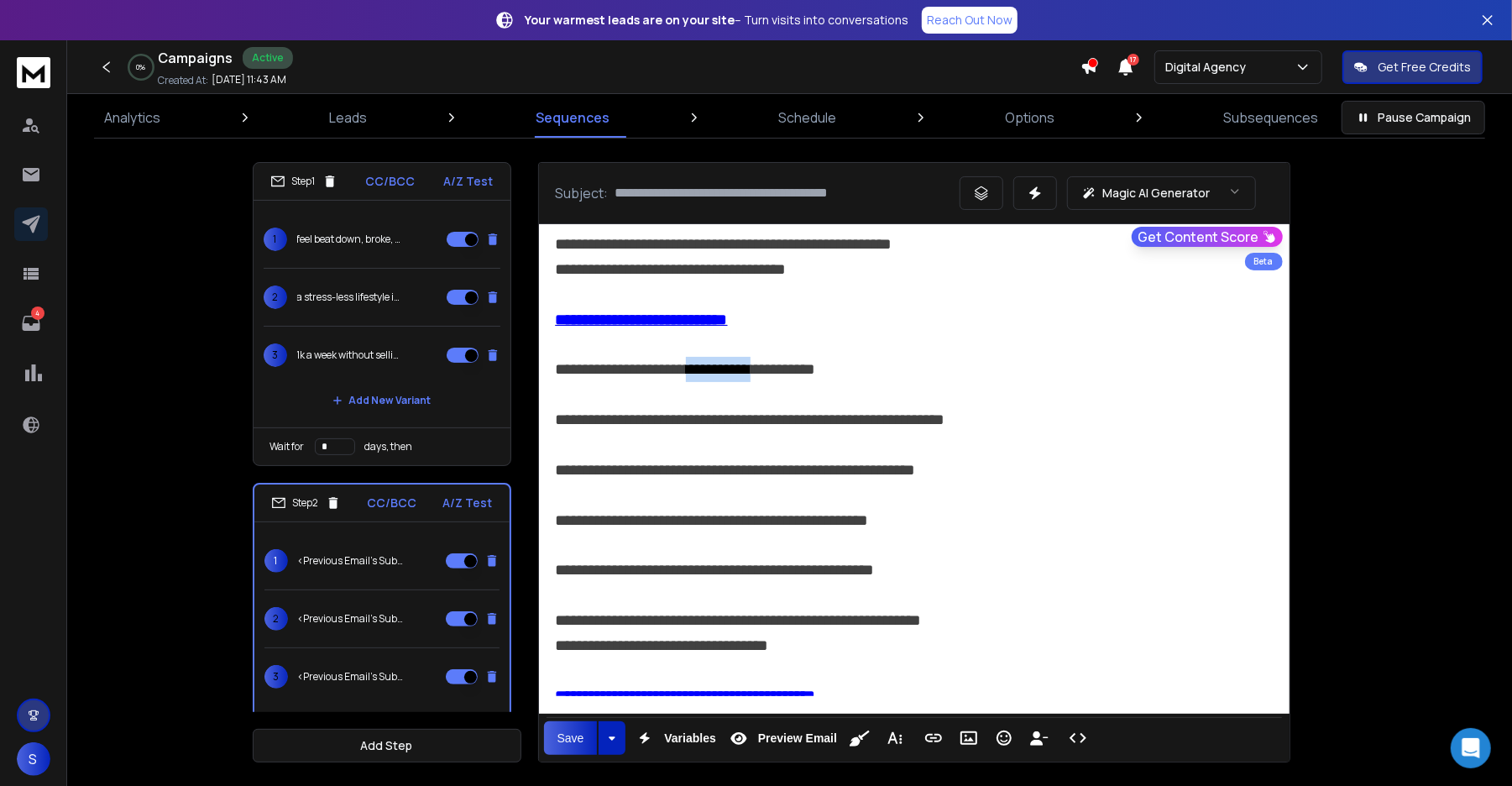
drag, startPoint x: 766, startPoint y: 370, endPoint x: 691, endPoint y: 366, distance: 75.1
click at [1086, 740] on icon "button" at bounding box center [1078, 738] width 20 height 20
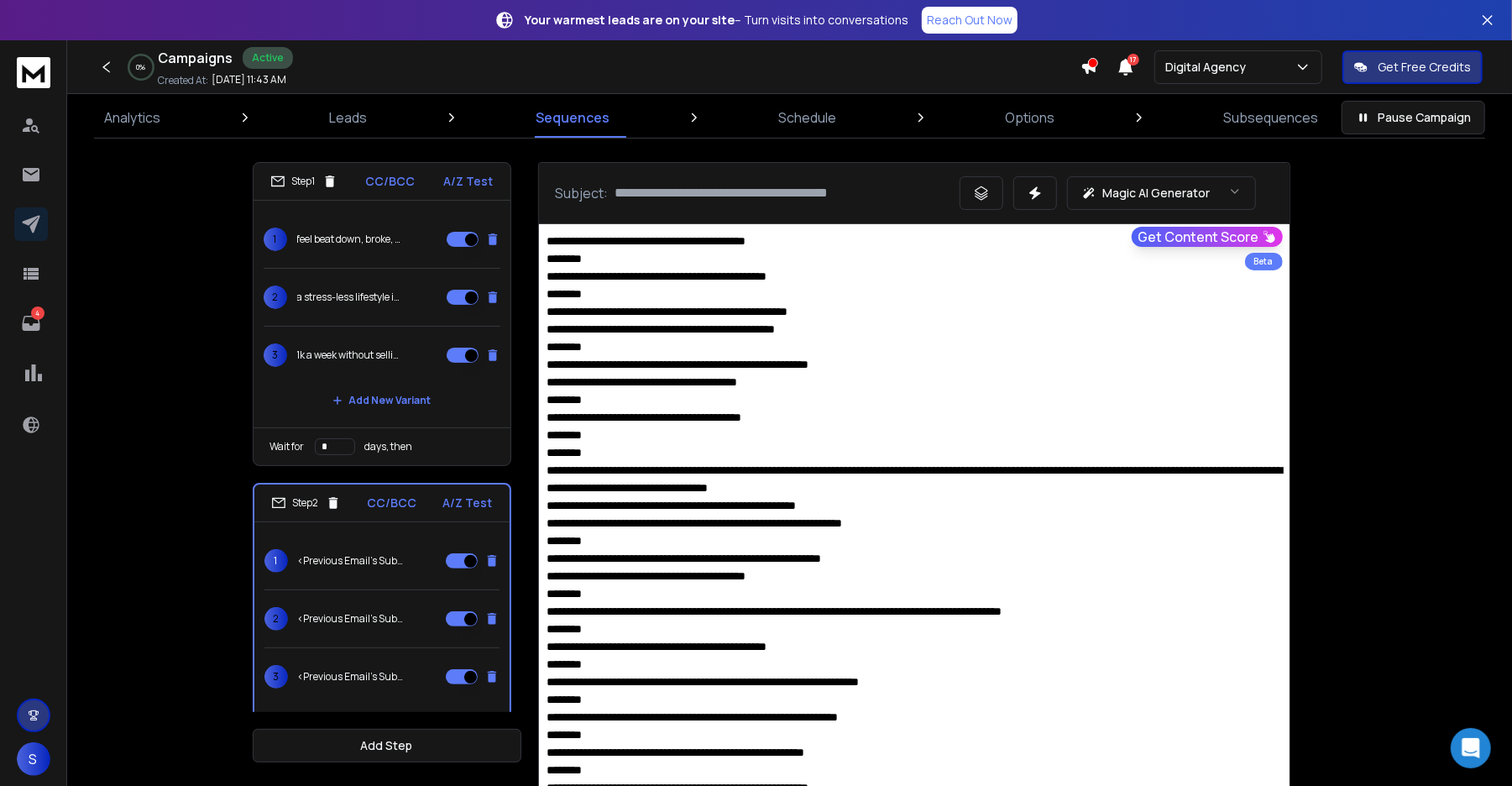
drag, startPoint x: 931, startPoint y: 677, endPoint x: 939, endPoint y: 657, distance: 21.5
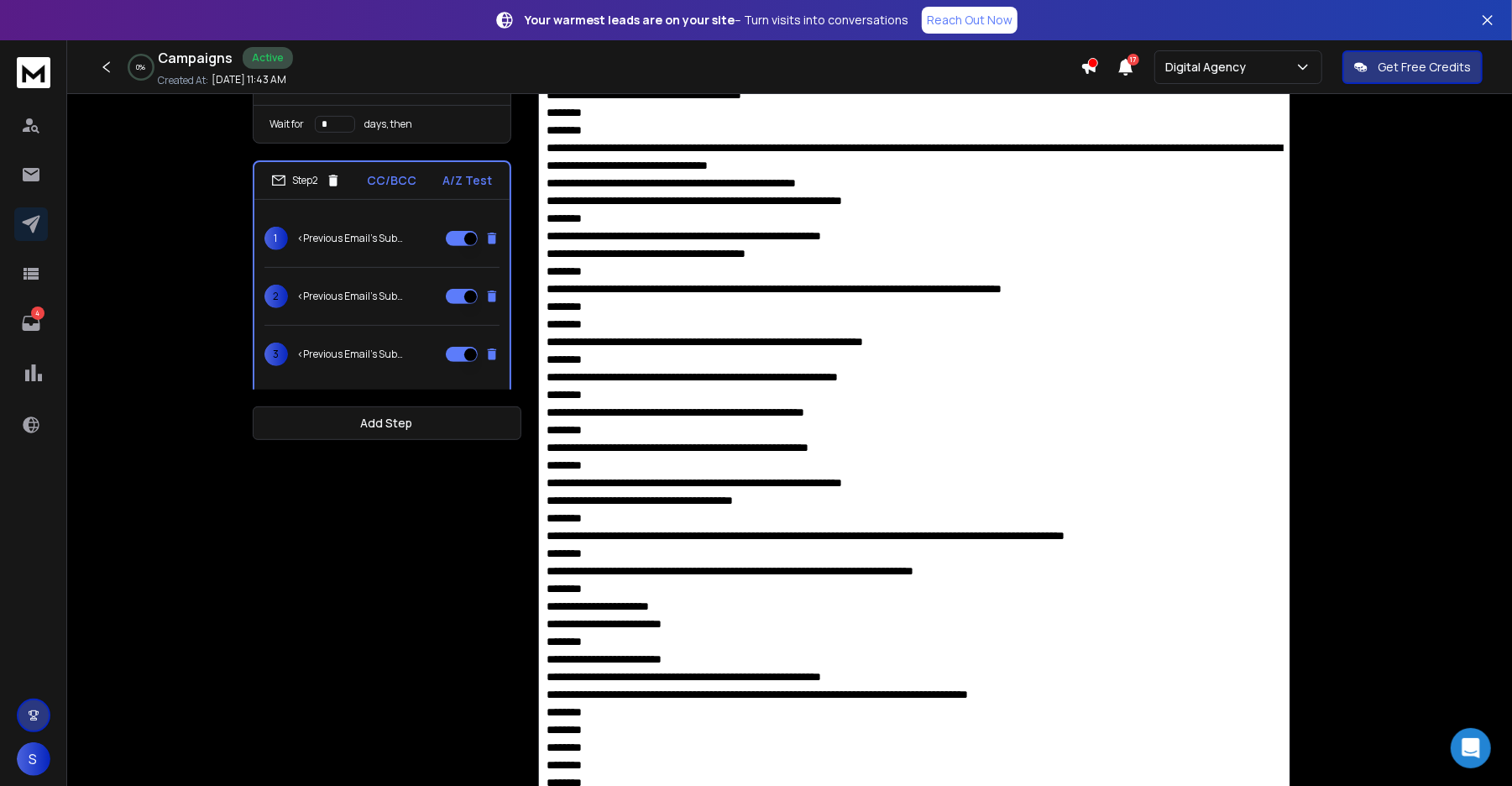
scroll to position [380, 0]
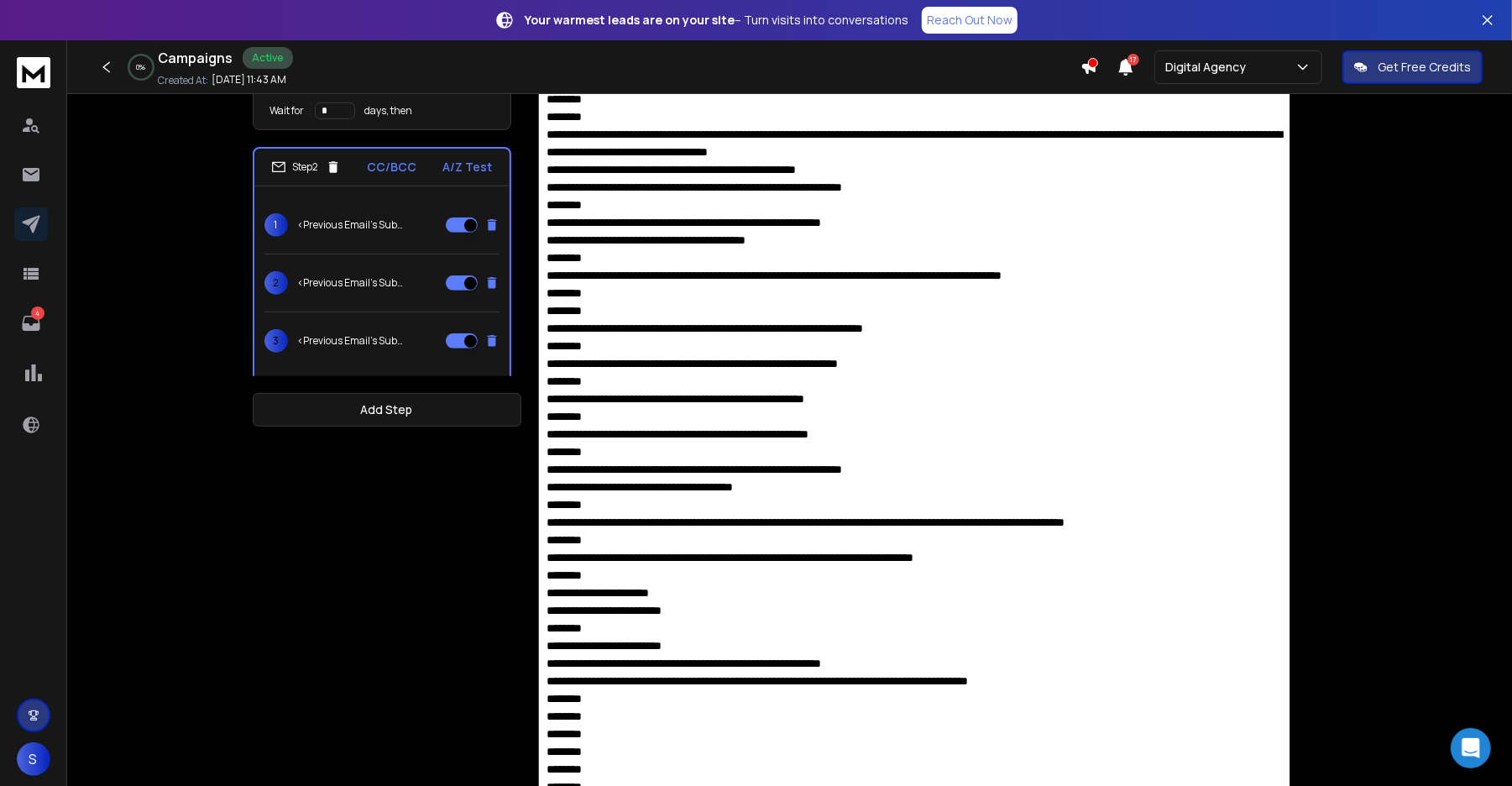
paste textarea "**"
paste textarea "***"
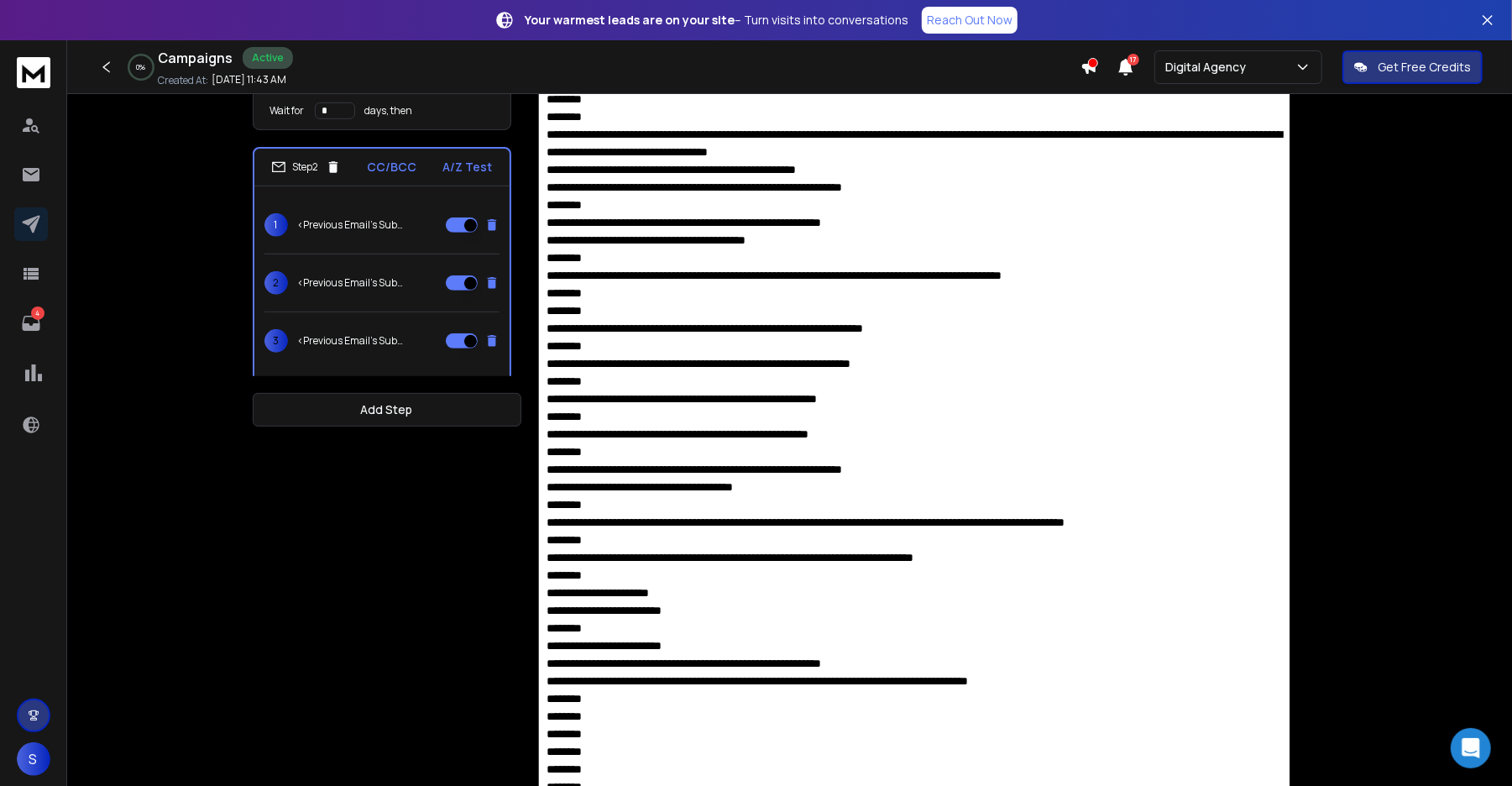
paste textarea "***"
drag, startPoint x: 942, startPoint y: 507, endPoint x: 1034, endPoint y: 507, distance: 92.0
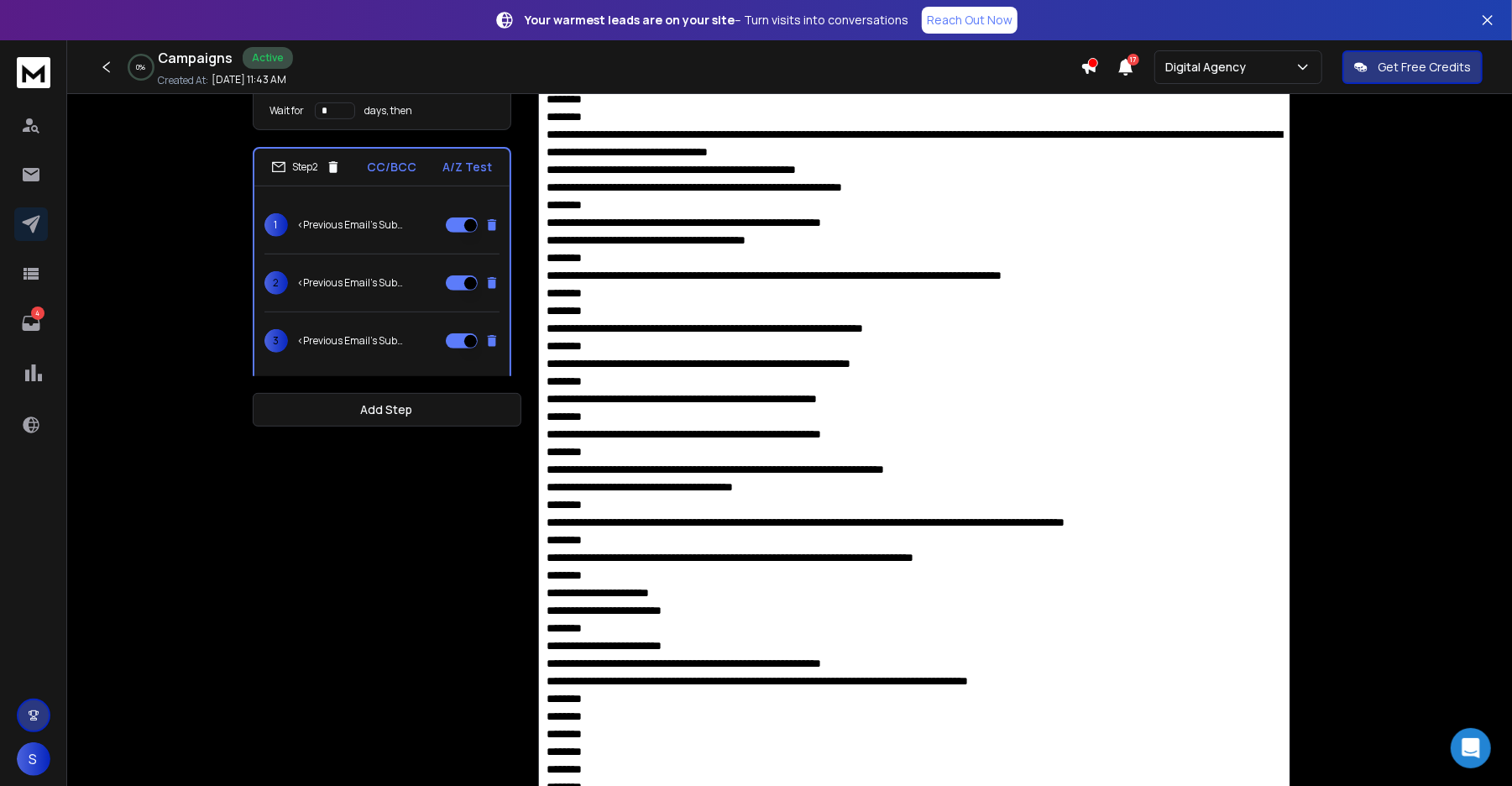
drag, startPoint x: 705, startPoint y: 609, endPoint x: 804, endPoint y: 609, distance: 99.0
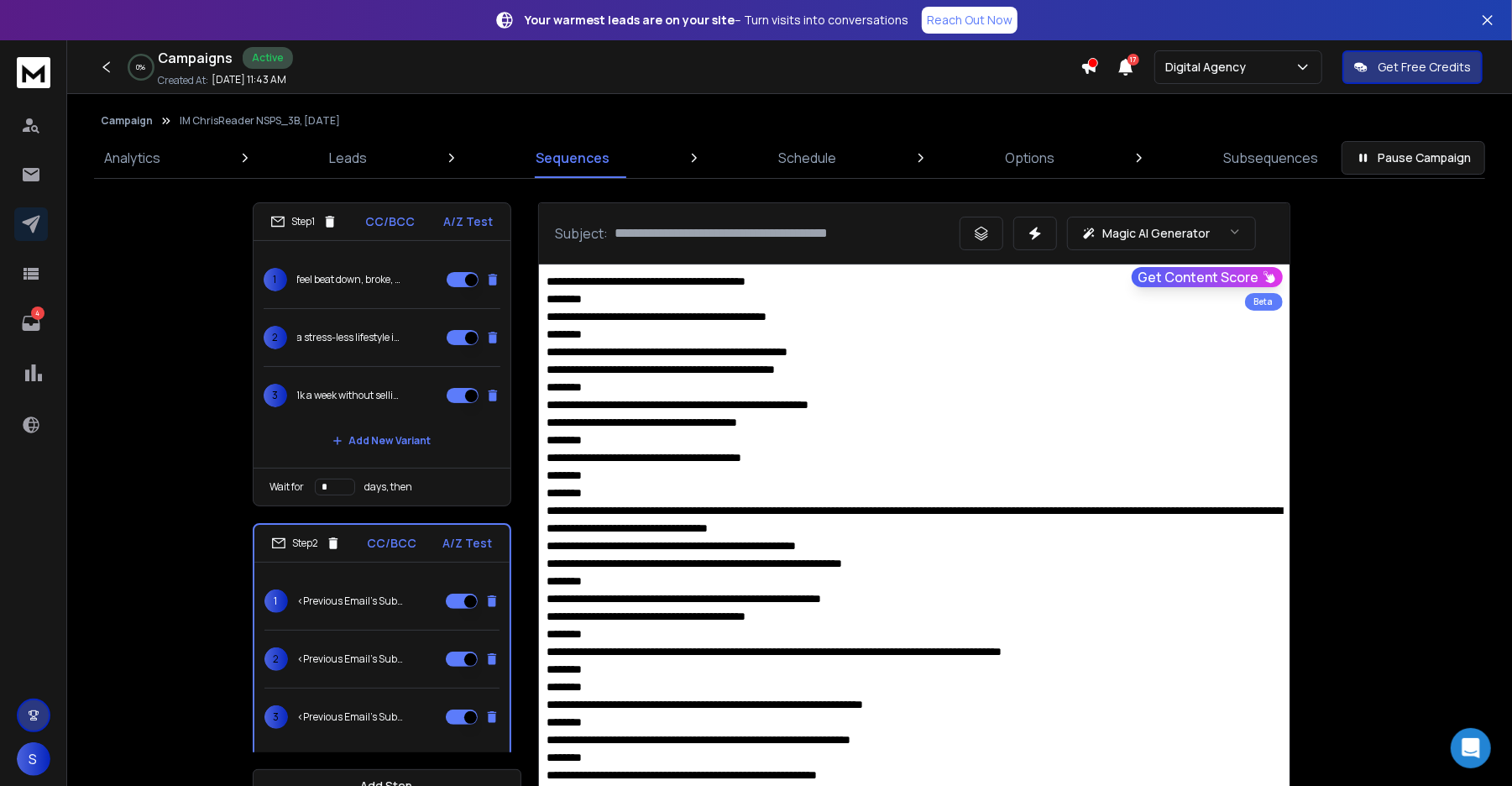
scroll to position [0, 0]
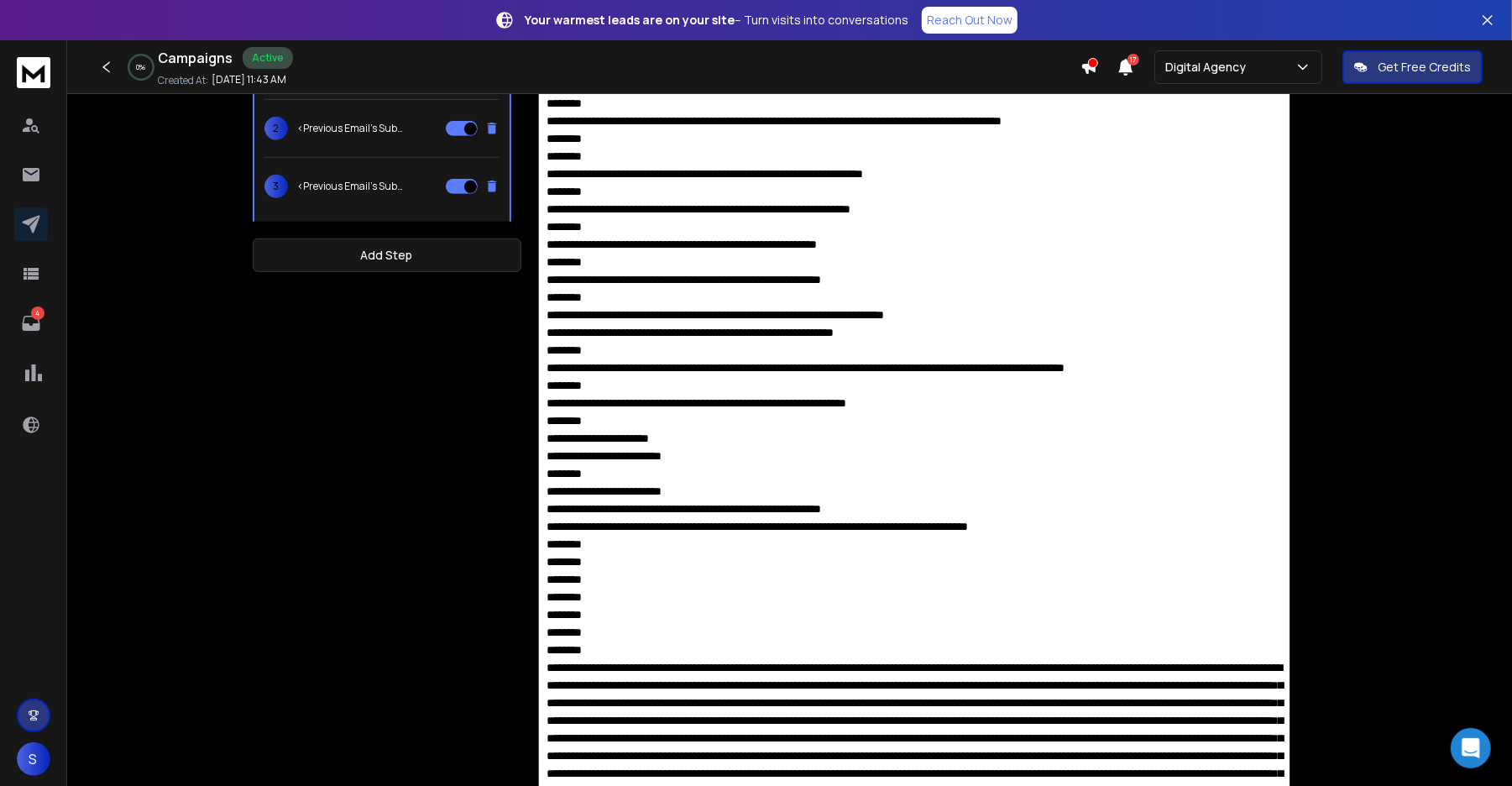
scroll to position [559, 0]
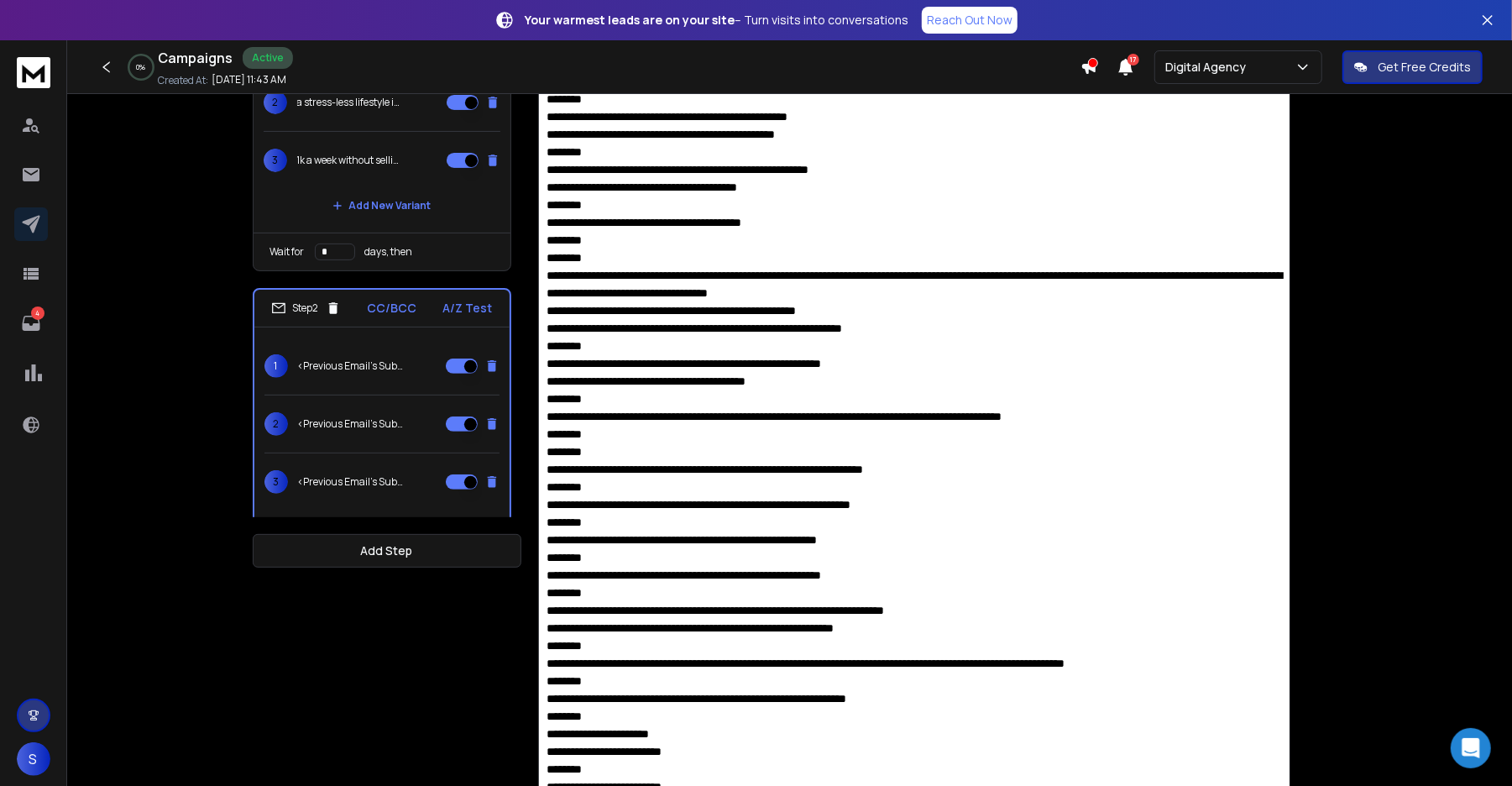
scroll to position [224, 0]
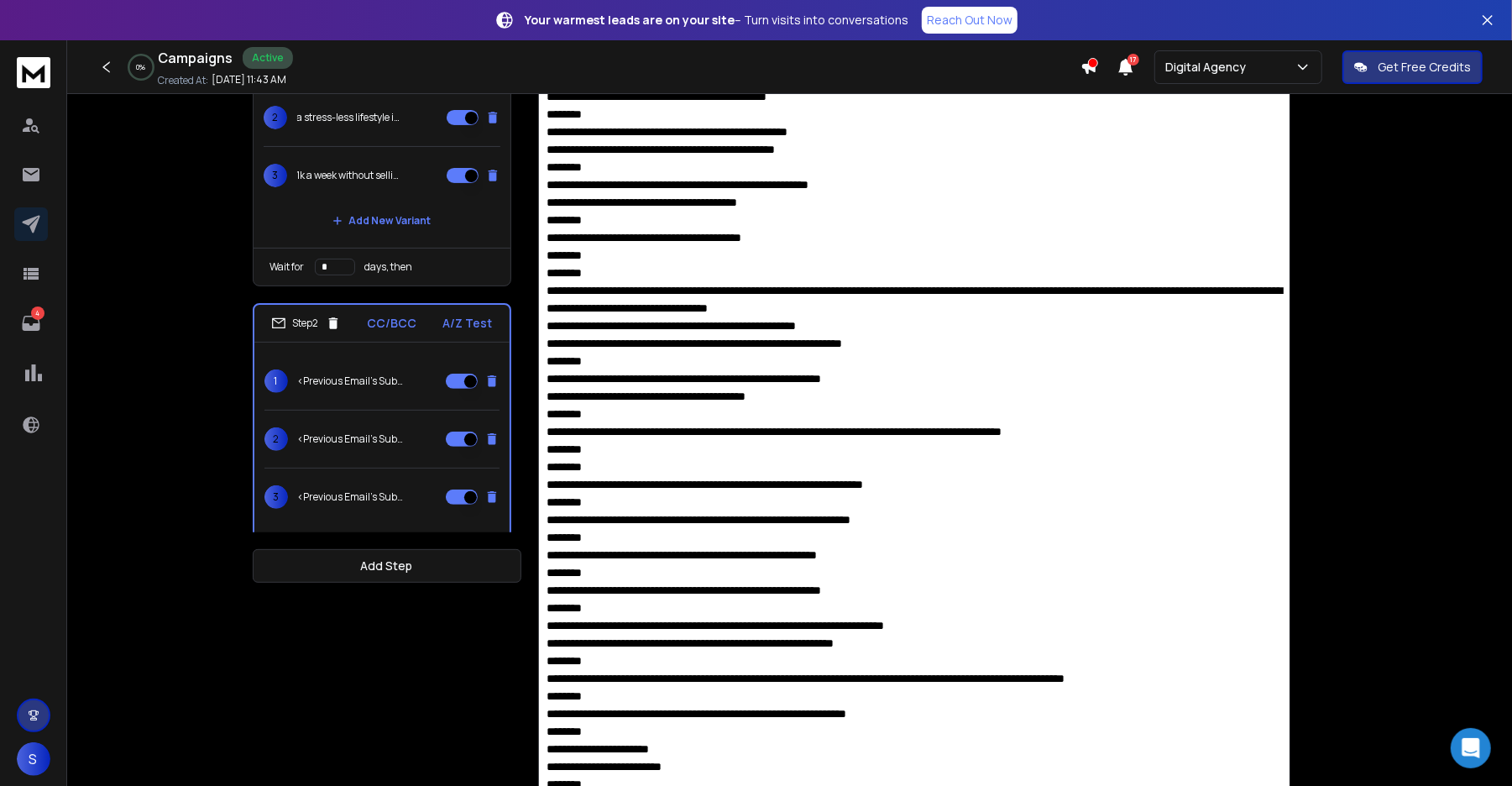
drag, startPoint x: 935, startPoint y: 588, endPoint x: 985, endPoint y: 591, distance: 50.1
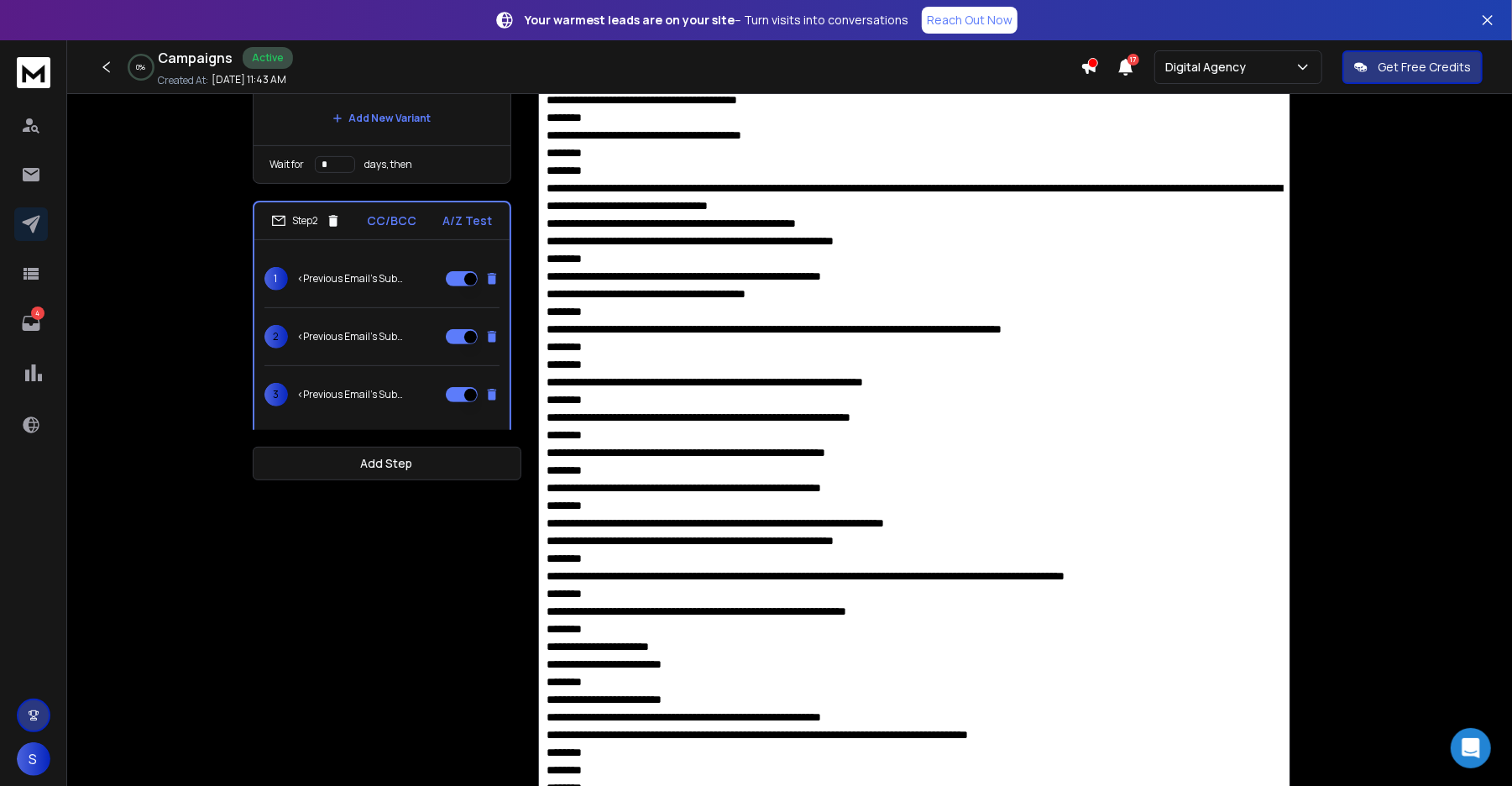
scroll to position [336, 0]
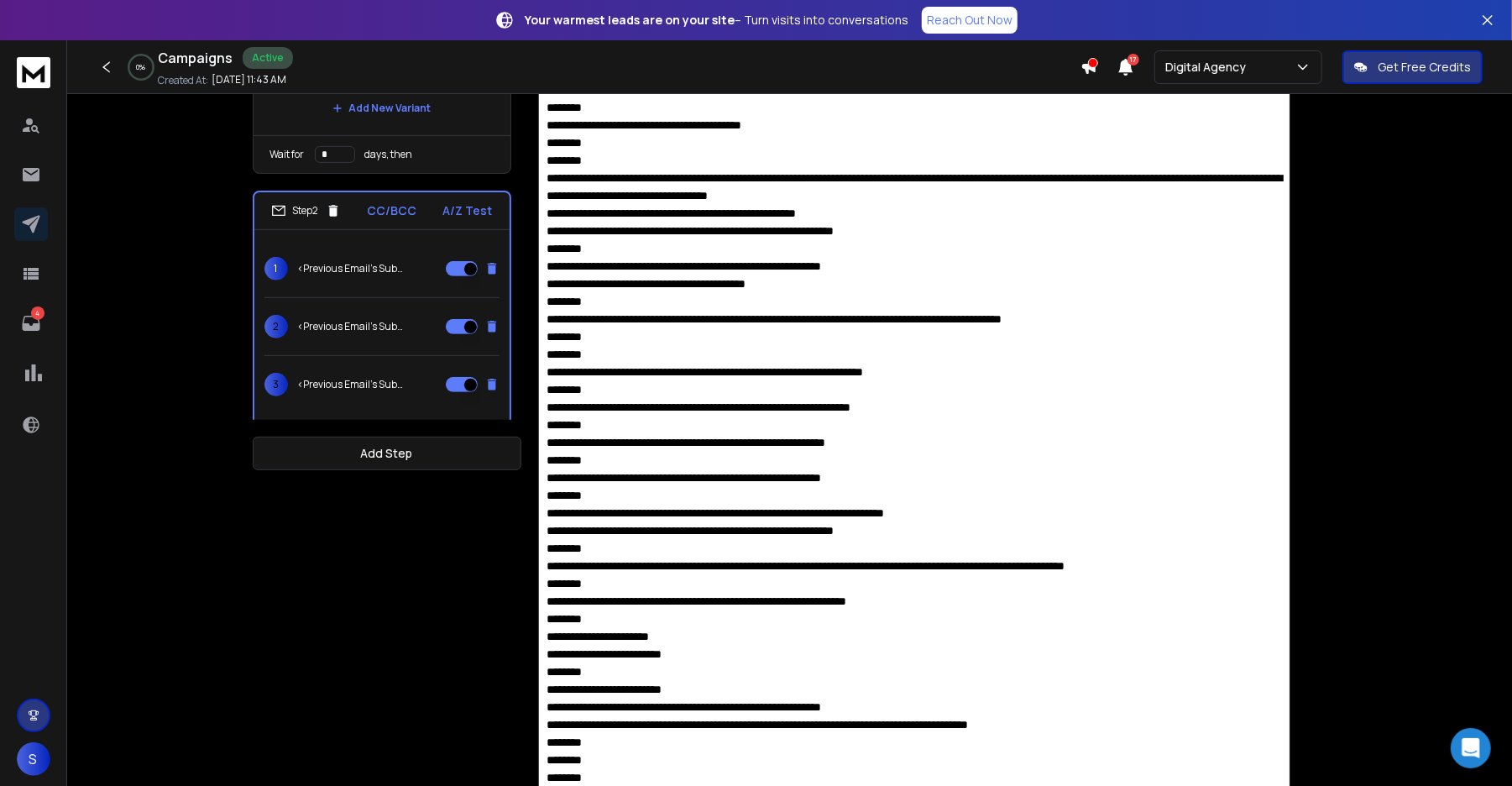
drag, startPoint x: 947, startPoint y: 655, endPoint x: 1017, endPoint y: 653, distance: 70.0
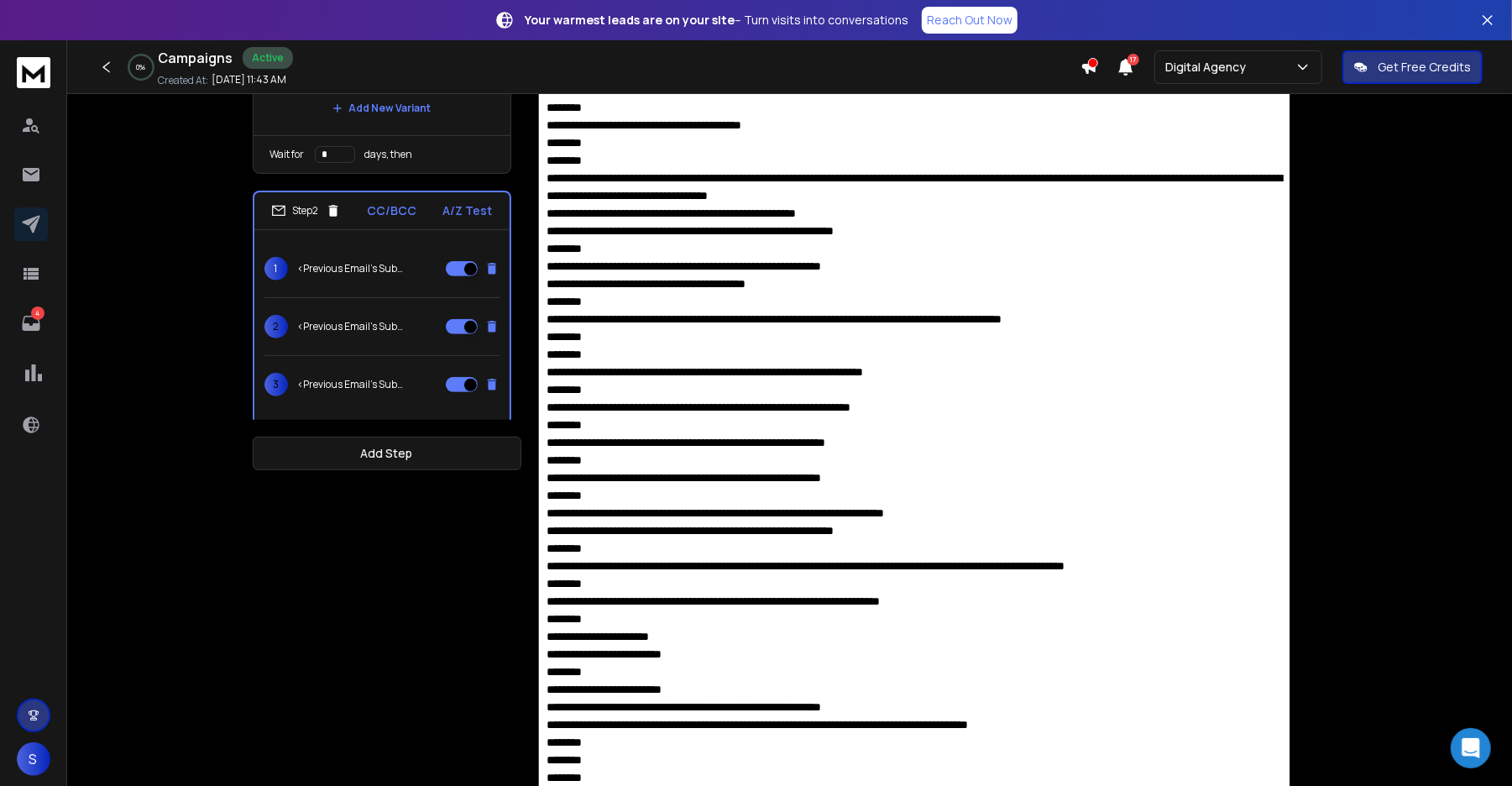
drag, startPoint x: 931, startPoint y: 655, endPoint x: 1082, endPoint y: 653, distance: 151.0
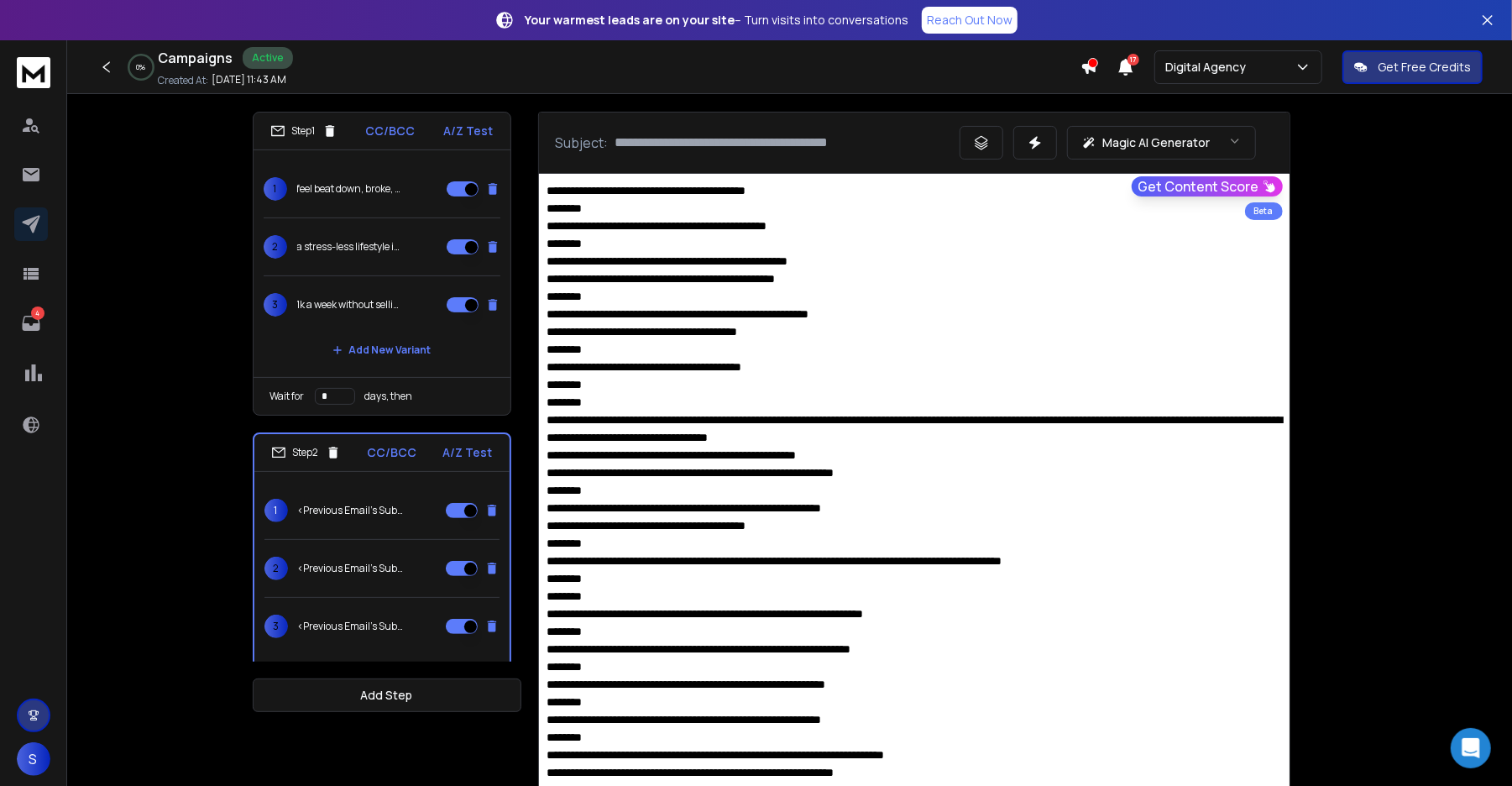
scroll to position [0, 0]
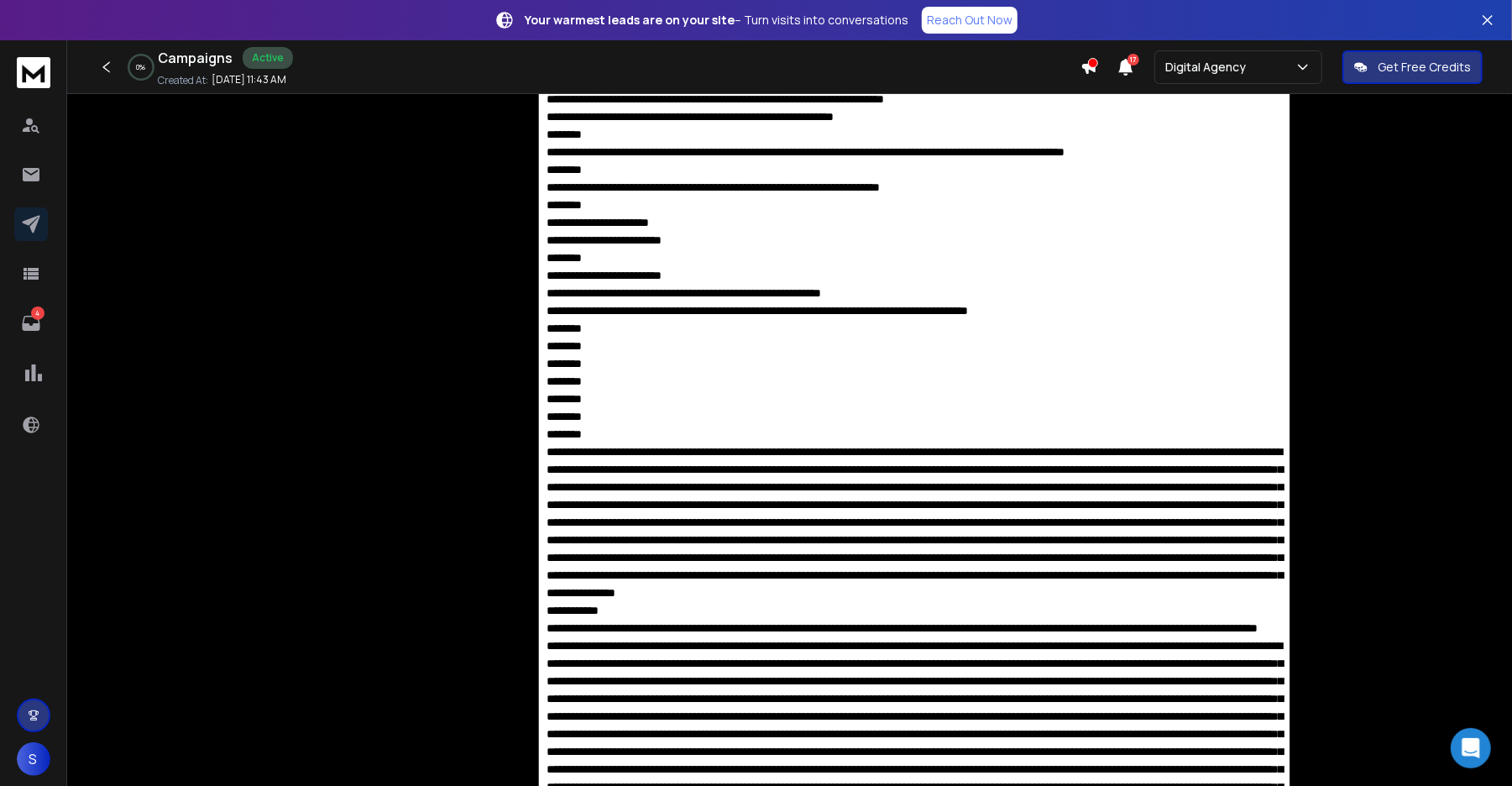
scroll to position [783, 0]
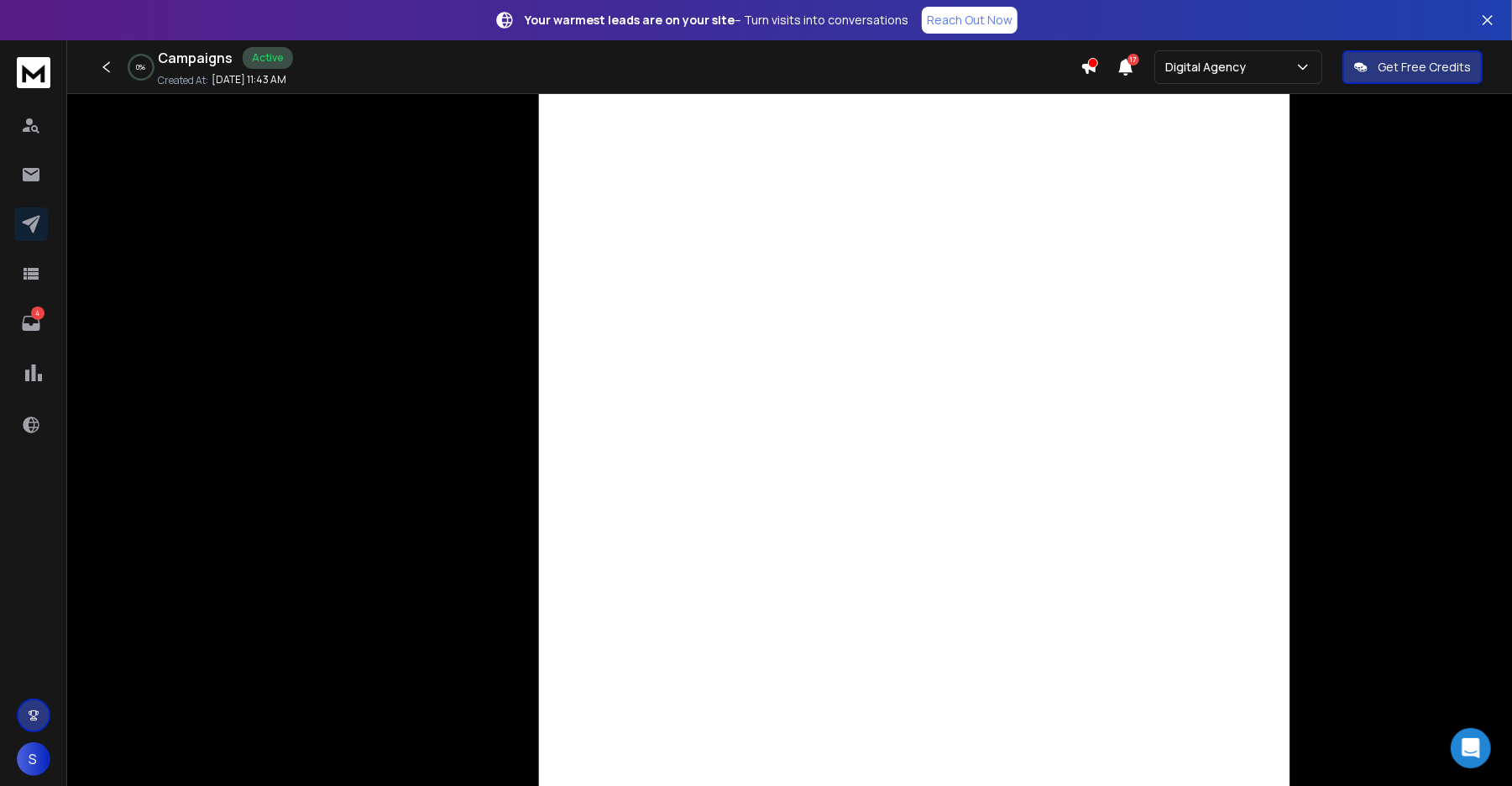
scroll to position [4880, 0]
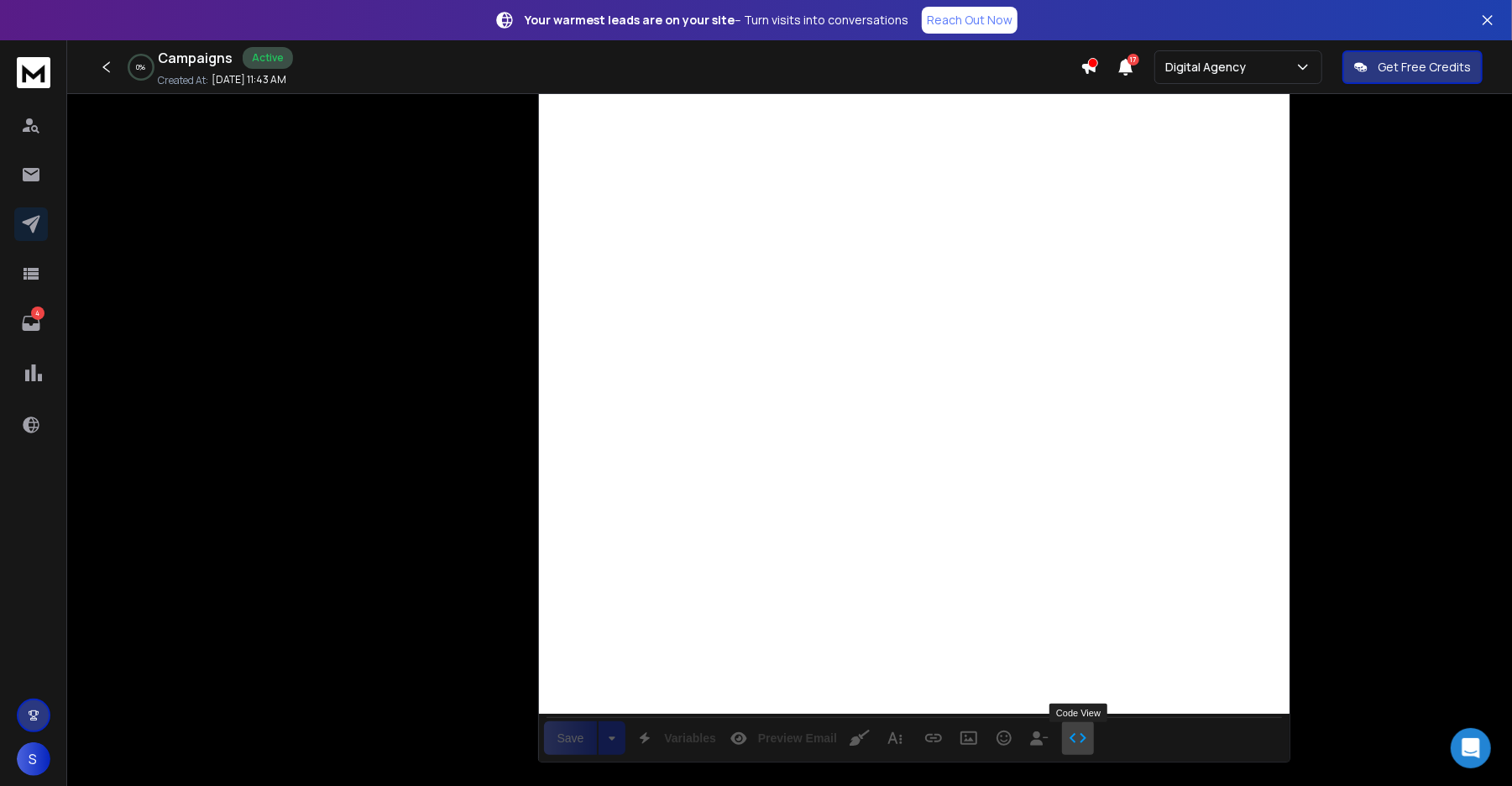
click at [1078, 739] on icon "button" at bounding box center [1078, 738] width 20 height 20
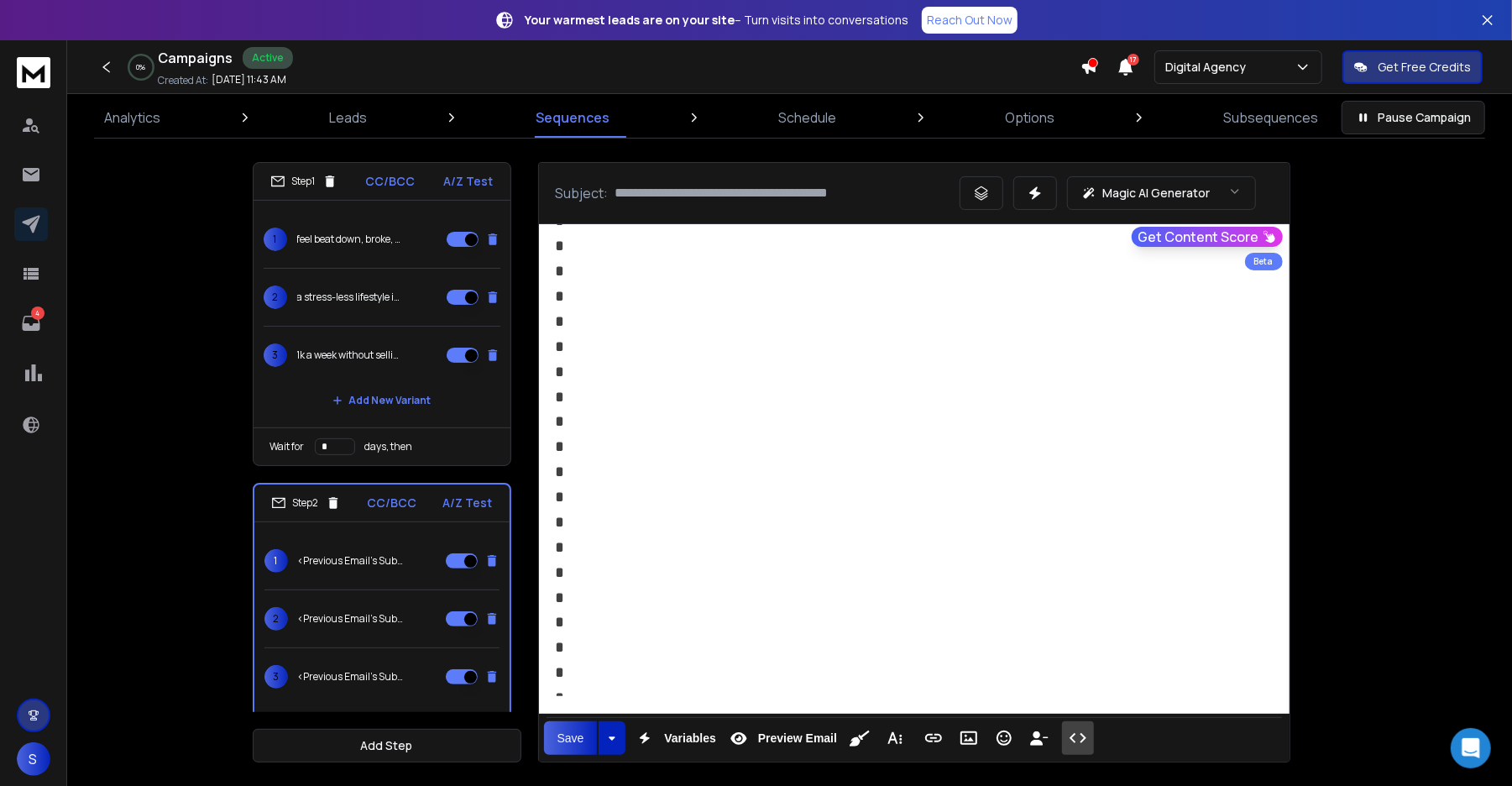
scroll to position [44, 0]
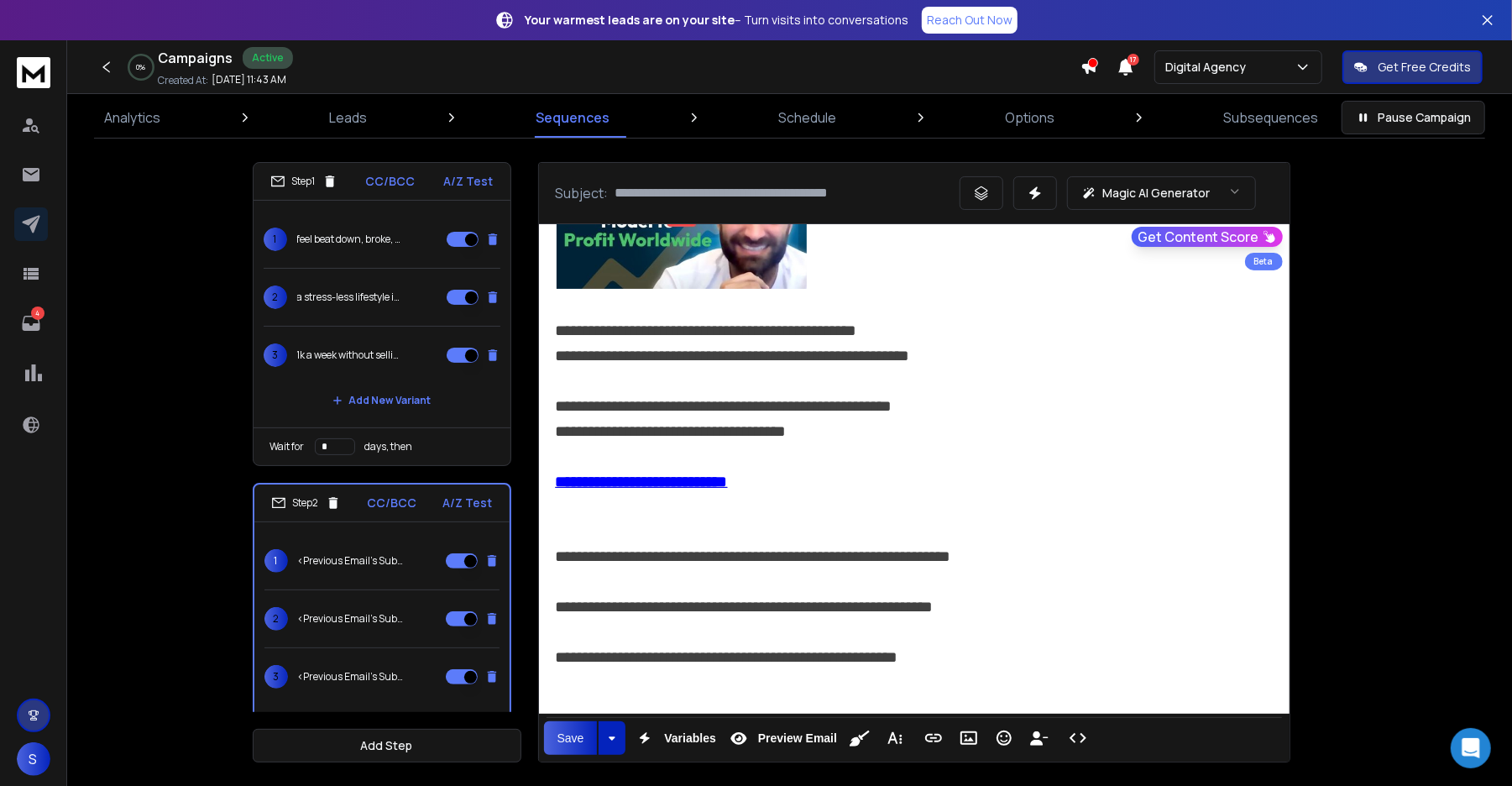
scroll to position [447, 0]
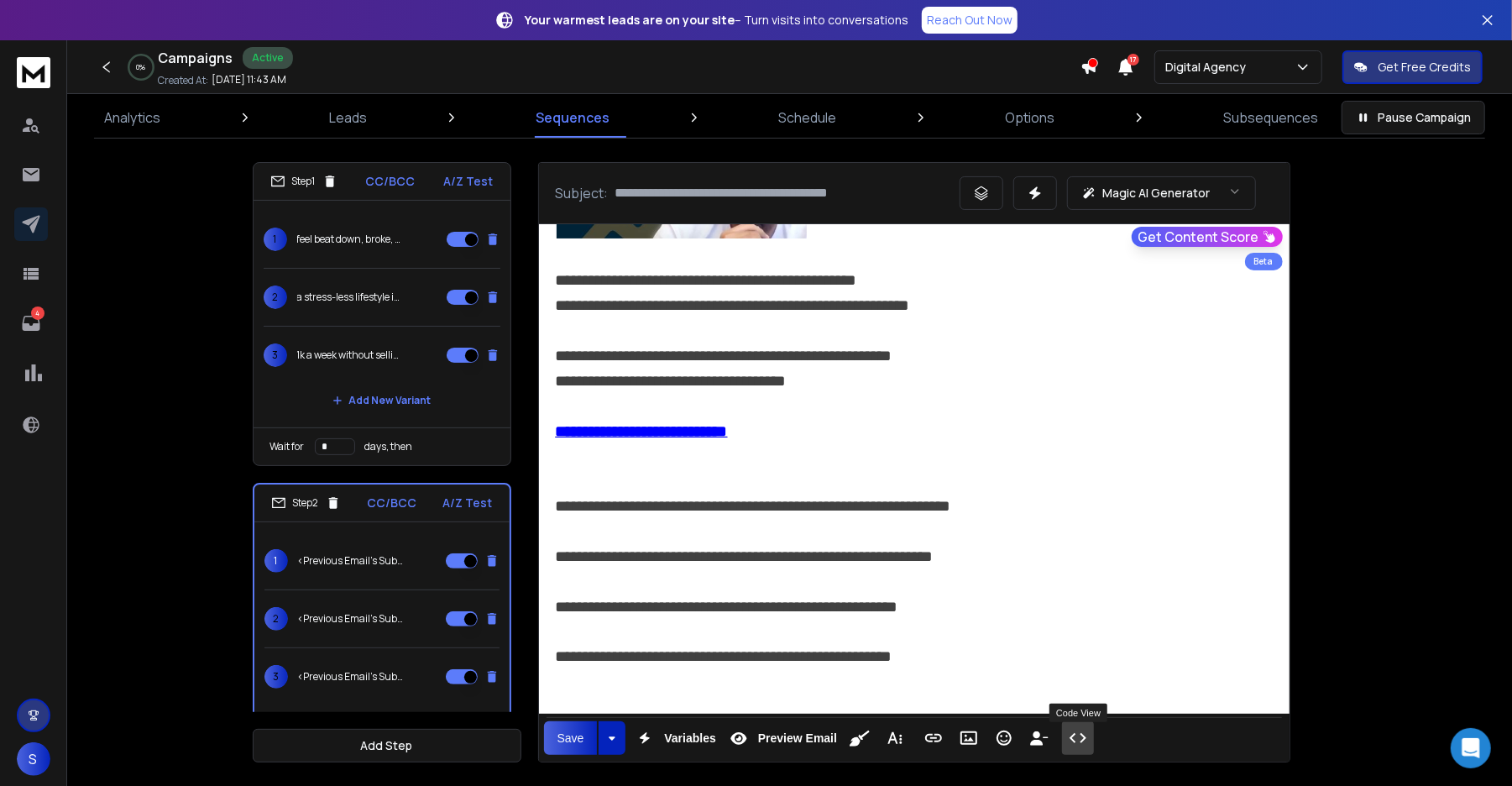
click at [1076, 739] on icon "button" at bounding box center [1078, 738] width 20 height 20
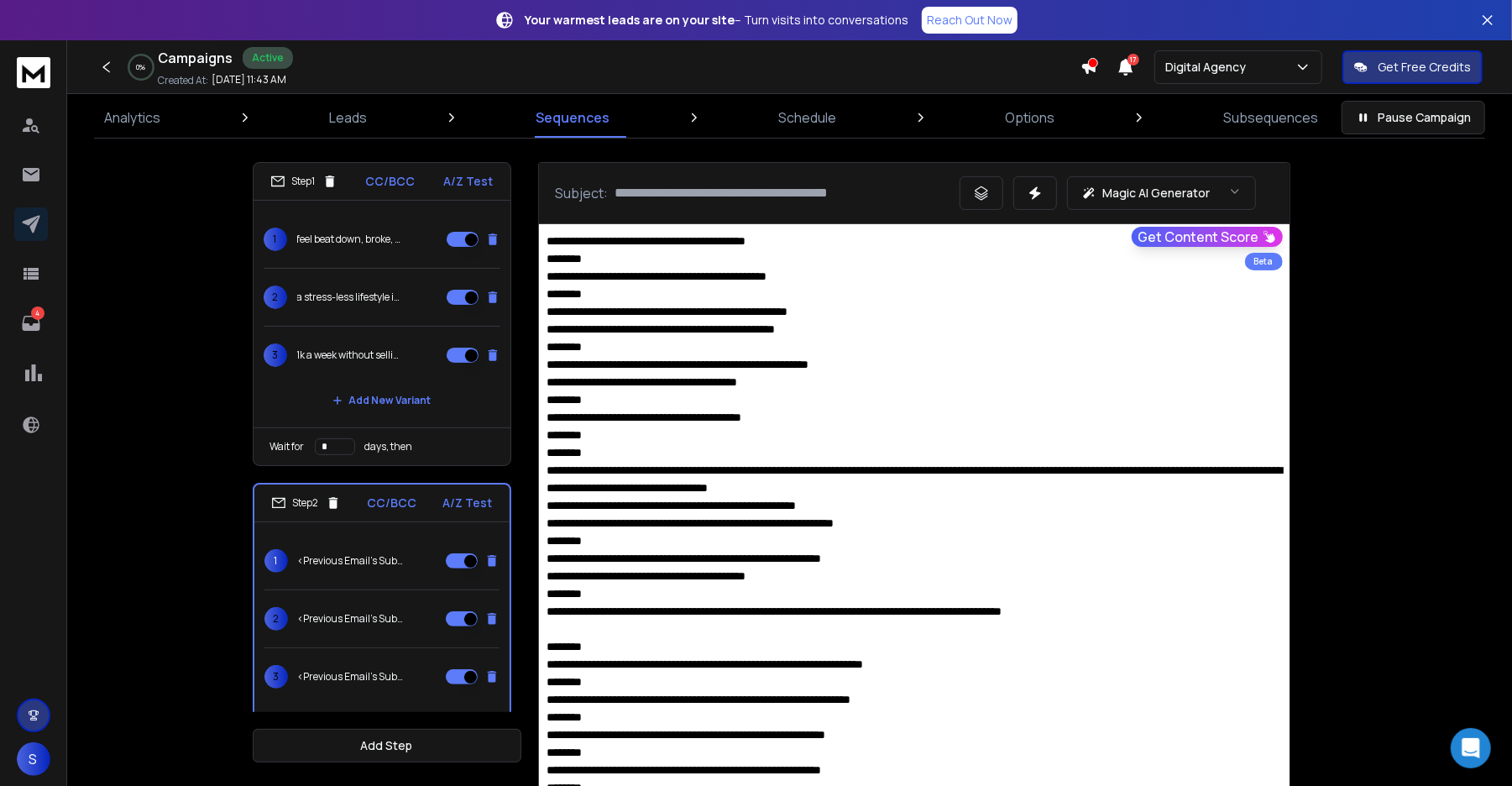
type textarea "**********"
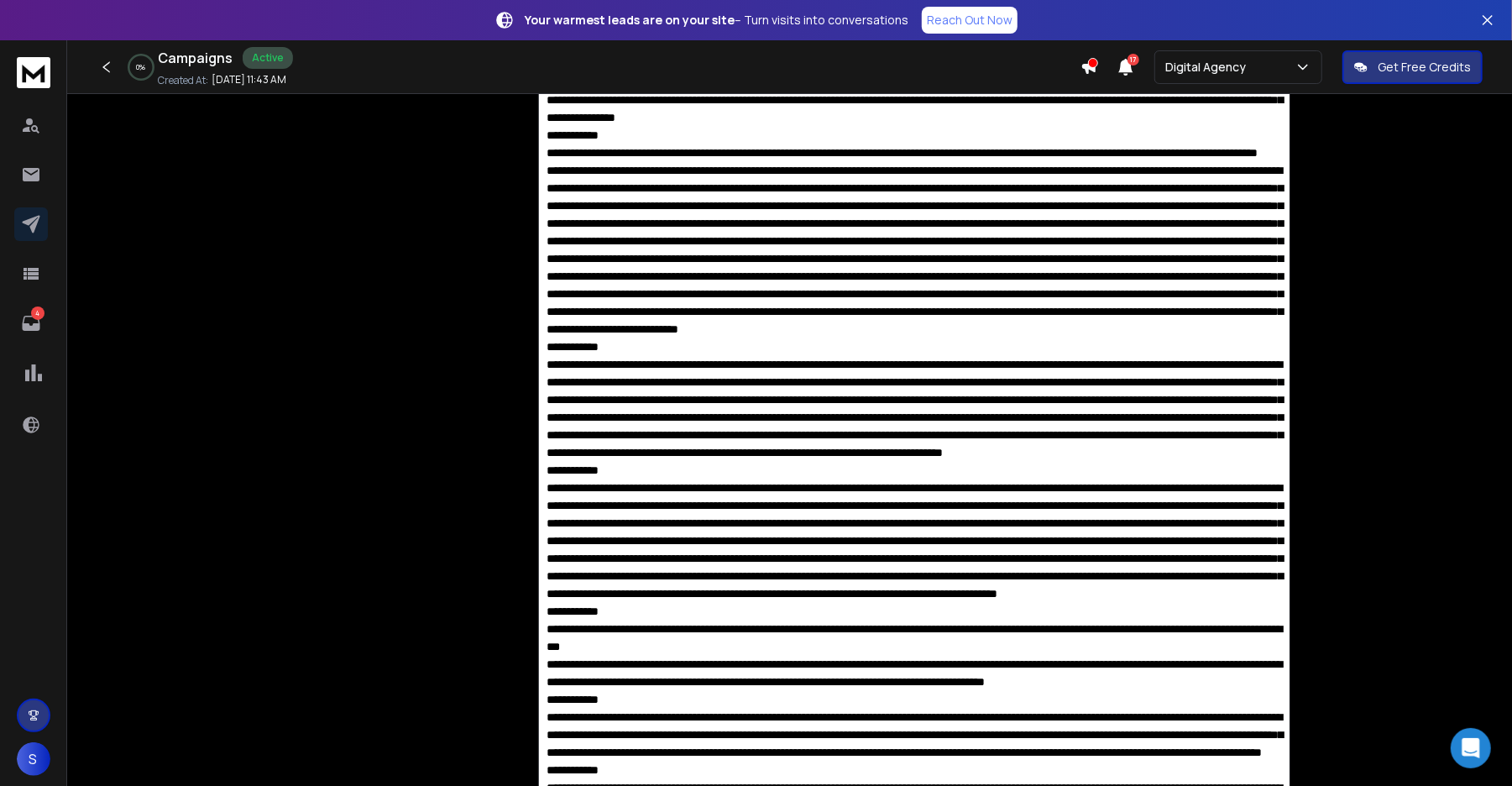
scroll to position [1275, 0]
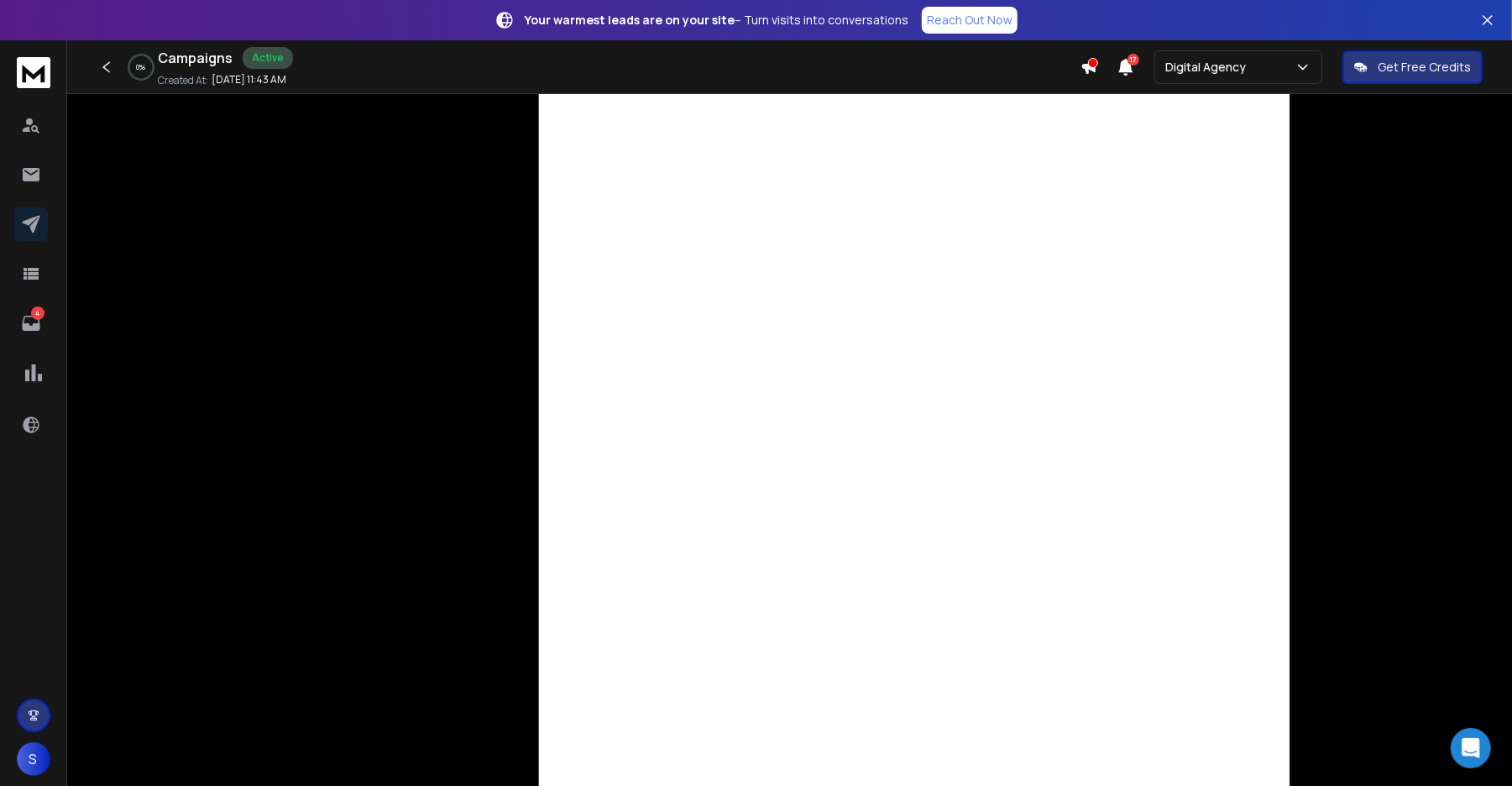
scroll to position [4880, 0]
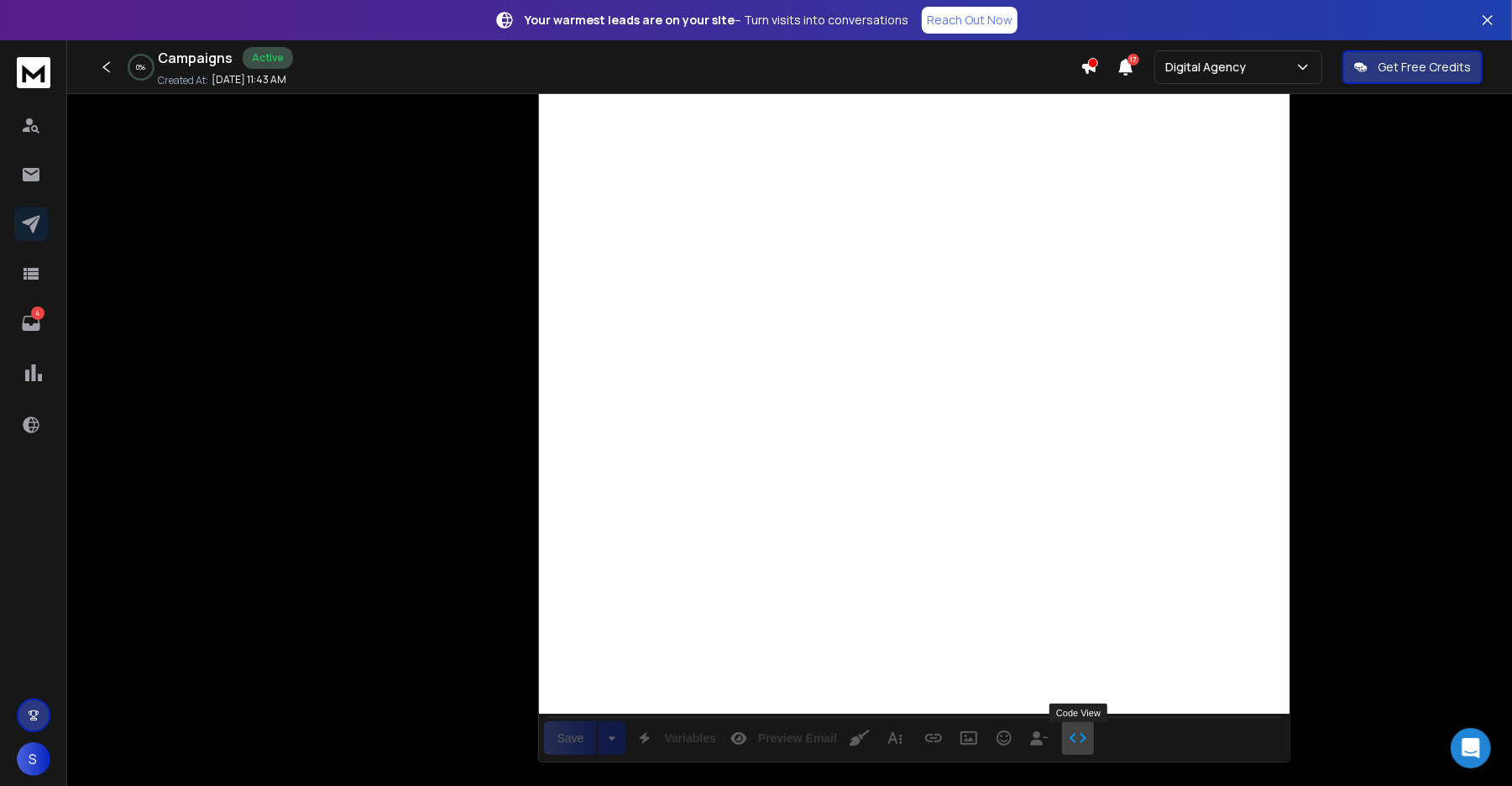
click at [1078, 740] on icon "button" at bounding box center [1078, 738] width 20 height 20
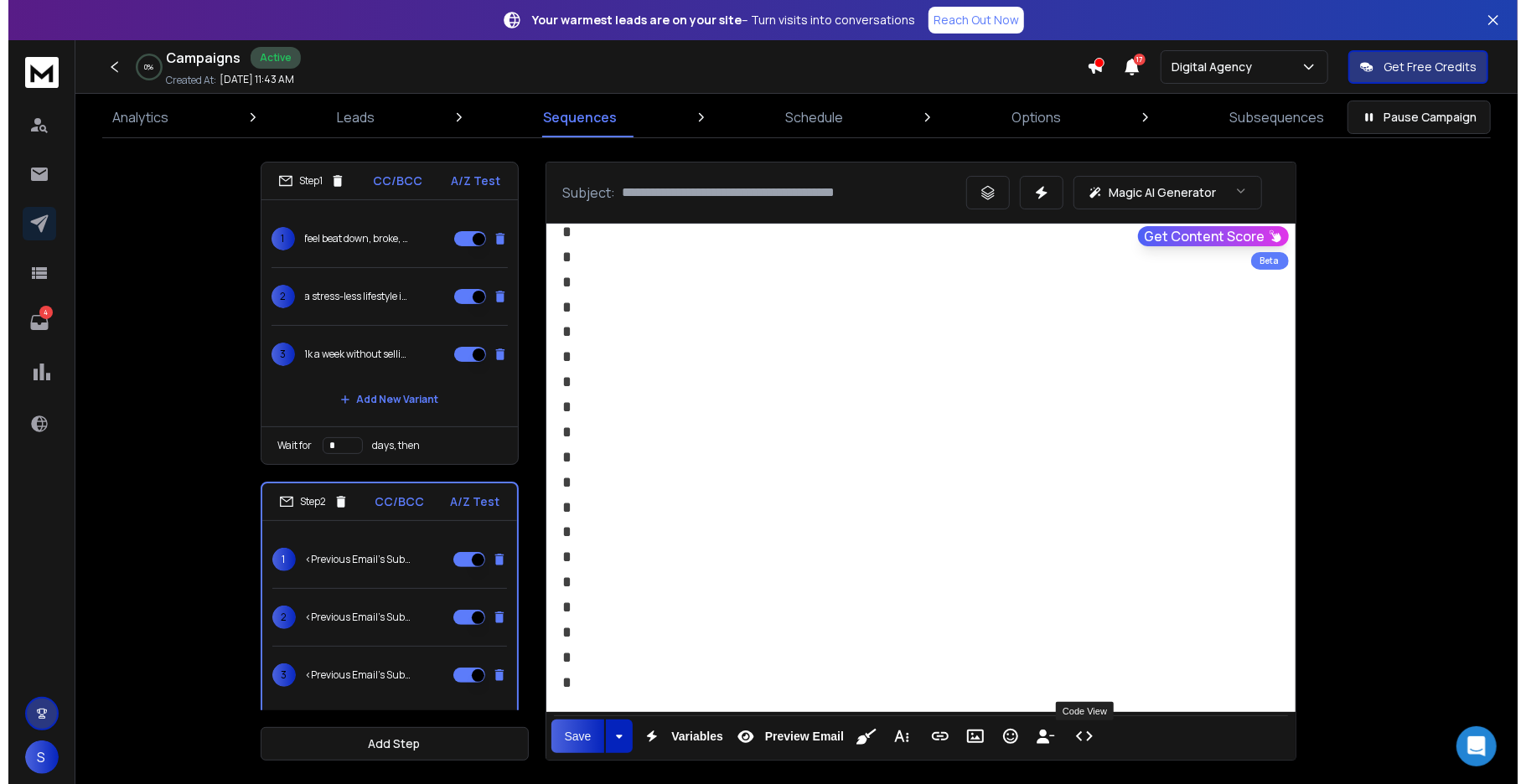
scroll to position [44, 0]
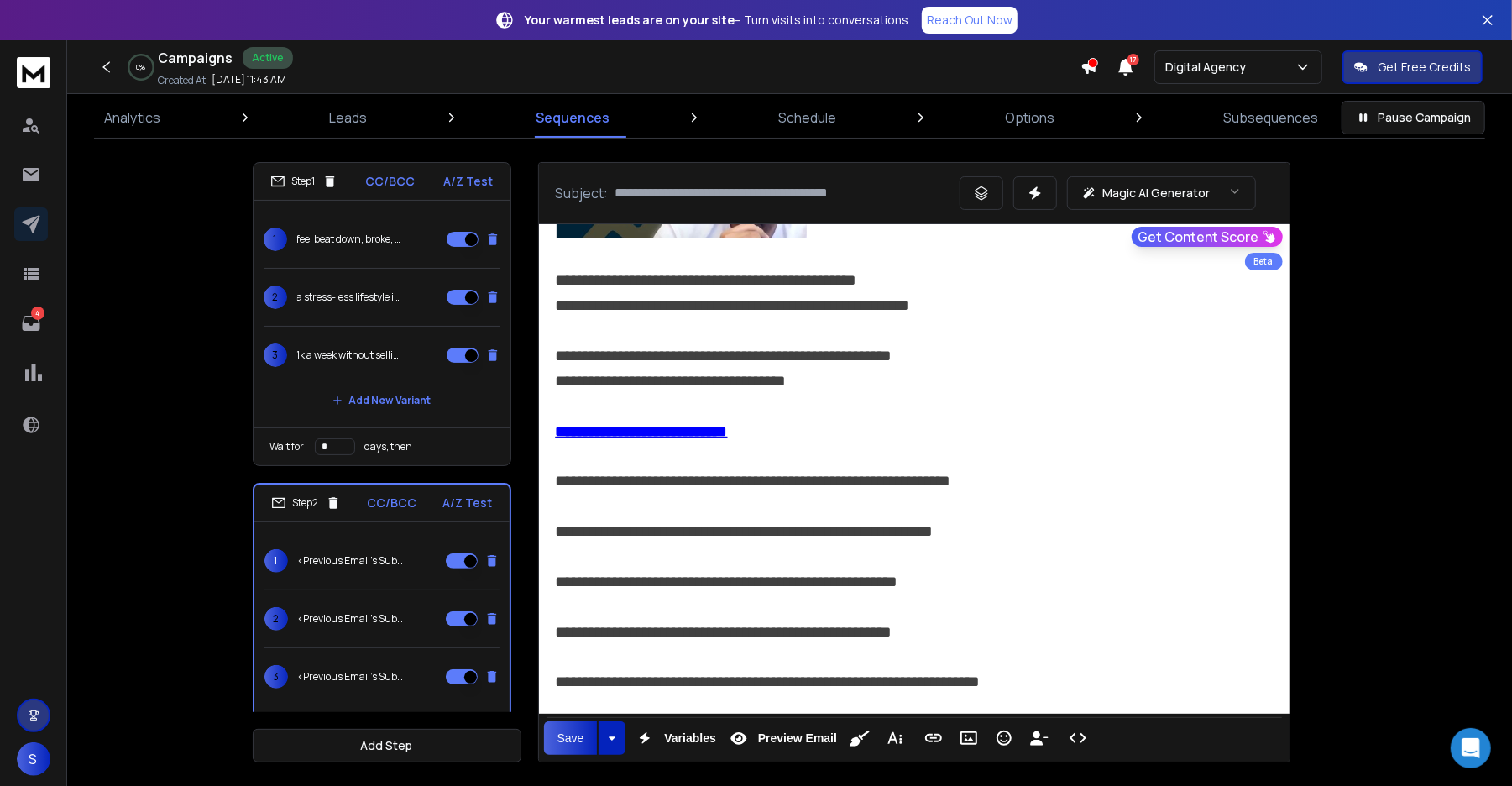
click at [784, 732] on span "Preview Email" at bounding box center [798, 738] width 85 height 14
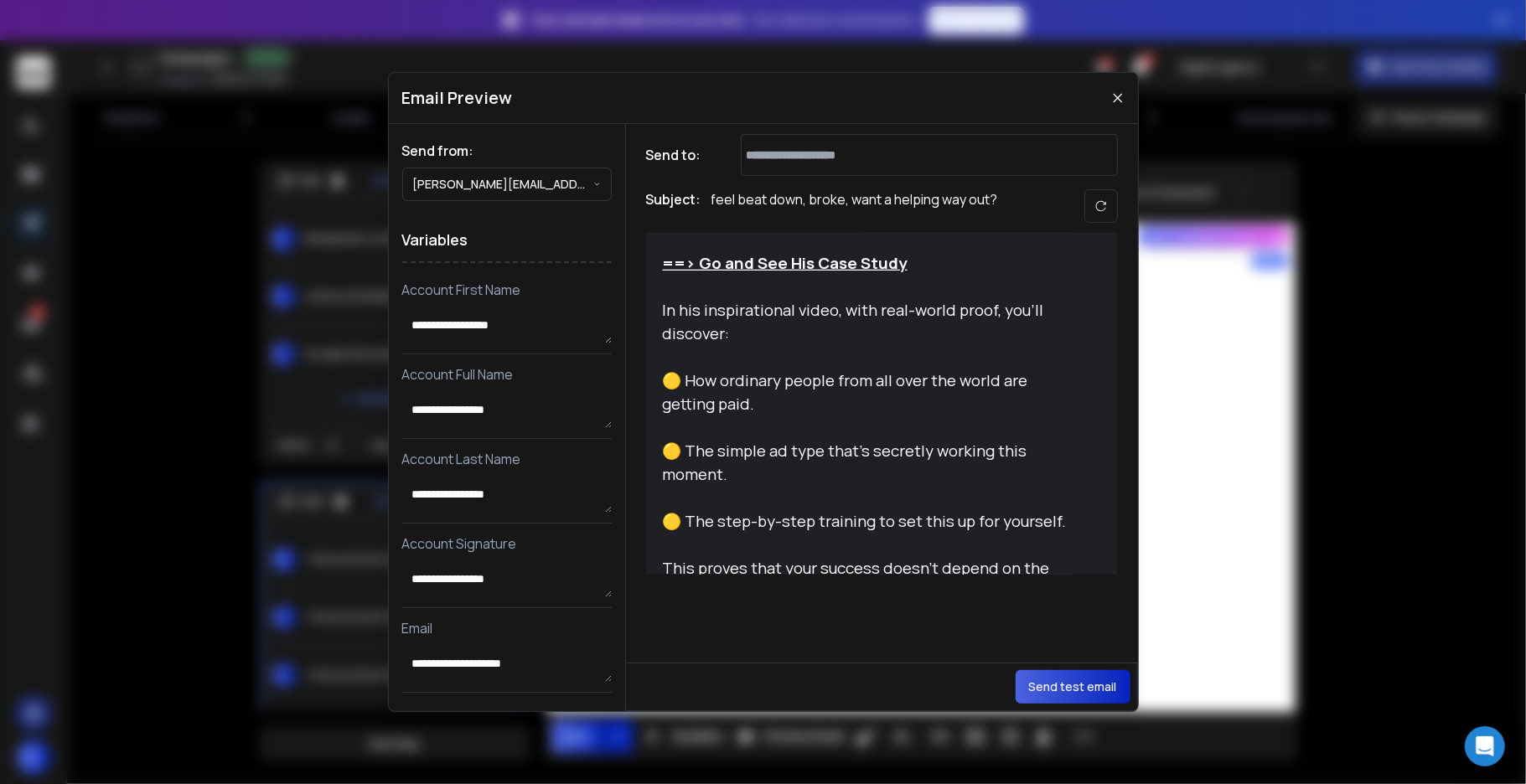
scroll to position [670, 0]
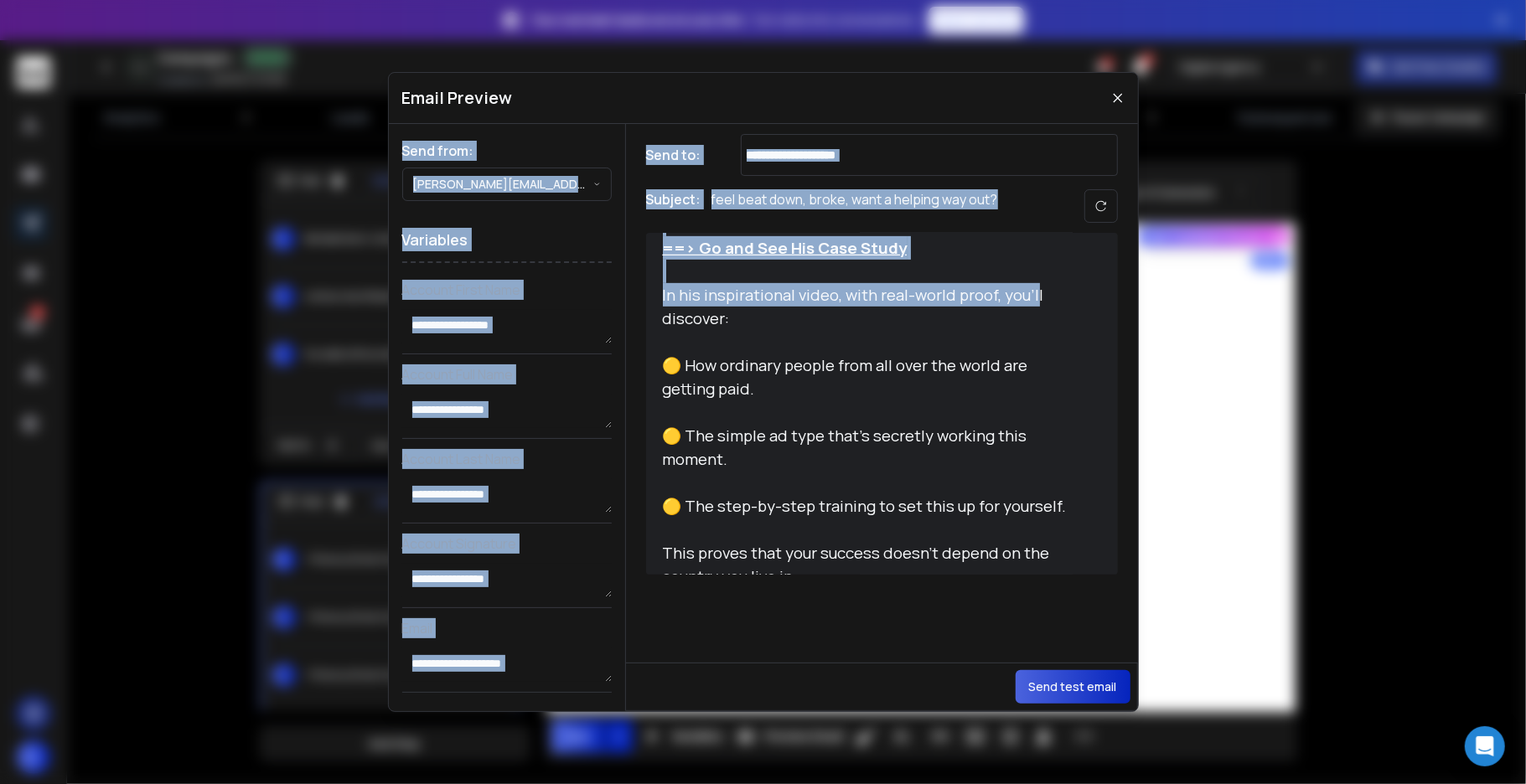
drag, startPoint x: 1116, startPoint y: 101, endPoint x: 1030, endPoint y: 257, distance: 178.1
click at [1033, 255] on div "**********" at bounding box center [763, 392] width 751 height 640
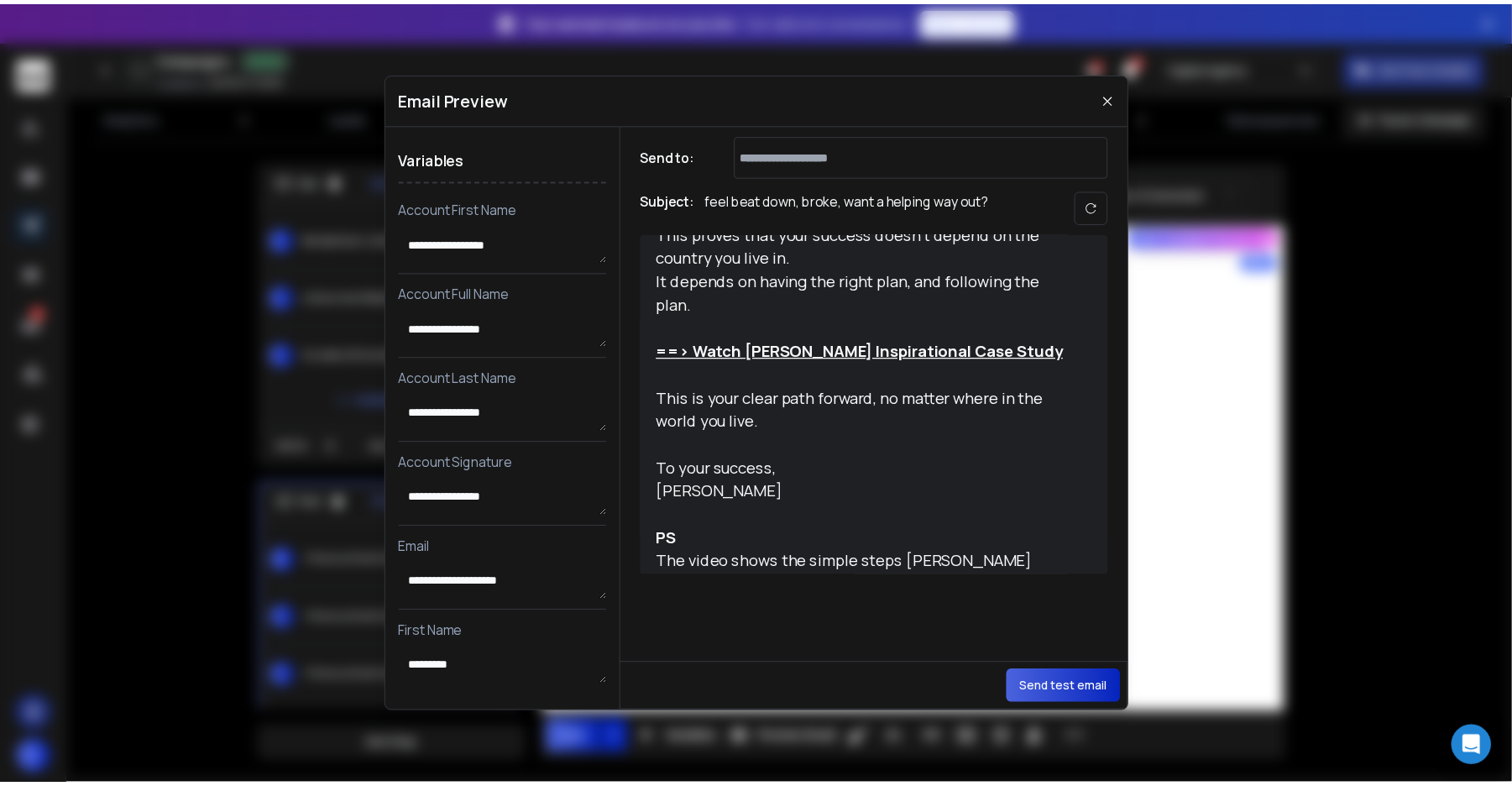
scroll to position [1008, 0]
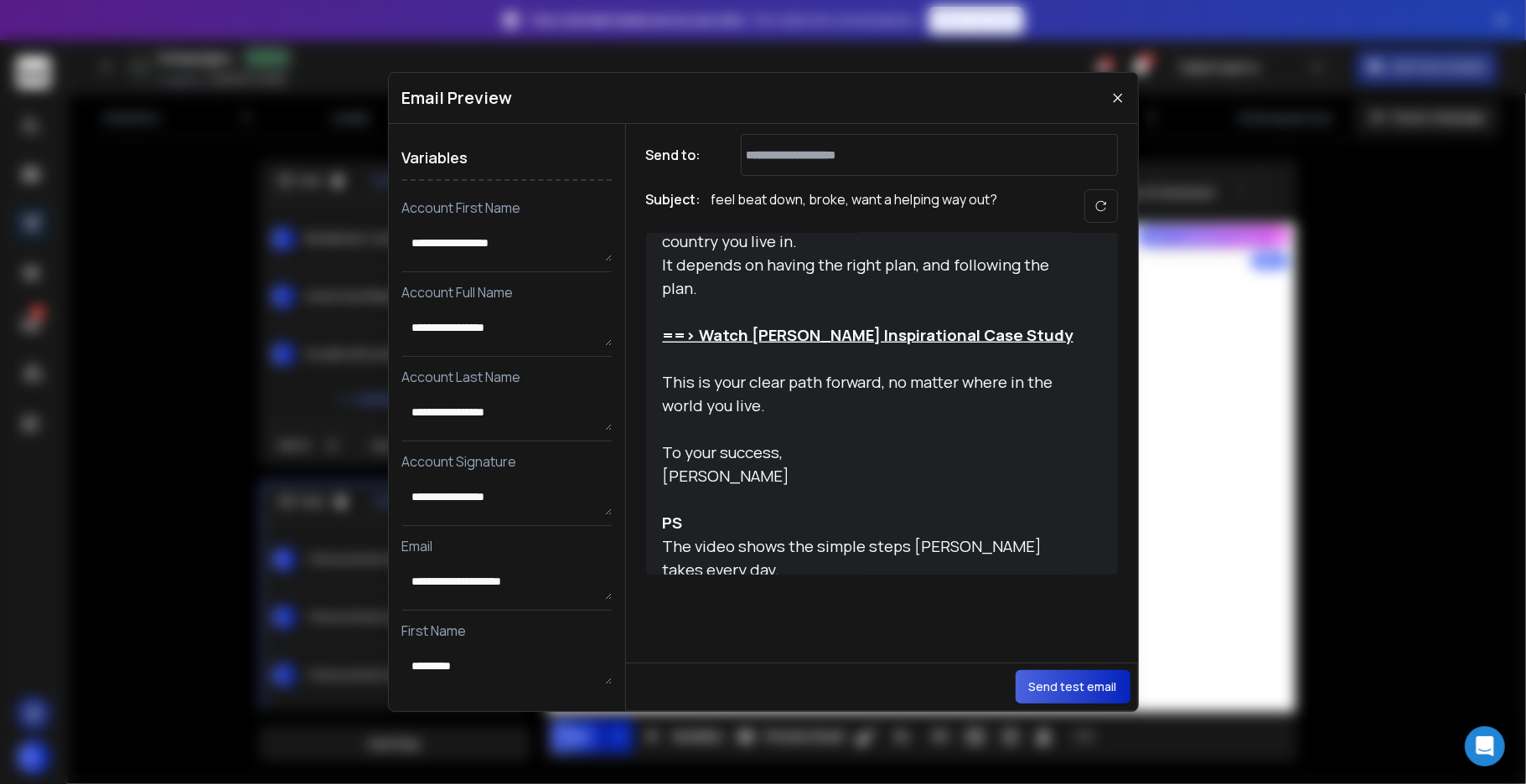
click at [1117, 95] on icon at bounding box center [1117, 98] width 14 height 14
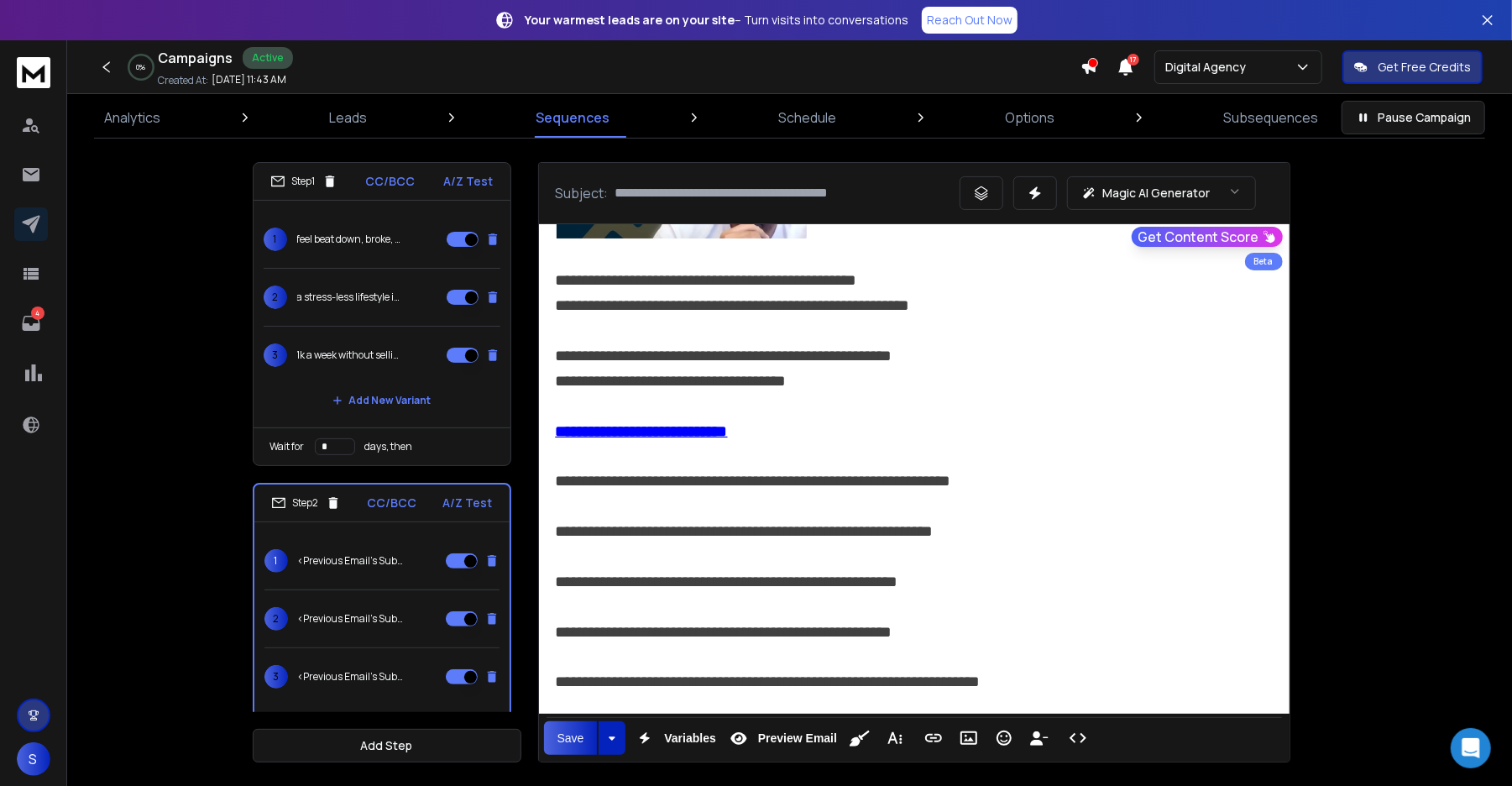
click at [728, 436] on link "**********" at bounding box center [641, 431] width 172 height 16
click at [695, 478] on icon "button" at bounding box center [693, 472] width 20 height 20
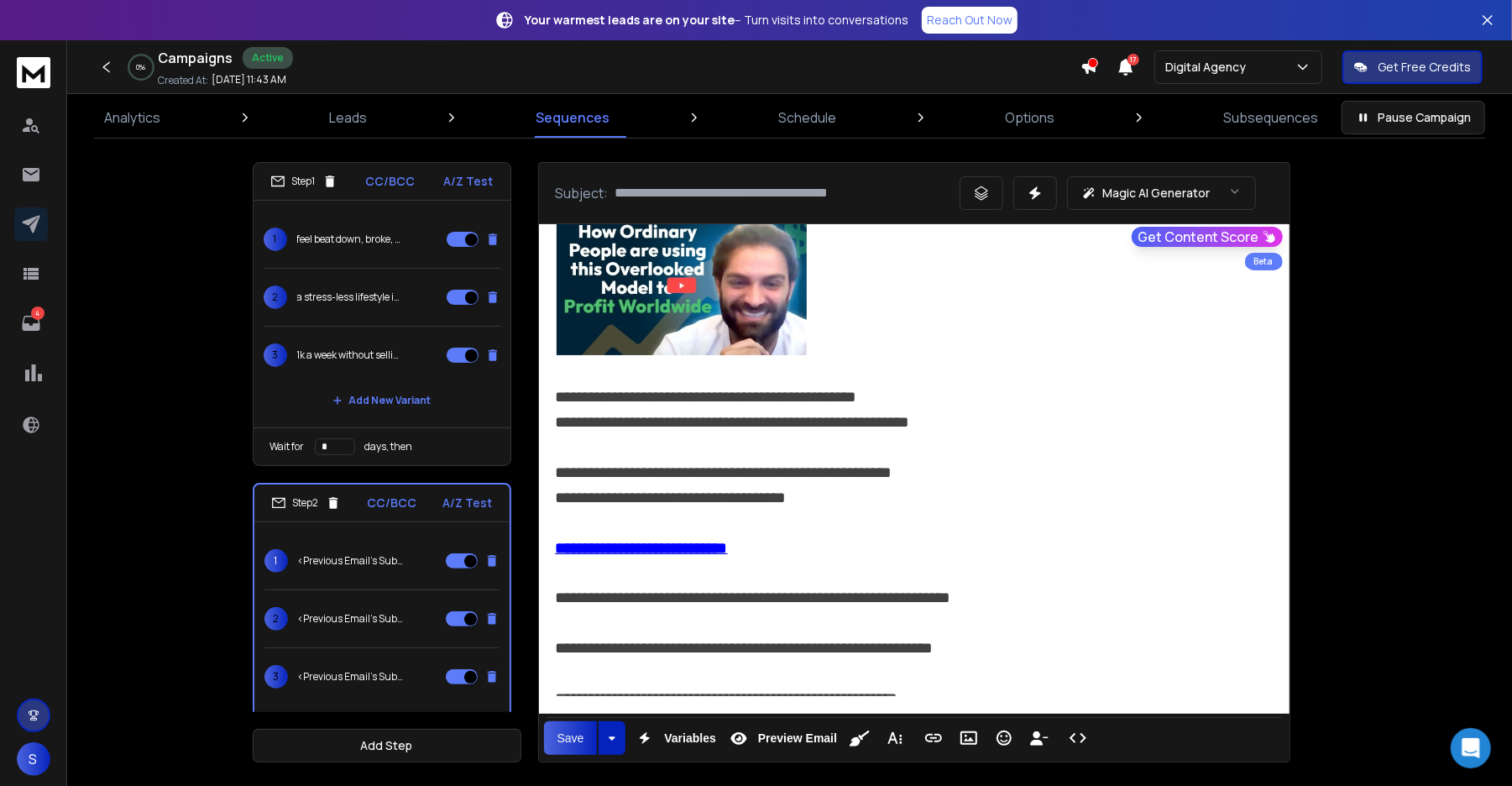
scroll to position [224, 0]
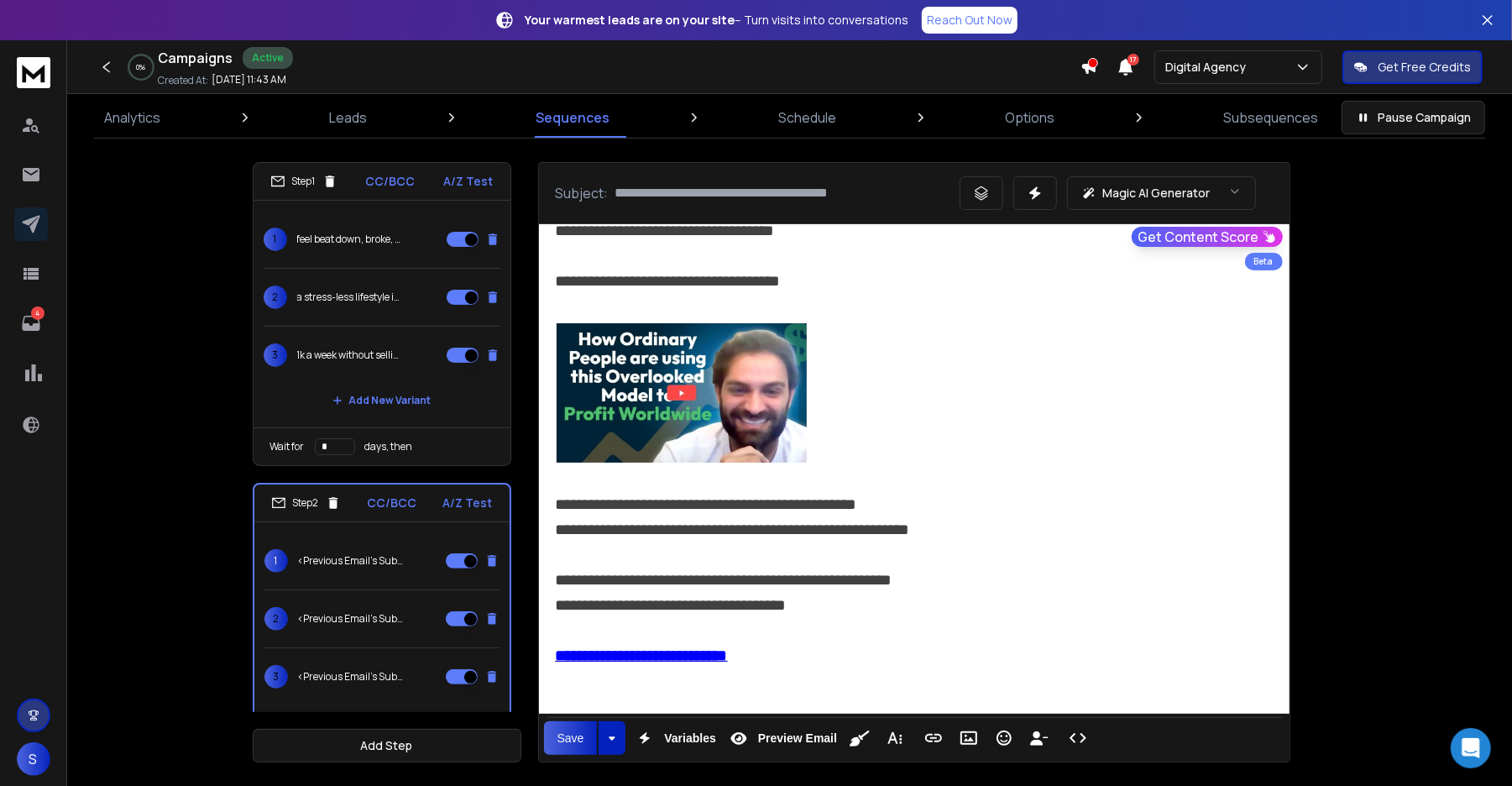
click at [777, 419] on img at bounding box center [680, 393] width 251 height 140
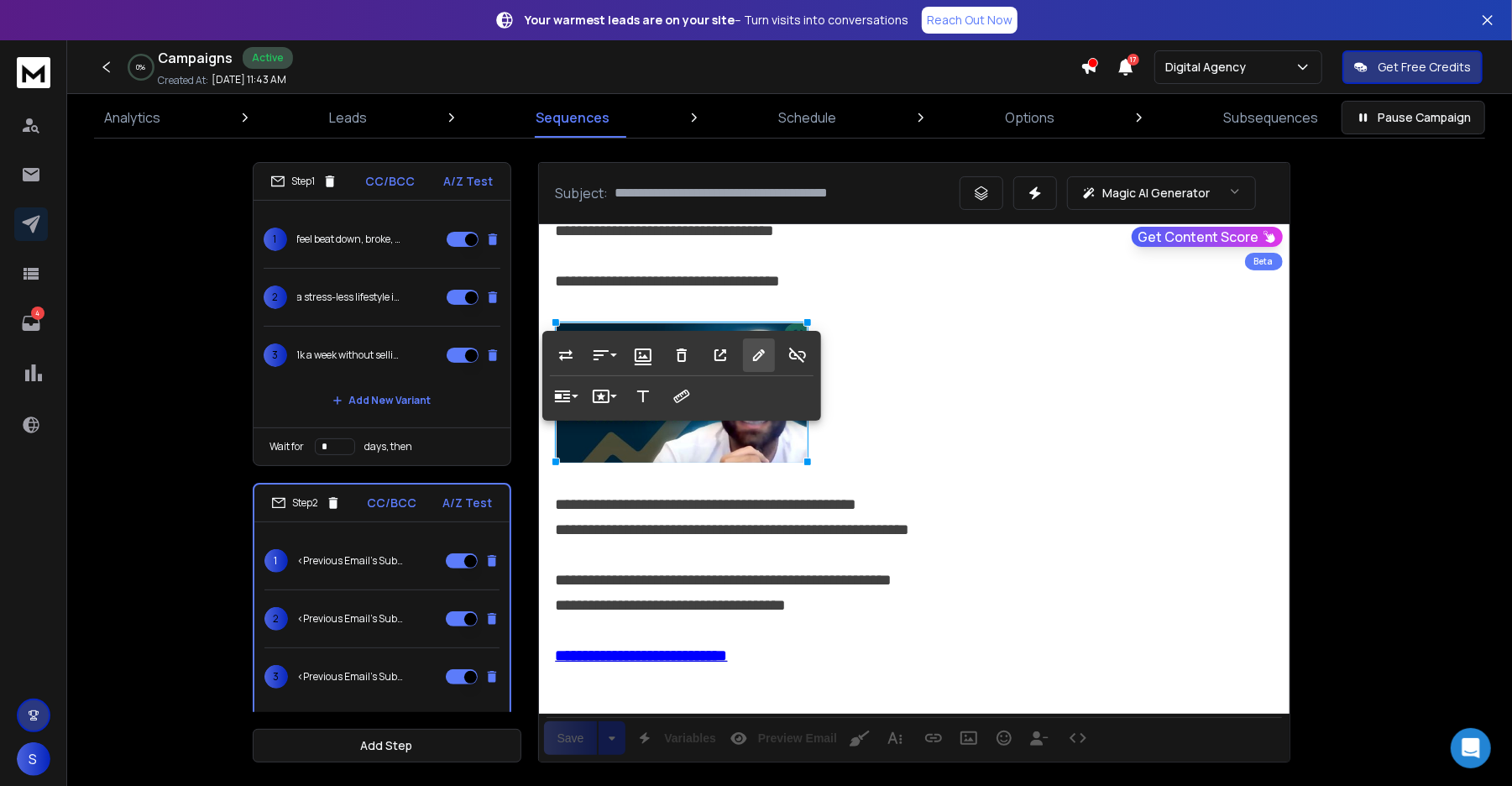
click at [766, 353] on icon "button" at bounding box center [759, 355] width 20 height 20
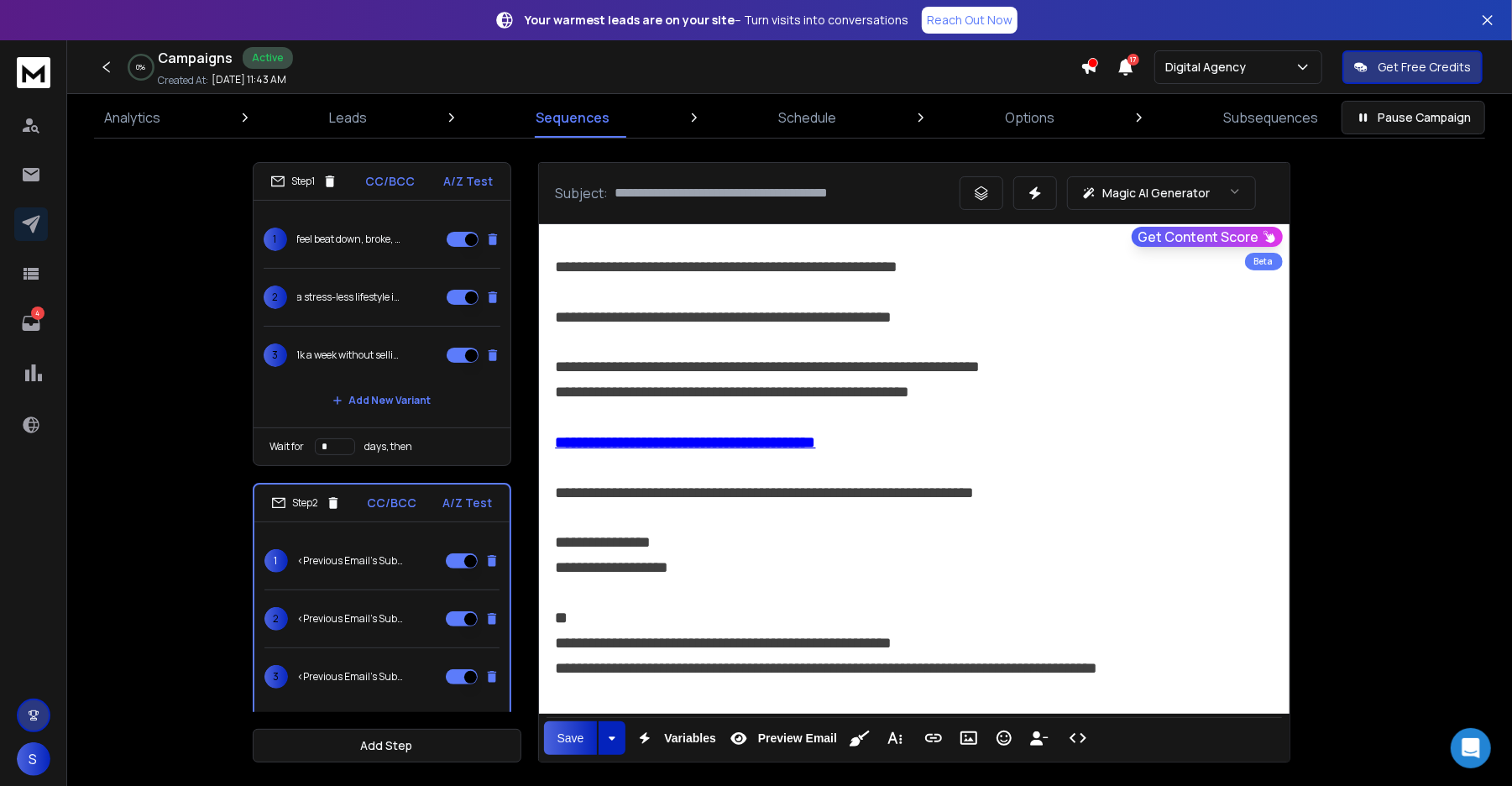
scroll to position [895, 0]
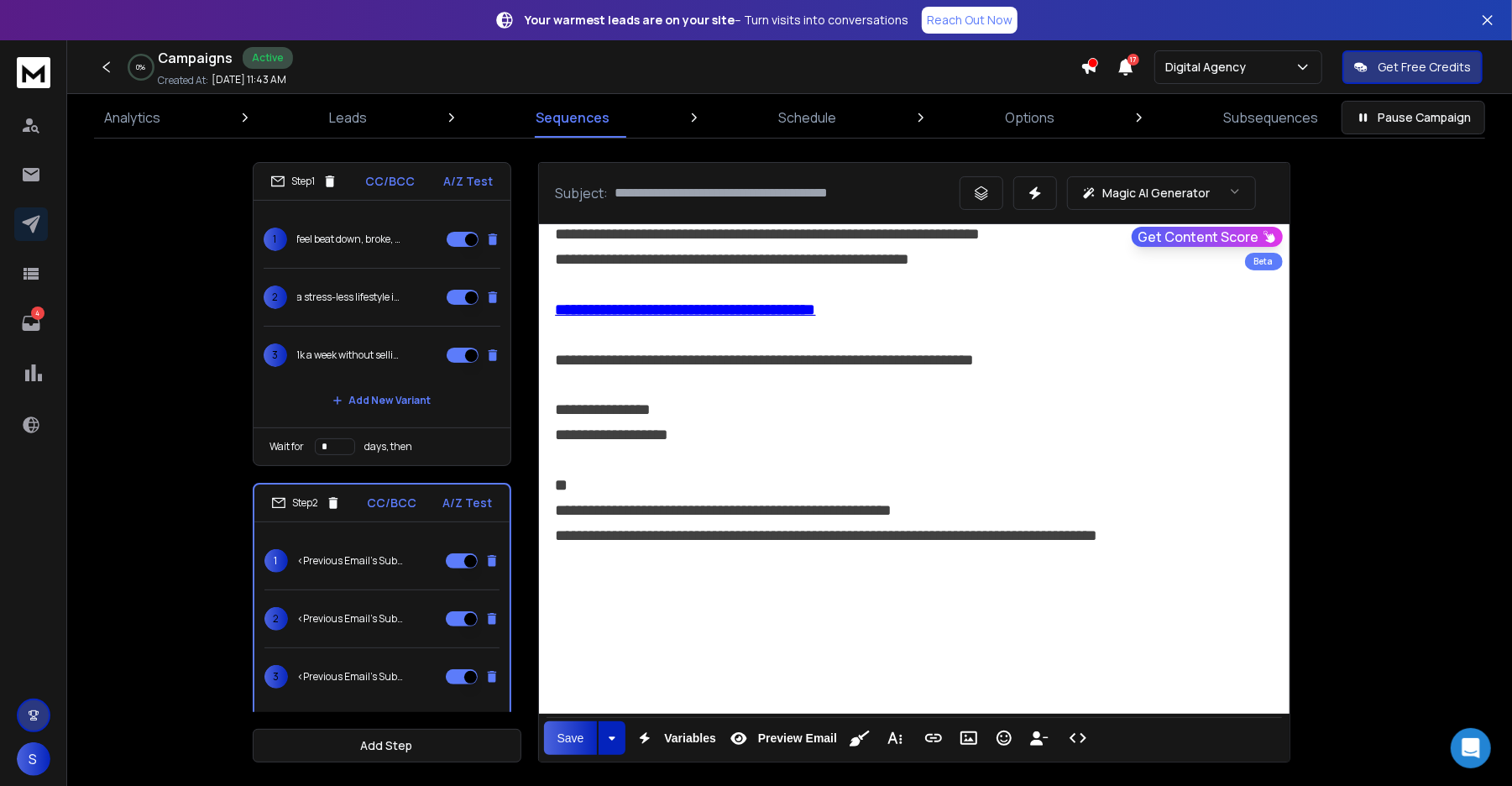
click at [816, 309] on link "**********" at bounding box center [685, 309] width 260 height 16
type input "**********"
click at [737, 350] on icon "button" at bounding box center [743, 350] width 20 height 20
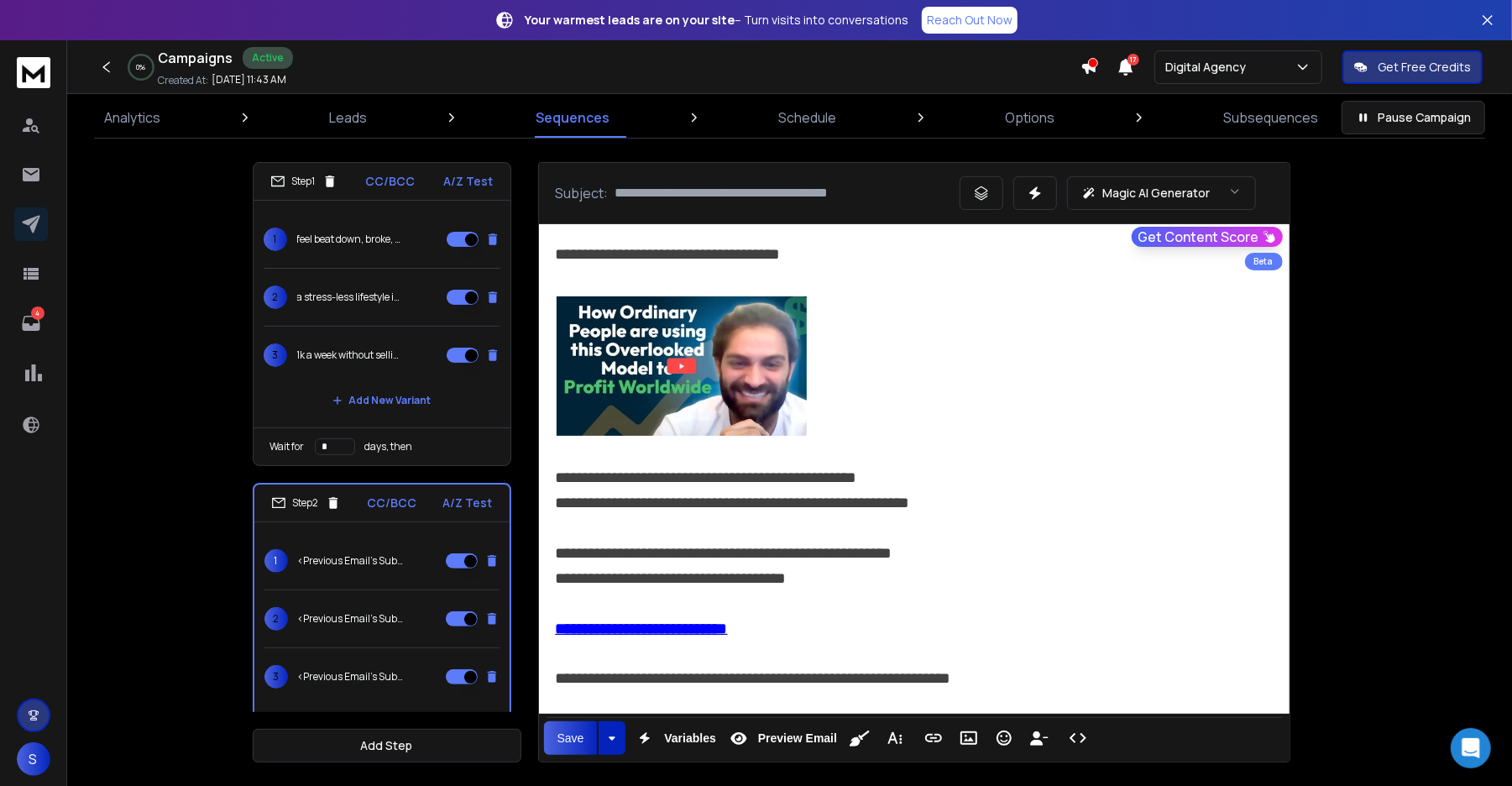
scroll to position [0, 0]
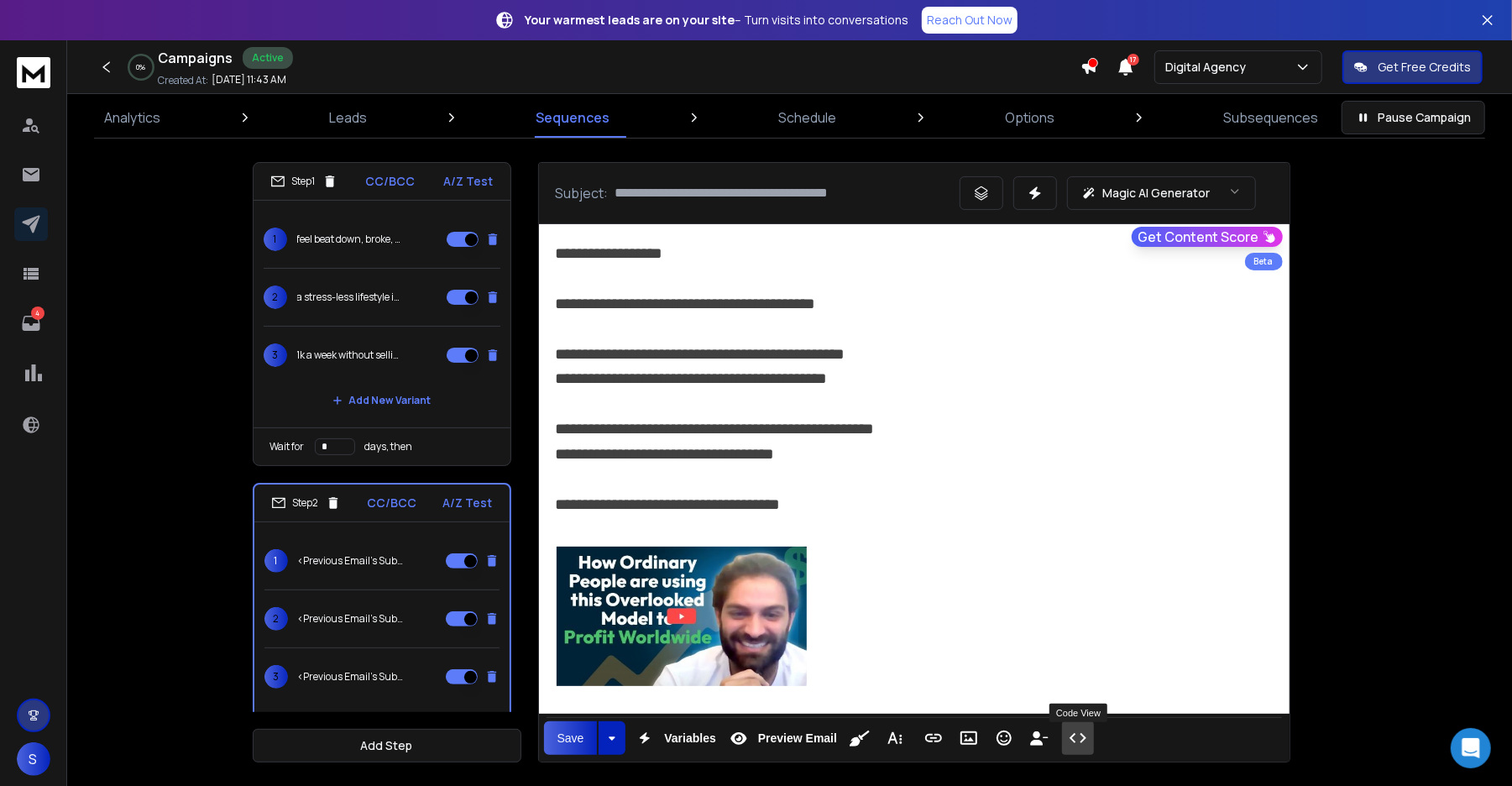
click at [1075, 745] on icon "button" at bounding box center [1078, 738] width 20 height 20
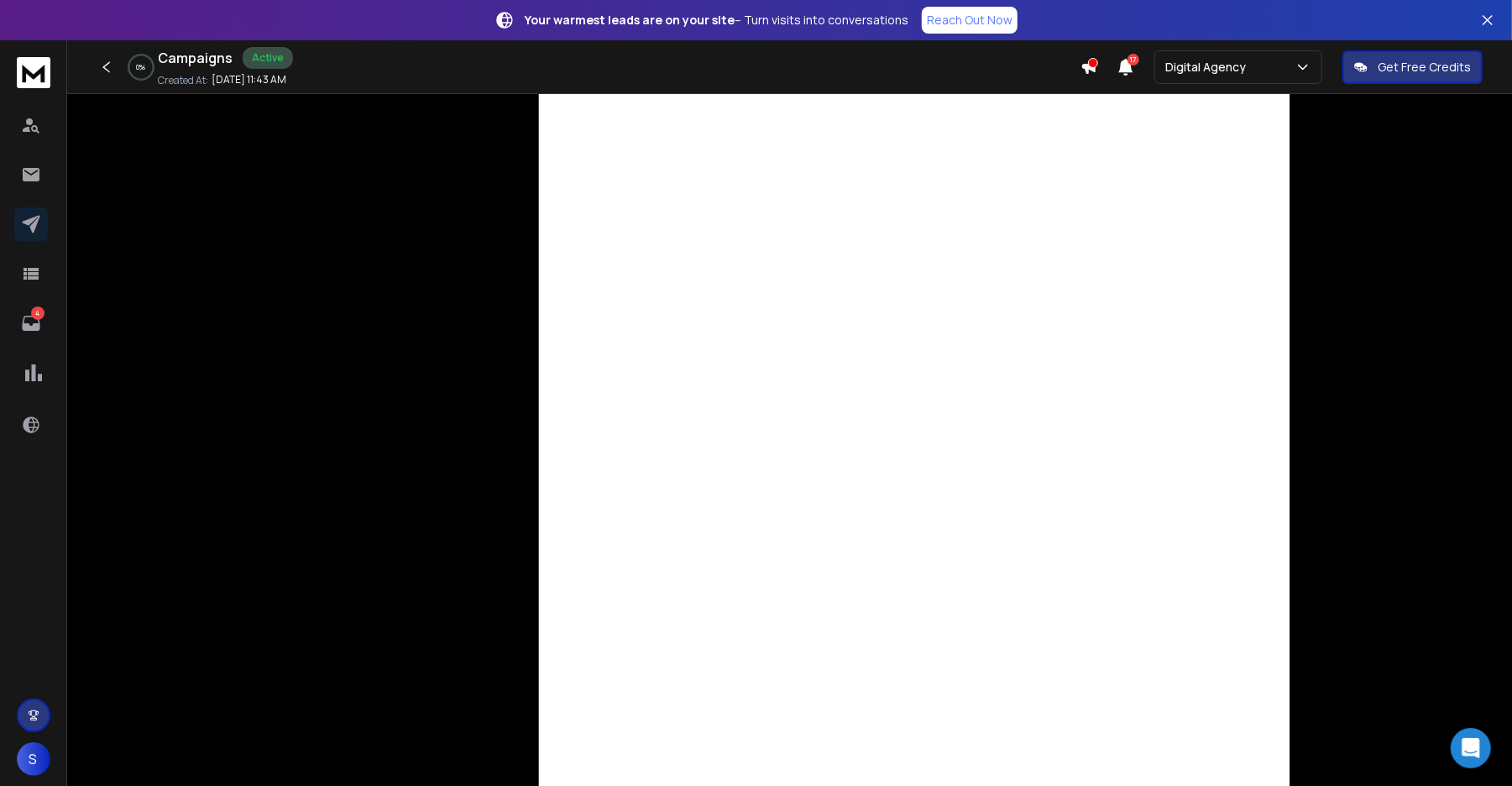
scroll to position [4844, 0]
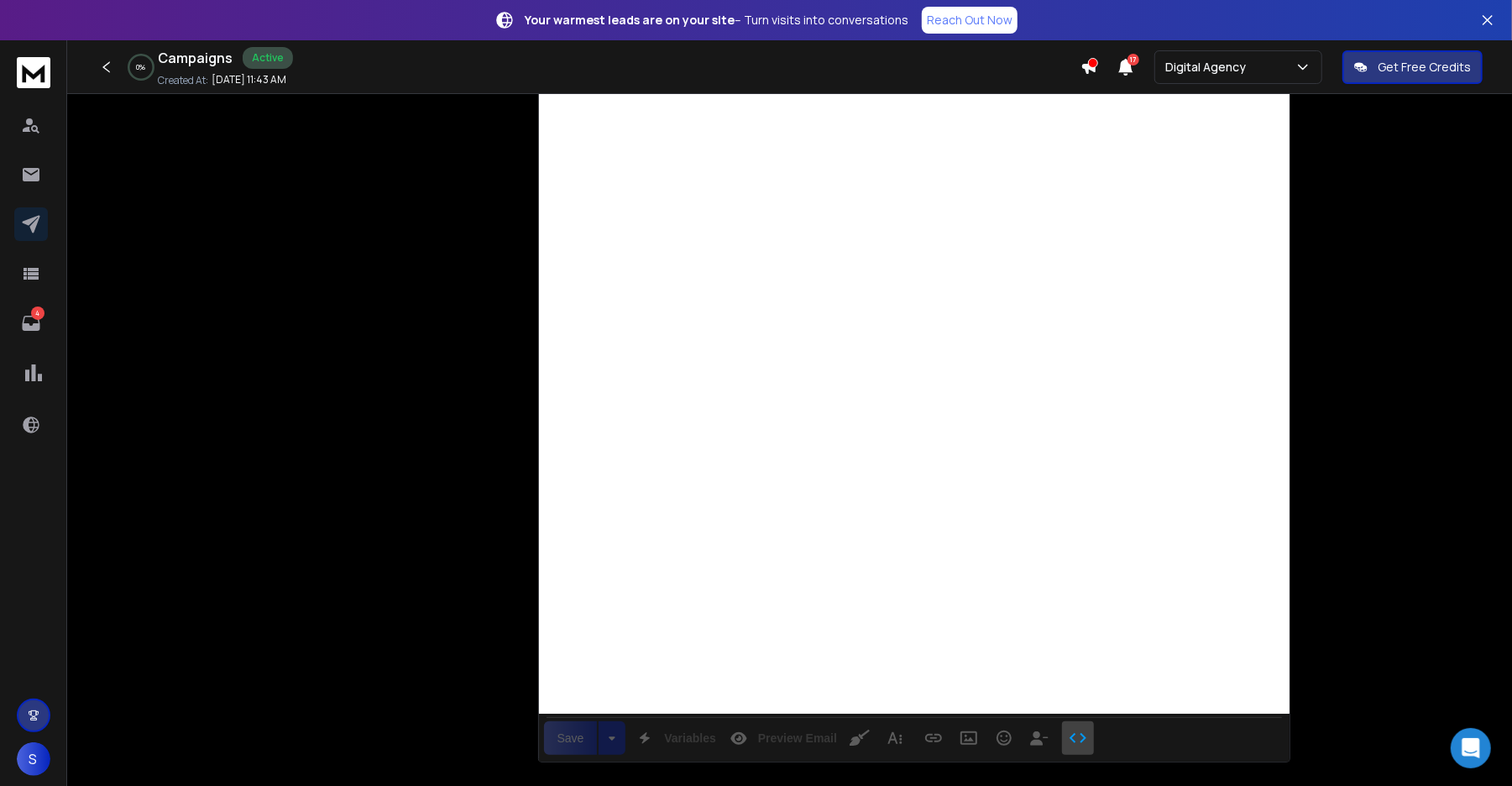
click at [1072, 733] on icon "button" at bounding box center [1078, 738] width 20 height 20
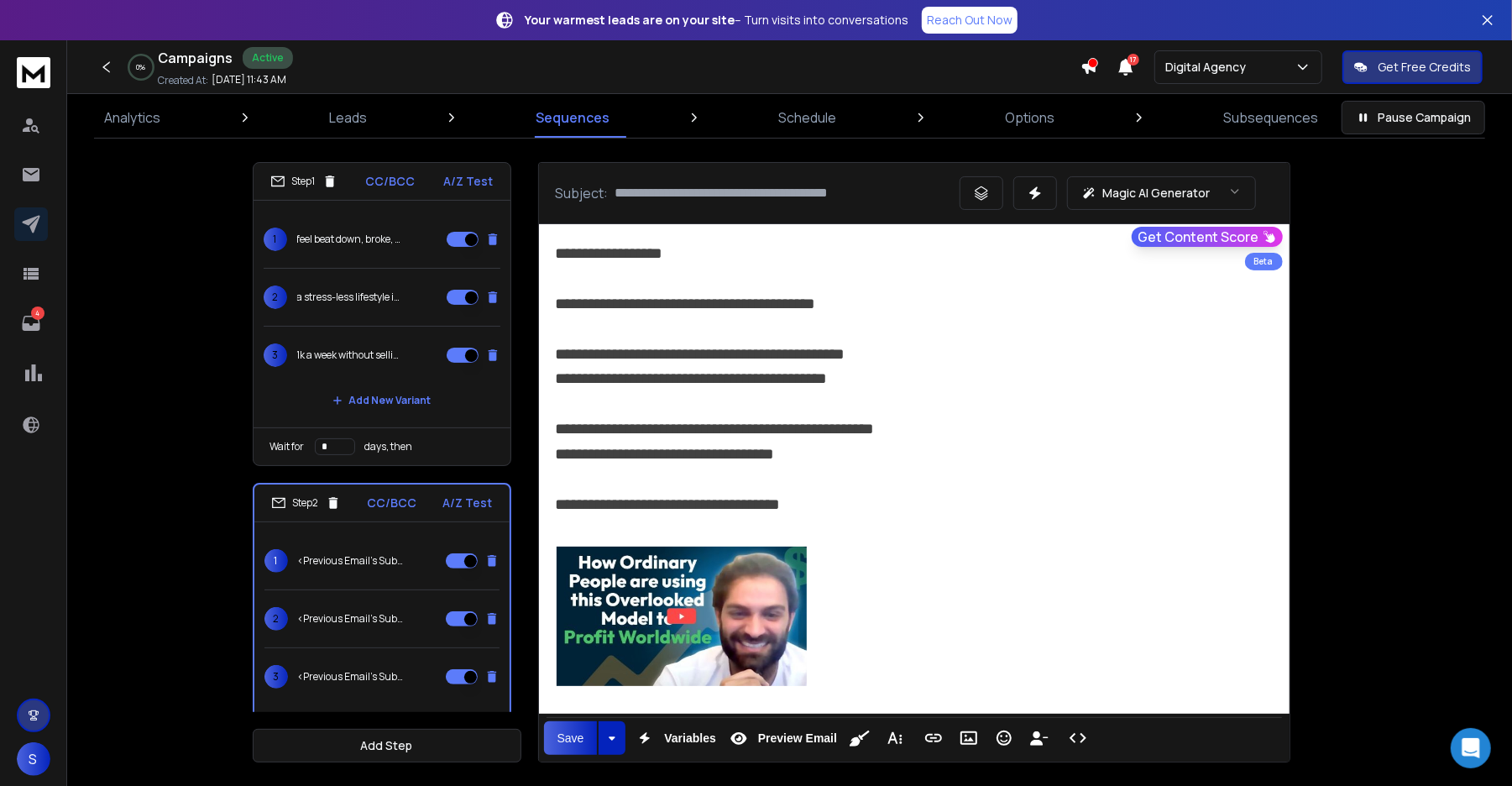
click at [333, 618] on p "<Previous Email's Subject>" at bounding box center [352, 619] width 107 height 14
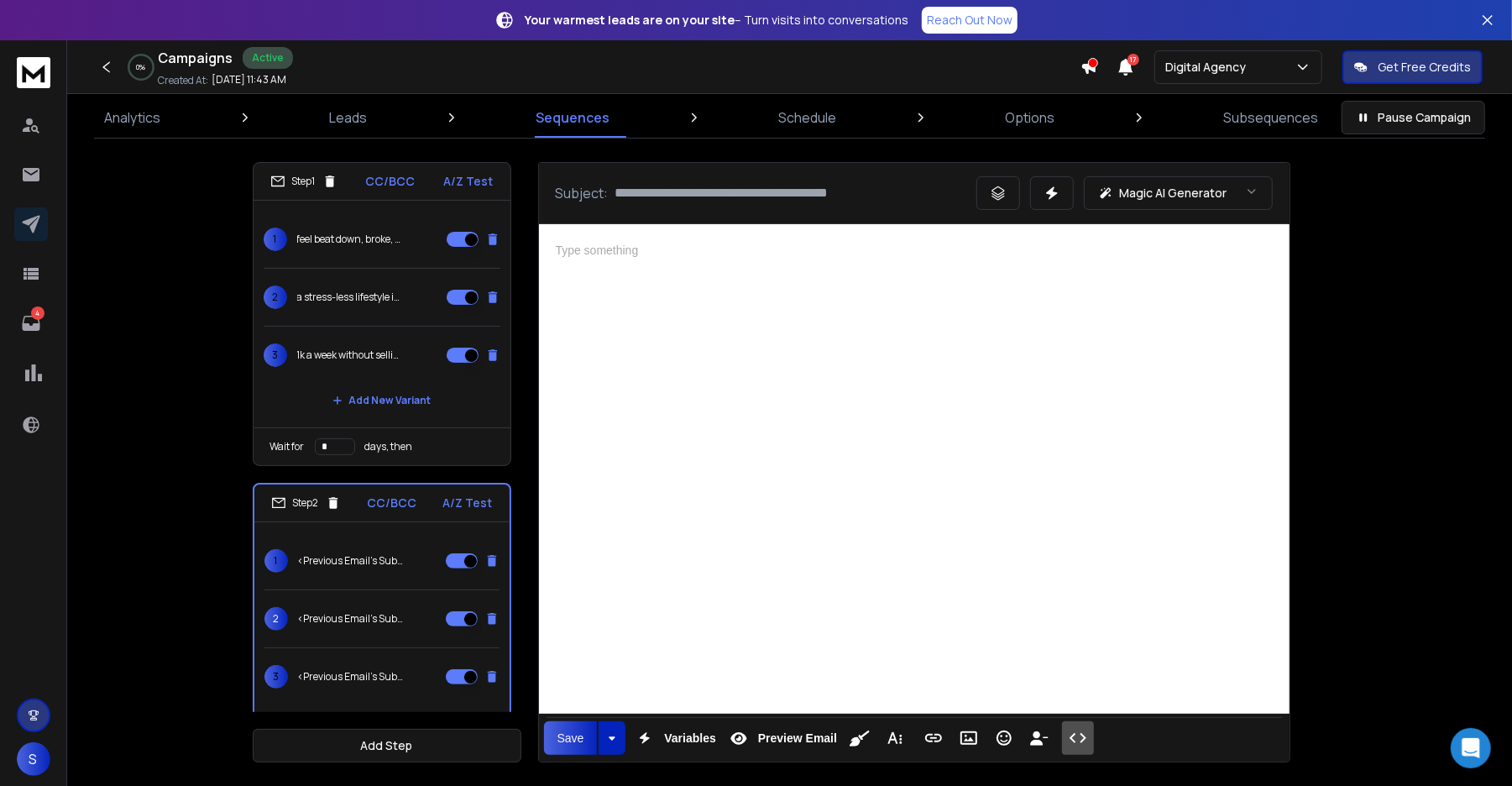
click at [1081, 735] on icon "button" at bounding box center [1078, 738] width 20 height 20
type textarea "**********"
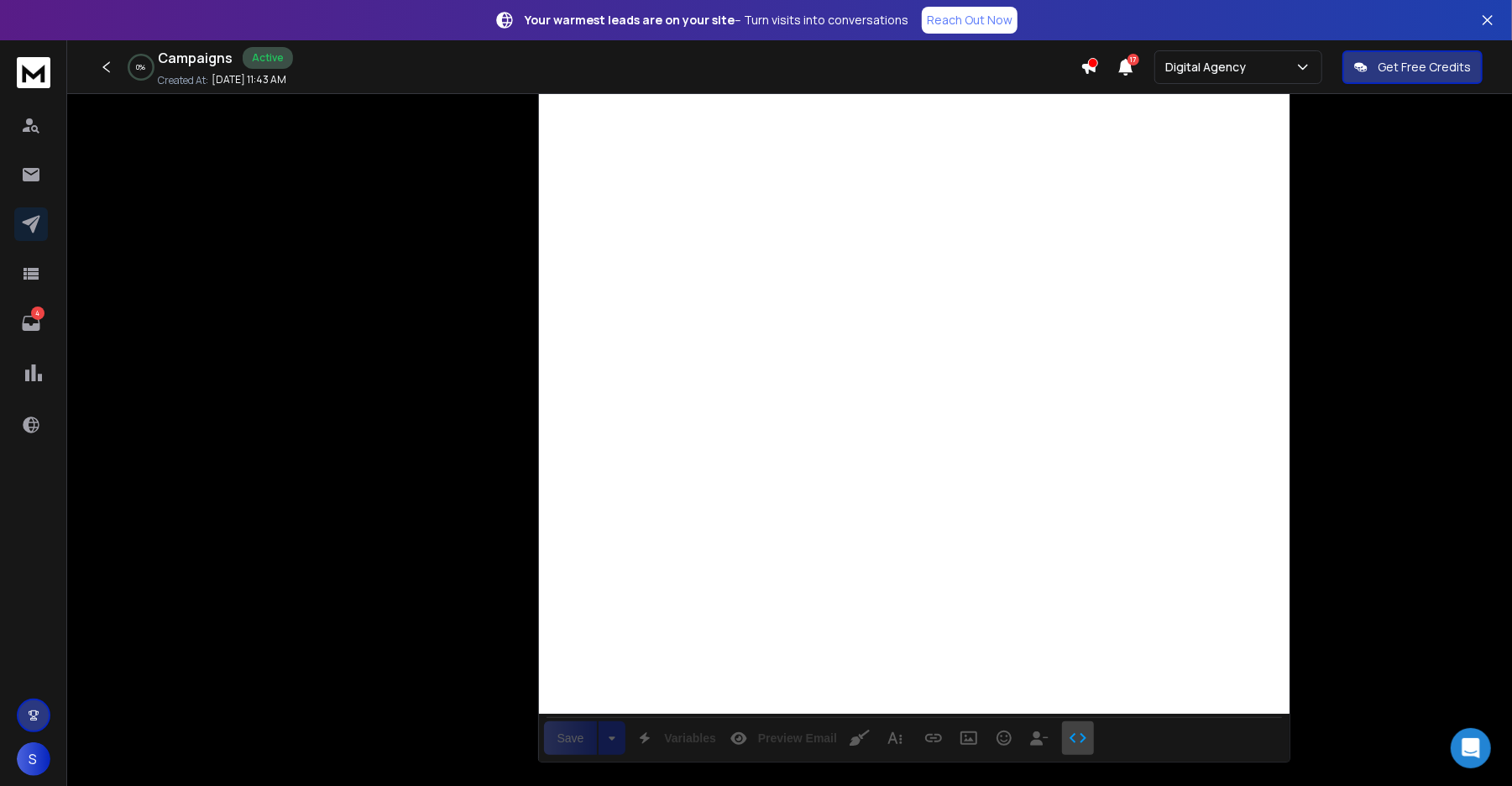
click at [1081, 735] on icon "button" at bounding box center [1078, 738] width 20 height 20
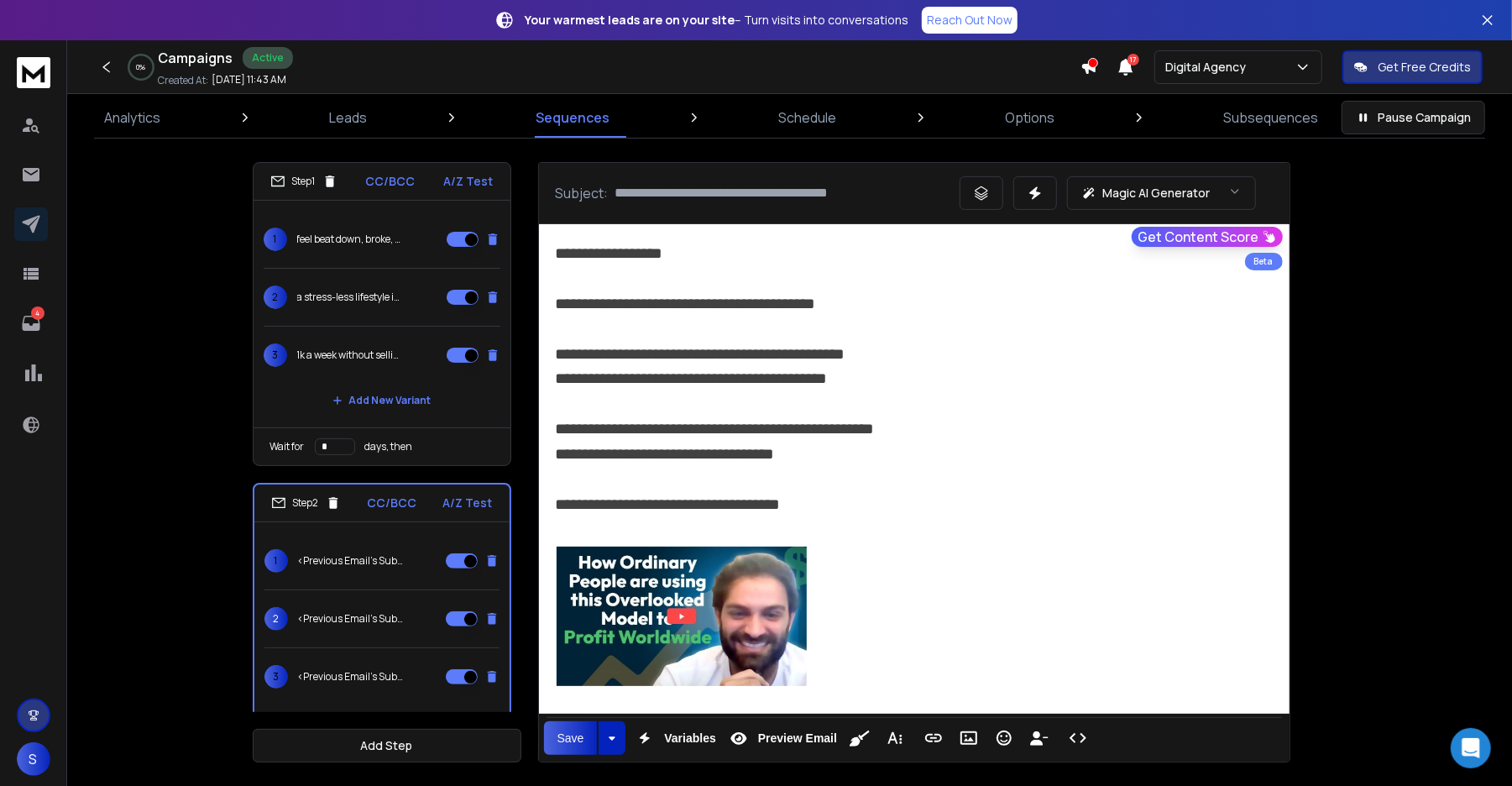
click at [380, 674] on p "<Previous Email's Subject>" at bounding box center [352, 677] width 107 height 14
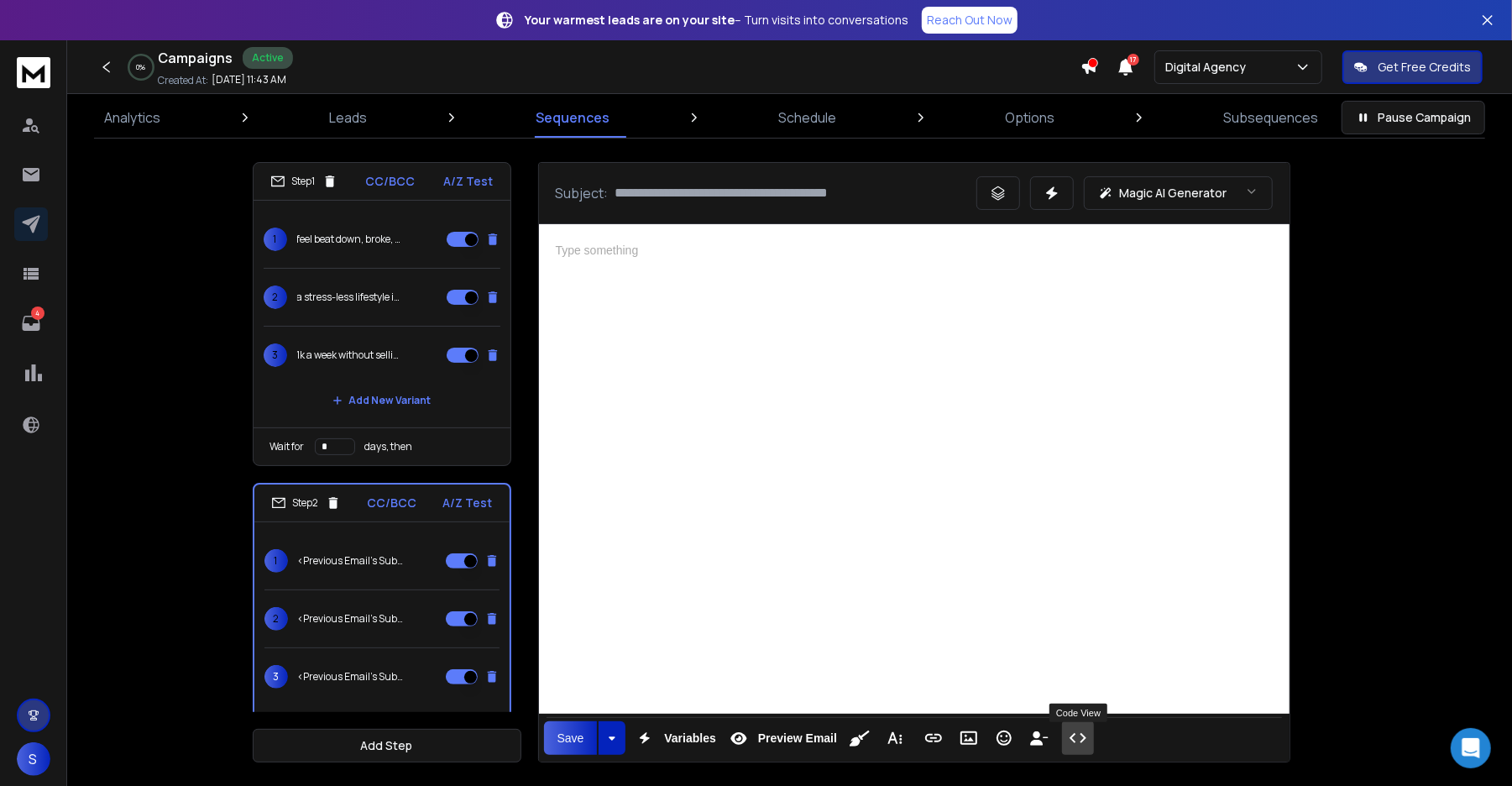
click at [1076, 737] on icon "button" at bounding box center [1078, 738] width 20 height 20
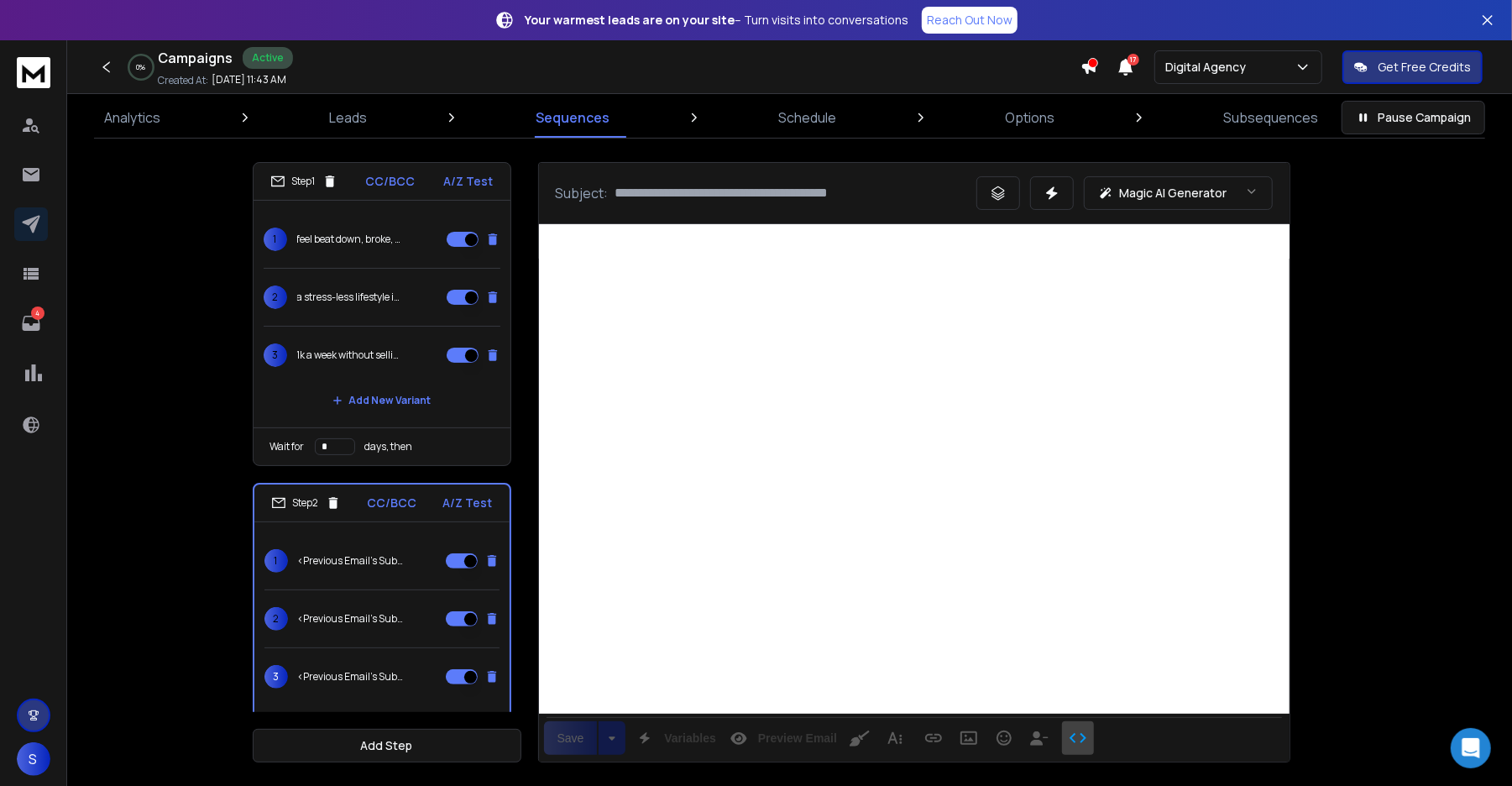
type textarea "**********"
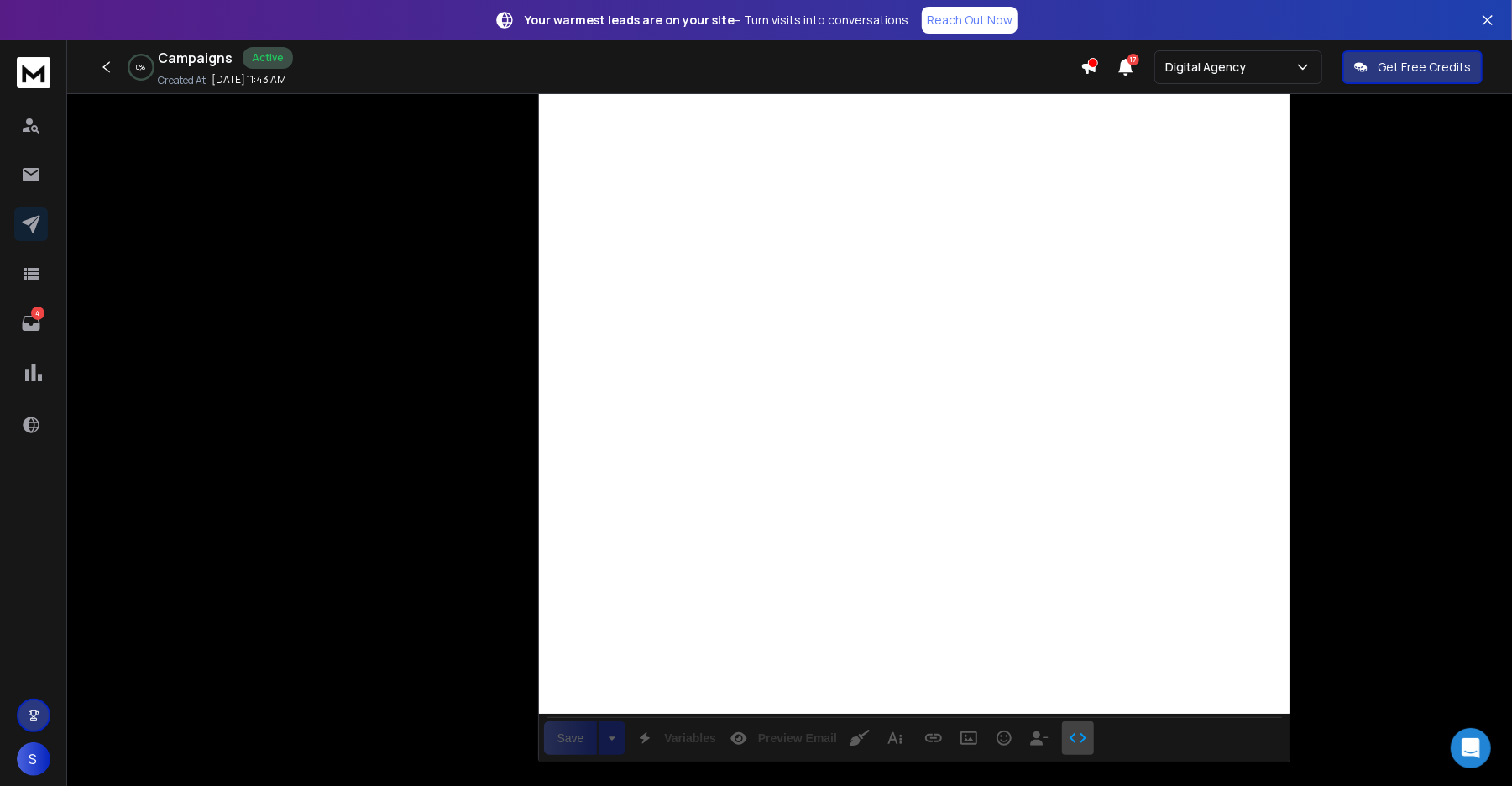
click at [1076, 737] on icon "button" at bounding box center [1078, 738] width 20 height 20
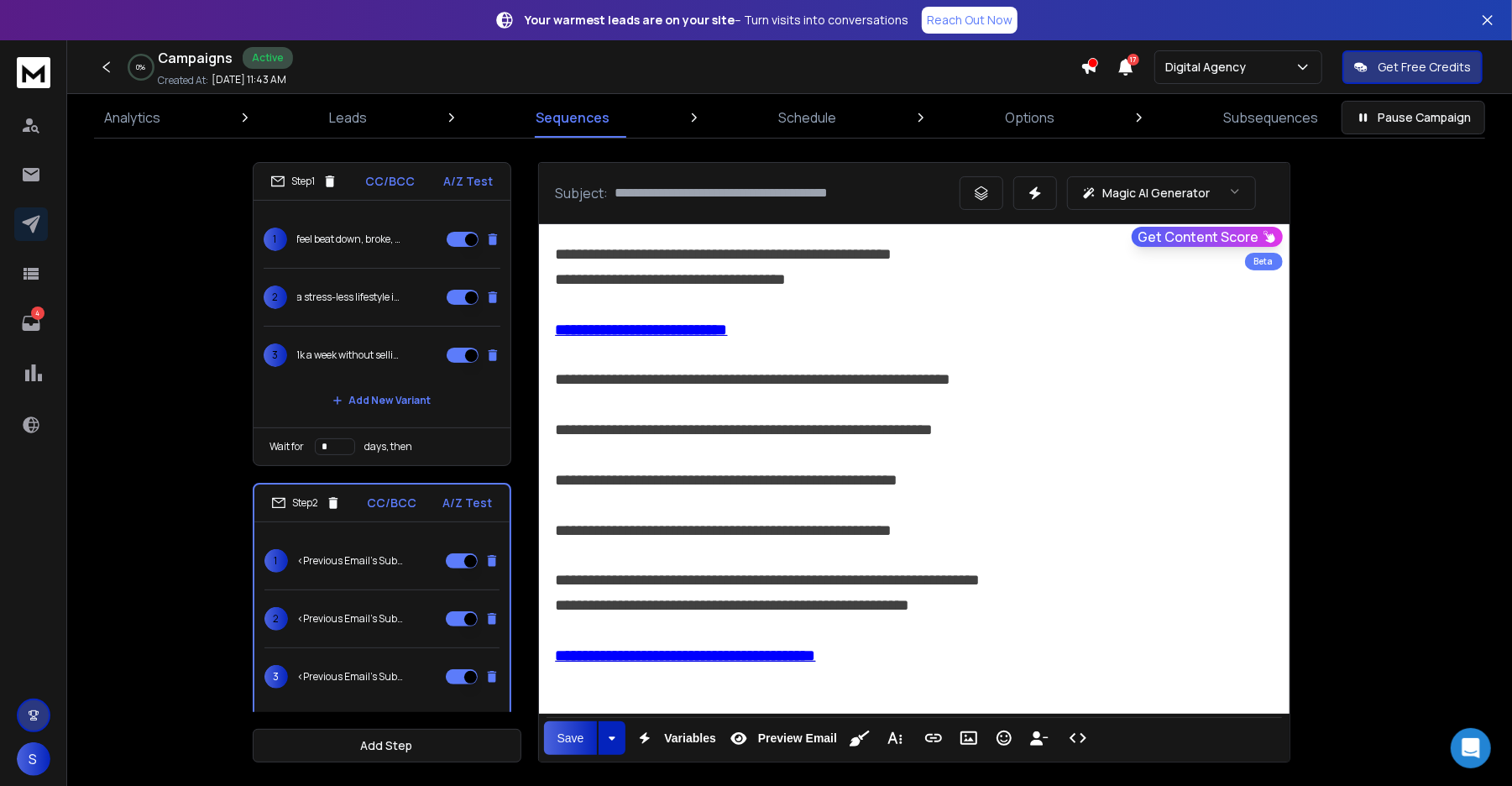
scroll to position [559, 0]
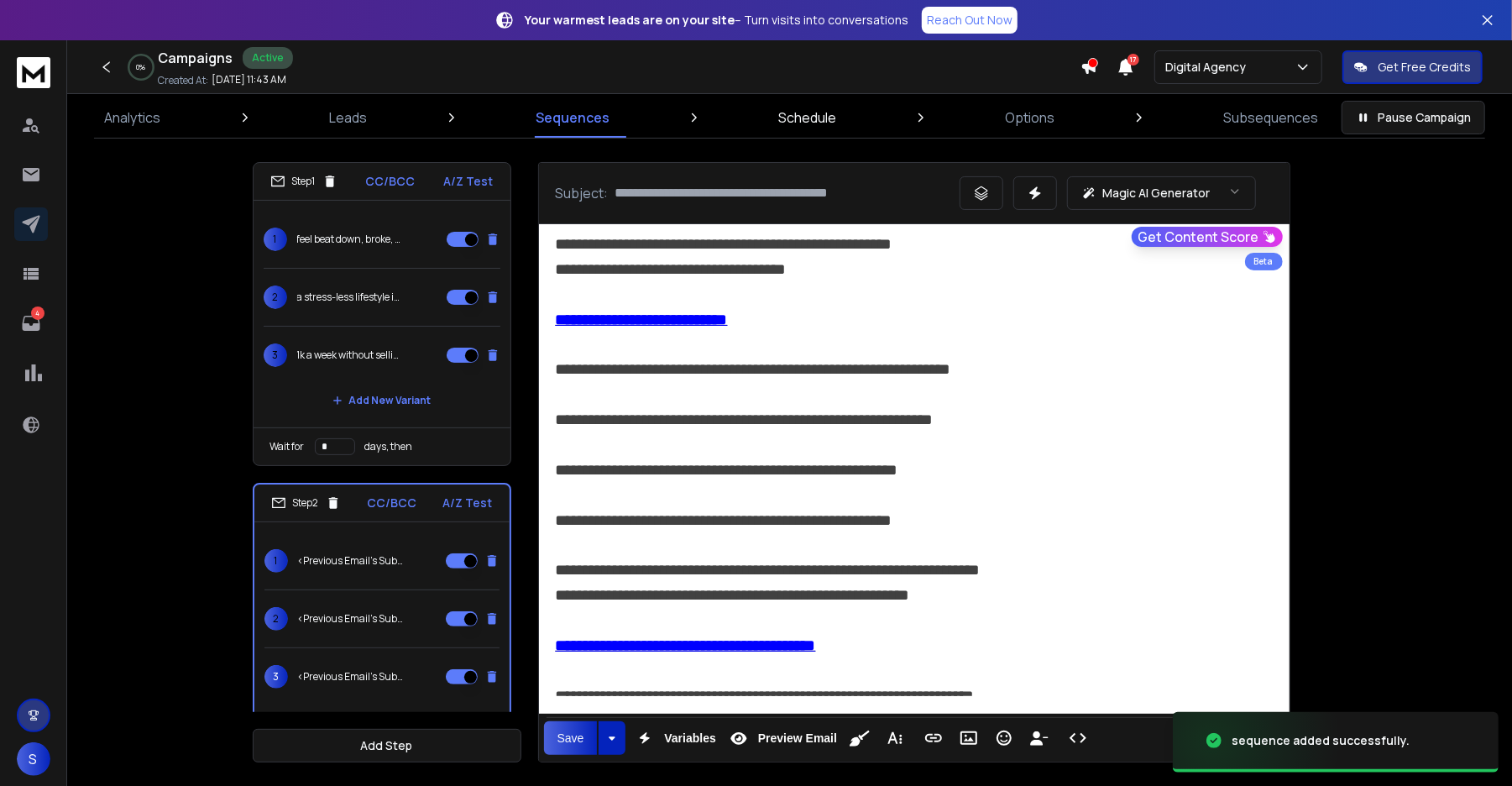
click at [810, 117] on p "Schedule" at bounding box center [807, 117] width 58 height 20
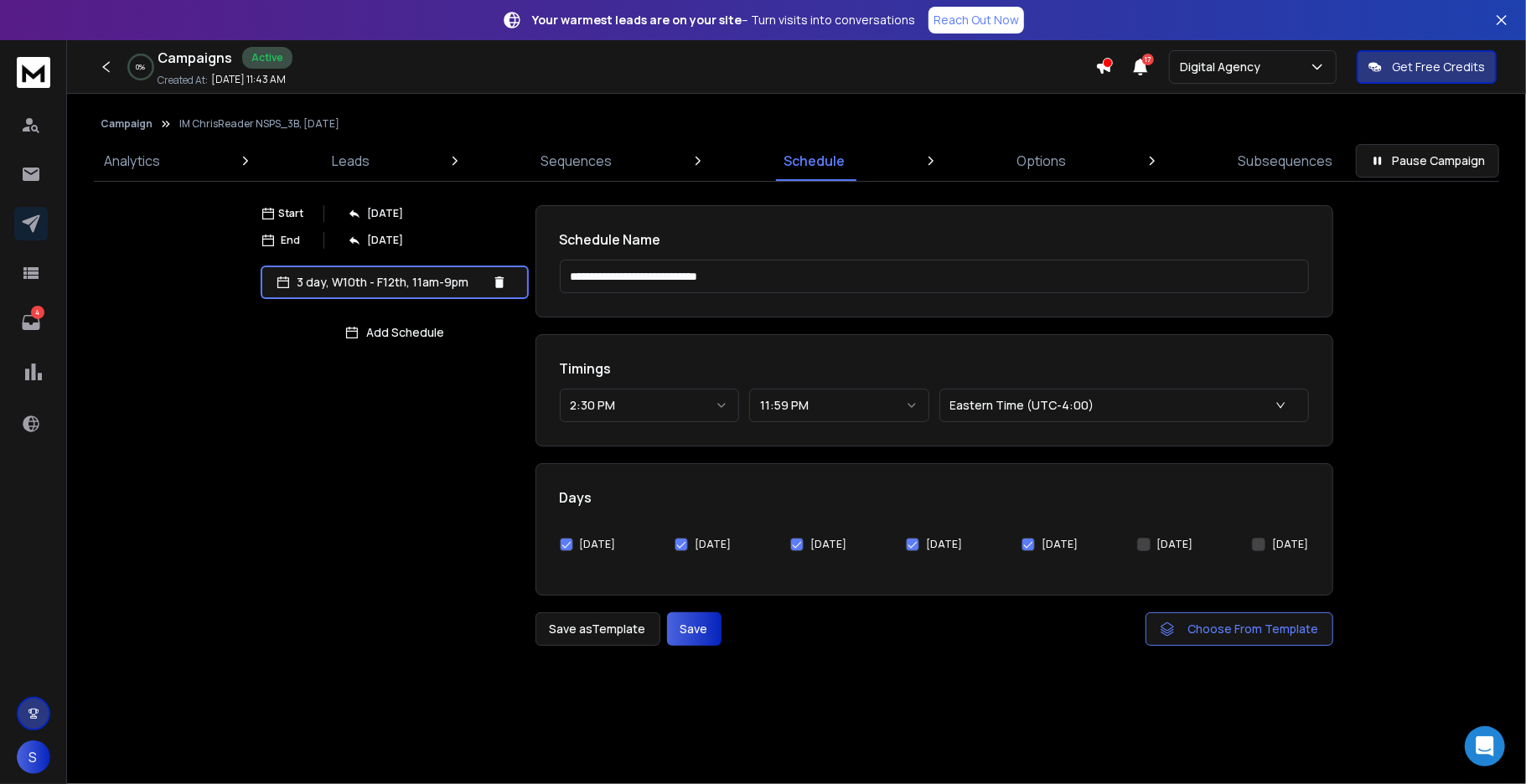
click at [689, 408] on button "2:30 PM" at bounding box center [649, 405] width 180 height 34
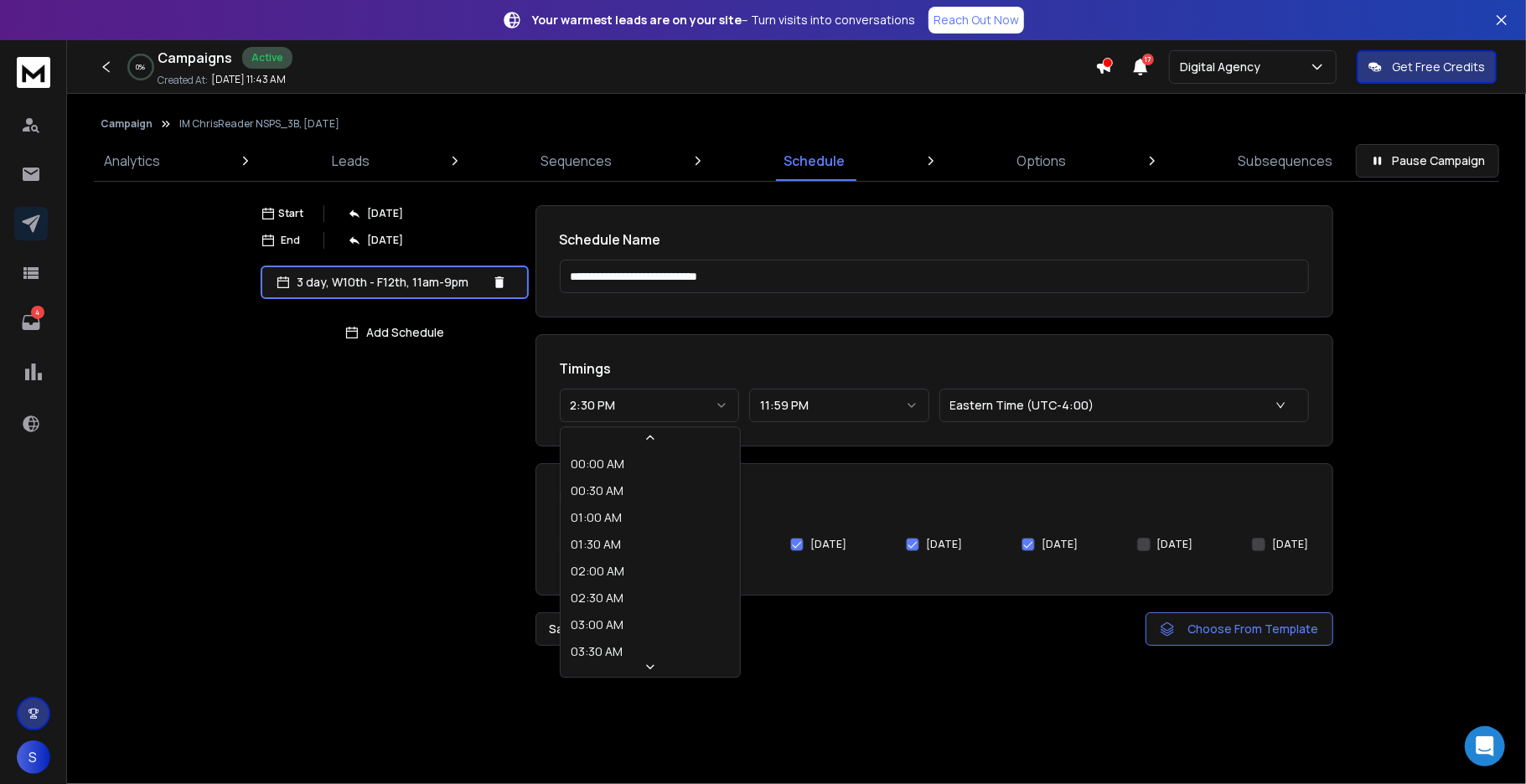
scroll to position [598, 0]
select select "********"
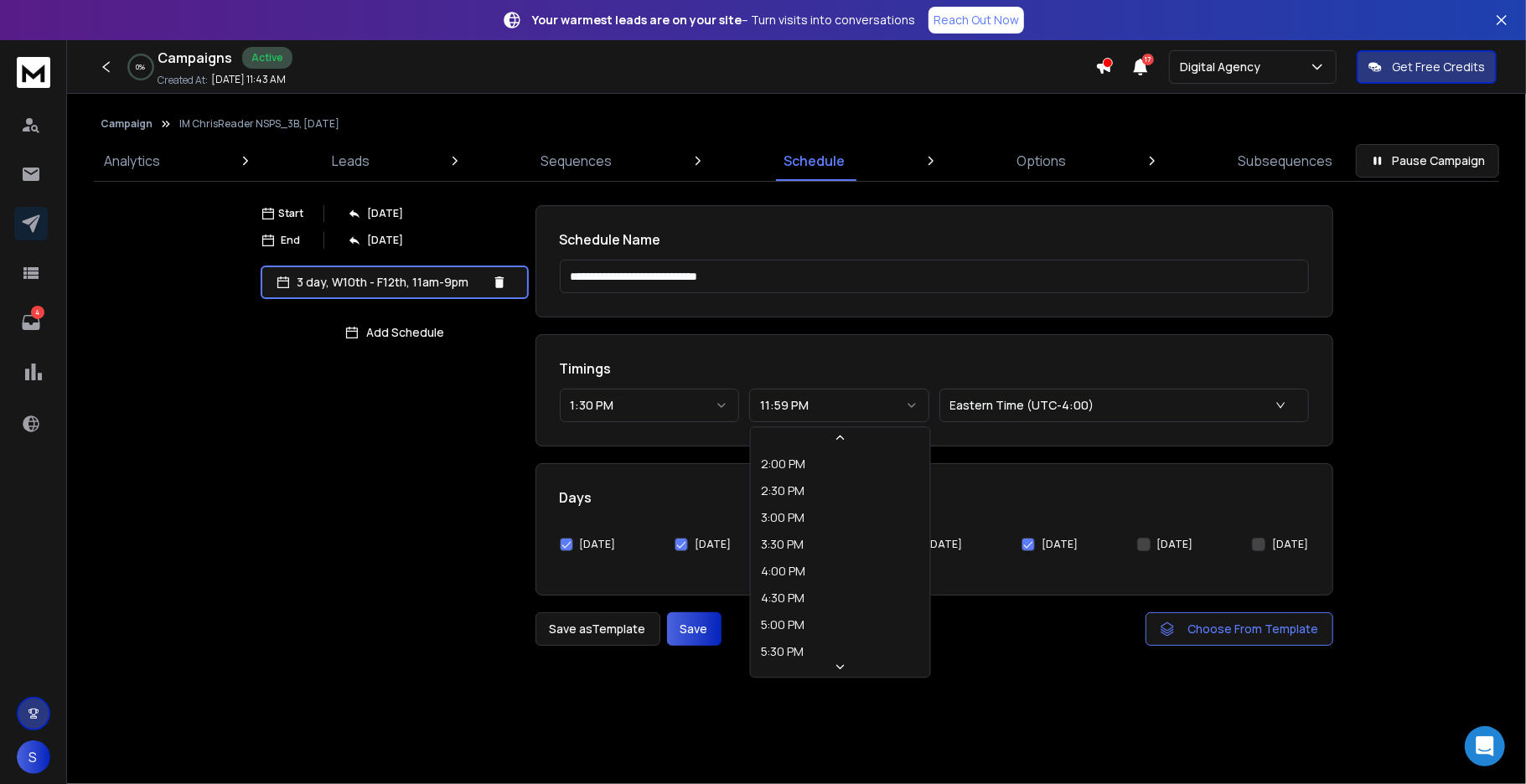
click at [839, 393] on button "11:59 PM" at bounding box center [839, 405] width 180 height 34
select select "********"
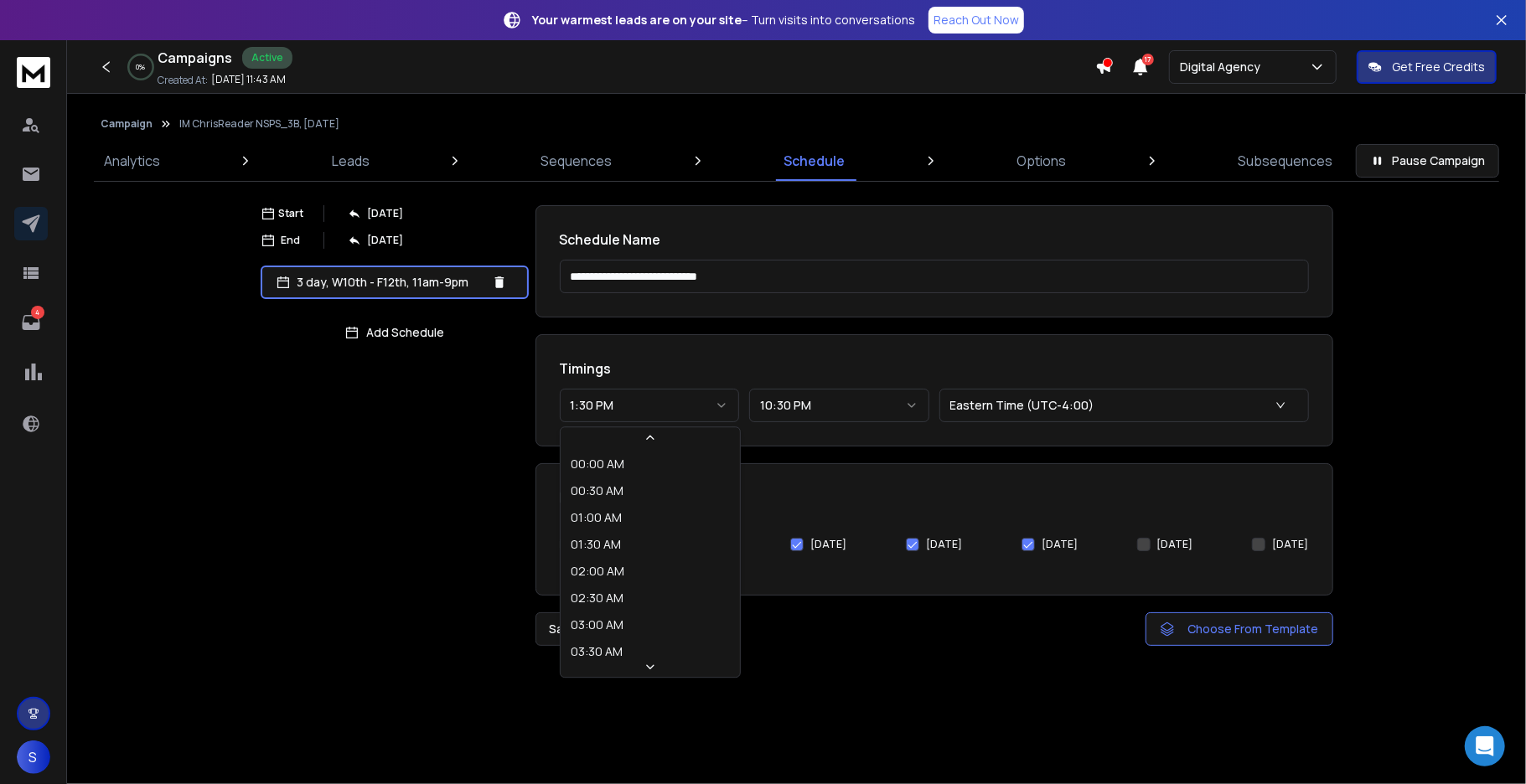
click at [620, 402] on button "1:30 PM" at bounding box center [649, 405] width 180 height 34
select select "********"
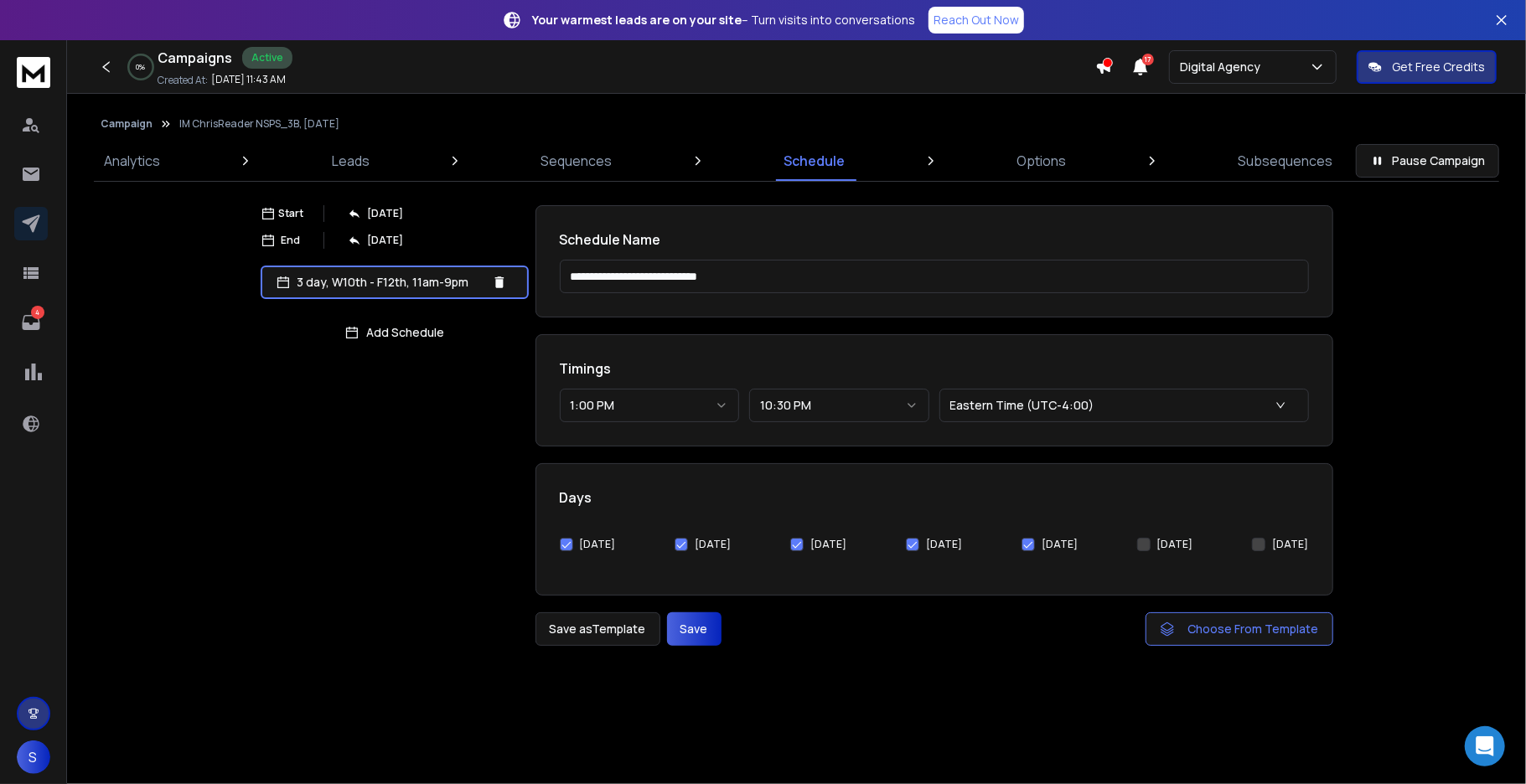
click at [694, 634] on button "Save" at bounding box center [694, 629] width 55 height 34
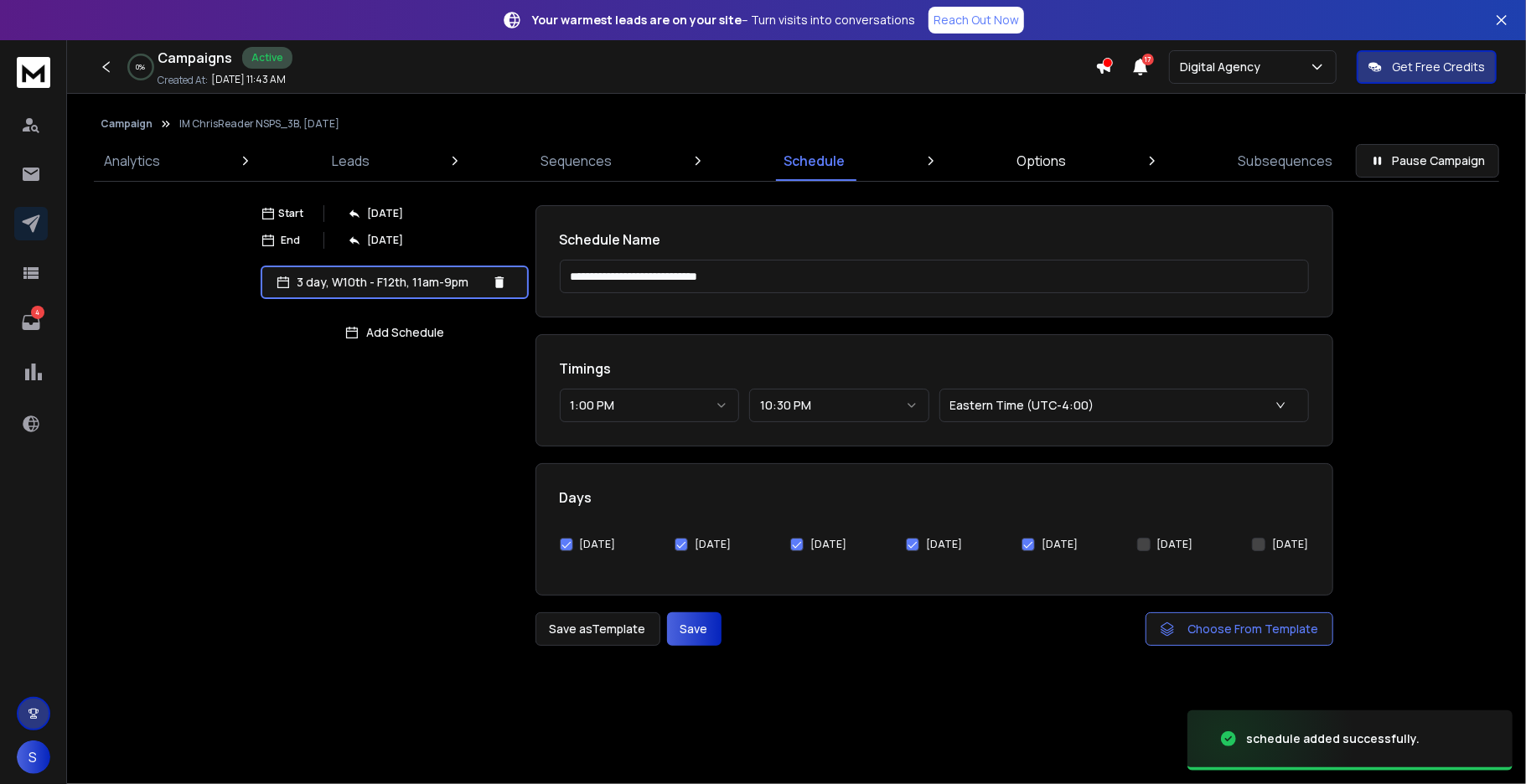
click at [1023, 153] on p "Options" at bounding box center [1041, 161] width 50 height 20
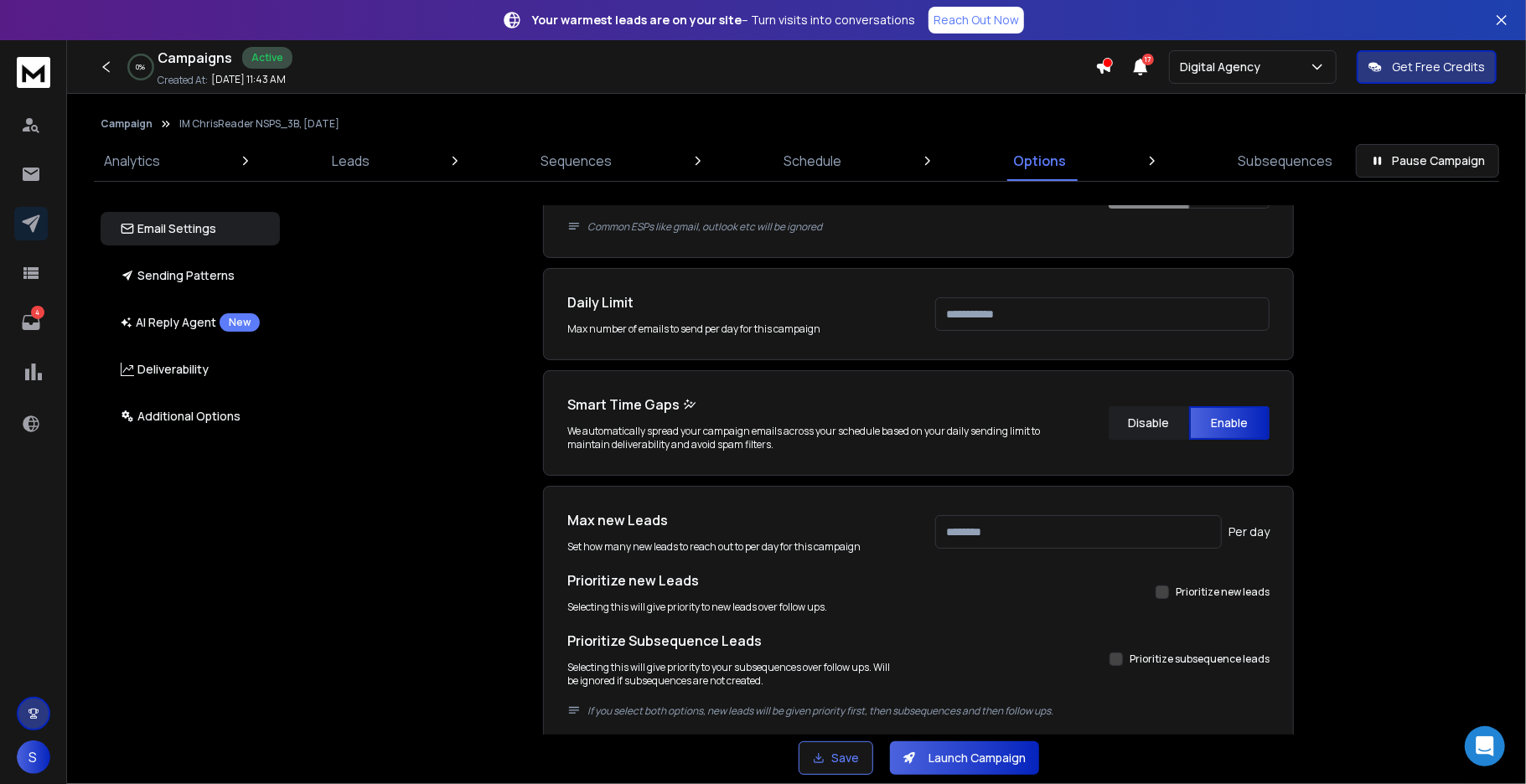
scroll to position [781, 0]
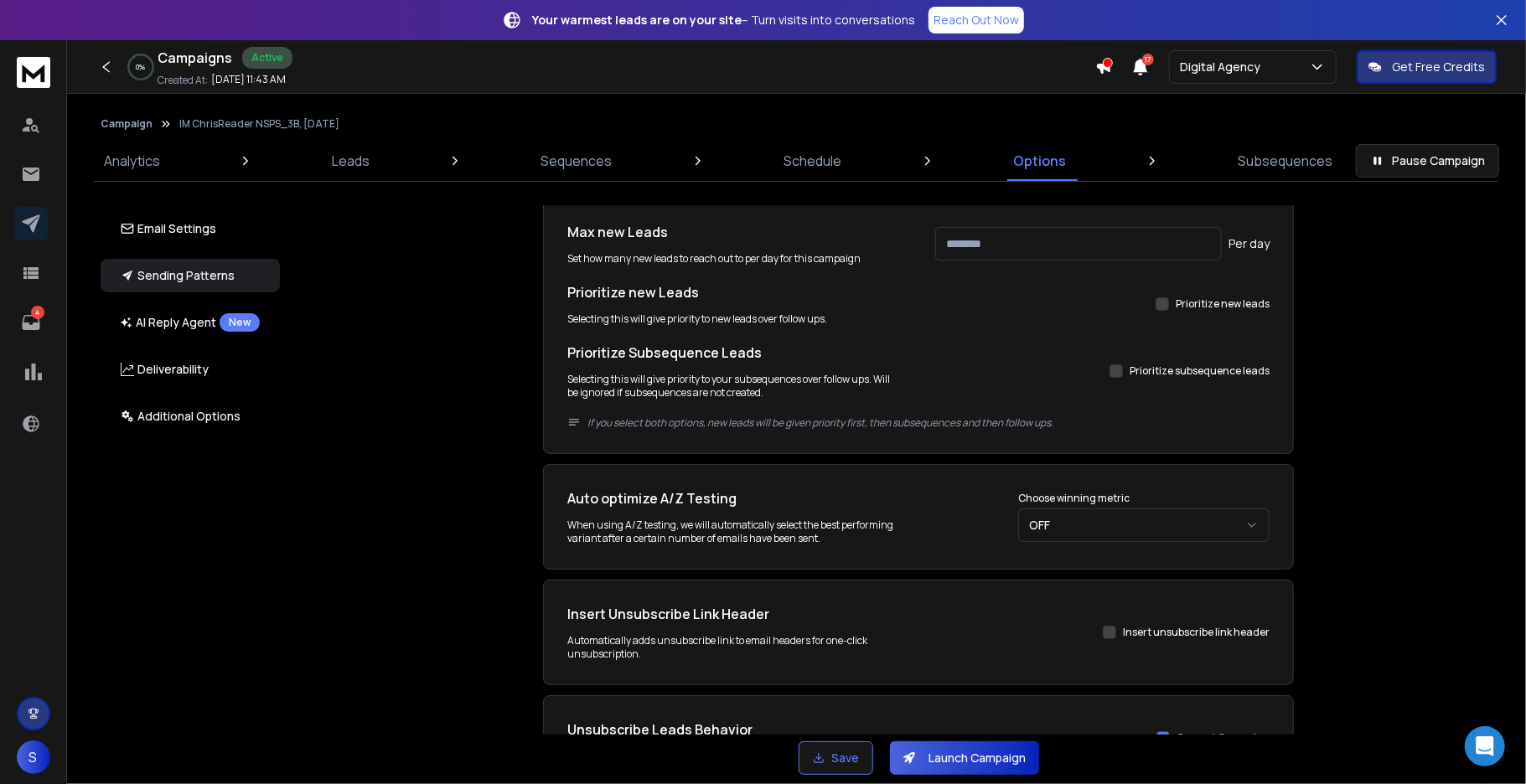
click at [973, 755] on button "Launch Campaign" at bounding box center [964, 758] width 149 height 34
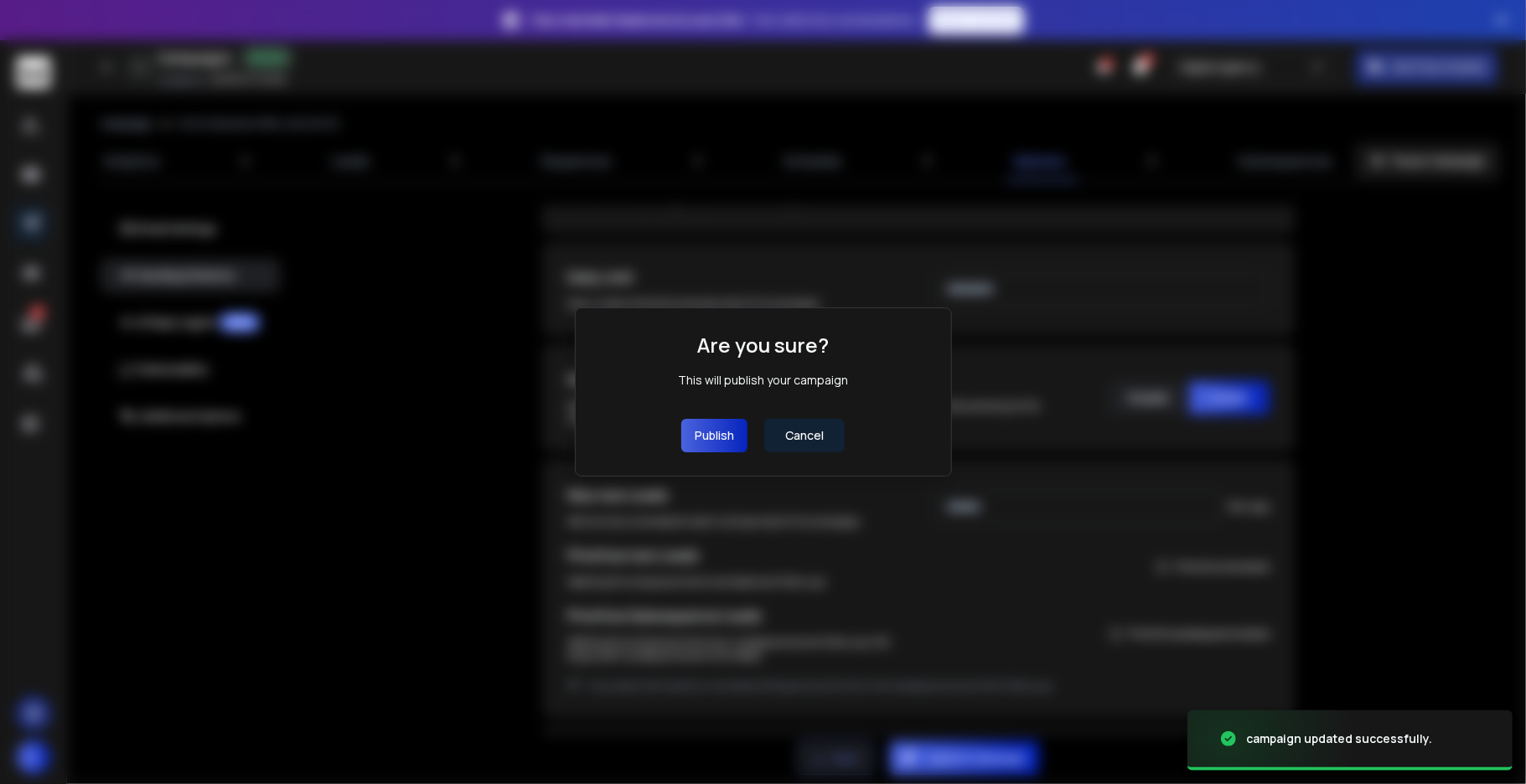
scroll to position [1044, 0]
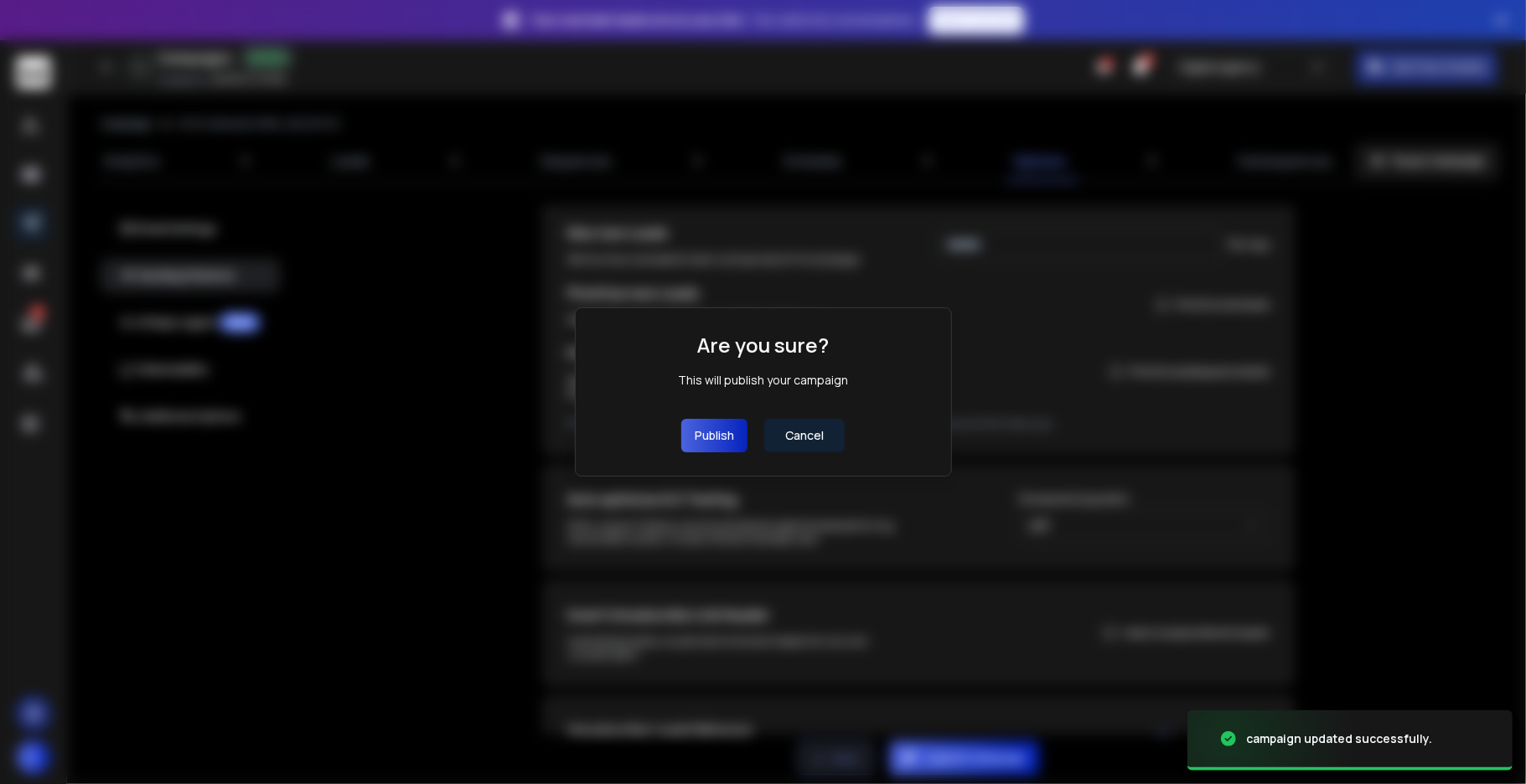
click at [718, 427] on button "Publish" at bounding box center [714, 435] width 66 height 34
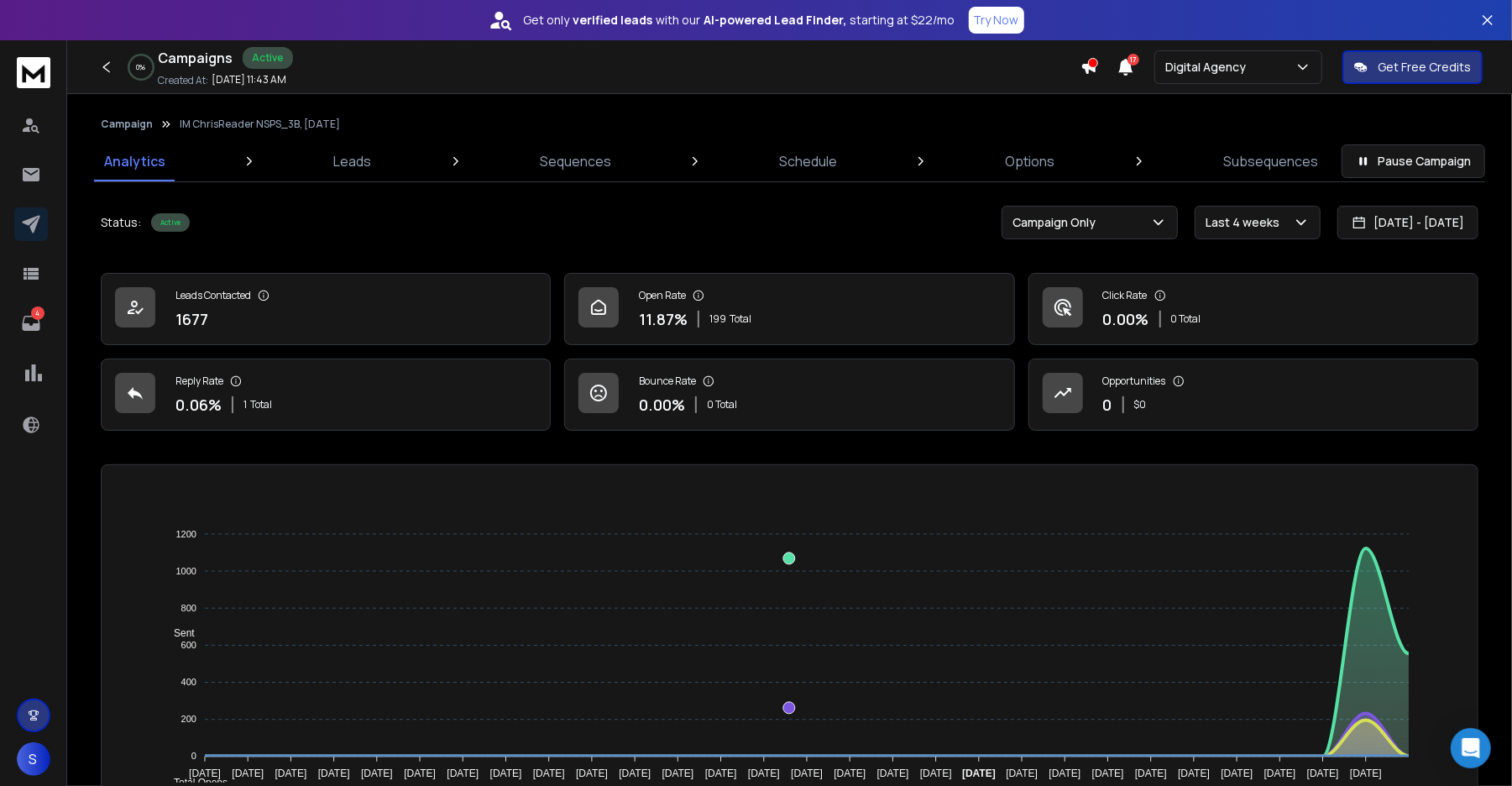
drag, startPoint x: 230, startPoint y: 122, endPoint x: 354, endPoint y: 136, distance: 124.8
click at [354, 136] on div "Campaign IM ChrisReader NSPS_3B, 2025/09/10" at bounding box center [790, 124] width 1391 height 27
click at [367, 168] on p "Leads" at bounding box center [352, 161] width 38 height 20
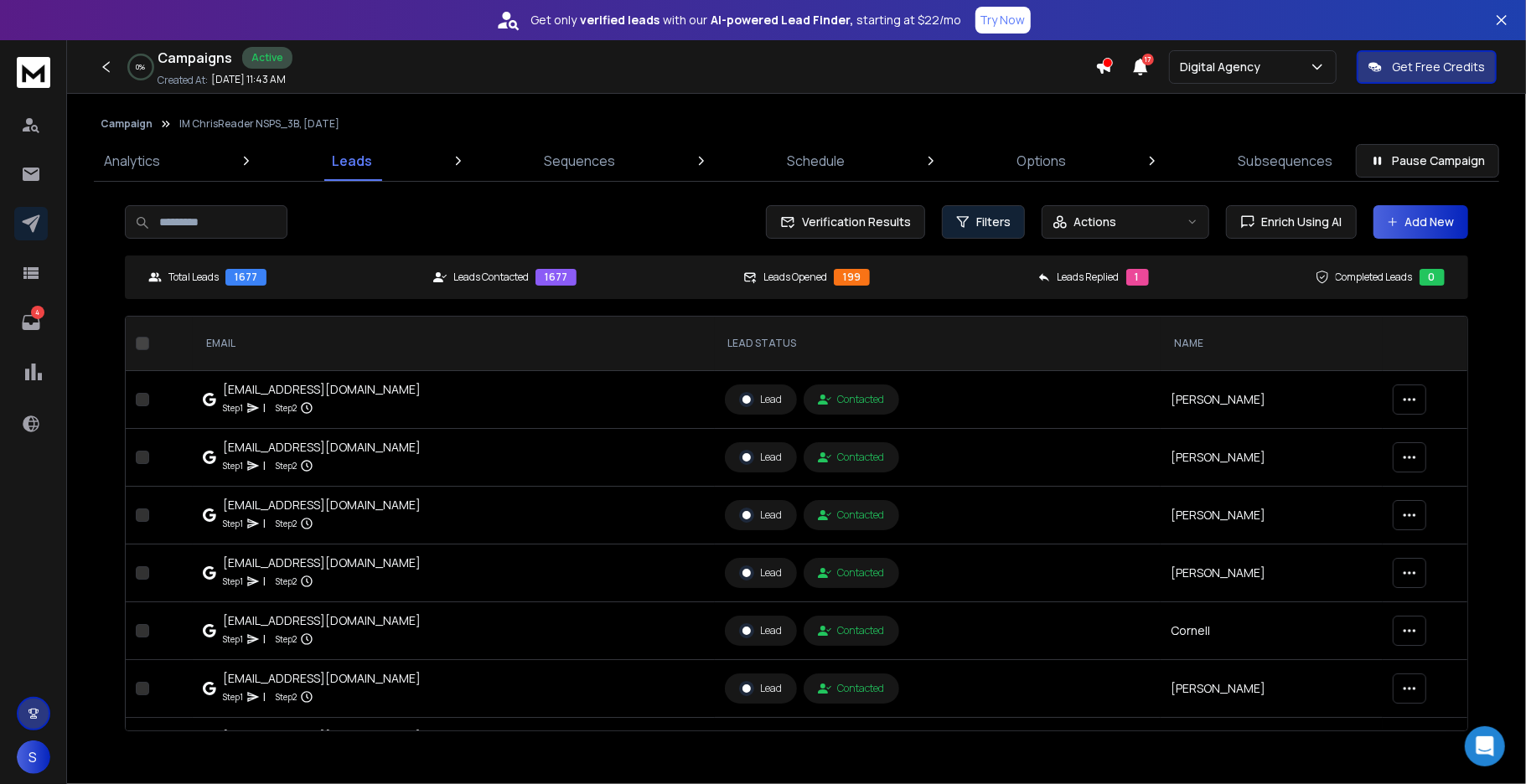
click at [976, 219] on span "Filters" at bounding box center [993, 221] width 35 height 17
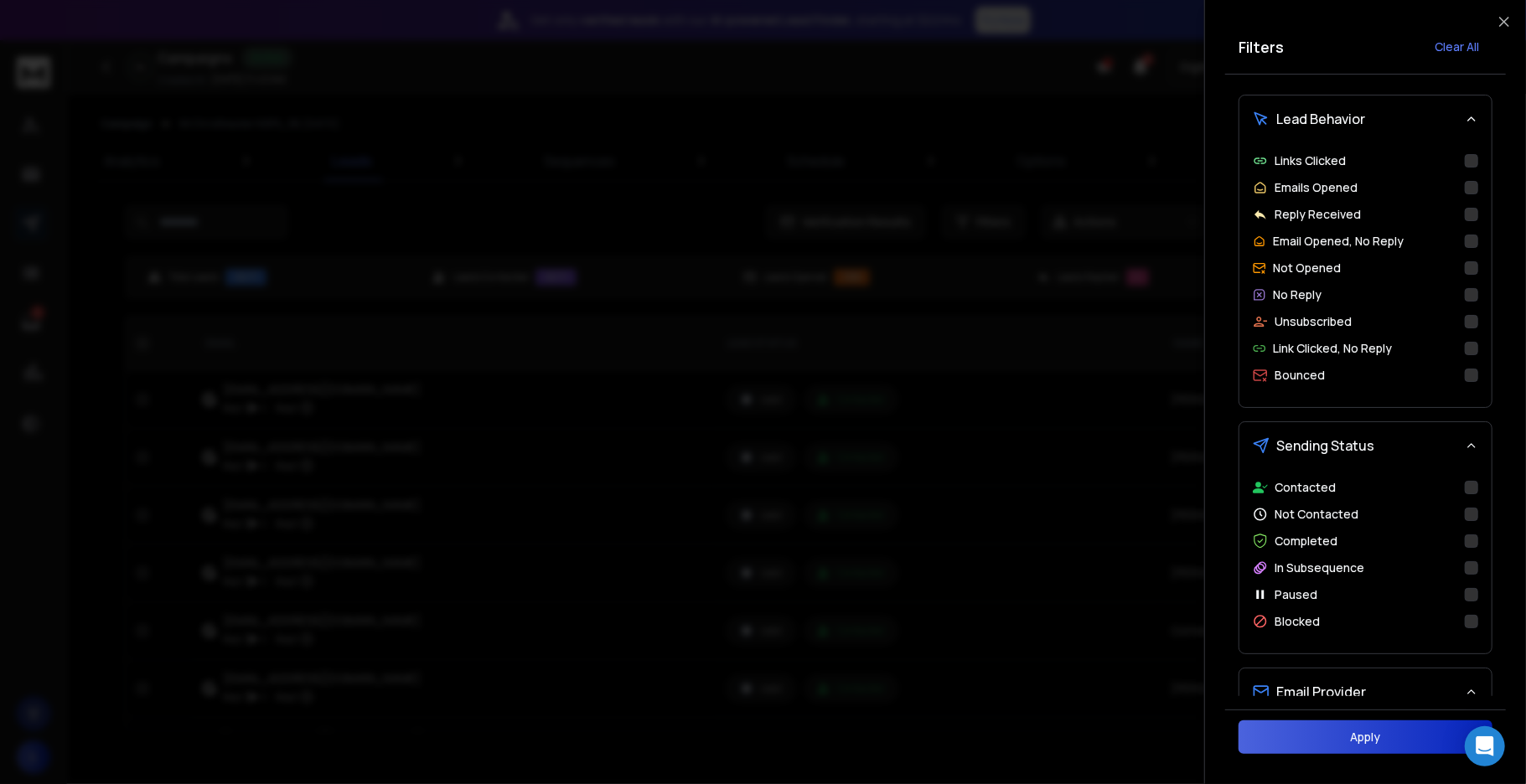
click at [1472, 626] on div "Contacted Not Contacted Completed In Subsequence Paused Blocked" at bounding box center [1365, 566] width 252 height 174
click at [1287, 628] on p "Blocked" at bounding box center [1297, 621] width 46 height 17
click at [1465, 628] on button "Blocked" at bounding box center [1471, 621] width 14 height 14
click at [1311, 745] on button "Apply" at bounding box center [1365, 737] width 254 height 34
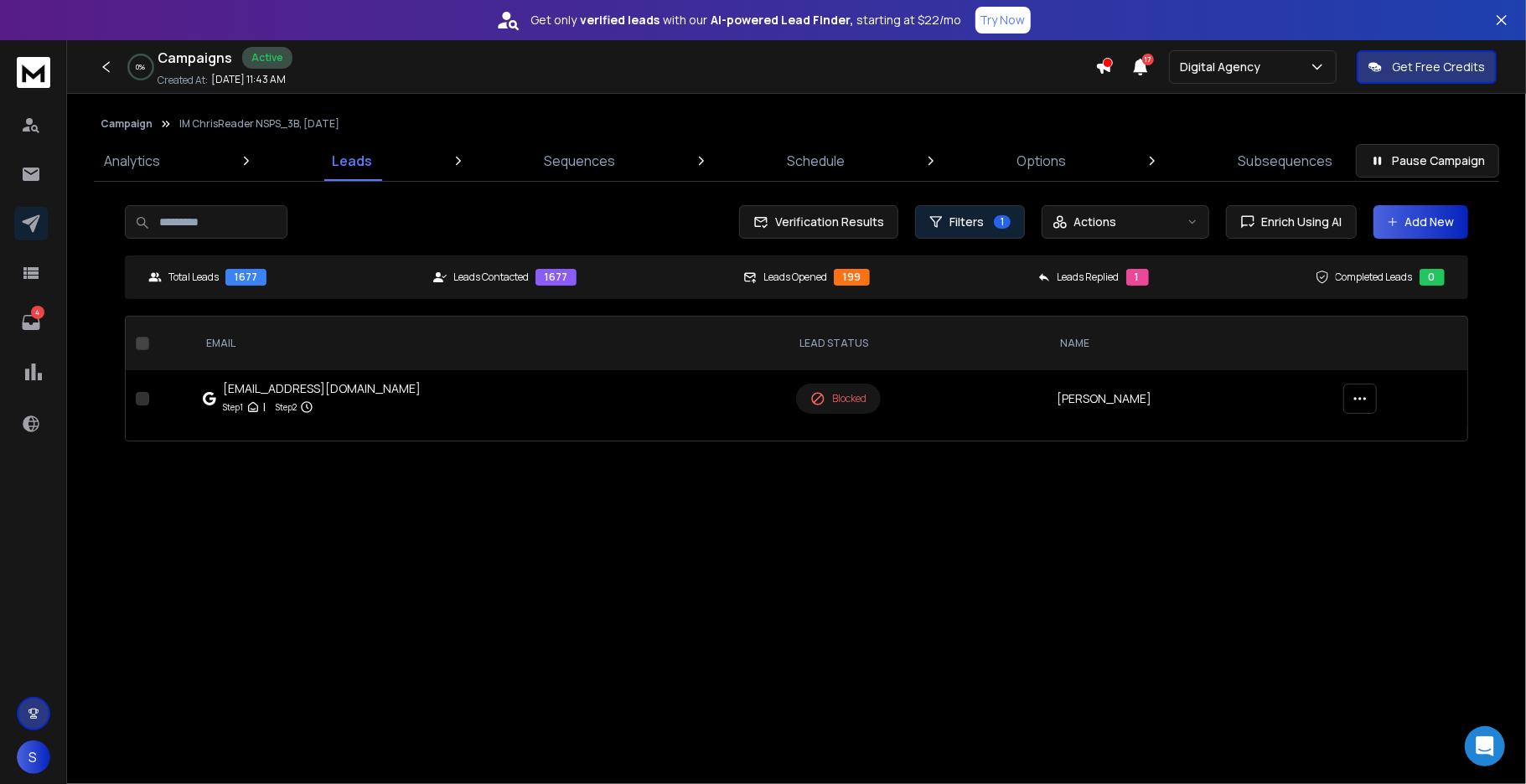
click at [967, 222] on span "Filters" at bounding box center [966, 221] width 35 height 17
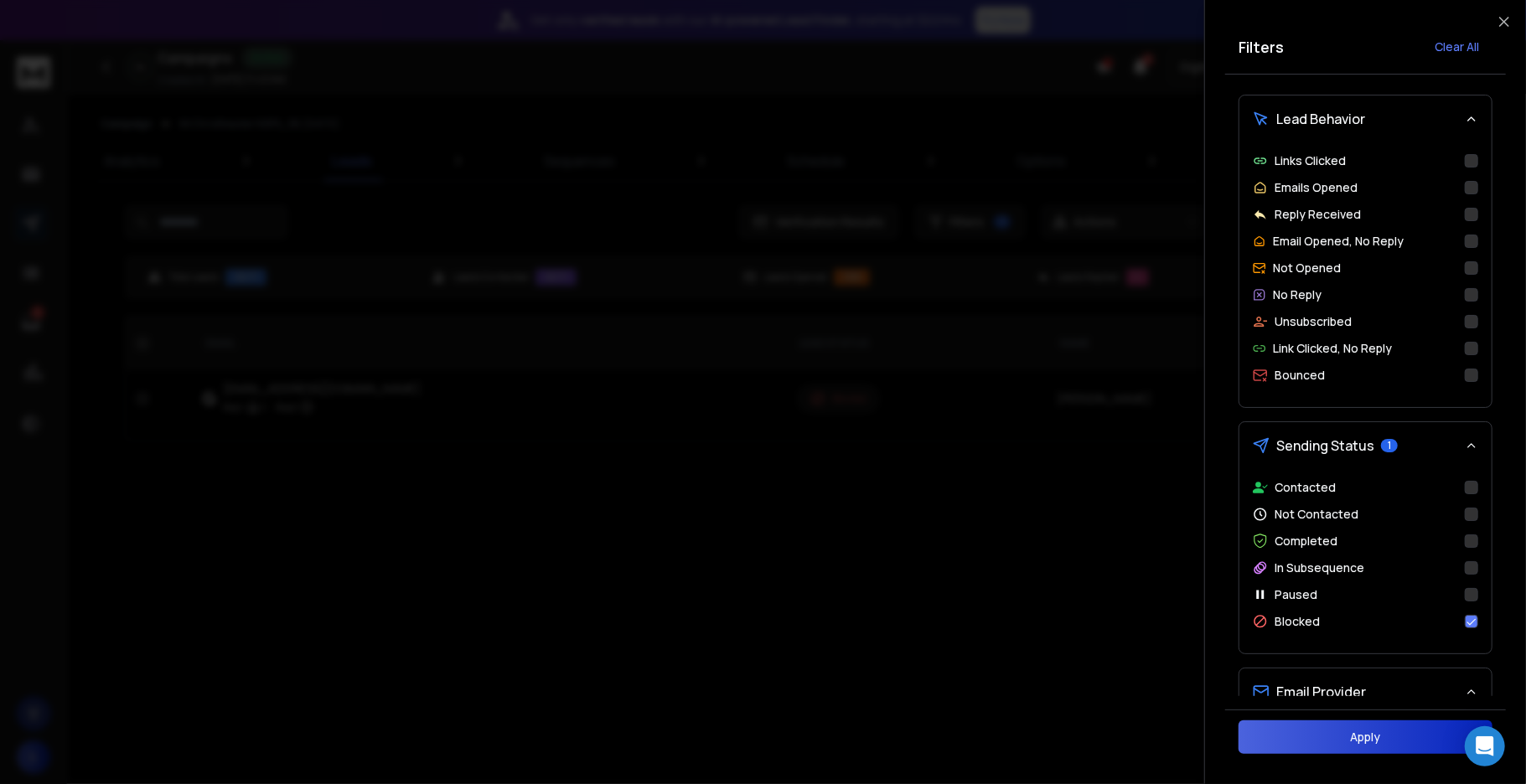
click at [1284, 623] on p "Blocked" at bounding box center [1297, 621] width 46 height 17
click at [1465, 623] on button "Blocked" at bounding box center [1471, 621] width 14 height 14
click at [1294, 376] on p "Bounced" at bounding box center [1299, 375] width 51 height 17
click at [1465, 376] on button "Bounced" at bounding box center [1471, 376] width 14 height 14
click at [1336, 728] on button "Apply" at bounding box center [1365, 737] width 254 height 34
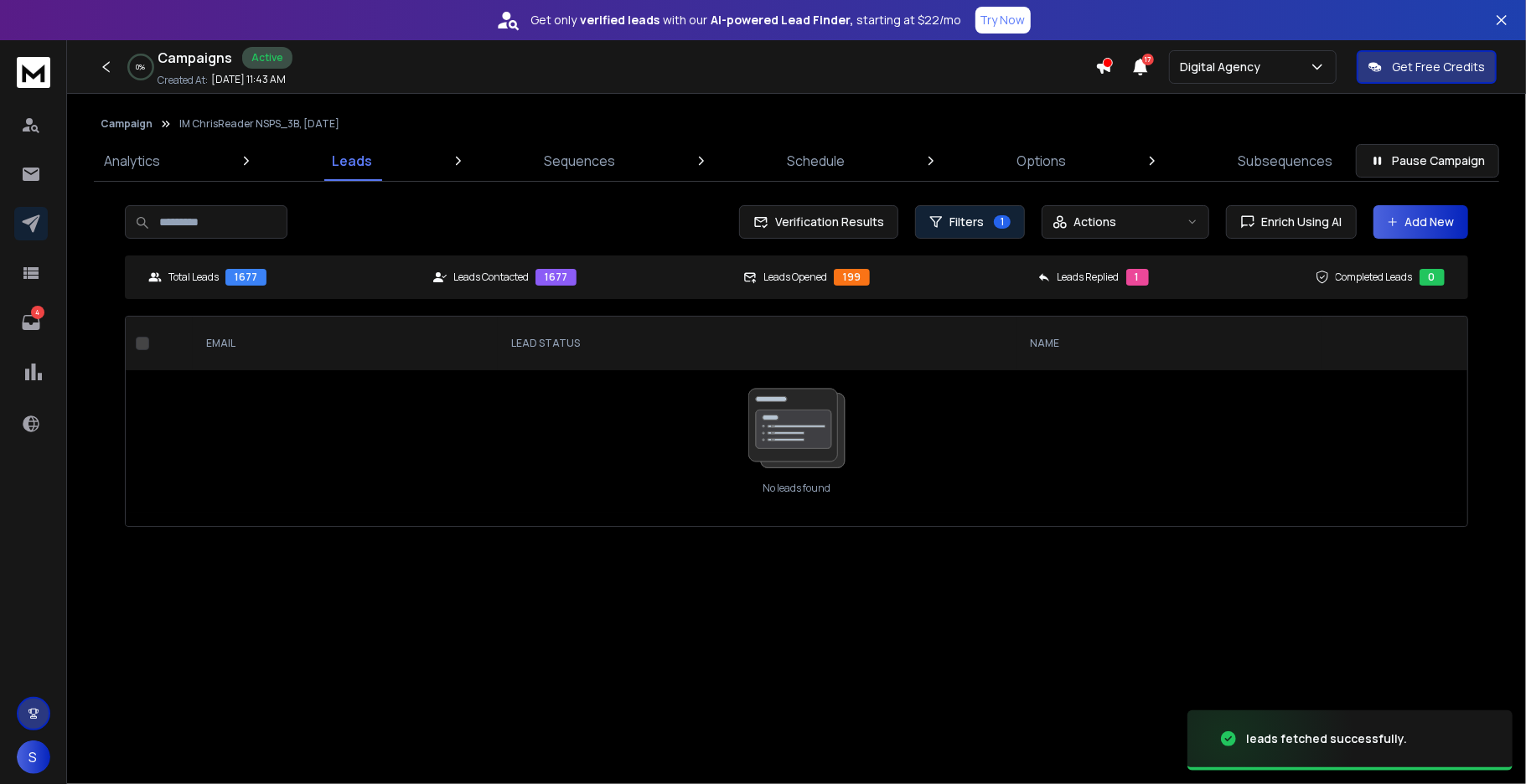
click at [976, 222] on span "Filters" at bounding box center [966, 221] width 35 height 17
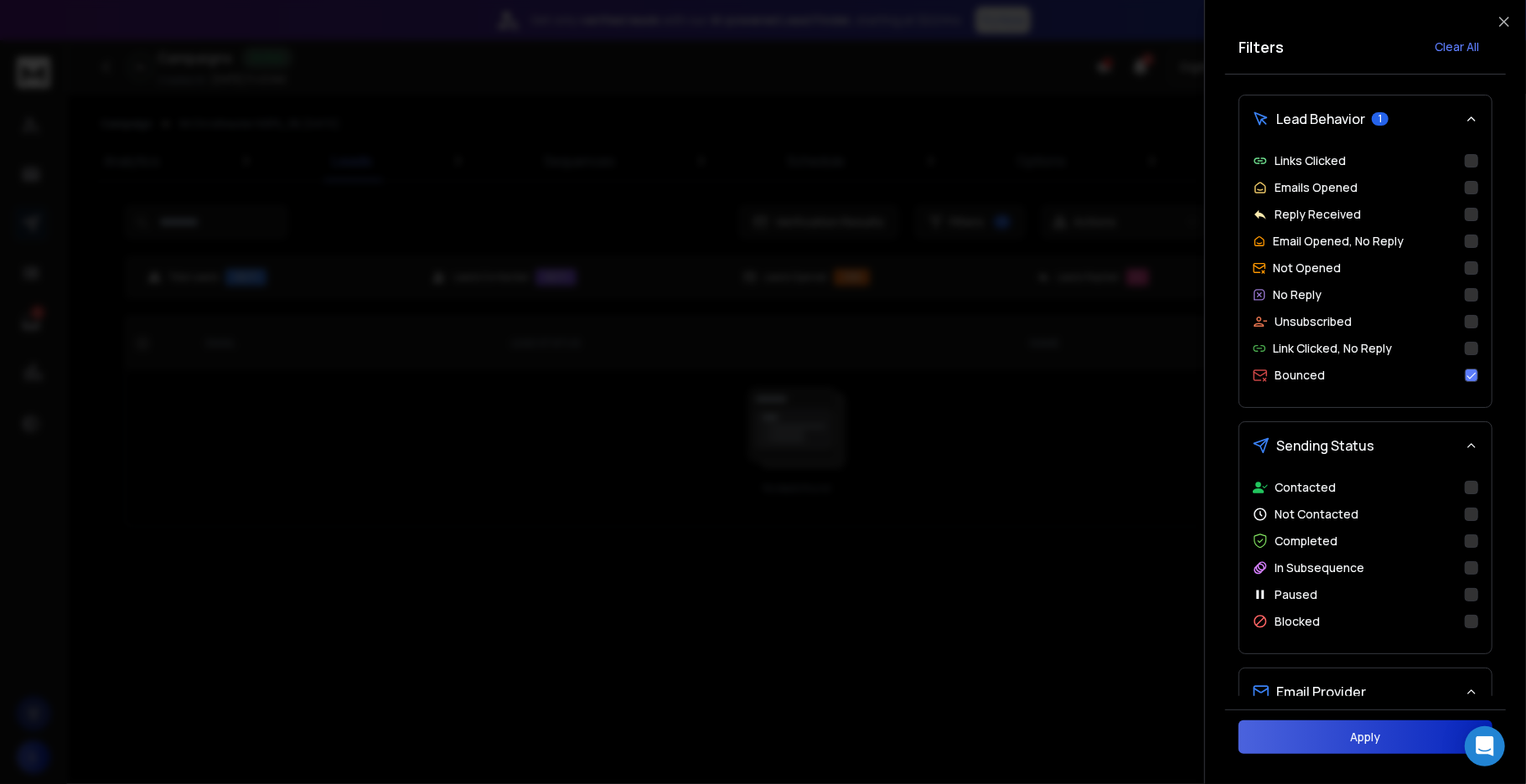
click at [1299, 370] on p "Bounced" at bounding box center [1299, 375] width 51 height 17
click at [1465, 370] on button "Bounced" at bounding box center [1471, 376] width 14 height 14
click at [1300, 316] on p "Unsubscribed" at bounding box center [1313, 321] width 77 height 17
click at [1465, 316] on button "Unsubscribed" at bounding box center [1471, 322] width 14 height 14
click at [1364, 733] on button "Apply" at bounding box center [1365, 737] width 254 height 34
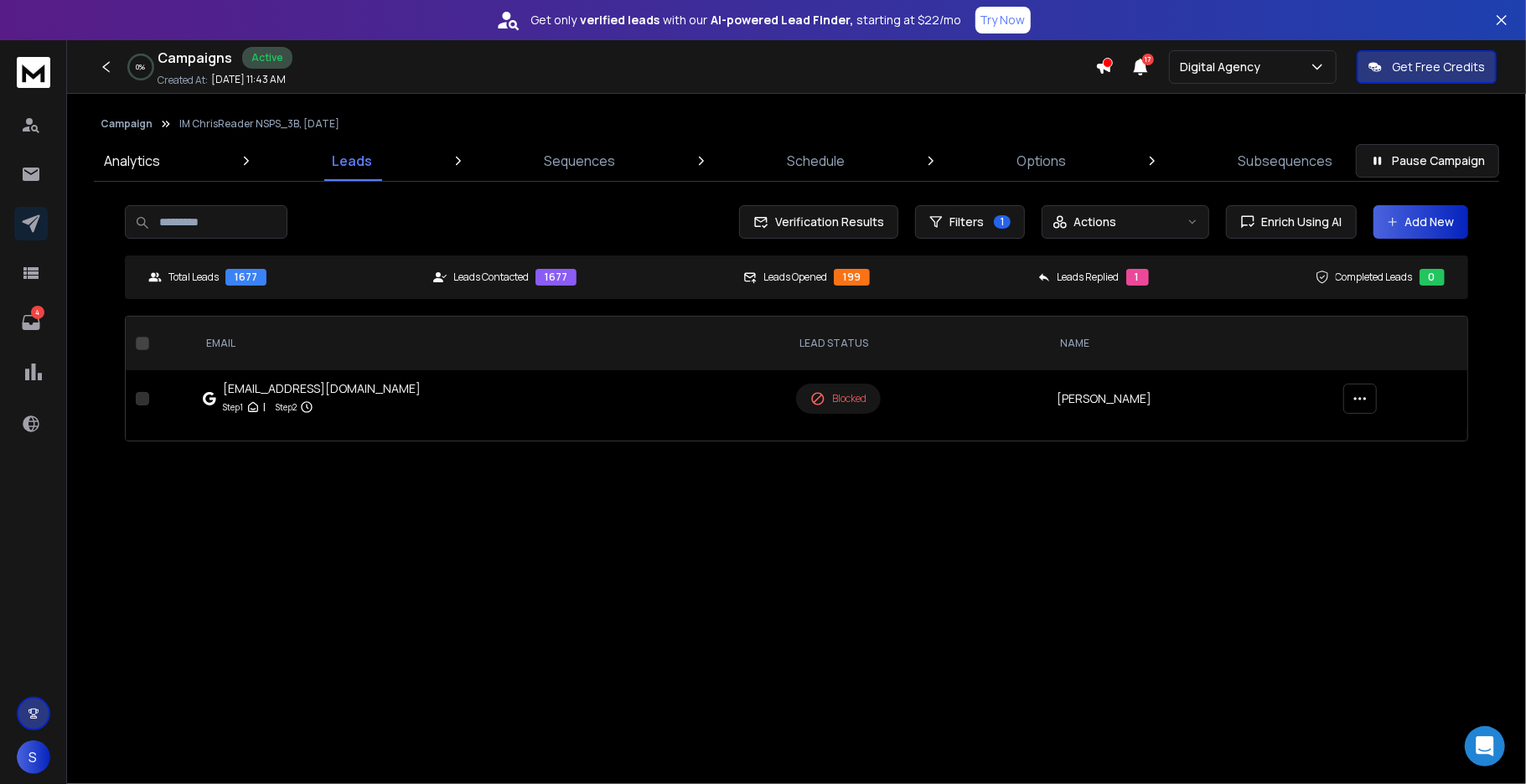
click at [136, 165] on p "Analytics" at bounding box center [132, 161] width 57 height 20
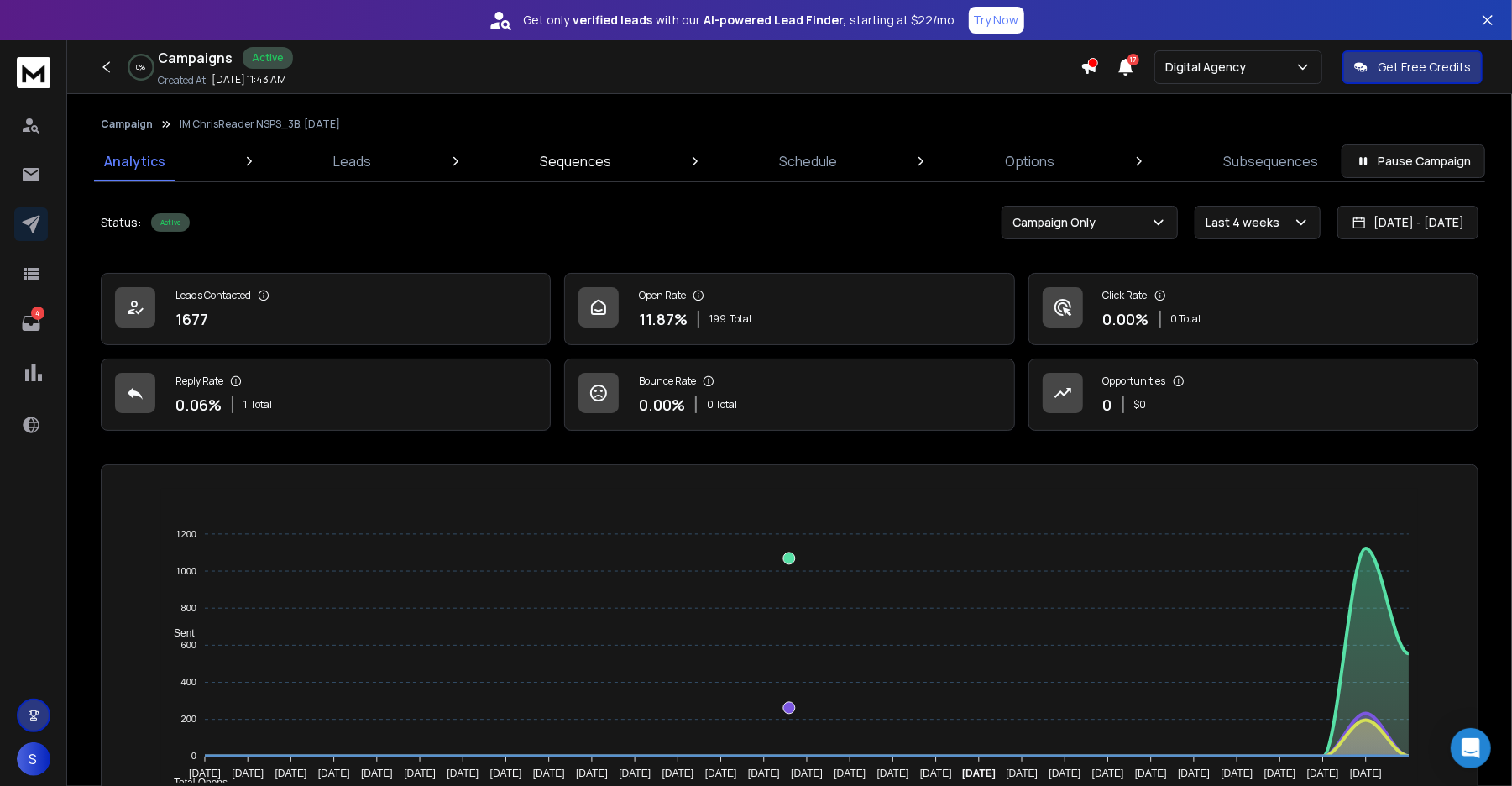
click at [555, 155] on p "Sequences" at bounding box center [575, 161] width 72 height 20
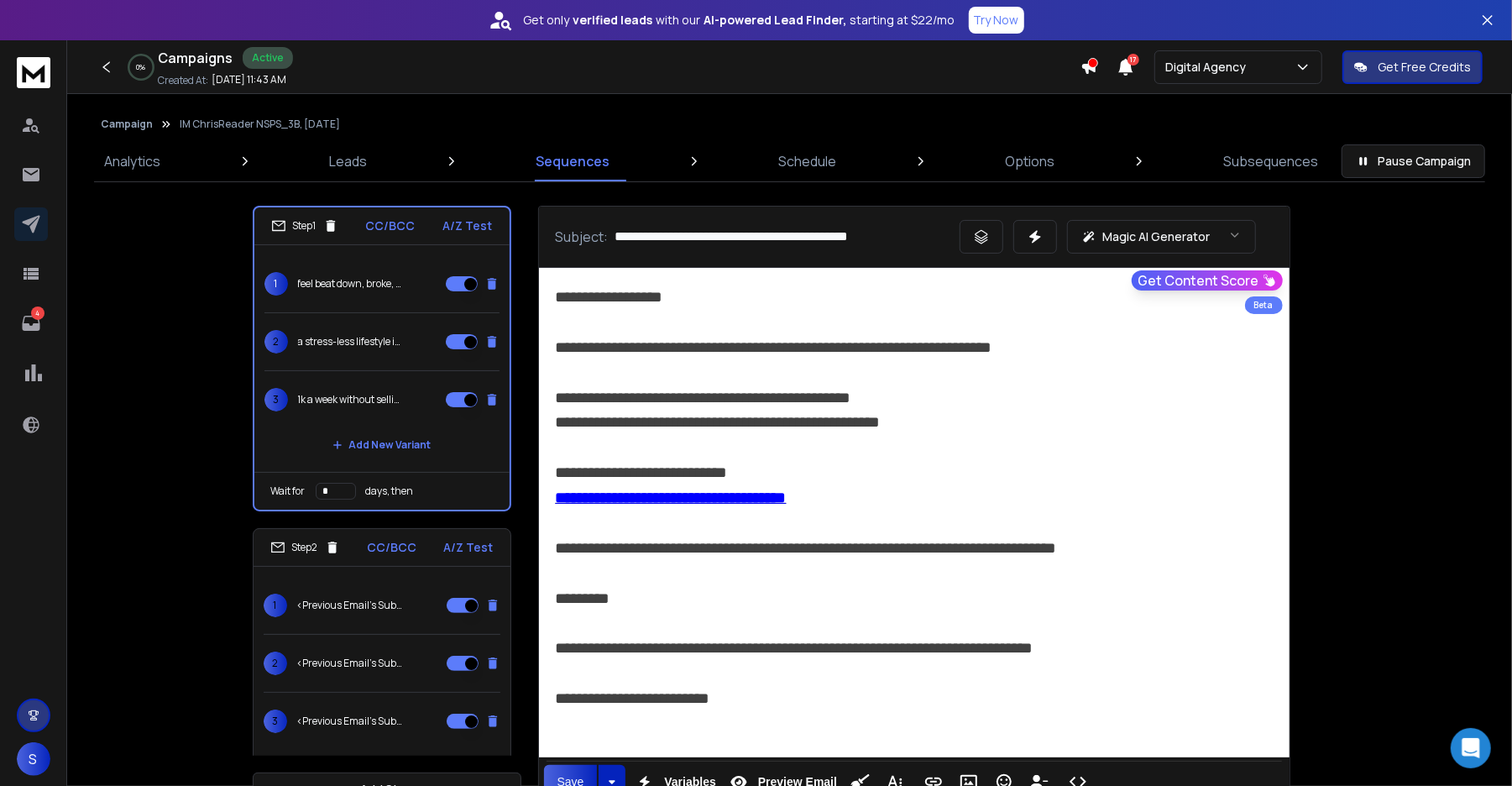
click at [353, 609] on p "<Previous Email's Subject>" at bounding box center [351, 605] width 107 height 14
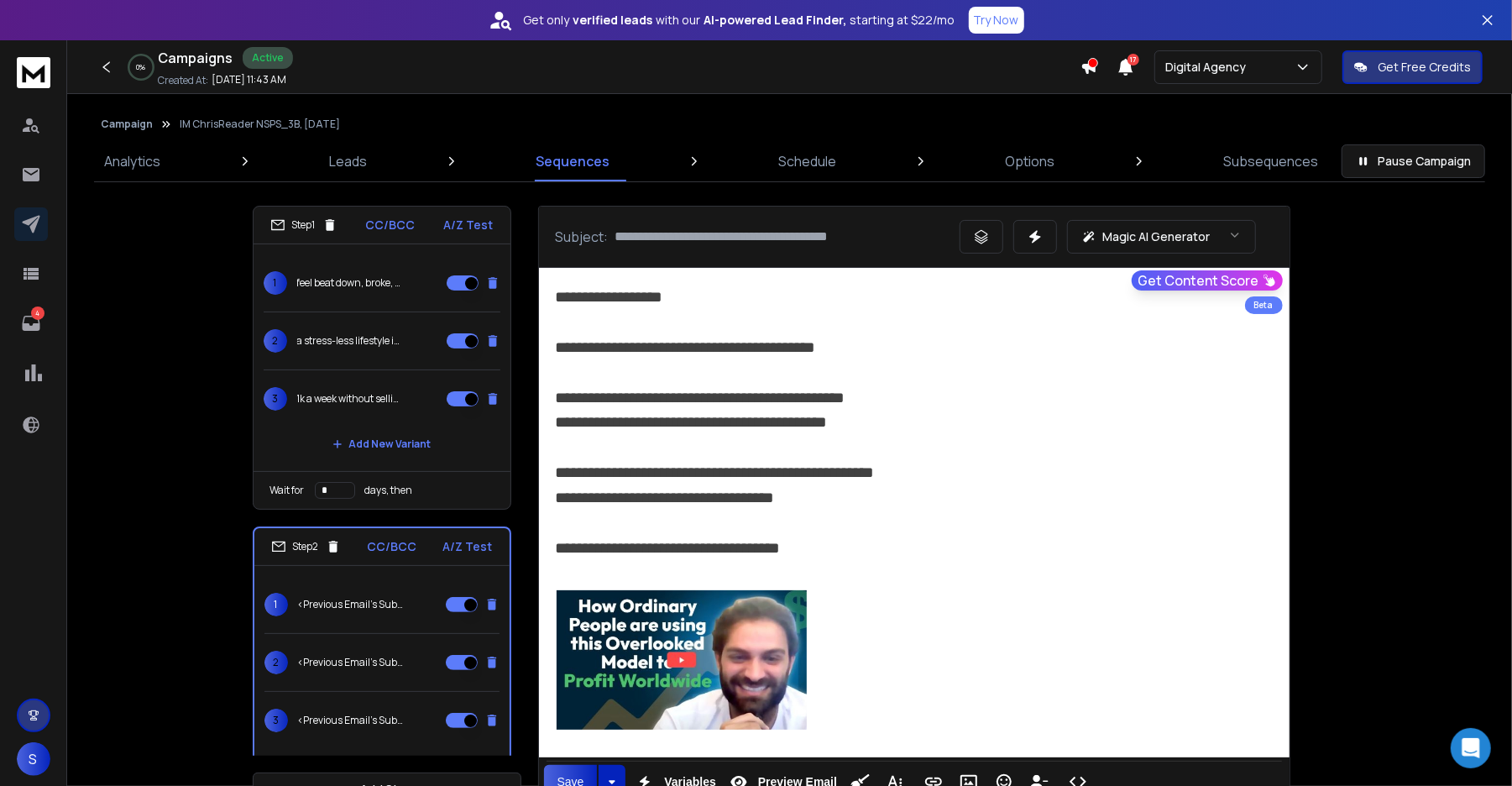
click at [348, 653] on div "2 <Previous Email's Subject>" at bounding box center [335, 663] width 141 height 24
click at [344, 712] on div "3 <Previous Email's Subject>" at bounding box center [335, 720] width 141 height 24
